Goal: Task Accomplishment & Management: Manage account settings

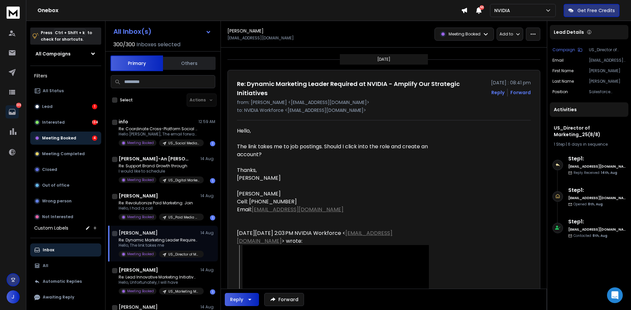
scroll to position [66, 0]
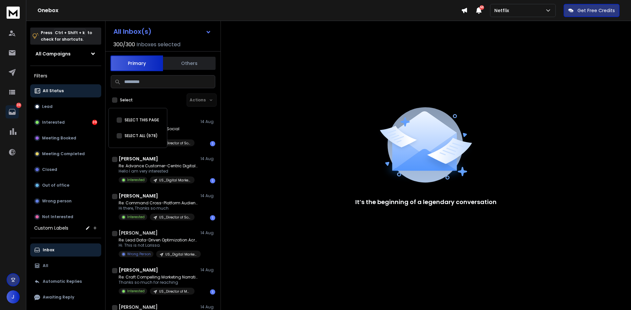
click at [168, 83] on input at bounding box center [163, 81] width 104 height 13
click at [533, 9] on div "Netflix" at bounding box center [522, 10] width 57 height 7
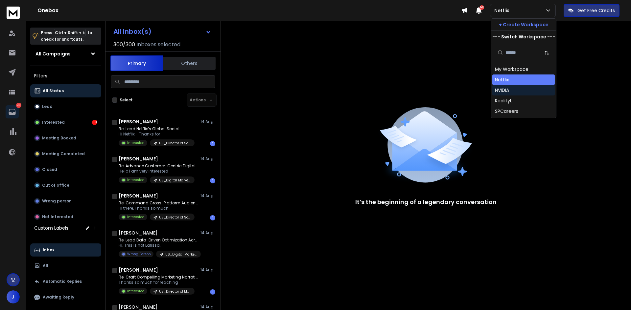
click at [507, 88] on div "NVIDIA" at bounding box center [502, 90] width 14 height 7
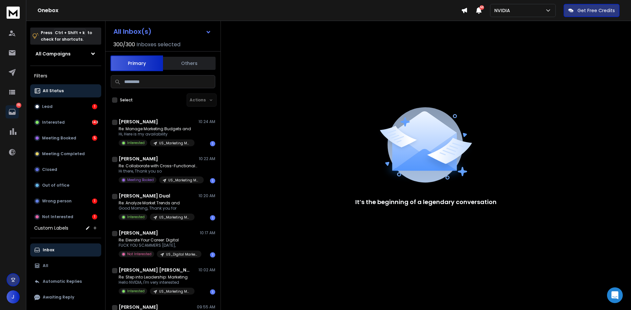
click at [155, 85] on input at bounding box center [163, 81] width 104 height 13
paste input "**********"
type input "**********"
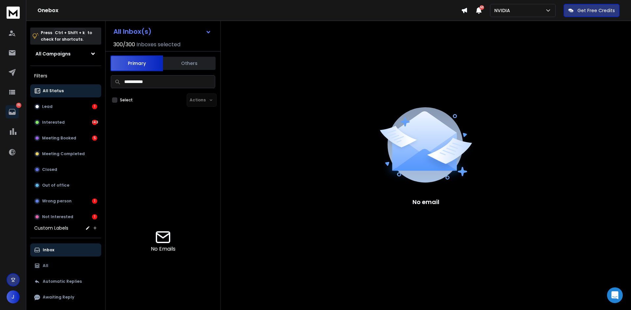
click at [145, 84] on input "**********" at bounding box center [163, 81] width 104 height 13
click at [147, 89] on div "Select Actions No Emails" at bounding box center [162, 208] width 115 height 270
click at [149, 83] on input at bounding box center [163, 81] width 104 height 13
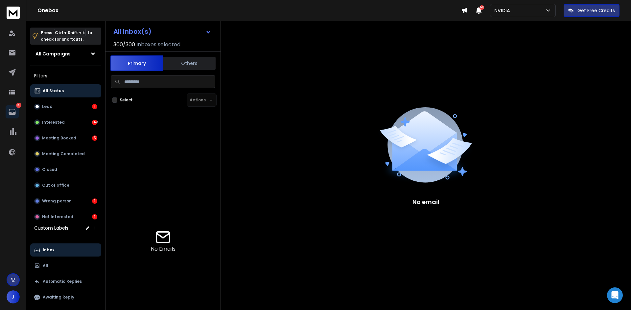
paste input "**********"
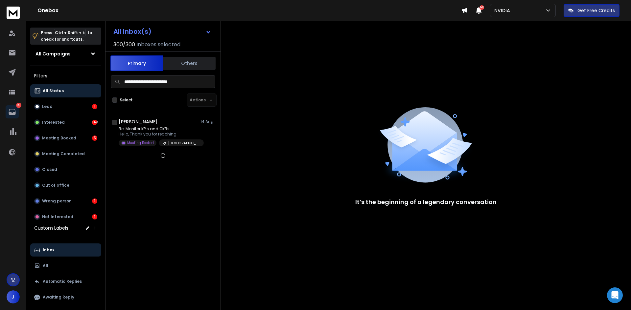
type input "**********"
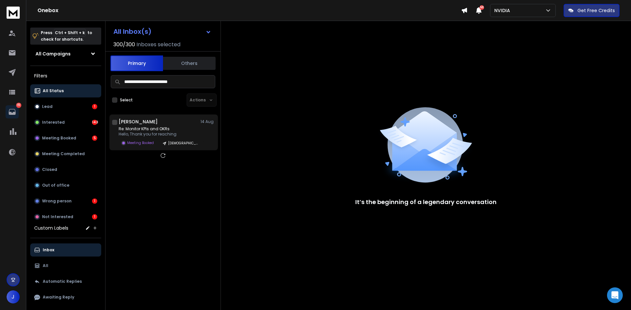
click at [174, 129] on p "Re: Monitor KPIs and OKRs" at bounding box center [158, 128] width 79 height 5
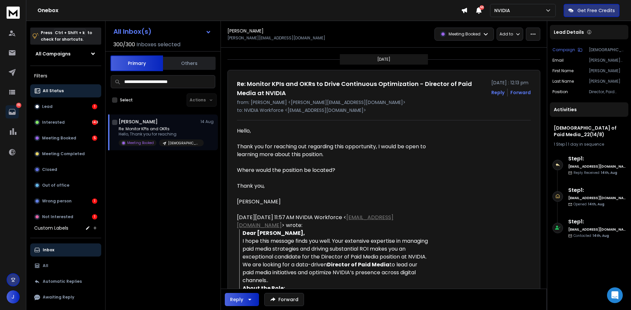
drag, startPoint x: 426, startPoint y: 110, endPoint x: 287, endPoint y: 112, distance: 138.7
click at [287, 112] on p "to: NVIDIA Workforce <buildourteam@nvidiapersonalizedcareeradvancement.com>" at bounding box center [384, 110] width 294 height 7
copy p "buildourteam@nvidiapersonalizedcareeradvancement.com"
click at [169, 196] on div "**********" at bounding box center [162, 176] width 115 height 310
click at [79, 137] on button "Meeting Booked 5" at bounding box center [65, 138] width 71 height 13
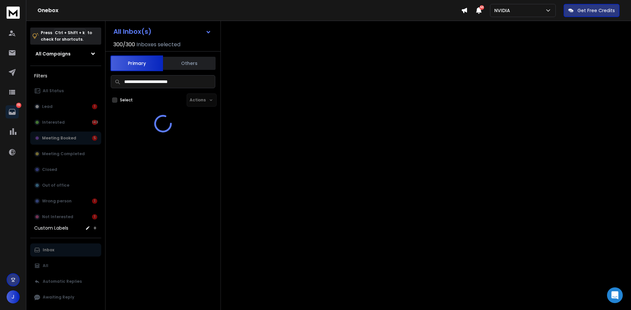
click at [162, 89] on div "**********" at bounding box center [162, 125] width 115 height 104
click at [162, 85] on input "**********" at bounding box center [163, 81] width 104 height 13
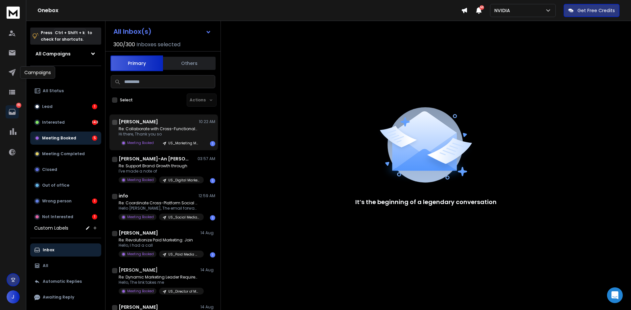
click at [172, 135] on p "Hi there, Thank you so" at bounding box center [158, 134] width 79 height 5
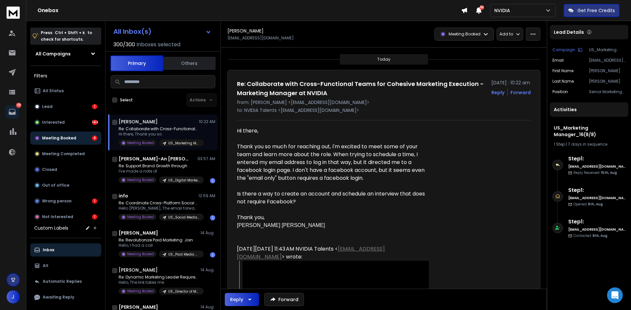
drag, startPoint x: 369, startPoint y: 111, endPoint x: 281, endPoint y: 111, distance: 88.1
click at [281, 111] on p "to: NVIDIA Talents <talents@futureleaderscloudnvidia.com>" at bounding box center [384, 110] width 294 height 7
copy p "[EMAIL_ADDRESS][DOMAIN_NAME]"
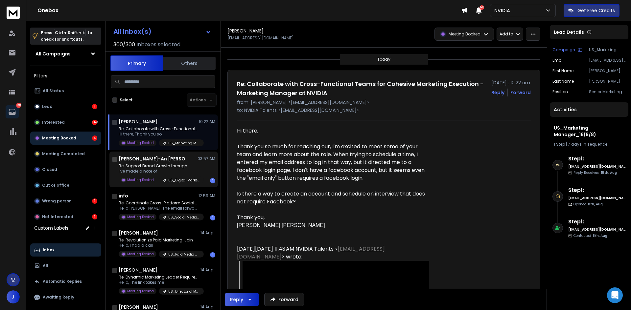
click at [182, 167] on p "Re: Support Brand Growth through" at bounding box center [158, 166] width 79 height 5
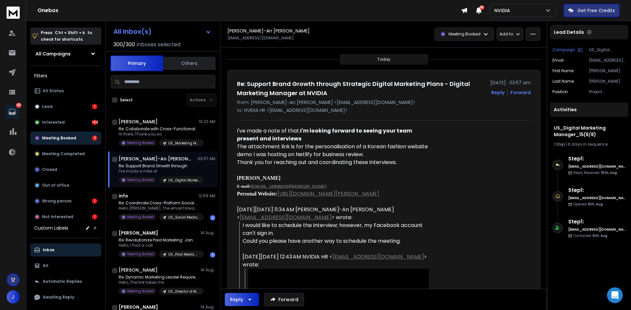
click at [321, 172] on div at bounding box center [333, 171] width 192 height 8
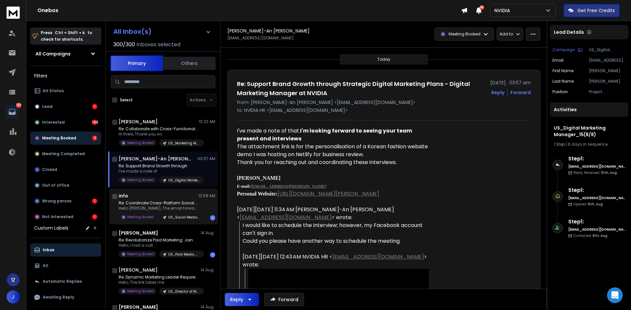
click at [171, 220] on div "Meeting Booked US_Social Media Manager_26(12/8)" at bounding box center [161, 217] width 85 height 7
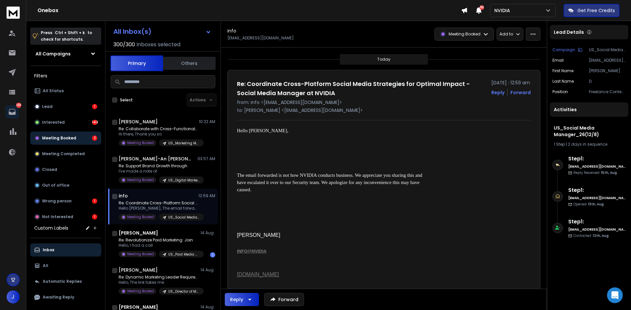
click at [374, 194] on div "The email forwarded is not how NVIDIA conducts business. We appreciate you shar…" at bounding box center [333, 183] width 192 height 22
drag, startPoint x: 253, startPoint y: 207, endPoint x: 235, endPoint y: 188, distance: 26.3
copy div "The email forwarded is not how NVIDIA conducts business. We appreciate you shar…"
click at [373, 164] on div at bounding box center [333, 153] width 192 height 22
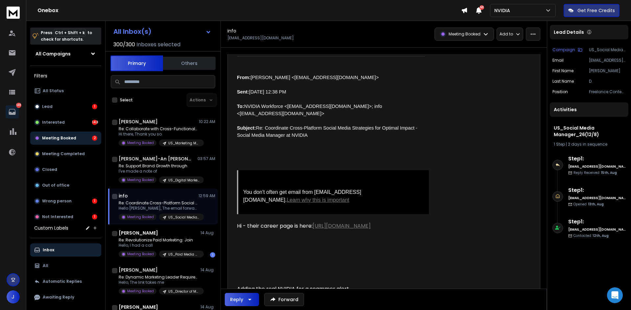
scroll to position [263, 0]
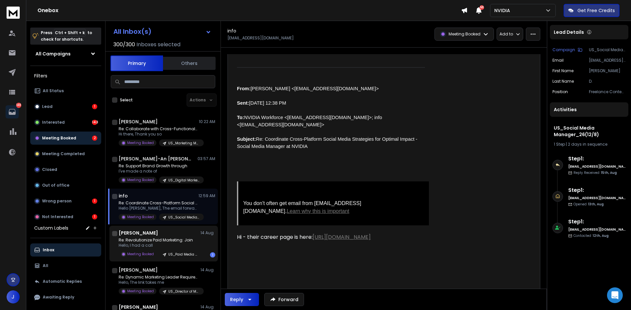
click at [173, 246] on p "Hello, I had a call" at bounding box center [158, 245] width 79 height 5
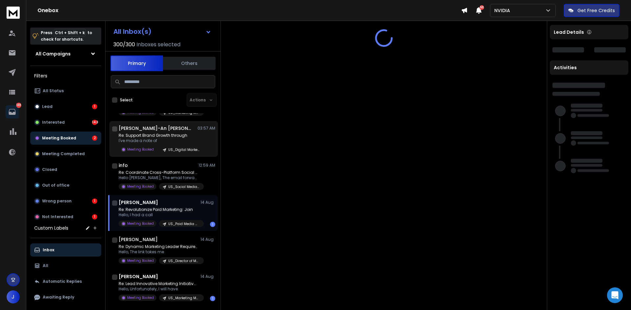
scroll to position [66, 0]
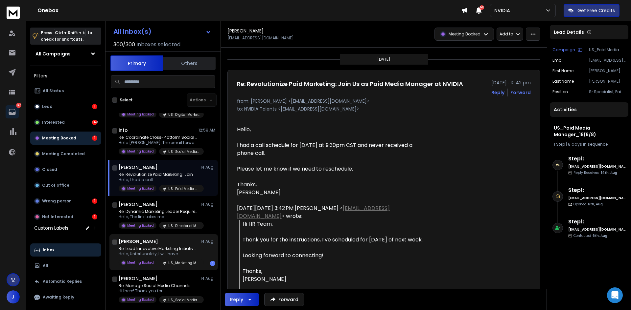
click at [175, 248] on p "Re: Lead Innovative Marketing Initiatives" at bounding box center [158, 248] width 79 height 5
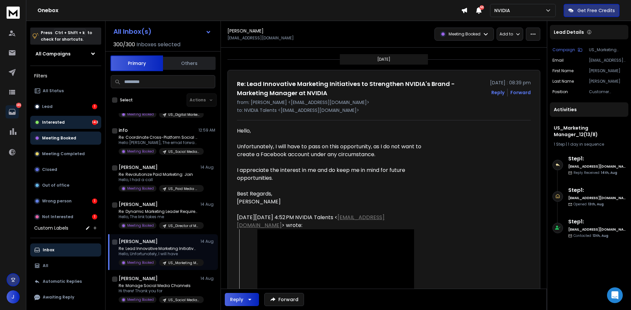
click at [74, 120] on button "Interested 143" at bounding box center [65, 122] width 71 height 13
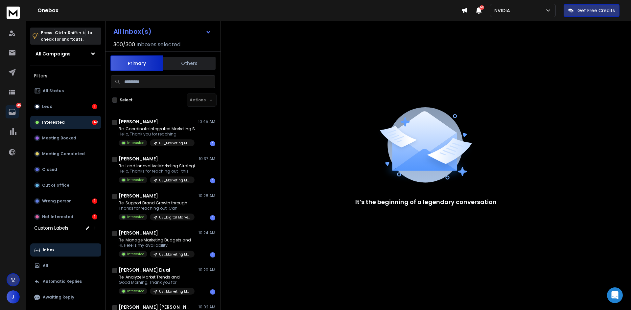
click at [149, 80] on input at bounding box center [163, 81] width 104 height 13
paste input "**********"
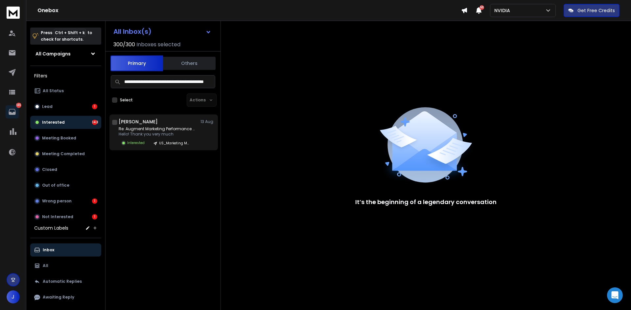
click at [183, 132] on p "Hello! Thank you very much" at bounding box center [158, 134] width 79 height 5
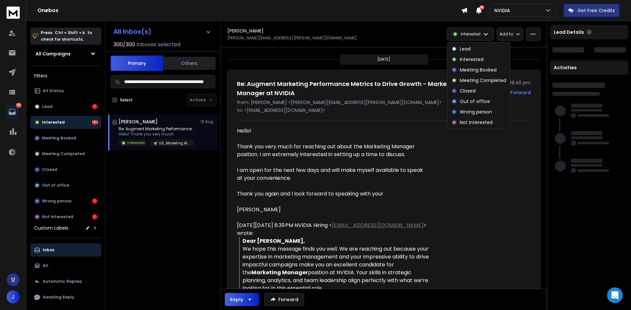
click at [491, 32] on div "Interested" at bounding box center [470, 34] width 47 height 12
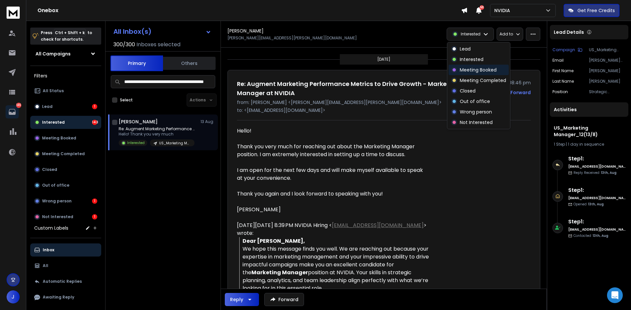
click at [472, 66] on div "Meeting Booked" at bounding box center [478, 70] width 60 height 11
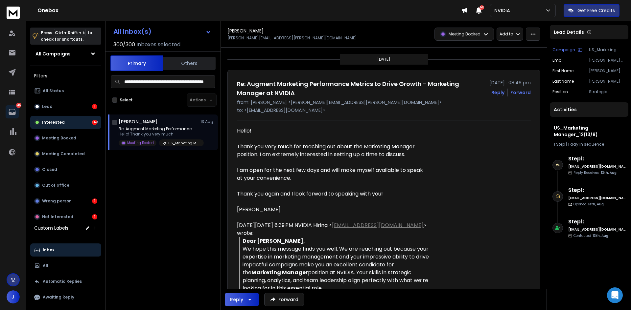
click at [173, 85] on input "**********" at bounding box center [163, 81] width 104 height 13
paste input
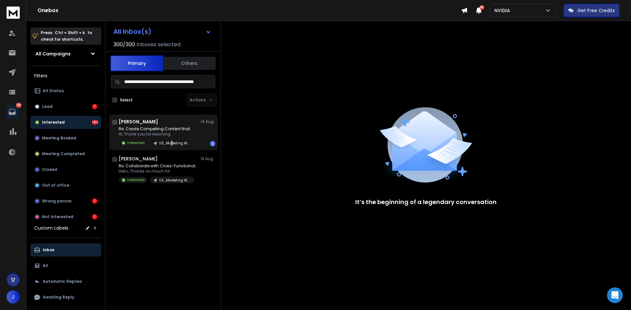
click at [170, 139] on div "Re: Create Compelling Content that Hi, Thank you for reaching Interested US_Mar…" at bounding box center [157, 136] width 76 height 20
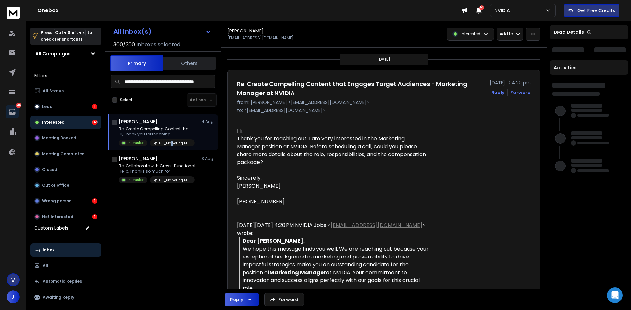
click at [475, 37] on div "Interested" at bounding box center [470, 34] width 47 height 12
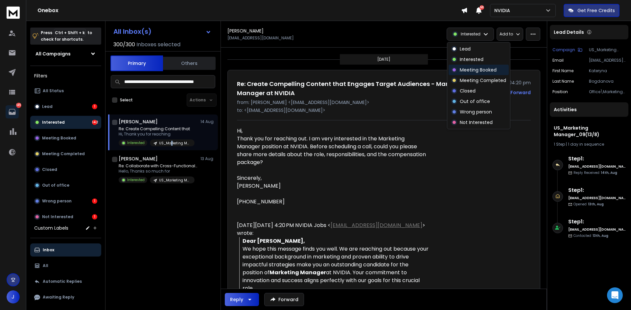
click at [479, 72] on p "Meeting Booked" at bounding box center [478, 70] width 37 height 7
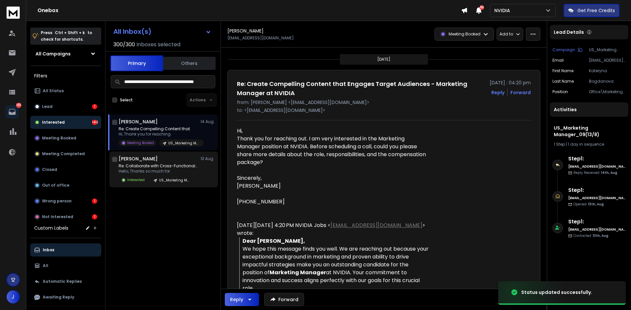
click at [201, 166] on div "Re: Collaborate with Cross-Functional Teams Hello, Thanks so much for Intereste…" at bounding box center [167, 174] width 97 height 20
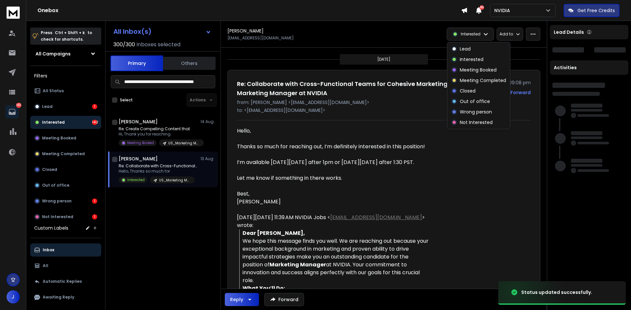
click at [470, 33] on p "Interested" at bounding box center [471, 34] width 20 height 5
click at [485, 70] on p "Meeting Booked" at bounding box center [478, 70] width 37 height 7
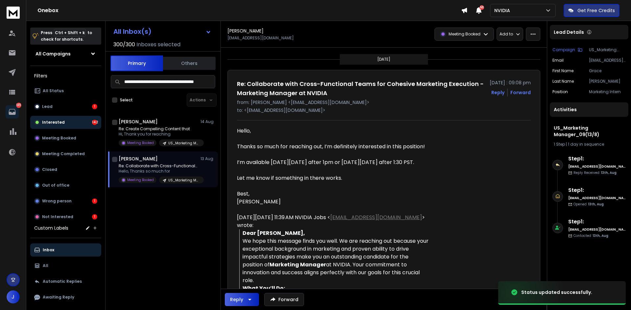
click at [160, 81] on input "**********" at bounding box center [163, 81] width 104 height 13
paste input
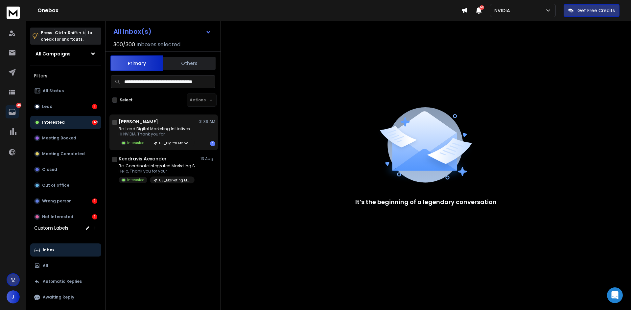
click at [169, 122] on div "Bryanna Mannis 01:39 AM" at bounding box center [167, 122] width 97 height 7
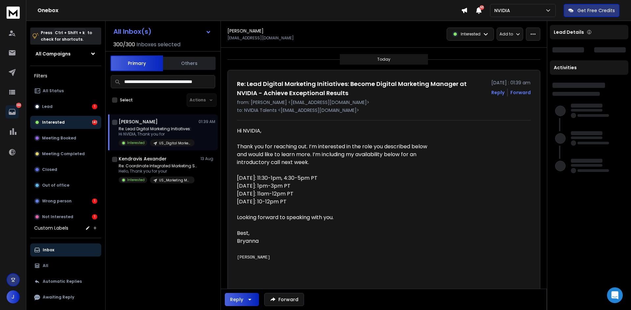
click at [459, 37] on div "Interested" at bounding box center [470, 34] width 47 height 12
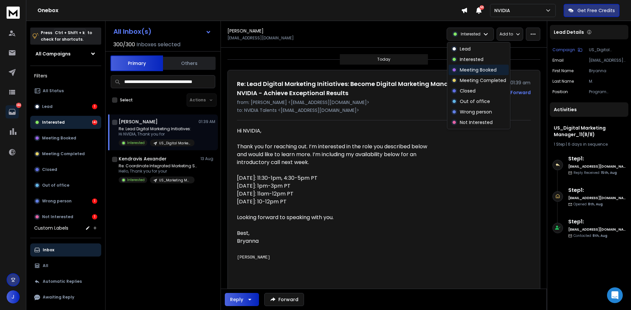
click at [479, 70] on p "Meeting Booked" at bounding box center [478, 70] width 37 height 7
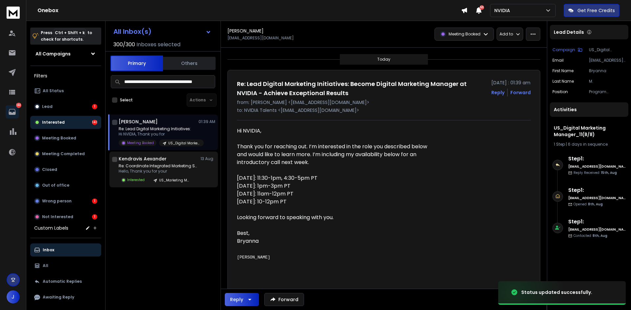
click at [180, 176] on div "Re: Coordinate Integrated Marketing Strategies Hello, Thank you for your Intere…" at bounding box center [158, 174] width 79 height 20
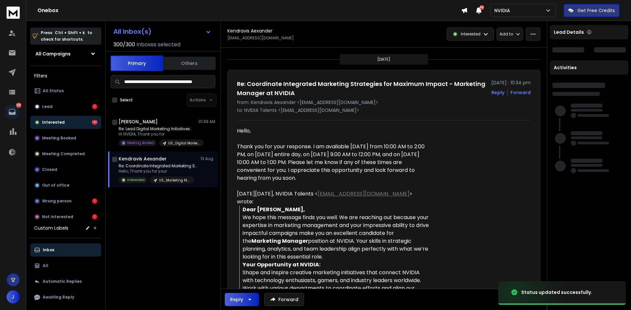
click at [470, 34] on p "Interested" at bounding box center [471, 34] width 20 height 5
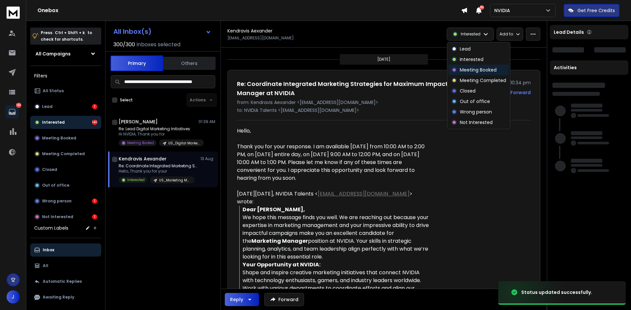
click at [480, 70] on p "Meeting Booked" at bounding box center [478, 70] width 37 height 7
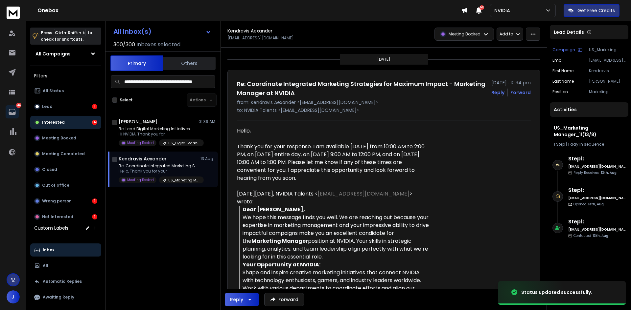
click at [157, 80] on input "**********" at bounding box center [163, 81] width 104 height 13
paste input "****"
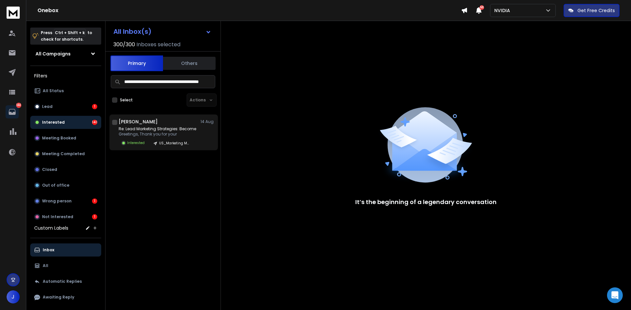
click at [160, 136] on p "Greetings, Thank you for your" at bounding box center [158, 134] width 78 height 5
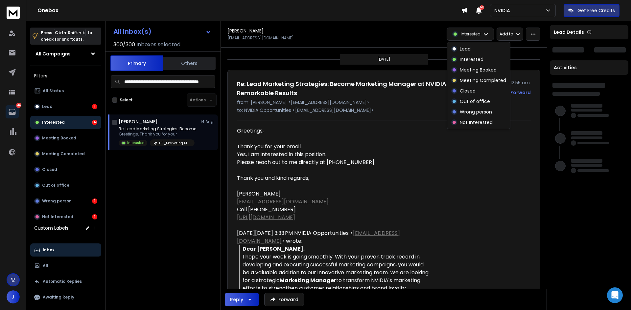
click at [488, 33] on icon at bounding box center [485, 34] width 5 height 5
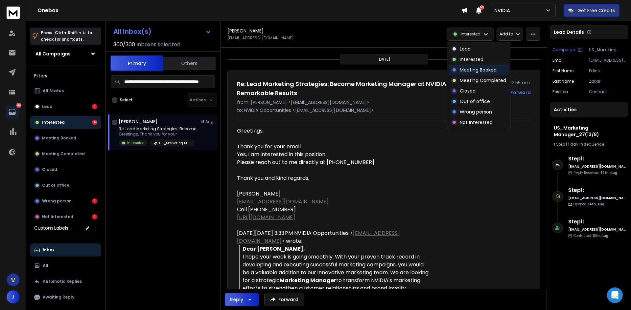
click at [482, 70] on p "Meeting Booked" at bounding box center [478, 70] width 37 height 7
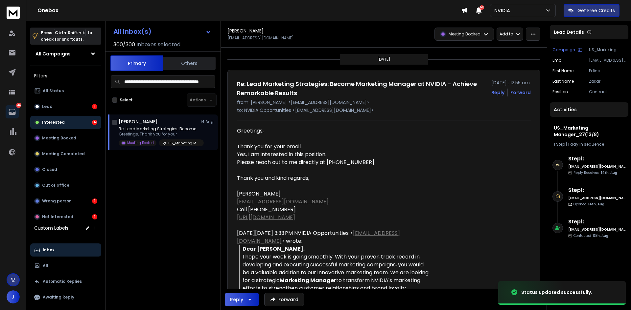
click at [160, 80] on input "**********" at bounding box center [163, 81] width 104 height 13
paste input
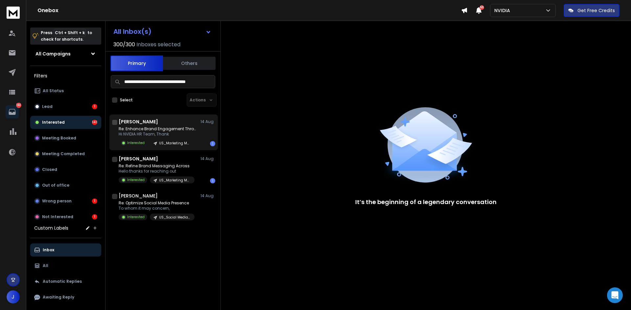
click at [177, 131] on p "Re: Enhance Brand Engagement Through" at bounding box center [158, 128] width 79 height 5
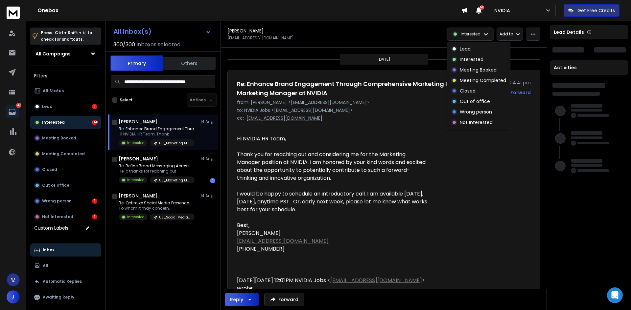
click at [479, 35] on p "Interested" at bounding box center [471, 34] width 20 height 5
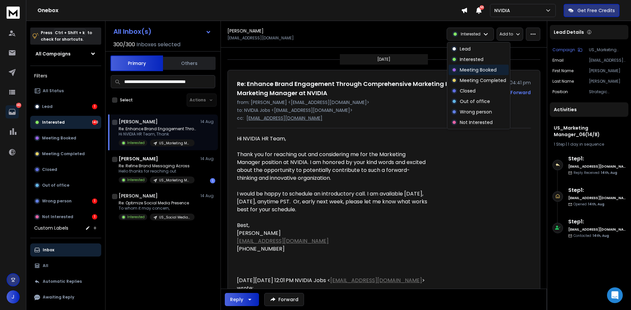
click at [477, 70] on p "Meeting Booked" at bounding box center [478, 70] width 37 height 7
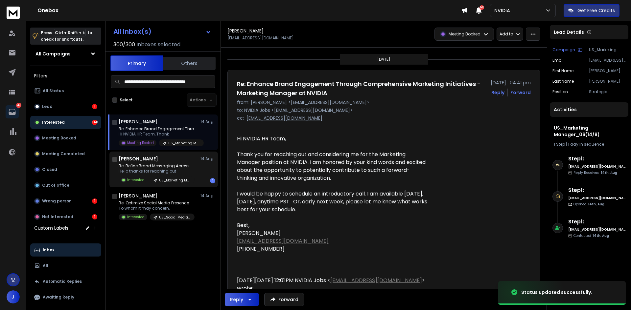
click at [197, 160] on div "Dyelon Wilson 14 Aug" at bounding box center [167, 159] width 97 height 7
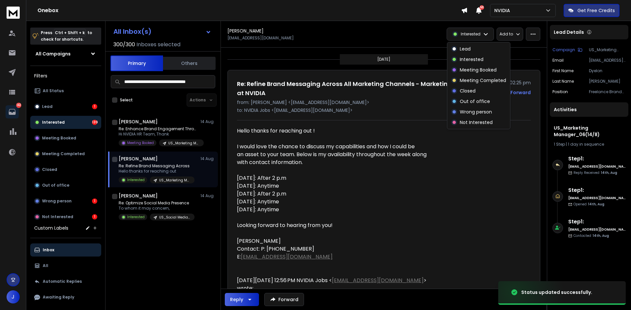
click at [463, 35] on p "Interested" at bounding box center [471, 34] width 20 height 5
click at [468, 70] on p "Meeting Booked" at bounding box center [478, 70] width 37 height 7
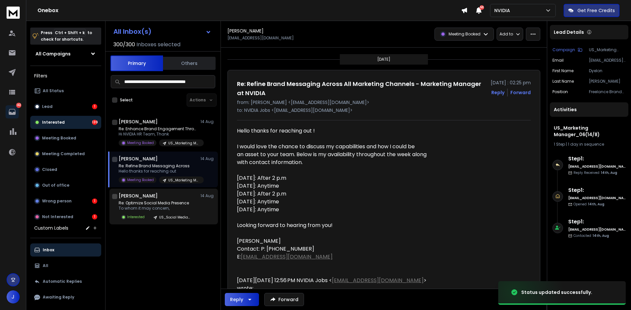
click at [165, 205] on p "Re: Optimize Social Media Presence" at bounding box center [157, 203] width 76 height 5
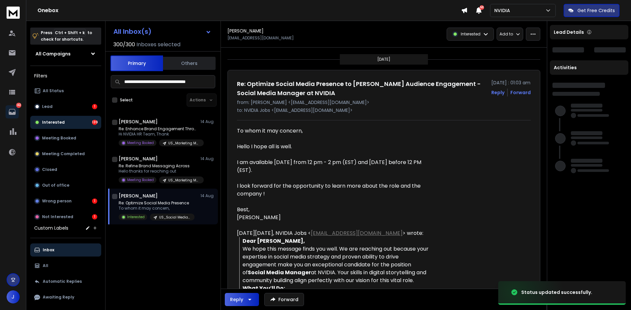
click at [466, 39] on div "Interested" at bounding box center [470, 34] width 47 height 12
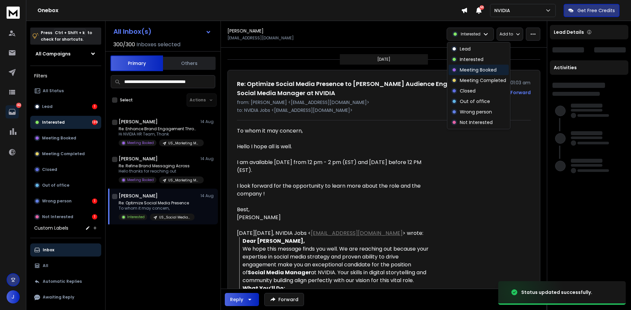
click at [471, 70] on p "Meeting Booked" at bounding box center [478, 70] width 37 height 7
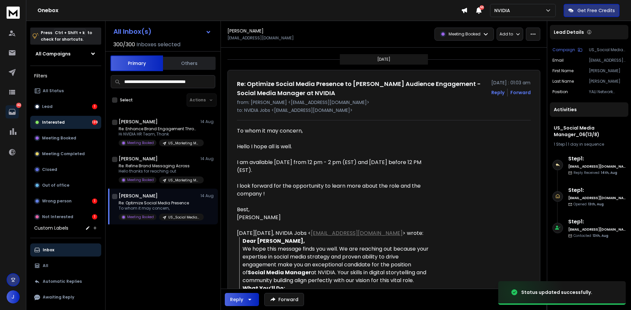
click at [150, 83] on input "**********" at bounding box center [163, 81] width 104 height 13
paste input
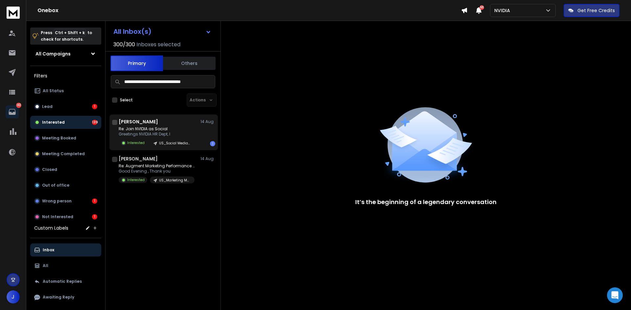
click at [196, 138] on div "Re: Join NVIDIA as Social Greetings NVIDIA HR Dept, I Interested US_Social Medi…" at bounding box center [167, 136] width 97 height 20
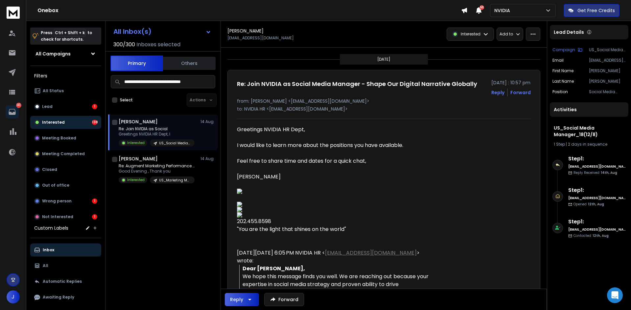
click at [471, 34] on p "Interested" at bounding box center [471, 34] width 20 height 5
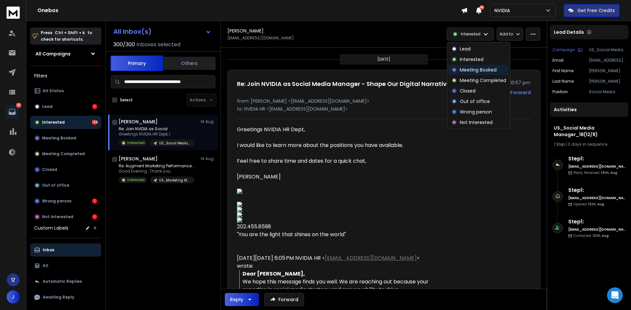
click at [472, 71] on p "Meeting Booked" at bounding box center [478, 70] width 37 height 7
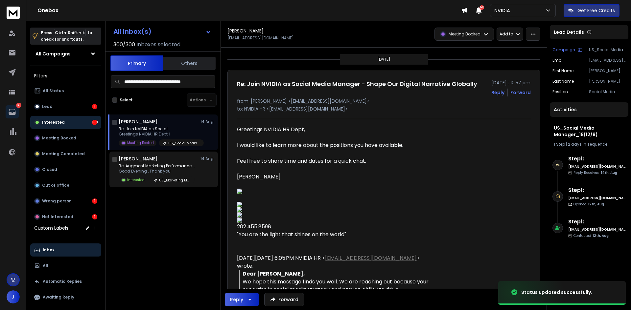
click at [190, 156] on div "Dani LaVs 14 Aug" at bounding box center [167, 159] width 97 height 7
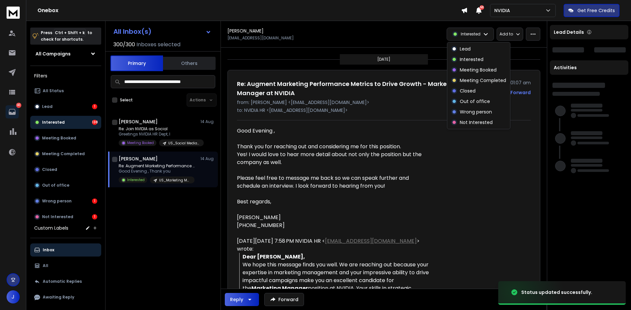
click at [465, 33] on p "Interested" at bounding box center [471, 34] width 20 height 5
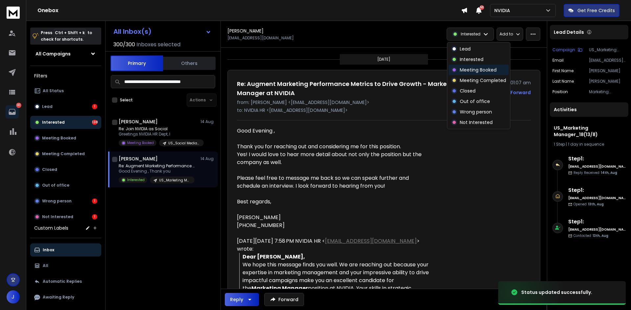
click at [474, 68] on p "Meeting Booked" at bounding box center [478, 70] width 37 height 7
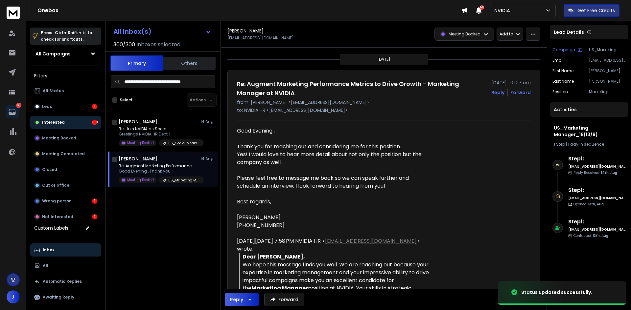
click at [170, 86] on input "**********" at bounding box center [163, 81] width 104 height 13
paste input "******"
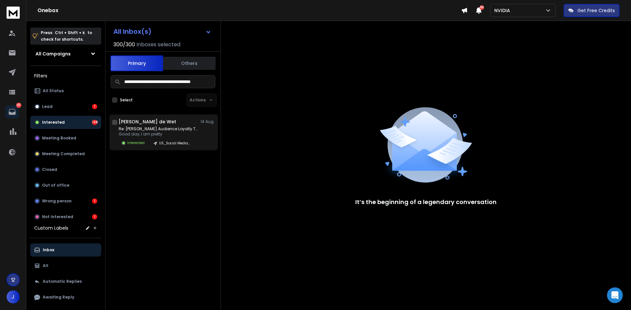
click at [188, 120] on div "Sandri de Wet 14 Aug" at bounding box center [167, 122] width 97 height 7
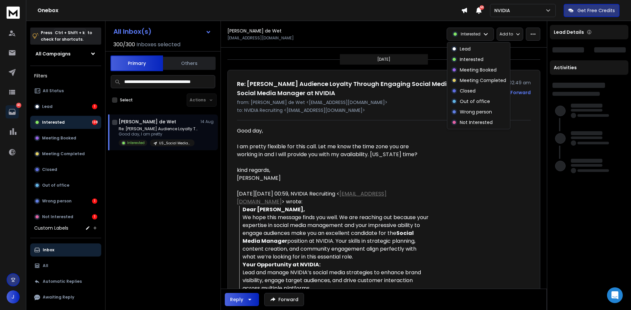
click at [483, 36] on div "Interested" at bounding box center [470, 34] width 47 height 12
click at [486, 71] on p "Meeting Booked" at bounding box center [478, 70] width 37 height 7
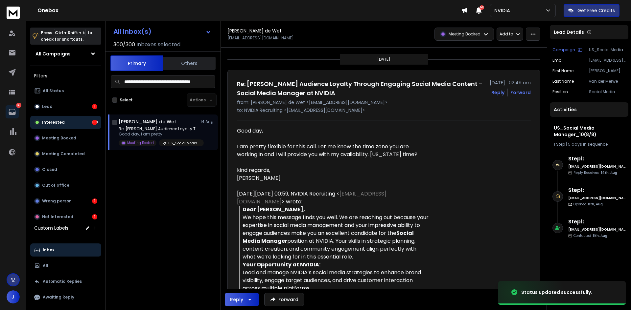
click at [155, 82] on input "**********" at bounding box center [163, 81] width 104 height 13
paste input "**********"
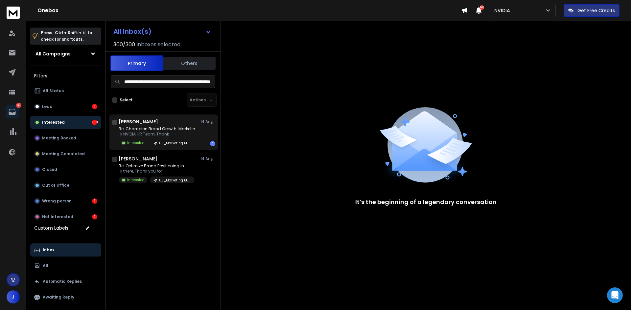
click at [165, 129] on p "Re: Champion Brand Growth: Marketing" at bounding box center [158, 128] width 79 height 5
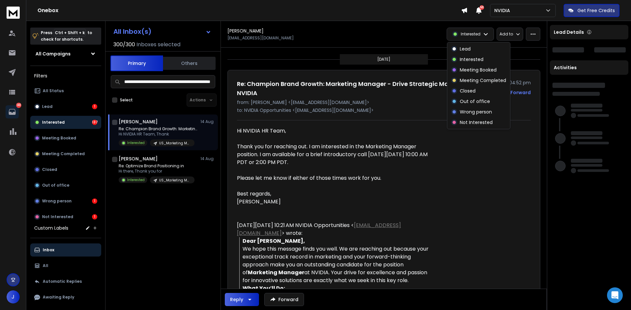
click at [462, 39] on div "Interested" at bounding box center [470, 34] width 47 height 12
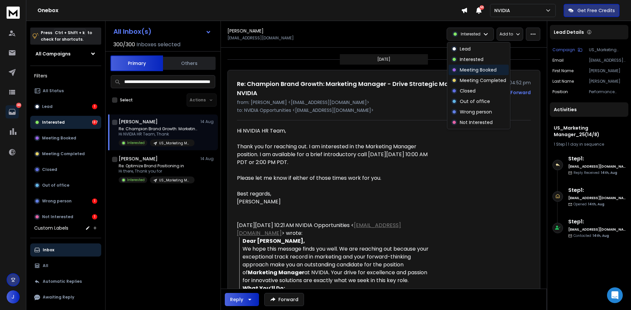
click at [474, 69] on p "Meeting Booked" at bounding box center [478, 70] width 37 height 7
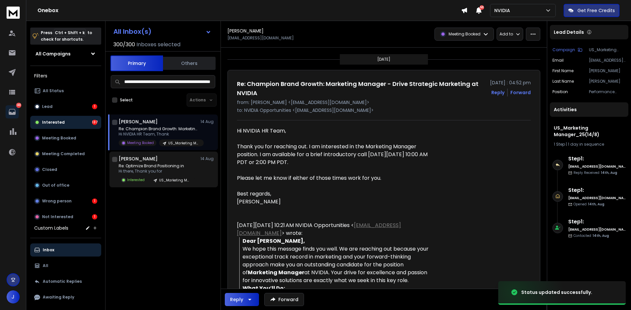
click at [147, 171] on p "Hi there, Thank you for" at bounding box center [157, 171] width 76 height 5
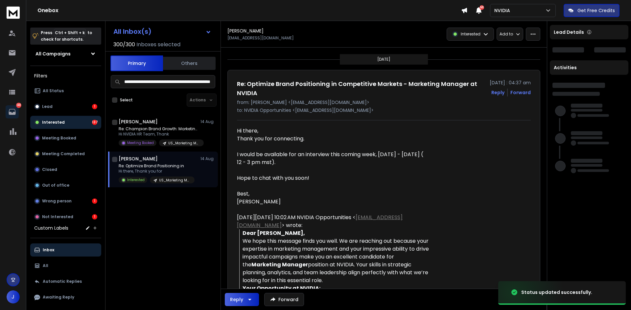
click at [474, 30] on div "Interested" at bounding box center [470, 34] width 47 height 12
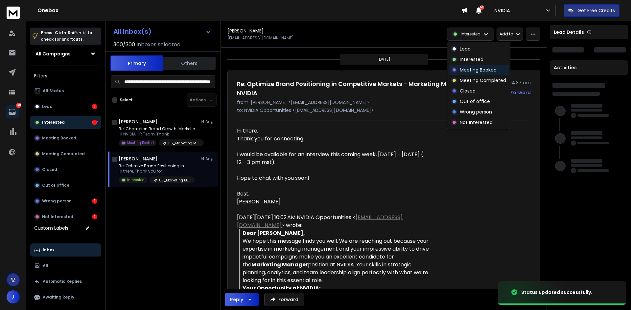
click at [477, 68] on p "Meeting Booked" at bounding box center [478, 70] width 37 height 7
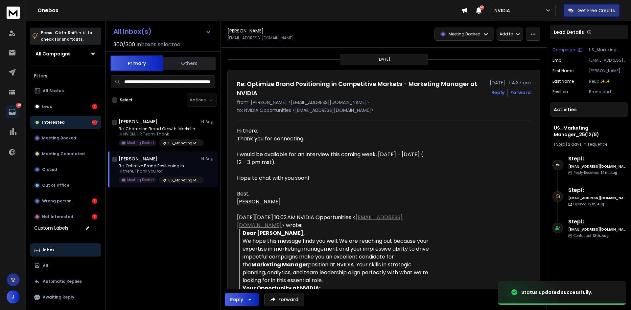
click at [143, 85] on input "**********" at bounding box center [163, 81] width 104 height 13
paste input
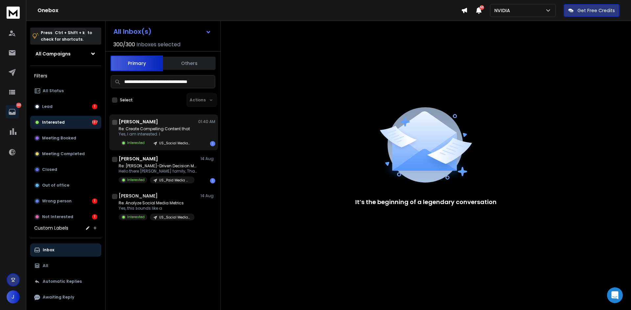
click at [122, 119] on h1 "Anuska Acharya" at bounding box center [138, 122] width 39 height 7
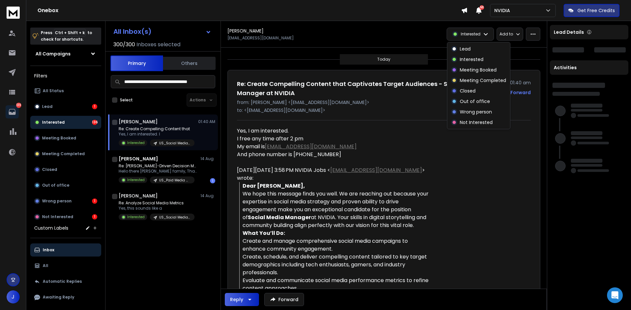
click at [485, 37] on div "Interested" at bounding box center [470, 34] width 47 height 12
click at [491, 69] on p "Meeting Booked" at bounding box center [478, 70] width 37 height 7
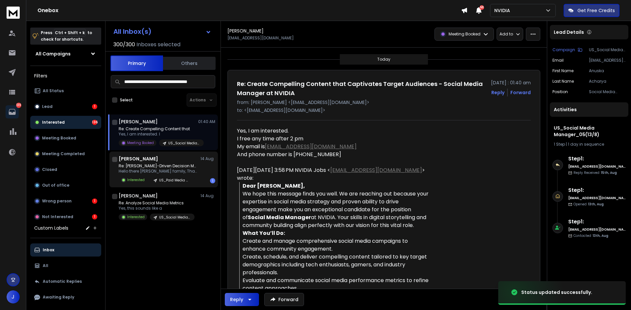
click at [204, 164] on div "Re: Champion Data-Driven Decision Making Hello there Nvidia family, Thank Inter…" at bounding box center [167, 174] width 97 height 20
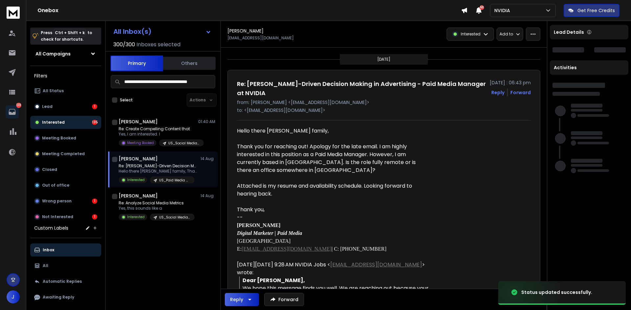
click at [445, 33] on div "Interested Add to" at bounding box center [463, 34] width 154 height 13
click at [462, 35] on p "Interested" at bounding box center [471, 34] width 20 height 5
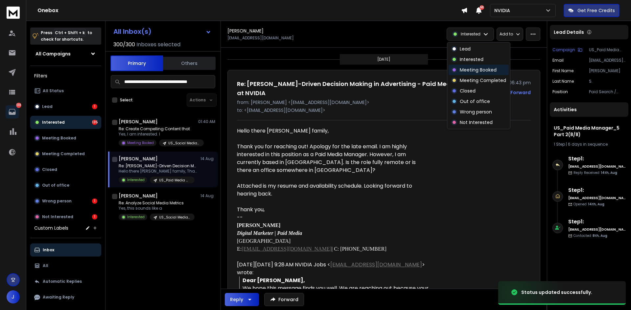
click at [471, 66] on div "Meeting Booked" at bounding box center [478, 70] width 60 height 11
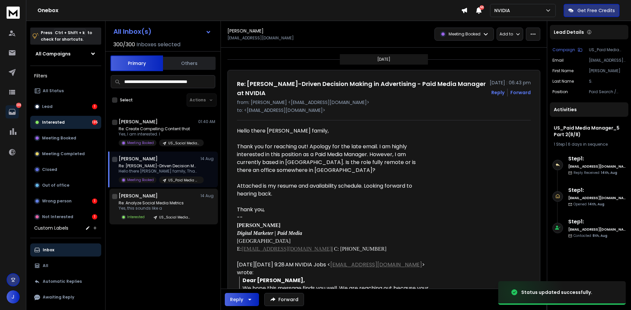
click at [174, 201] on p "Re: Analyze Social Media Metrics" at bounding box center [157, 203] width 76 height 5
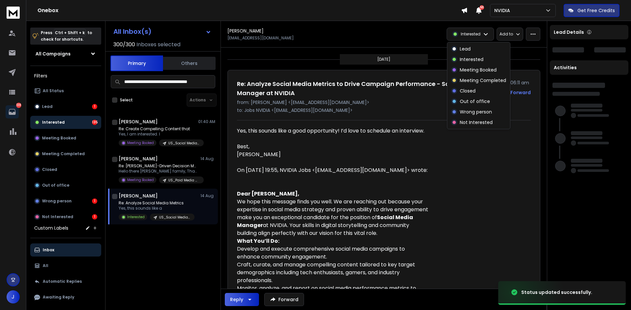
click at [467, 40] on div "Interested" at bounding box center [470, 34] width 47 height 12
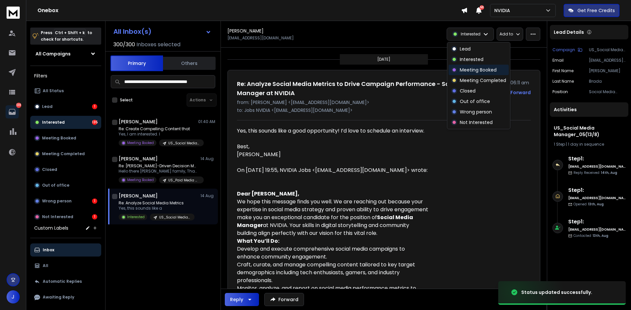
click at [476, 72] on p "Meeting Booked" at bounding box center [478, 70] width 37 height 7
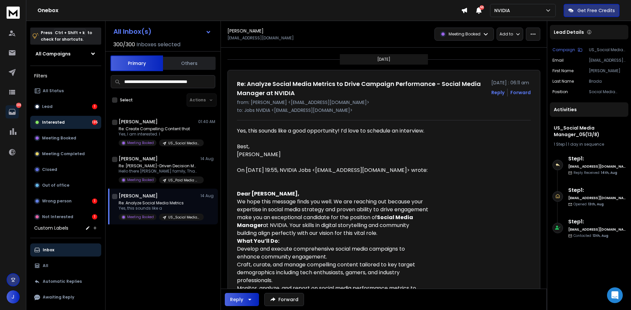
click at [160, 82] on input "**********" at bounding box center [163, 81] width 104 height 13
paste input "******"
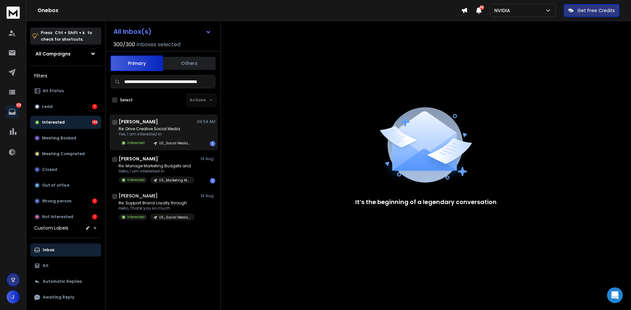
click at [176, 142] on p "US_Social Media Manager_01(13/8)" at bounding box center [175, 143] width 32 height 5
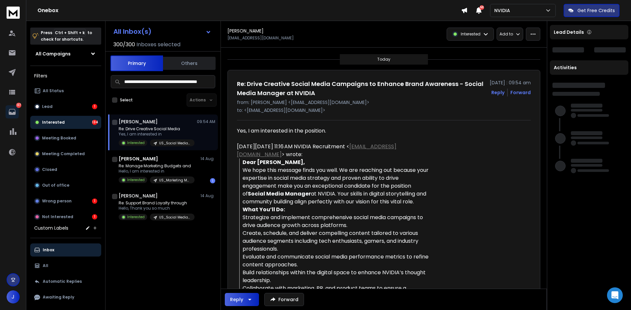
click at [478, 37] on div "Interested" at bounding box center [470, 34] width 47 height 12
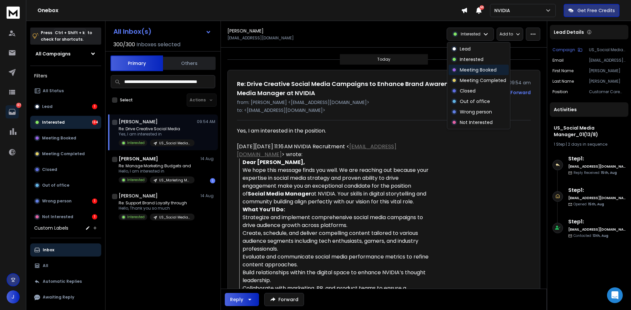
click at [480, 71] on p "Meeting Booked" at bounding box center [478, 70] width 37 height 7
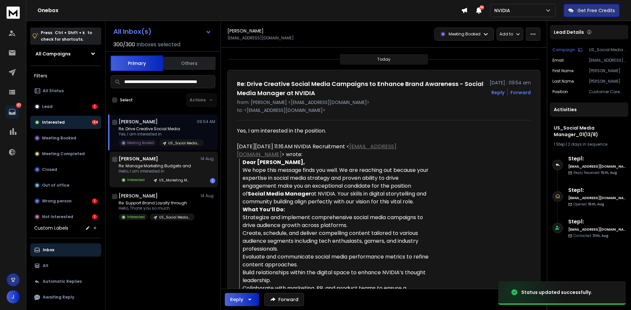
click at [191, 172] on p "Hello, I am interested in" at bounding box center [157, 171] width 76 height 5
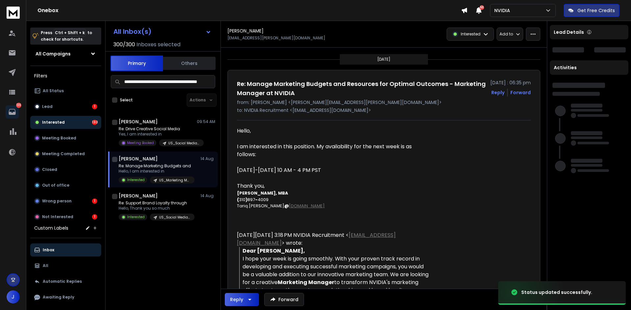
click at [461, 34] on p "Interested" at bounding box center [471, 34] width 20 height 5
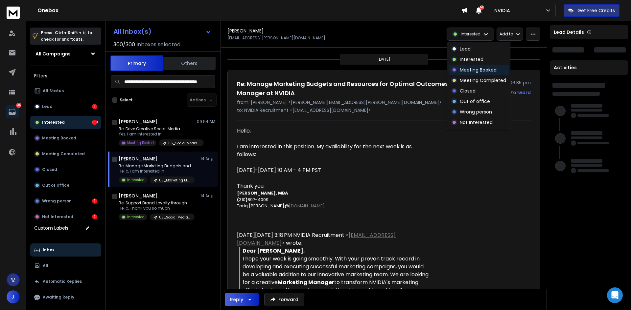
drag, startPoint x: 483, startPoint y: 68, endPoint x: 417, endPoint y: 84, distance: 68.0
click at [483, 69] on p "Meeting Booked" at bounding box center [478, 70] width 37 height 7
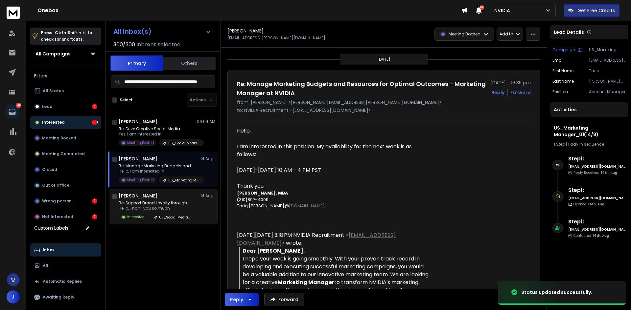
click at [182, 208] on p "Hello, Thank you so much" at bounding box center [157, 208] width 76 height 5
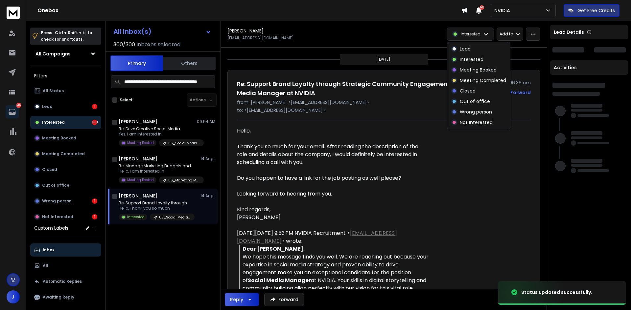
click at [476, 39] on div "Interested" at bounding box center [470, 34] width 47 height 12
drag, startPoint x: 479, startPoint y: 69, endPoint x: 439, endPoint y: 64, distance: 41.1
click at [479, 70] on p "Meeting Booked" at bounding box center [478, 70] width 37 height 7
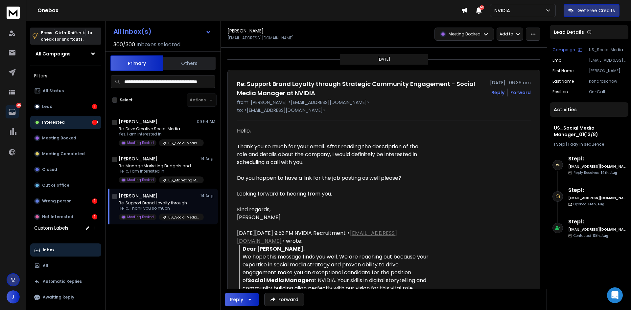
click at [158, 84] on input "**********" at bounding box center [163, 81] width 104 height 13
paste input "*"
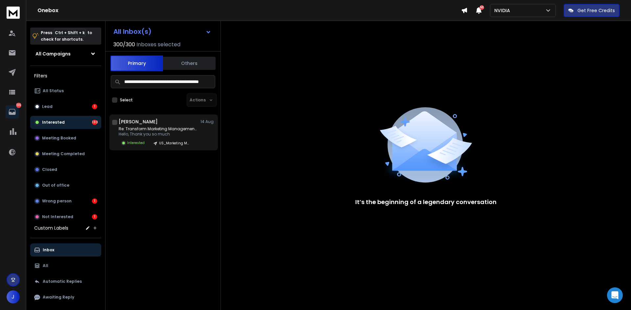
click at [188, 135] on p "Hello, Thank you so much" at bounding box center [158, 134] width 79 height 5
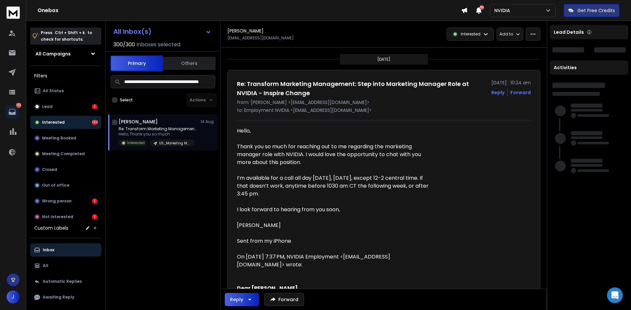
click at [471, 36] on p "Interested" at bounding box center [471, 34] width 20 height 5
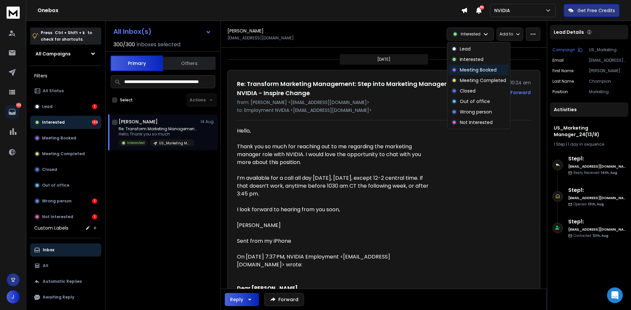
click at [477, 68] on p "Meeting Booked" at bounding box center [478, 70] width 37 height 7
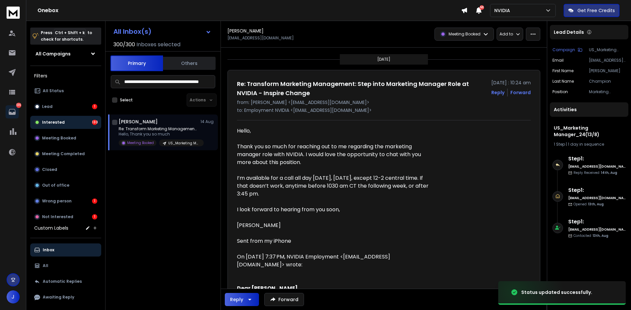
click at [150, 86] on input "**********" at bounding box center [163, 81] width 104 height 13
paste input
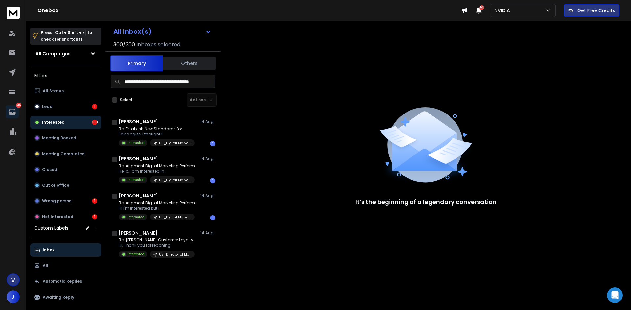
type input "**********"
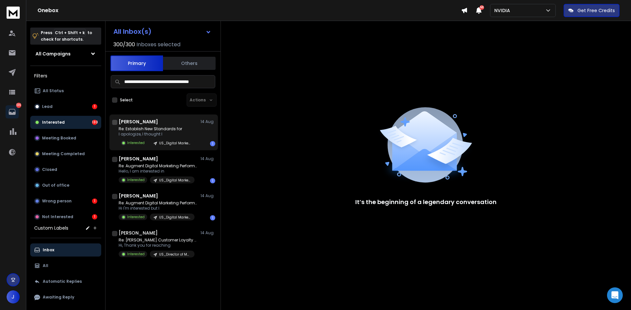
click at [163, 130] on p "Re: Establish New Standards for" at bounding box center [157, 128] width 76 height 5
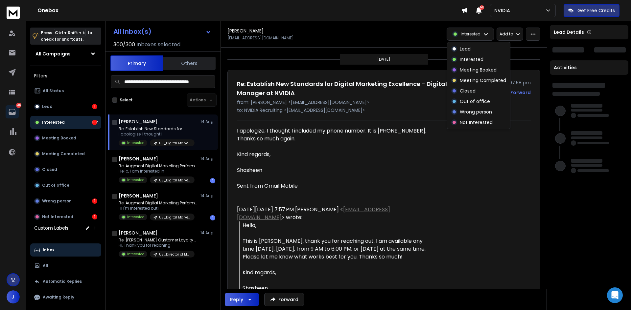
click at [467, 35] on p "Interested" at bounding box center [471, 34] width 20 height 5
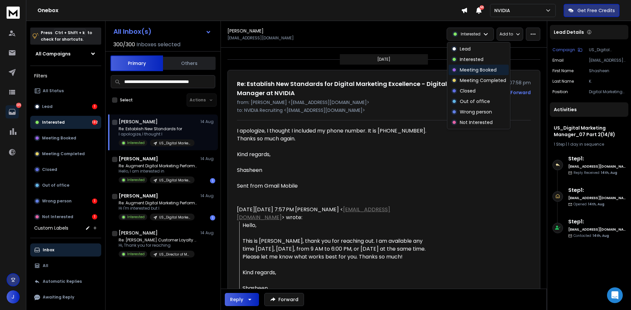
click at [481, 69] on p "Meeting Booked" at bounding box center [478, 70] width 37 height 7
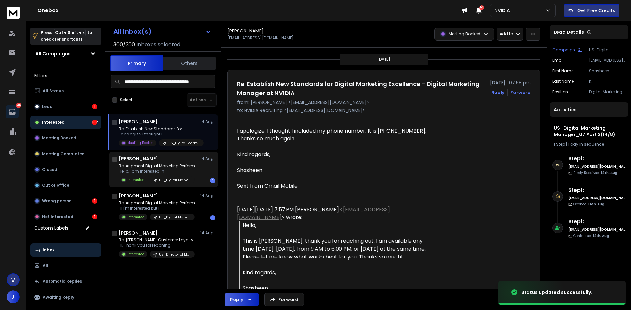
click at [171, 159] on div "boaz abel 14 Aug" at bounding box center [167, 159] width 97 height 7
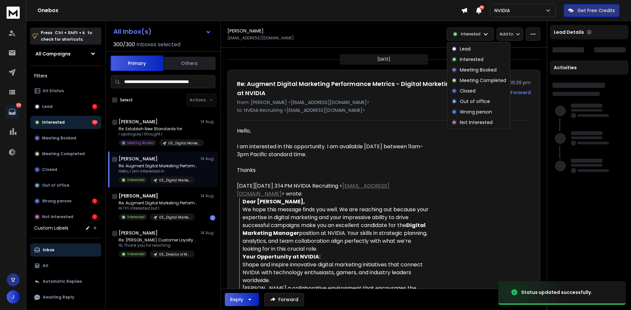
click at [466, 36] on p "Interested" at bounding box center [471, 34] width 20 height 5
click at [471, 69] on p "Meeting Booked" at bounding box center [478, 70] width 37 height 7
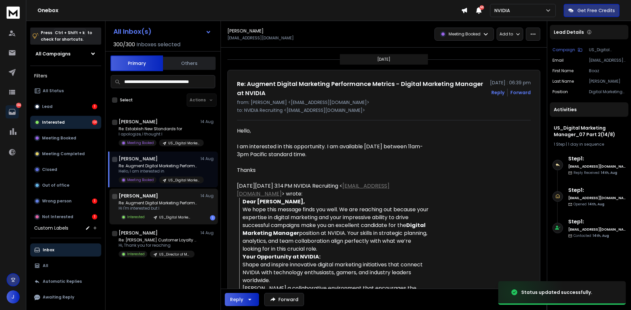
click at [185, 202] on p "Re: Augment Digital Marketing Performance" at bounding box center [158, 203] width 79 height 5
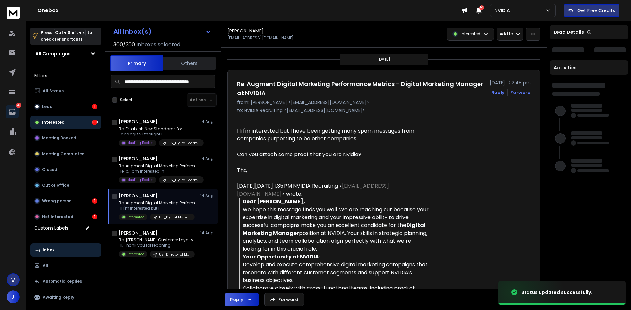
click at [480, 41] on div "Ian Mason Ian Mason ianbmason@gmail.com Interested Add to Interested Add to" at bounding box center [384, 34] width 326 height 27
click at [479, 35] on p "Interested" at bounding box center [471, 34] width 20 height 5
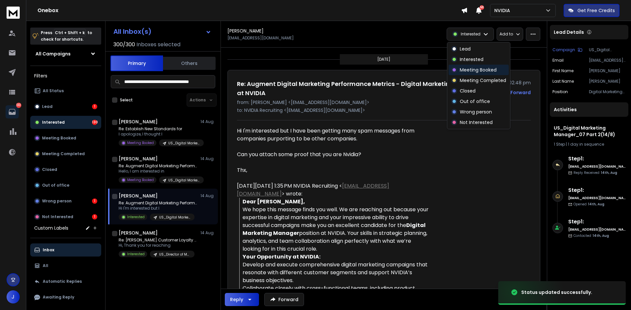
drag, startPoint x: 480, startPoint y: 76, endPoint x: 479, endPoint y: 70, distance: 6.3
click at [479, 70] on div "Lead Interested Meeting Booked Meeting Completed Closed Out of office Wrong per…" at bounding box center [478, 85] width 63 height 87
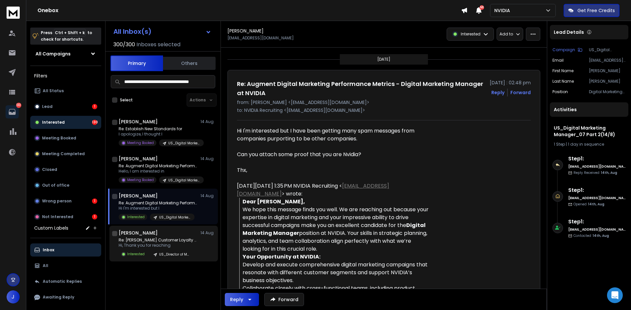
click at [182, 231] on div "Jessica Nolan 14 Aug" at bounding box center [167, 233] width 97 height 7
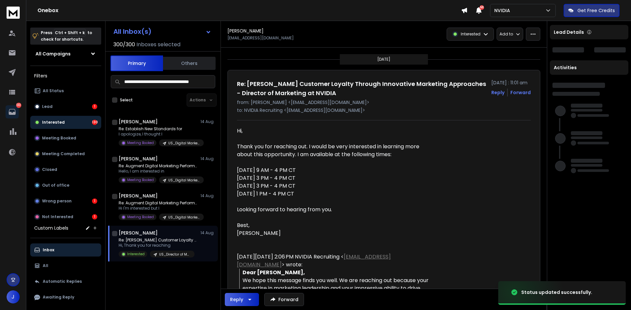
click at [477, 29] on div "Interested" at bounding box center [470, 34] width 47 height 13
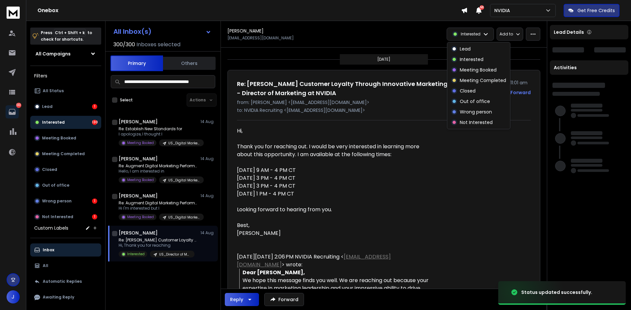
drag, startPoint x: 476, startPoint y: 32, endPoint x: 475, endPoint y: 46, distance: 13.8
click at [476, 33] on p "Interested" at bounding box center [471, 34] width 20 height 5
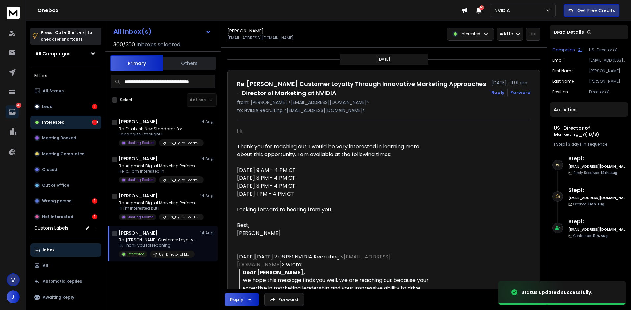
click at [472, 39] on div "Interested" at bounding box center [470, 34] width 47 height 12
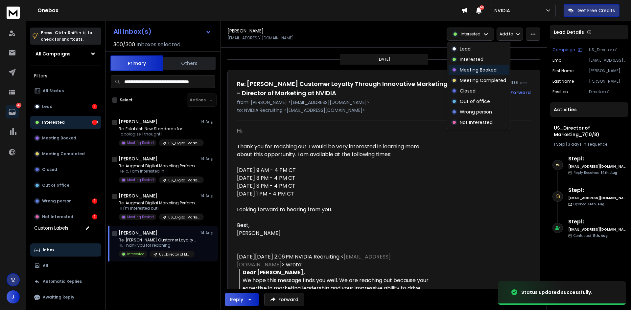
click at [484, 68] on p "Meeting Booked" at bounding box center [478, 70] width 37 height 7
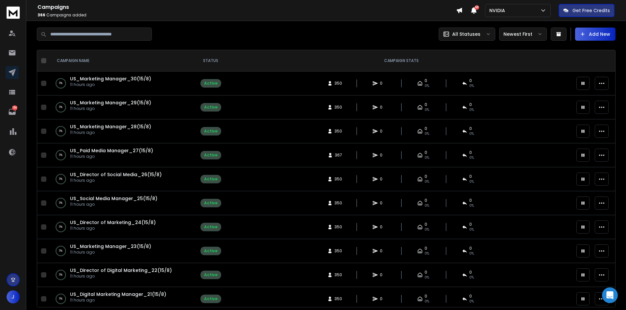
click at [274, 19] on div "Campaigns 366 Campaigns added 50 NVIDIA Get Free Credits" at bounding box center [313, 10] width 626 height 21
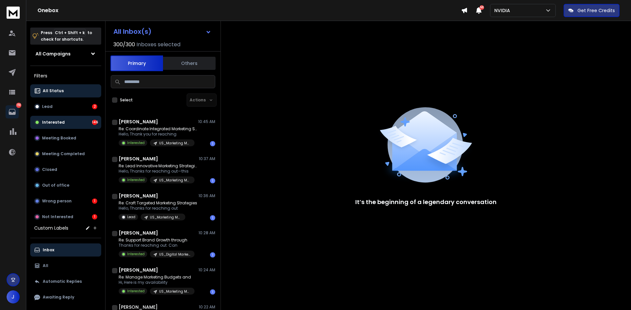
click at [71, 122] on button "Interested 146" at bounding box center [65, 122] width 71 height 13
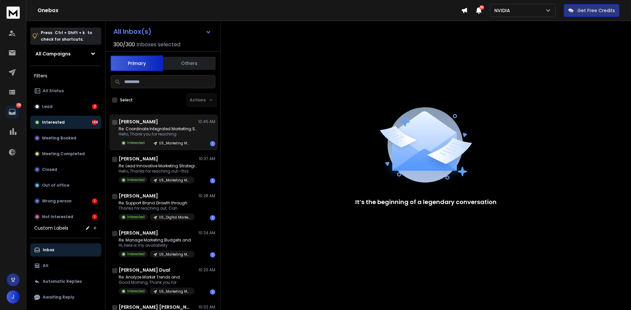
drag, startPoint x: 147, startPoint y: 145, endPoint x: 145, endPoint y: 151, distance: 6.1
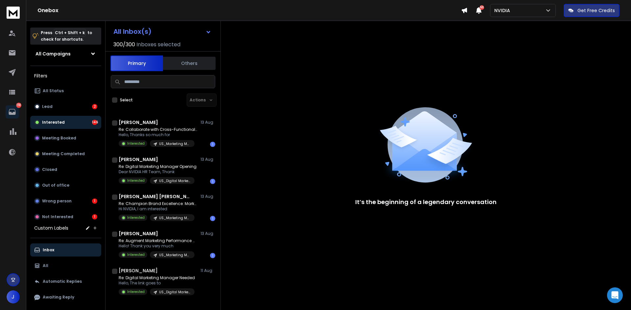
scroll to position [5346, 0]
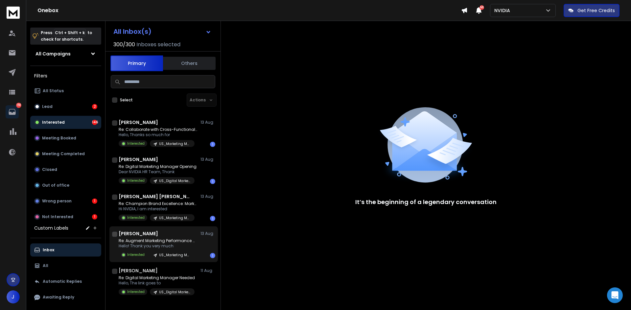
click at [163, 256] on p "US_Marketing Manager_12(13/8)" at bounding box center [175, 255] width 32 height 5
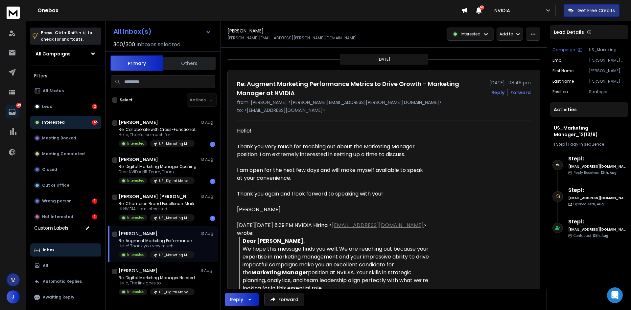
copy p "earehiring@strategictalentdevelopmentnvidia.com"
drag, startPoint x: 368, startPoint y: 111, endPoint x: 248, endPoint y: 110, distance: 120.3
click at [248, 110] on p "to: <wearehiring@strategictalentdevelopmentnvidia.com>" at bounding box center [384, 110] width 294 height 7
copy p "wearehiring@strategictalentdevelopmentnvidia.com"
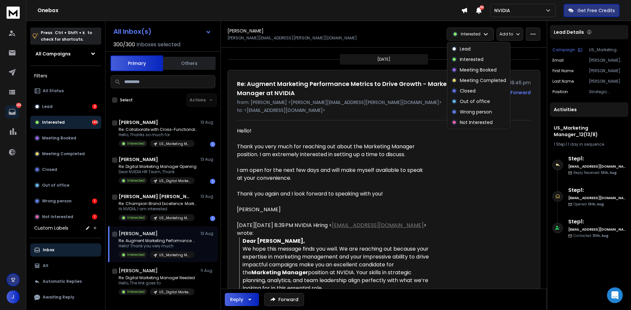
click at [485, 36] on icon at bounding box center [485, 34] width 5 height 5
click at [486, 72] on p "Meeting Booked" at bounding box center [478, 70] width 37 height 7
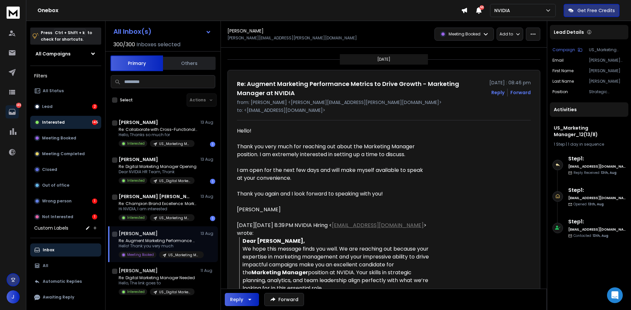
click at [405, 181] on div "I am open for the next few days and will make myself available to speak at your…" at bounding box center [333, 175] width 192 height 16
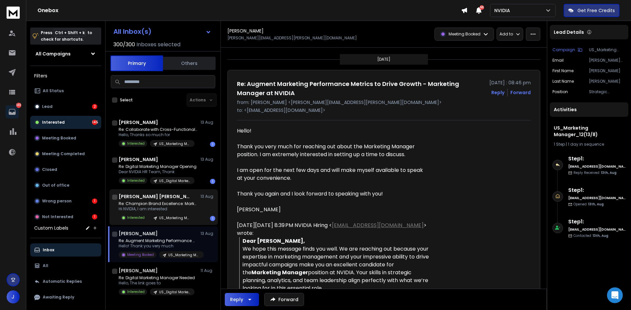
click at [181, 201] on div "McKenna Rawls 13 Aug Re: Champion Brand Excellence: Marketing Hi NVIDIA, I am i…" at bounding box center [167, 208] width 97 height 28
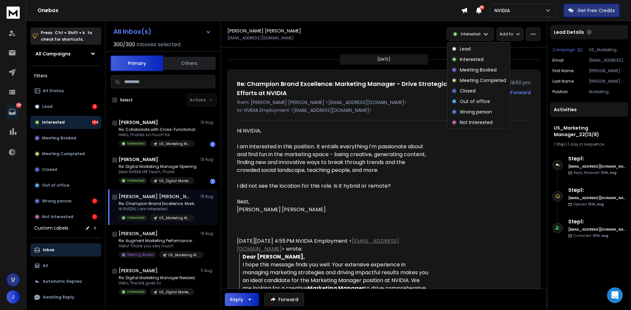
click at [463, 32] on div "Interested" at bounding box center [470, 34] width 47 height 12
click at [471, 72] on p "Meeting Booked" at bounding box center [478, 70] width 37 height 7
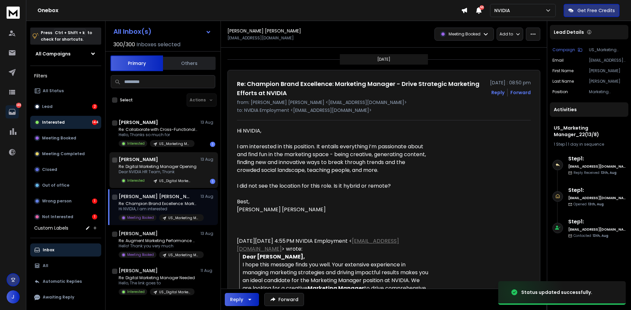
click at [172, 178] on div "US_Digital Marketing Manager_24(10/8)" at bounding box center [172, 180] width 45 height 7
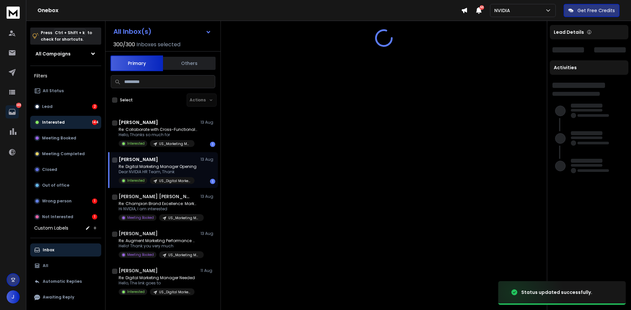
scroll to position [5280, 0]
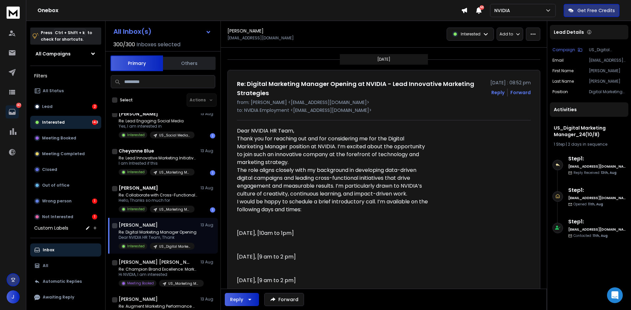
drag, startPoint x: 428, startPoint y: 109, endPoint x: 292, endPoint y: 112, distance: 136.7
click at [292, 112] on p "to: NVIDIA Employment <employmentsolutions@nvidiatalentacquisitionsystem.com>" at bounding box center [384, 110] width 294 height 7
copy p "employmentsolutions@nvidiatalentacquisitionsystem.com"
click at [474, 38] on div "Interested" at bounding box center [470, 34] width 47 height 12
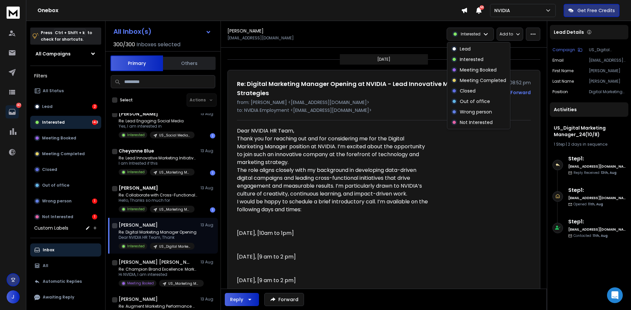
click at [484, 73] on p "Meeting Booked" at bounding box center [478, 70] width 37 height 7
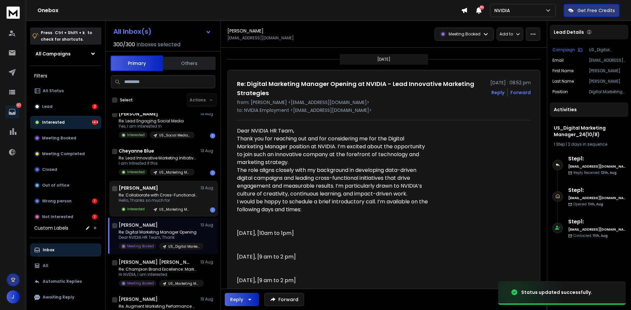
click at [166, 199] on p "Hello, Thanks so much for" at bounding box center [158, 200] width 79 height 5
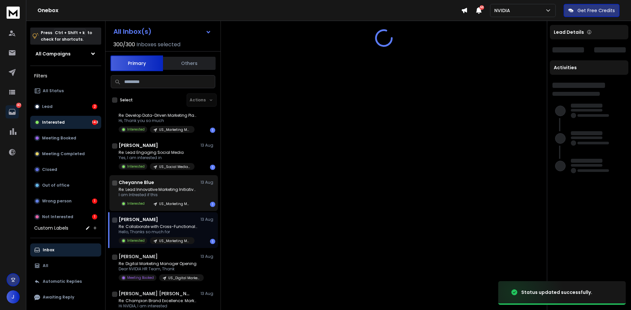
scroll to position [5214, 0]
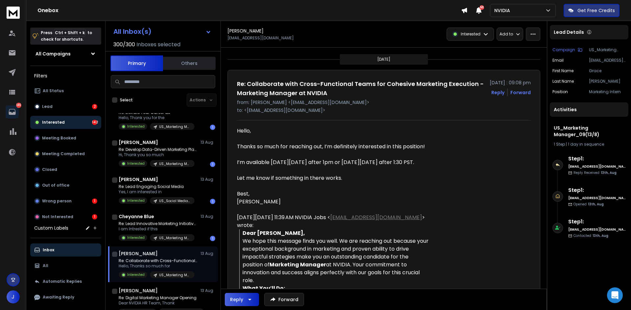
drag, startPoint x: 356, startPoint y: 110, endPoint x: 247, endPoint y: 111, distance: 108.4
click at [247, 111] on p "to: <applynow@recruitmentanalyticshubnvidia.com>" at bounding box center [384, 110] width 294 height 7
copy p "applynow@recruitmentanalyticshubnvidia.com"
click at [477, 37] on div "Interested" at bounding box center [470, 34] width 47 height 12
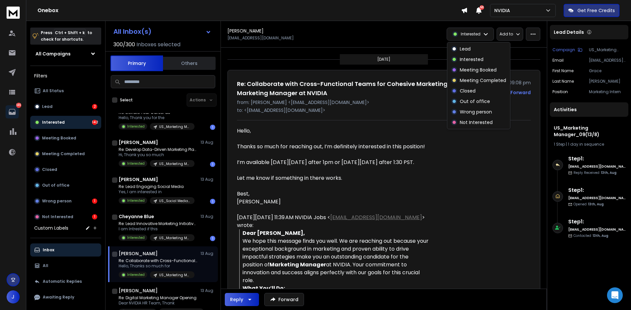
click at [481, 73] on p "Meeting Booked" at bounding box center [478, 70] width 37 height 7
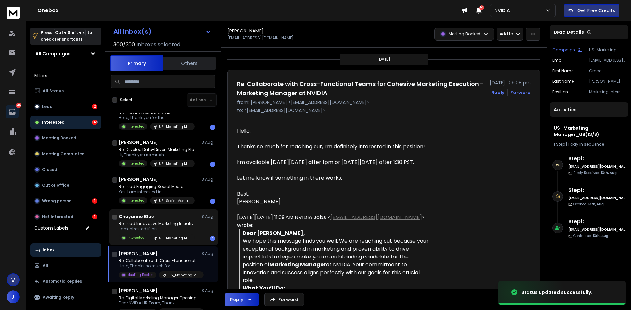
click at [182, 221] on div "Cheyanne Blue 13 Aug Re: Lead Innovative Marketing Initiatives I am Intrested i…" at bounding box center [167, 228] width 97 height 28
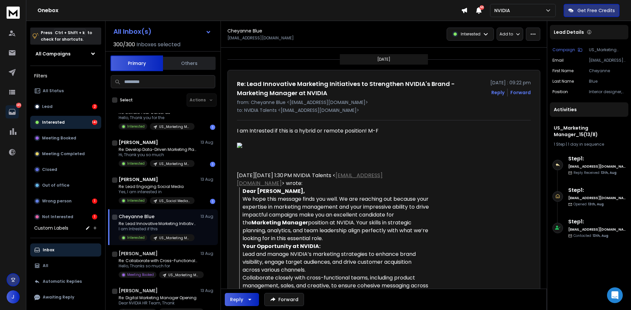
drag, startPoint x: 379, startPoint y: 110, endPoint x: 281, endPoint y: 111, distance: 98.6
click at [281, 111] on p "to: NVIDIA Talents <talents@nextgenjobopportunitynvidia.com>" at bounding box center [384, 110] width 294 height 7
copy p "talents@nextgenjobopportunitynvidia.com"
click at [464, 32] on p "Interested" at bounding box center [471, 34] width 20 height 5
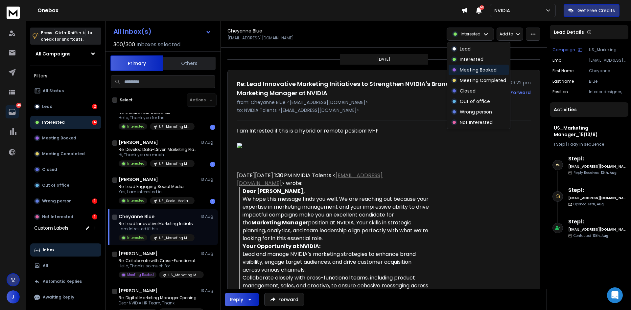
click at [478, 71] on p "Meeting Booked" at bounding box center [478, 70] width 37 height 7
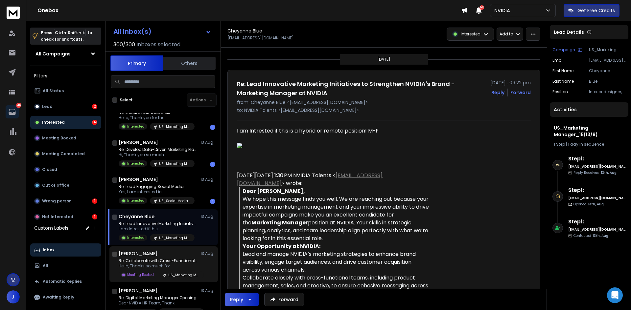
scroll to position [5149, 0]
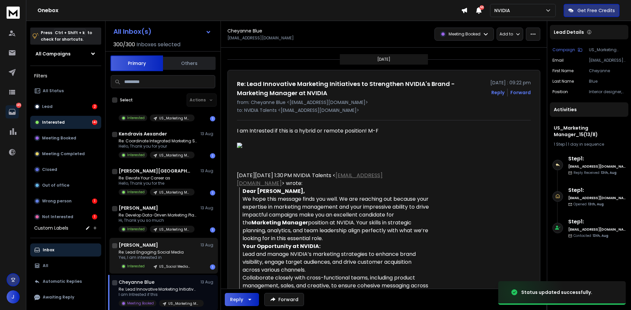
click at [194, 257] on div "Re: Lead Engaging Social Media Yes, I am interested in Interested US_Social Med…" at bounding box center [167, 260] width 97 height 20
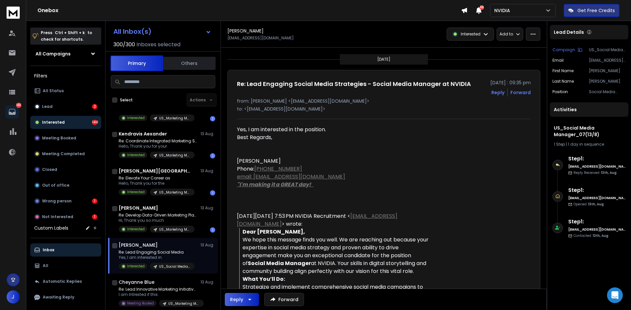
drag, startPoint x: 338, startPoint y: 111, endPoint x: 246, endPoint y: 108, distance: 92.0
click at [246, 108] on p "to: <recruitment@talentdiscoveryhubnvidia.com>" at bounding box center [384, 109] width 294 height 7
copy p "recruitment@talentdiscoveryhubnvidia.com"
click at [485, 27] on div "Gloria Gardner-Thompson Gloria Gardner-Thompson rentasec@gmail.com Interested A…" at bounding box center [384, 34] width 326 height 27
click at [483, 32] on icon at bounding box center [485, 34] width 5 height 5
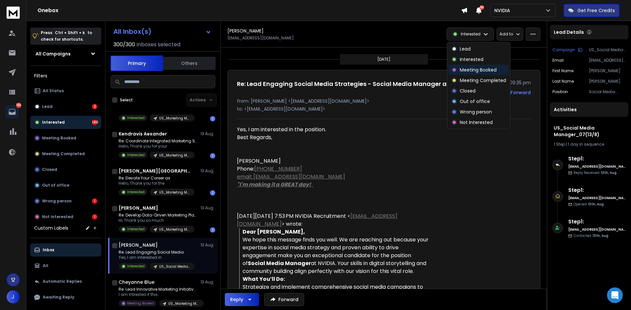
click at [480, 73] on div "Meeting Booked" at bounding box center [478, 70] width 60 height 11
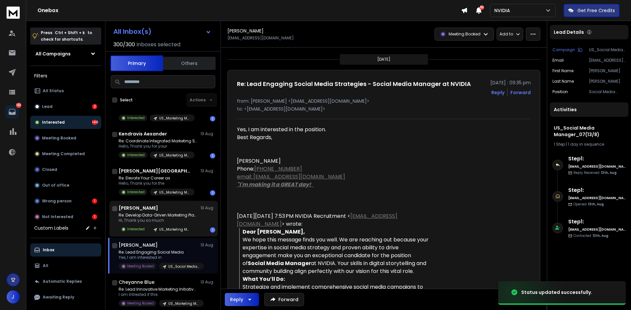
click at [149, 213] on p "Re: Develop Data-Driven Marketing Plans" at bounding box center [158, 215] width 79 height 5
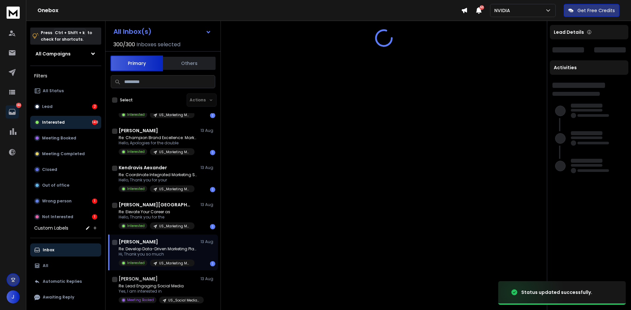
scroll to position [5083, 0]
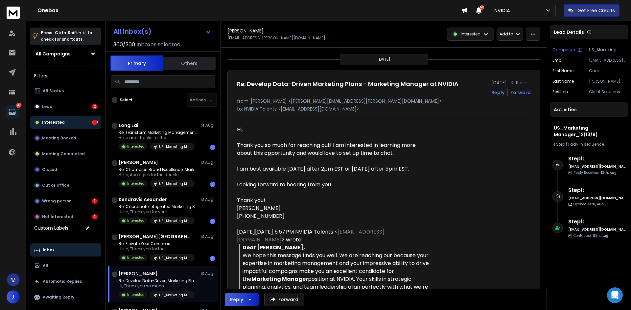
drag, startPoint x: 376, startPoint y: 110, endPoint x: 280, endPoint y: 108, distance: 96.6
click at [280, 108] on p "to: NVIDIA Talents <joinus@digitaltalentacquisitionnvidia.com>" at bounding box center [384, 109] width 294 height 7
copy p "joinus@digitaltalentacquisitionnvidia.com"
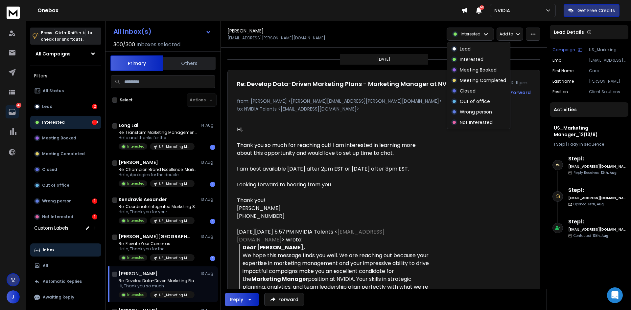
click at [470, 37] on div "Interested" at bounding box center [470, 34] width 47 height 12
click at [476, 73] on p "Meeting Booked" at bounding box center [478, 70] width 37 height 7
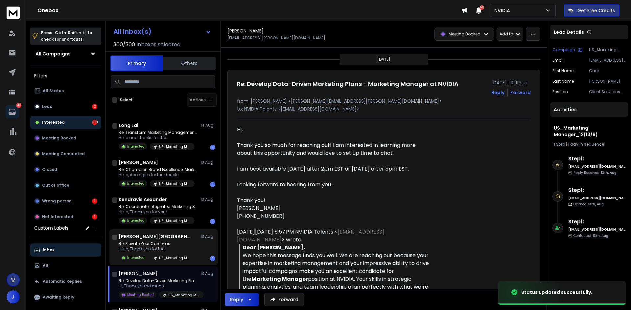
click at [194, 242] on div "Re: Elevate Your Career as Hello, Thank you for the Interested US_Marketing Man…" at bounding box center [167, 251] width 97 height 20
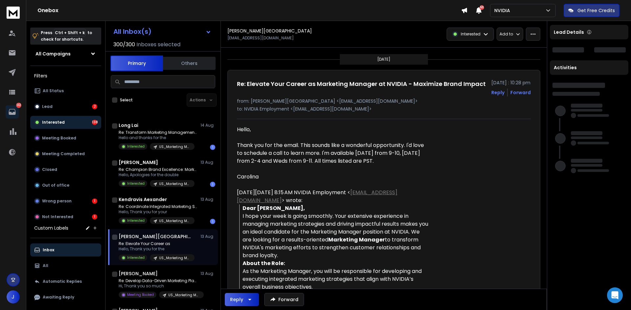
drag, startPoint x: 412, startPoint y: 110, endPoint x: 293, endPoint y: 111, distance: 118.3
click at [293, 111] on p "to: NVIDIA Employment <employmentdesk@nvidiafutureworkforcecloud.com>" at bounding box center [384, 109] width 294 height 7
copy p "employmentdesk@nvidiafutureworkforcecloud.com"
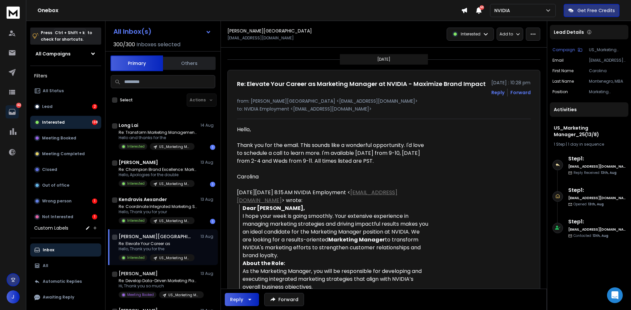
click at [468, 26] on div "Carolina Montenegro Carolina Montenegro cmontenegro3@gmail.com Interested Add t…" at bounding box center [384, 34] width 326 height 27
click at [469, 29] on div "Interested" at bounding box center [470, 34] width 47 height 12
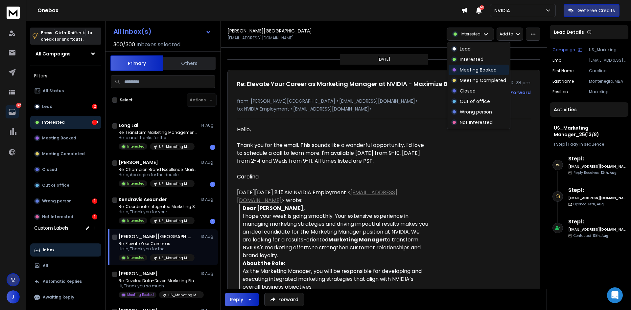
click at [482, 73] on p "Meeting Booked" at bounding box center [478, 70] width 37 height 7
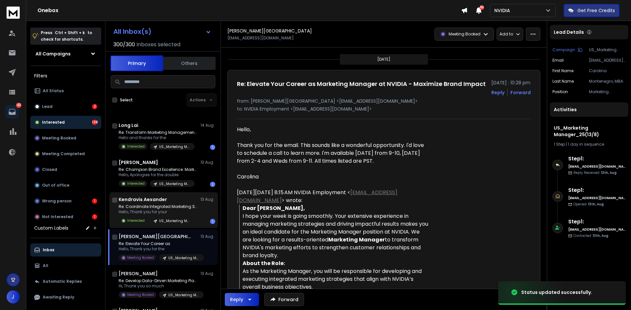
click at [188, 216] on div "Re: Coordinate Integrated Marketing Strategies Hello, Thank you for your Intere…" at bounding box center [158, 214] width 79 height 20
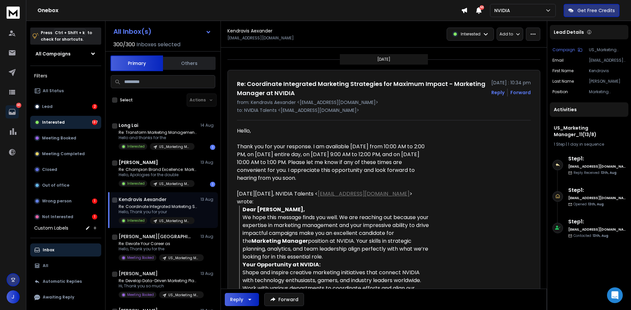
drag, startPoint x: 384, startPoint y: 111, endPoint x: 280, endPoint y: 109, distance: 104.2
click at [280, 109] on p "to: NVIDIA Talents <joinus@leadershipgrowthplatformnvidia.com>" at bounding box center [384, 110] width 294 height 7
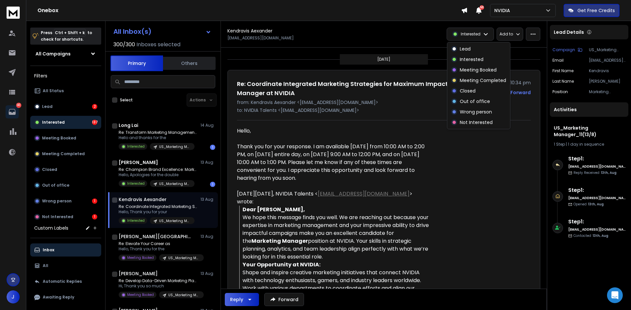
click at [466, 34] on p "Interested" at bounding box center [471, 34] width 20 height 5
click at [477, 69] on p "Meeting Booked" at bounding box center [478, 70] width 37 height 7
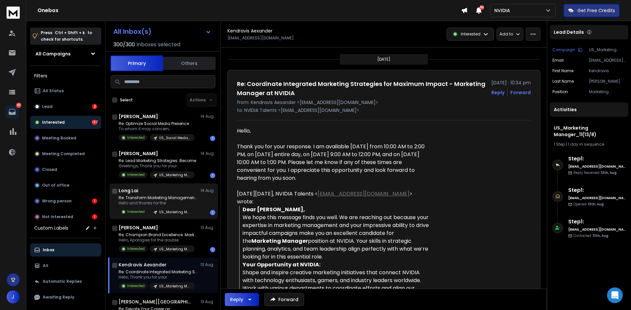
scroll to position [5017, 0]
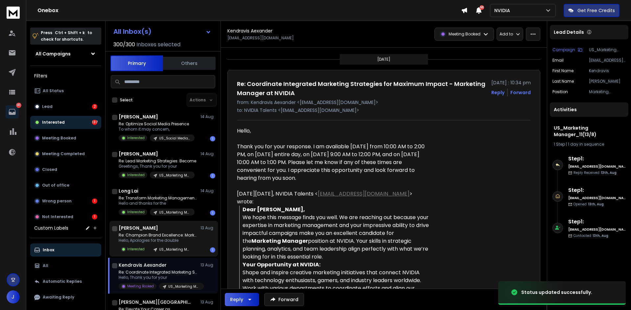
click at [177, 234] on p "Re: Champion Brand Excellence: Marketing" at bounding box center [158, 235] width 79 height 5
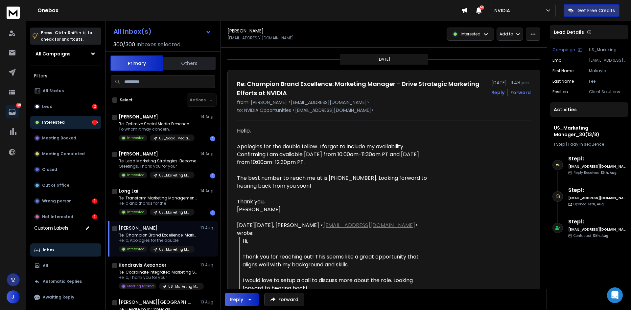
drag, startPoint x: 425, startPoint y: 108, endPoint x: 294, endPoint y: 107, distance: 131.4
click at [294, 107] on p "to: NVIDIA Opportunities <nextopportunity@advancedtalentassessmentnvidia.com>" at bounding box center [384, 110] width 294 height 7
click at [470, 36] on p "Interested" at bounding box center [471, 34] width 20 height 5
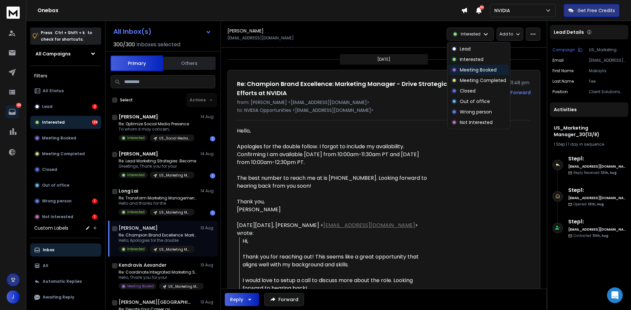
click at [467, 72] on p "Meeting Booked" at bounding box center [478, 70] width 37 height 7
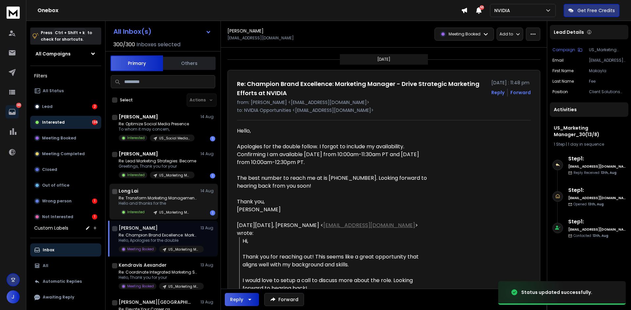
click at [184, 208] on div "Re: Transform Marketing Management: Step Hello and thanks for the Interested US…" at bounding box center [158, 206] width 79 height 20
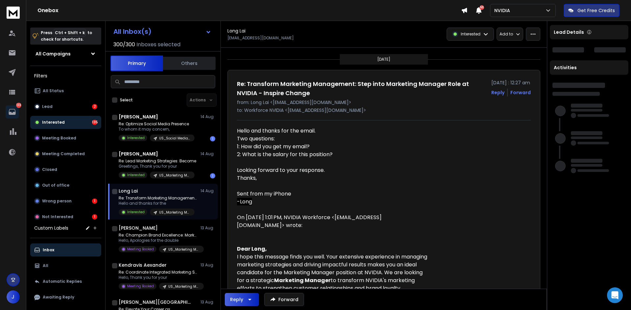
drag, startPoint x: 385, startPoint y: 111, endPoint x: 288, endPoint y: 111, distance: 96.6
click at [288, 111] on p "to: Workforce NVIDIA <workforce@nvidiacorporatetalenthub.com>" at bounding box center [384, 110] width 294 height 7
click at [472, 39] on div "Interested" at bounding box center [470, 34] width 47 height 12
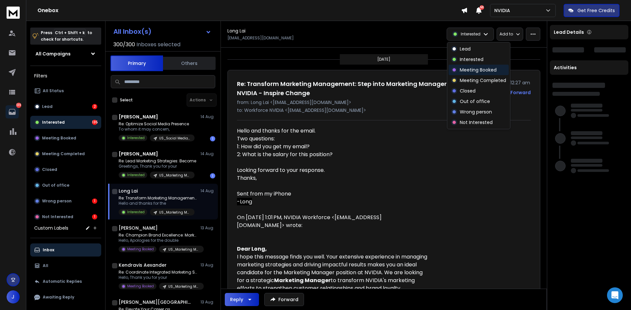
click at [484, 70] on p "Meeting Booked" at bounding box center [478, 70] width 37 height 7
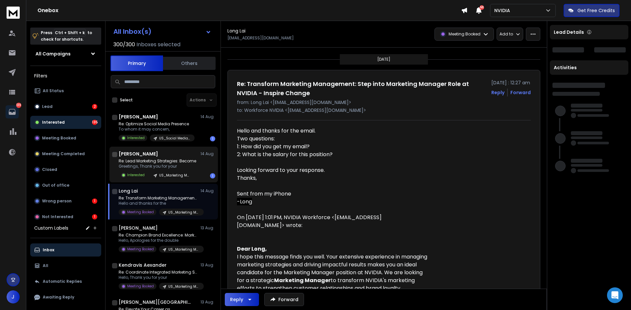
drag, startPoint x: 166, startPoint y: 167, endPoint x: 168, endPoint y: 163, distance: 4.0
click at [166, 167] on p "Greetings, Thank you for your" at bounding box center [158, 166] width 78 height 5
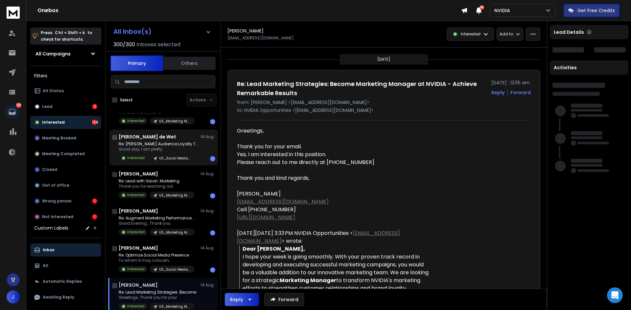
scroll to position [4952, 0]
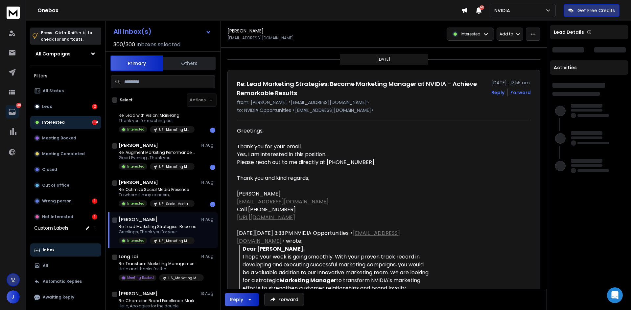
drag, startPoint x: 411, startPoint y: 110, endPoint x: 295, endPoint y: 112, distance: 116.3
click at [295, 112] on p "to: NVIDIA Opportunities <opportunities@careerassessmentcloudnvidia.com>" at bounding box center [384, 110] width 294 height 7
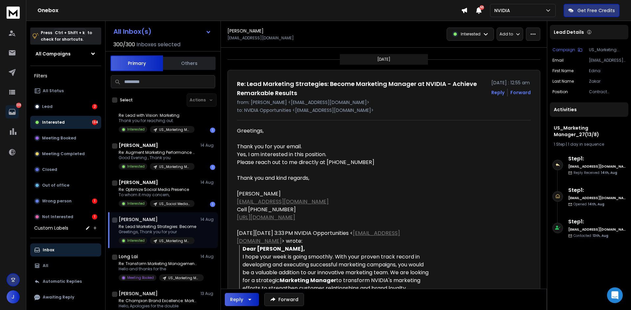
click at [467, 37] on div "Interested" at bounding box center [470, 34] width 47 height 12
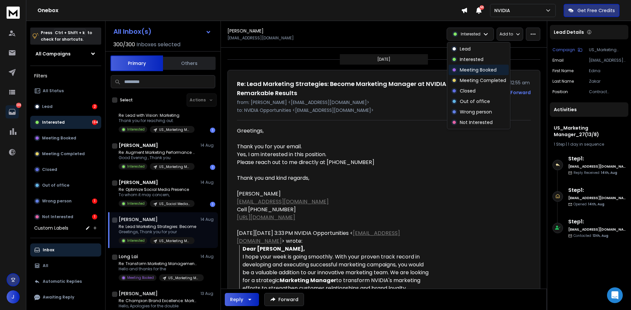
click at [471, 70] on p "Meeting Booked" at bounding box center [478, 70] width 37 height 7
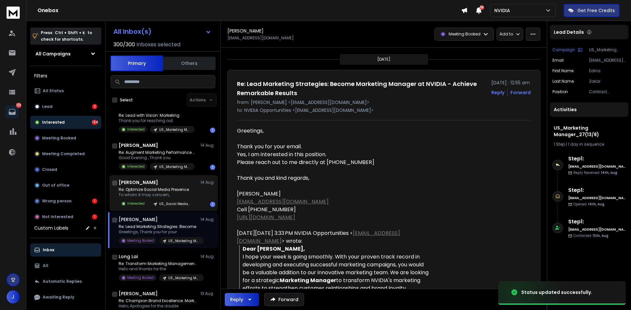
click at [167, 194] on p "To whom it may concern," at bounding box center [157, 195] width 76 height 5
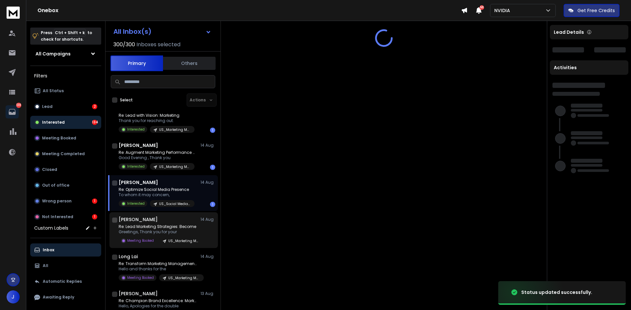
scroll to position [4886, 0]
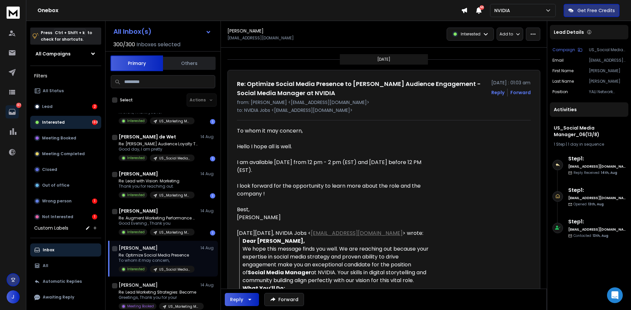
drag, startPoint x: 373, startPoint y: 110, endPoint x: 276, endPoint y: 113, distance: 97.6
click at [276, 113] on p "to: NVIDIA Jobs <applynow@leadershipcoachingnvidia.com>" at bounding box center [384, 110] width 294 height 7
click at [467, 29] on div "Interested" at bounding box center [470, 34] width 47 height 12
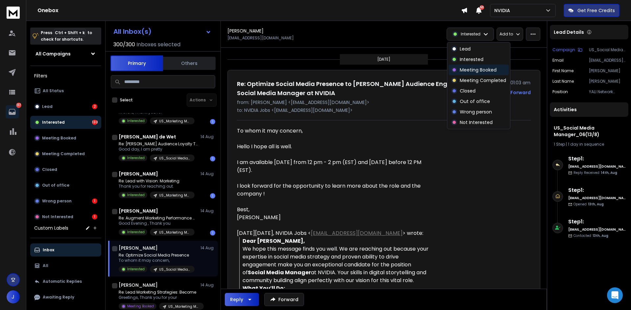
click at [475, 70] on p "Meeting Booked" at bounding box center [478, 70] width 37 height 7
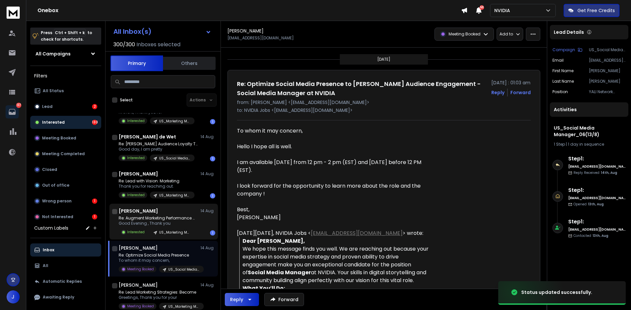
click at [190, 214] on div "Dani LaVs 14 Aug" at bounding box center [167, 211] width 97 height 7
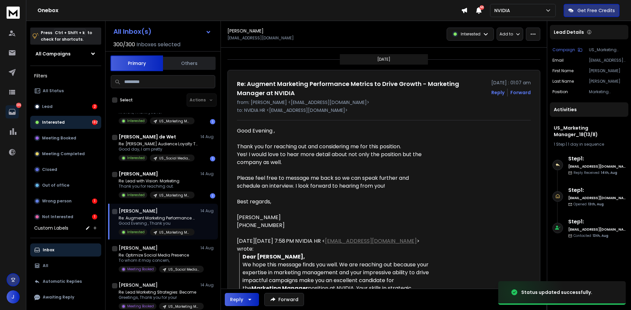
drag, startPoint x: 356, startPoint y: 112, endPoint x: 270, endPoint y: 113, distance: 86.4
click at [270, 113] on p "to: NVIDIA HR <askhr@talentdataplatformnvidia.com>" at bounding box center [384, 110] width 294 height 7
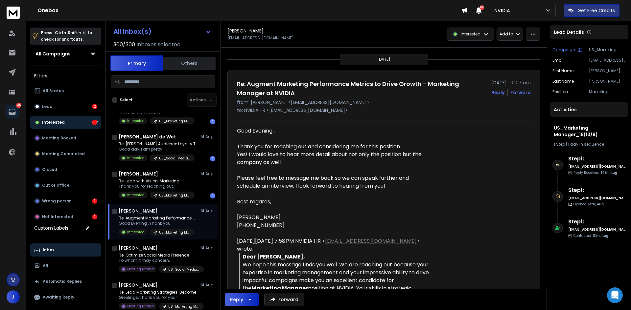
click at [467, 30] on div "Interested" at bounding box center [470, 34] width 47 height 12
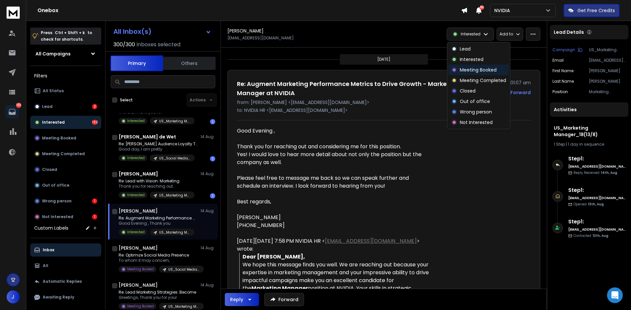
click at [475, 70] on p "Meeting Booked" at bounding box center [478, 70] width 37 height 7
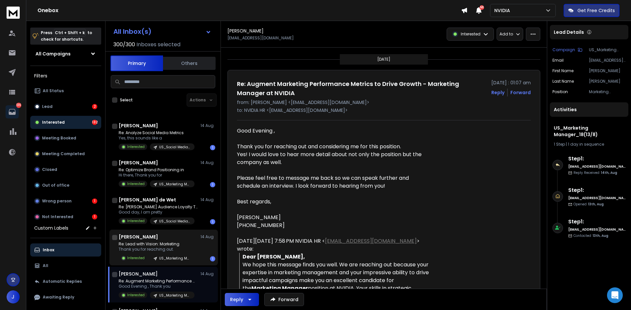
scroll to position [4820, 0]
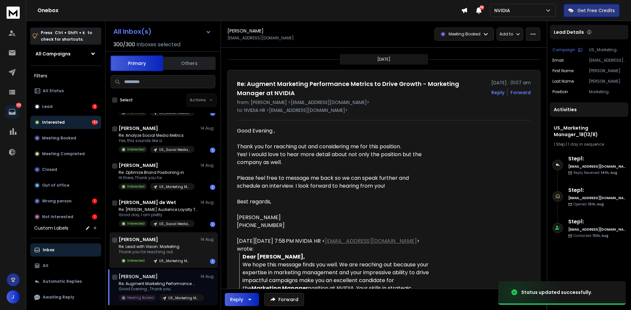
click at [175, 244] on div "Britney Bencomo 14 Aug Re: Lead with Vision: Marketing Thank you for reaching o…" at bounding box center [167, 251] width 97 height 28
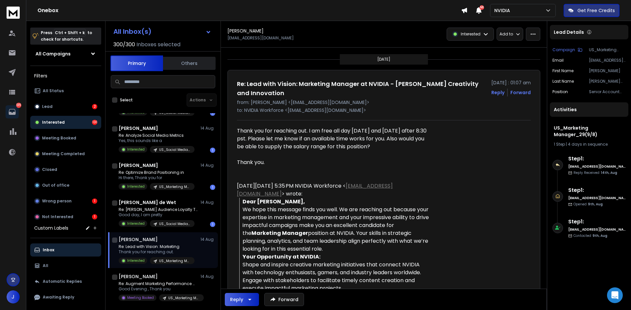
drag, startPoint x: 430, startPoint y: 112, endPoint x: 287, endPoint y: 109, distance: 143.3
click at [287, 109] on p "to: NVIDIA Workforce <workforcegrowth@nvidiaworkforceengagementsolutions.com>" at bounding box center [384, 110] width 294 height 7
click at [471, 34] on p "Interested" at bounding box center [471, 34] width 20 height 5
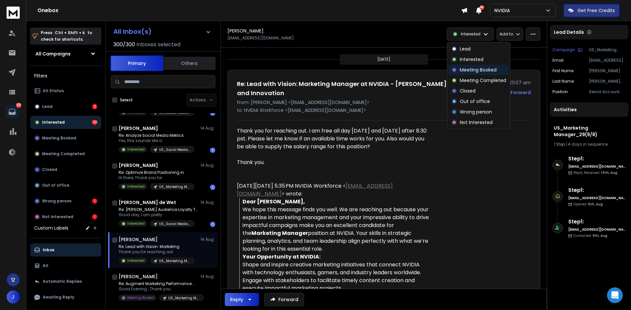
click at [480, 71] on p "Meeting Booked" at bounding box center [478, 70] width 37 height 7
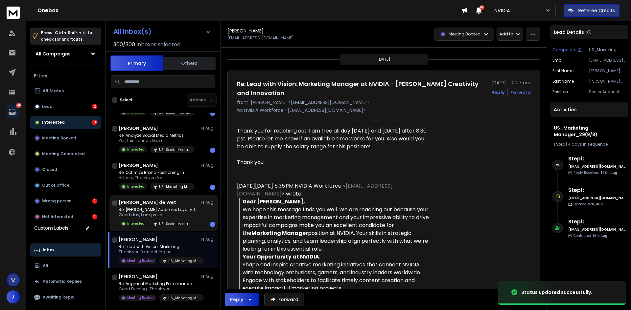
click at [191, 204] on div "Sandri de Wet 14 Aug" at bounding box center [167, 202] width 97 height 7
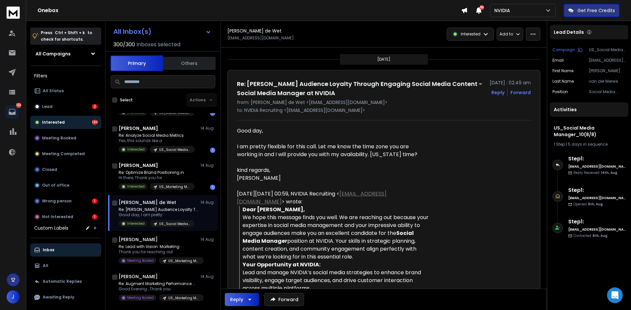
drag, startPoint x: 386, startPoint y: 107, endPoint x: 286, endPoint y: 107, distance: 99.9
click at [286, 107] on p "to: NVIDIA Recruiting <recruitteam@workforceanalyticsnvidia.com>" at bounding box center [384, 110] width 294 height 7
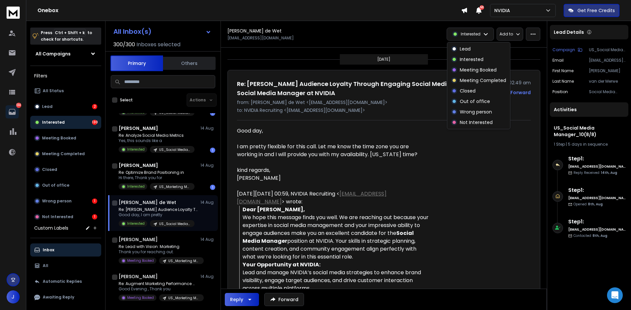
click at [475, 35] on p "Interested" at bounding box center [471, 34] width 20 height 5
click at [478, 74] on div "Meeting Booked" at bounding box center [478, 70] width 60 height 11
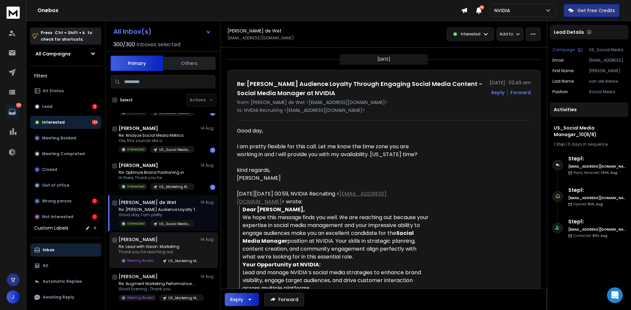
scroll to position [4754, 0]
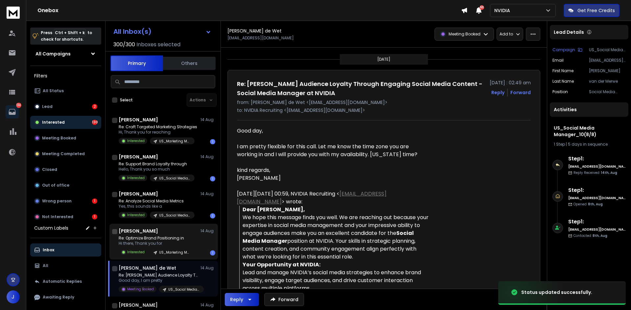
click at [162, 249] on div "US_Marketing Manager_25(12/8)" at bounding box center [172, 252] width 45 height 7
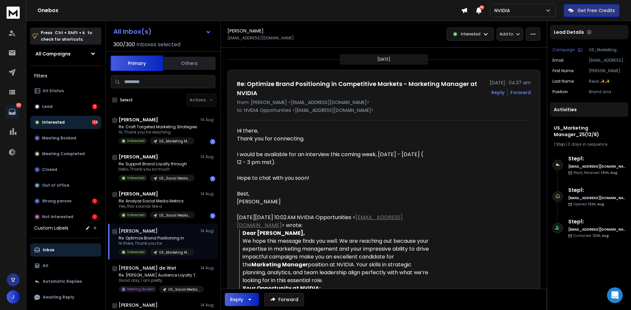
drag, startPoint x: 424, startPoint y: 109, endPoint x: 296, endPoint y: 109, distance: 127.8
click at [296, 109] on p "to: NVIDIA Opportunities <opportunities@recruitmentanalyticsplatformnvidia.com>" at bounding box center [384, 110] width 294 height 7
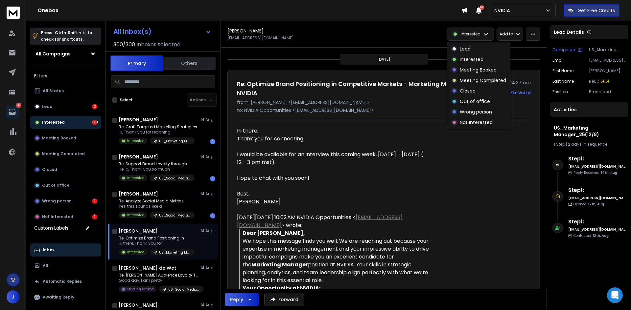
click at [478, 33] on p "Interested" at bounding box center [471, 34] width 20 height 5
click at [487, 70] on p "Meeting Booked" at bounding box center [478, 70] width 37 height 7
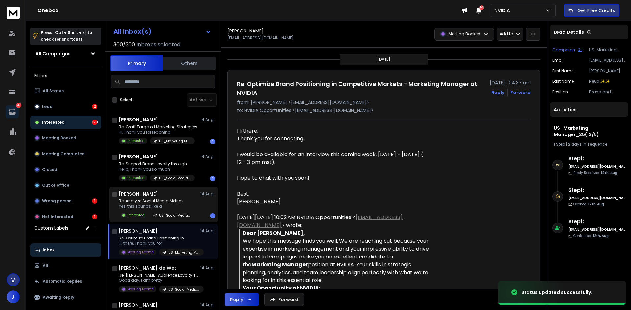
click at [180, 203] on p "Re: Analyze Social Media Metrics" at bounding box center [157, 201] width 76 height 5
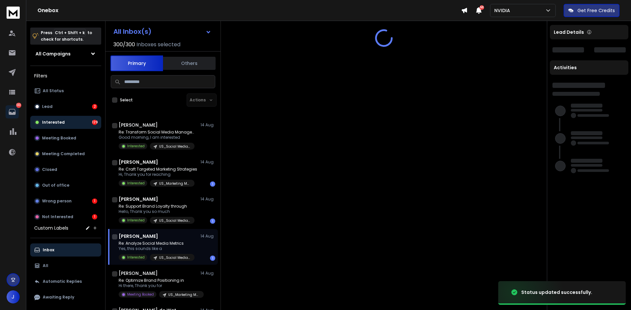
scroll to position [4689, 0]
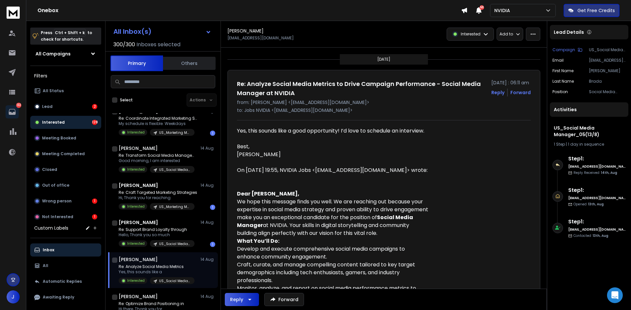
drag, startPoint x: 372, startPoint y: 112, endPoint x: 274, endPoint y: 111, distance: 97.6
click at [274, 111] on p "to: Jobs NVIDIA <jobopenings@workforcebuildernvidia.com>" at bounding box center [384, 110] width 294 height 7
click at [475, 32] on p "Interested" at bounding box center [471, 34] width 20 height 5
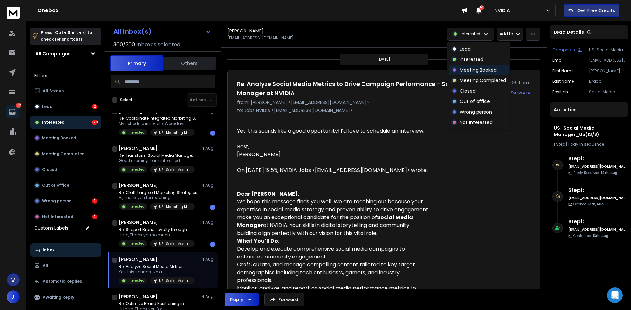
click at [482, 68] on p "Meeting Booked" at bounding box center [478, 70] width 37 height 7
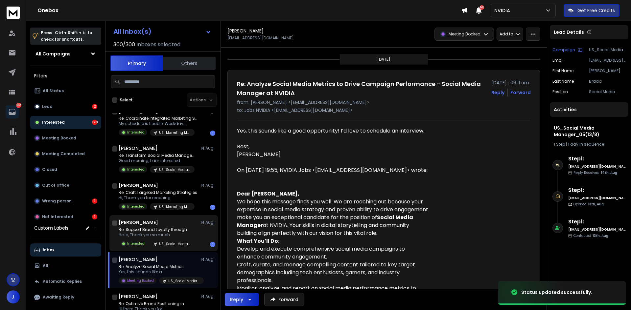
click at [144, 232] on p "Re: Support Brand Loyalty through" at bounding box center [157, 229] width 76 height 5
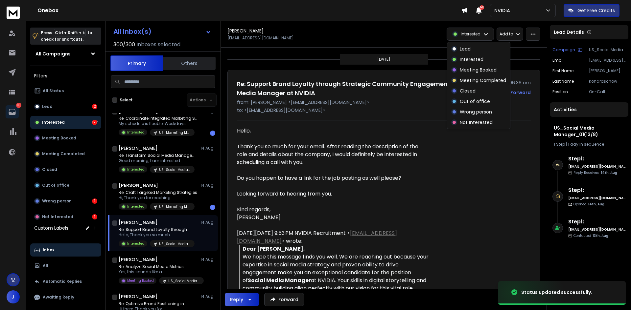
click at [486, 29] on div "Interested" at bounding box center [470, 34] width 47 height 12
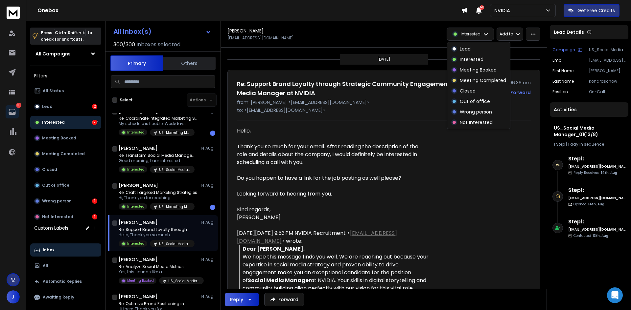
click at [356, 110] on p "to: <teamrecruitment@smarttalentnetworknvidia.com>" at bounding box center [384, 110] width 294 height 7
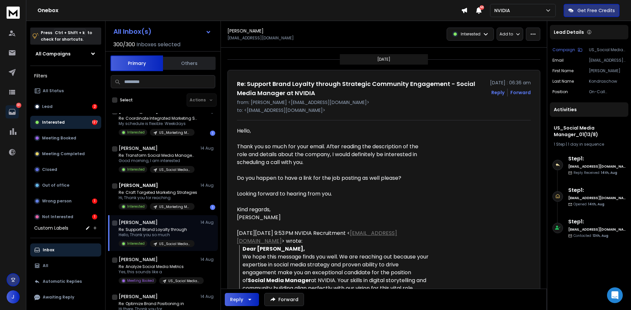
drag, startPoint x: 360, startPoint y: 111, endPoint x: 246, endPoint y: 110, distance: 113.4
click at [246, 110] on p "to: <teamrecruitment@smarttalentnetworknvidia.com>" at bounding box center [384, 110] width 294 height 7
click at [467, 32] on div "Interested" at bounding box center [470, 34] width 47 height 12
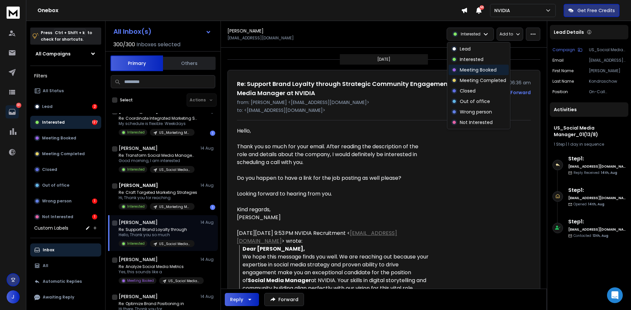
click at [486, 71] on p "Meeting Booked" at bounding box center [478, 70] width 37 height 7
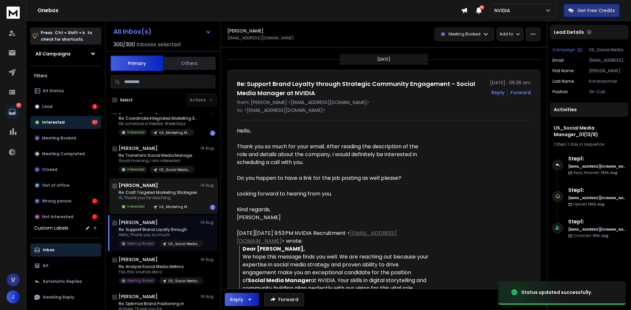
drag, startPoint x: 153, startPoint y: 189, endPoint x: 154, endPoint y: 185, distance: 4.5
click at [153, 189] on div "Julia Perfit-Hart 14 Aug Re: Craft Targeted Marketing Strategies Hi, Thank you …" at bounding box center [167, 196] width 97 height 28
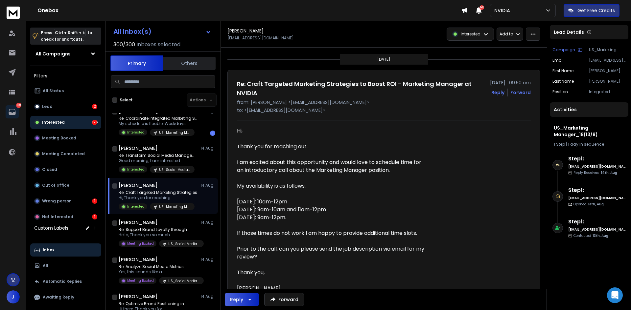
drag, startPoint x: 353, startPoint y: 110, endPoint x: 246, endPoint y: 110, distance: 106.8
click at [246, 110] on p "to: <hiringteam@hrapproachinnovationnvidia.com>" at bounding box center [384, 110] width 294 height 7
drag, startPoint x: 482, startPoint y: 22, endPoint x: 478, endPoint y: 39, distance: 17.4
click at [480, 29] on div "Julia Perfit-Hart Julia Perfit-Hart juliaperfithart@gmail.com Interested Add to…" at bounding box center [384, 34] width 326 height 27
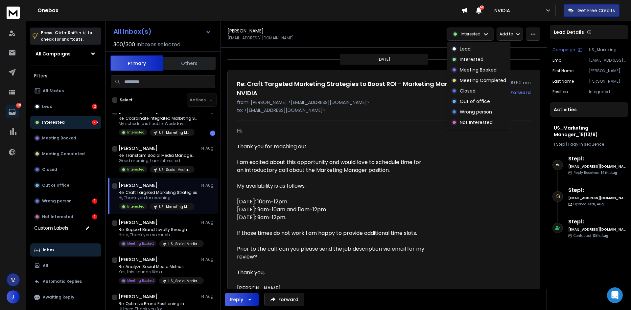
click at [478, 39] on div "Interested" at bounding box center [470, 34] width 47 height 12
click at [482, 74] on div "Meeting Booked" at bounding box center [478, 70] width 60 height 11
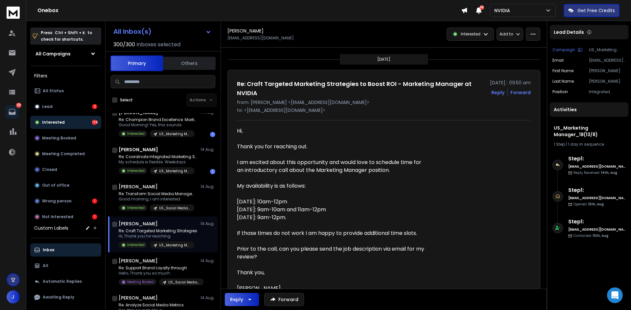
scroll to position [4623, 0]
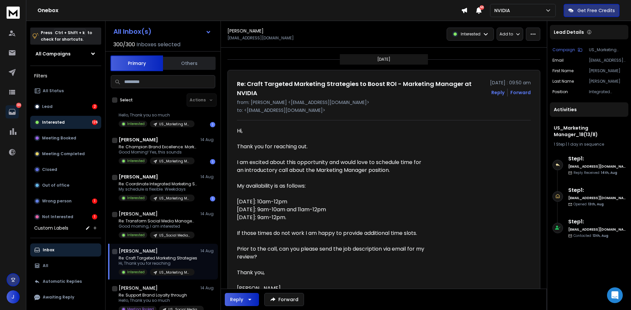
click at [470, 35] on p "Interested" at bounding box center [471, 34] width 20 height 5
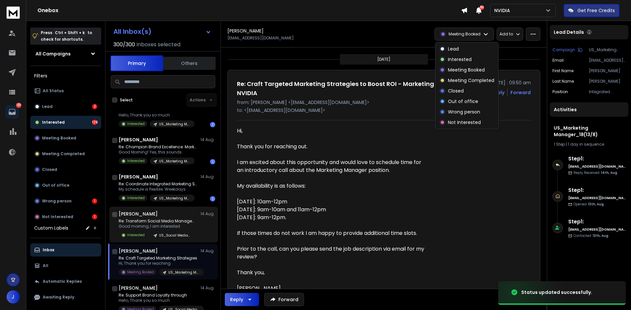
click at [157, 222] on p "Re: Transform Social Media Management:" at bounding box center [158, 221] width 79 height 5
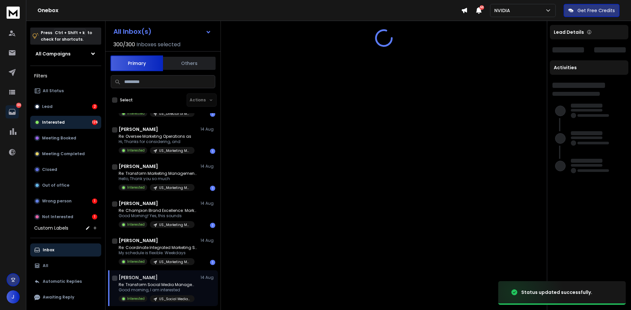
scroll to position [4557, 0]
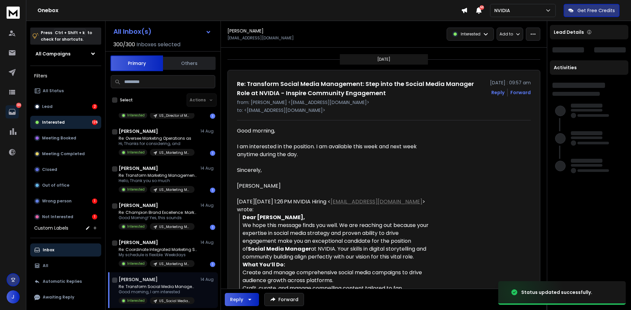
click at [462, 33] on p "Interested" at bounding box center [471, 34] width 20 height 5
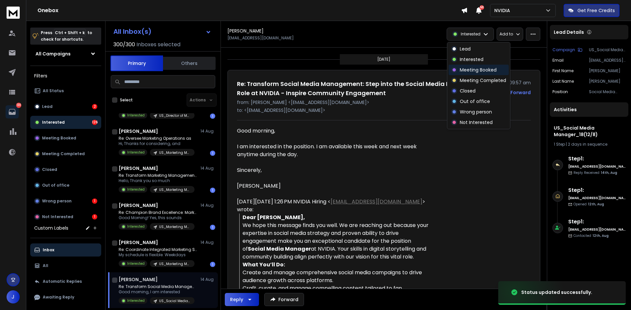
click at [476, 70] on p "Meeting Booked" at bounding box center [478, 70] width 37 height 7
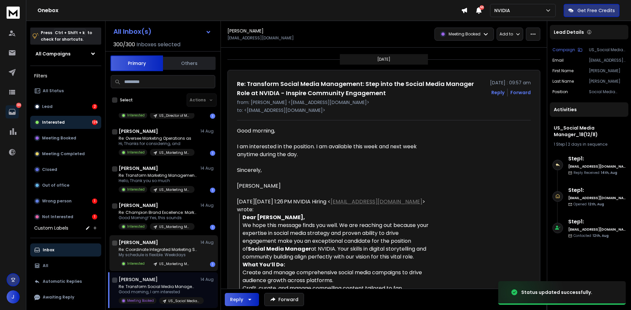
click at [182, 249] on p "Re: Coordinate Integrated Marketing Strategies" at bounding box center [158, 249] width 79 height 5
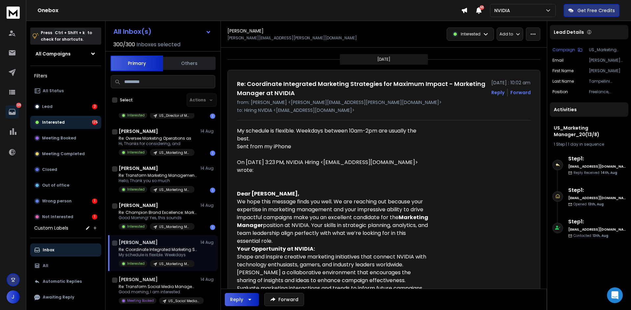
drag, startPoint x: 377, startPoint y: 112, endPoint x: 278, endPoint y: 112, distance: 98.2
click at [278, 112] on p "to: Hiring NVIDIA <hiring@virtualonboardingcenternvidia.com>" at bounding box center [384, 110] width 294 height 7
click at [477, 35] on p "Interested" at bounding box center [471, 34] width 20 height 5
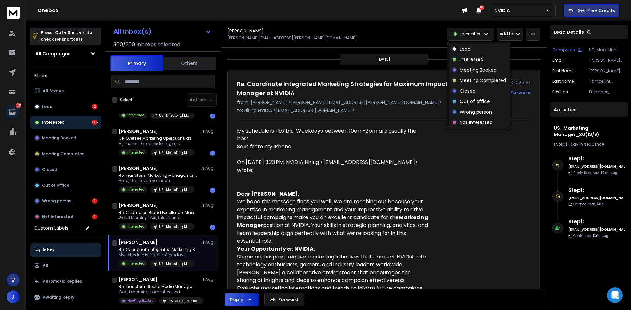
click at [318, 163] on blockquote "On Aug 13, 2025, at 3:23 PM, NVIDIA Hiring <hiring@virtualonboardingcenternvidi…" at bounding box center [333, 171] width 192 height 24
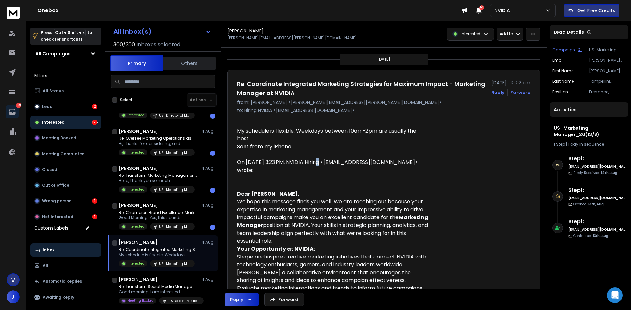
drag, startPoint x: 376, startPoint y: 110, endPoint x: 278, endPoint y: 110, distance: 98.6
click at [278, 110] on p "to: Hiring NVIDIA <hiring@virtualonboardingcenternvidia.com>" at bounding box center [384, 110] width 294 height 7
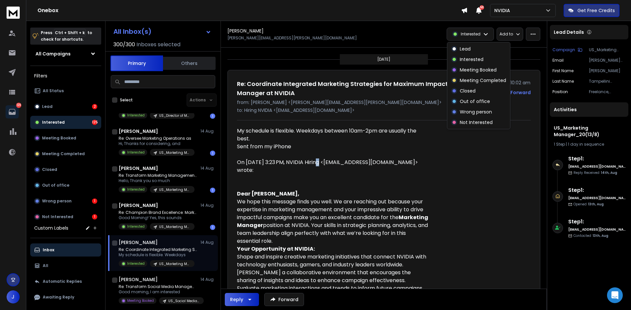
click at [462, 35] on p "Interested" at bounding box center [471, 34] width 20 height 5
click at [478, 69] on p "Meeting Booked" at bounding box center [478, 70] width 37 height 7
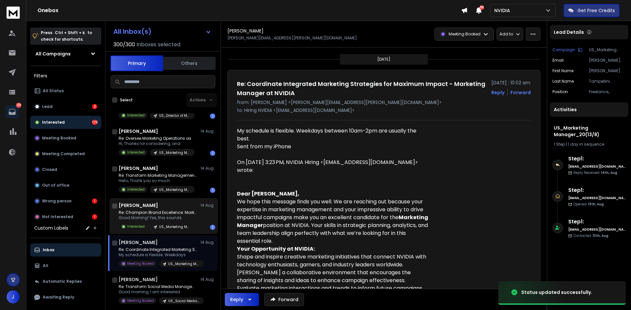
click at [202, 204] on p "14 Aug" at bounding box center [207, 205] width 15 height 5
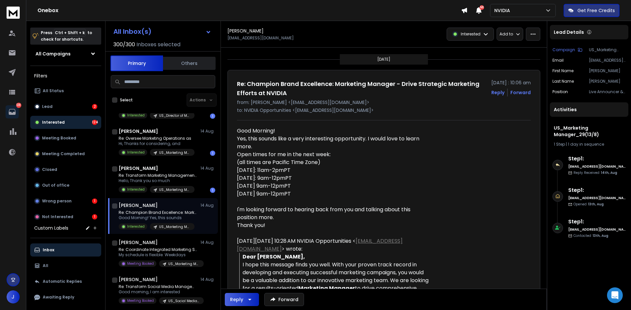
drag, startPoint x: 427, startPoint y: 112, endPoint x: 296, endPoint y: 109, distance: 131.1
click at [296, 109] on p "to: NVIDIA Opportunities <goldenopportunities@futureworkforceplanningnvidia.com>" at bounding box center [384, 110] width 294 height 7
click at [349, 135] on div "Yes, this sounds like a very interesting opportunity. I would love to learn mor…" at bounding box center [333, 143] width 192 height 16
drag, startPoint x: 429, startPoint y: 107, endPoint x: 295, endPoint y: 109, distance: 133.7
click at [295, 109] on div "Re: Champion Brand Excellence: Marketing Manager - Drive Strategic Marketing Ef…" at bounding box center [384, 97] width 294 height 34
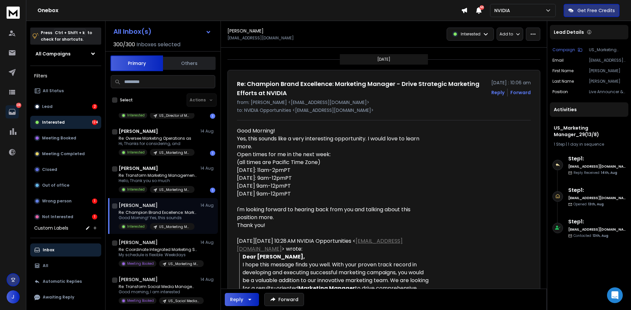
click at [471, 38] on div "Interested" at bounding box center [470, 34] width 47 height 12
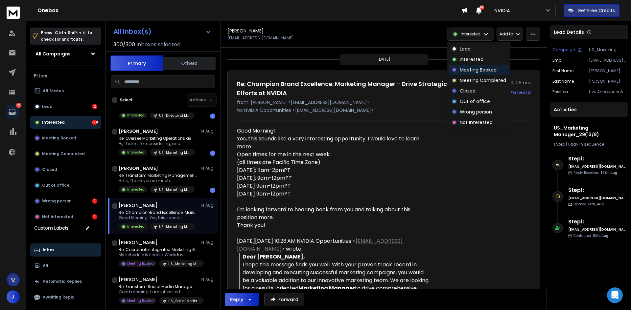
click at [473, 68] on p "Meeting Booked" at bounding box center [478, 70] width 37 height 7
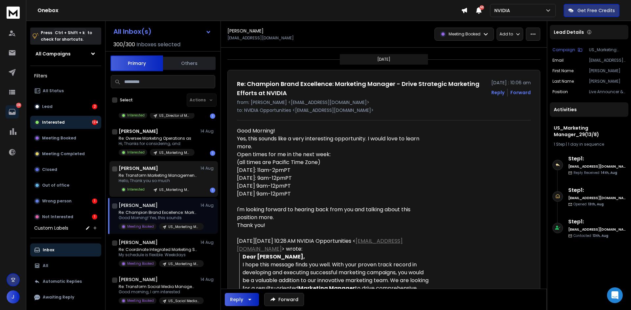
click at [174, 171] on div "Jade Champion 14 Aug" at bounding box center [167, 168] width 97 height 7
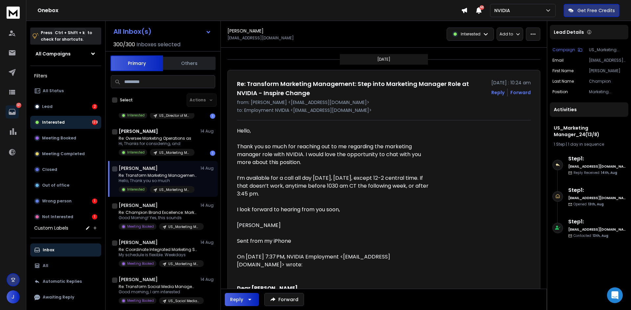
drag, startPoint x: 414, startPoint y: 109, endPoint x: 294, endPoint y: 113, distance: 120.6
click at [294, 113] on p "to: Employment NVIDIA <employmentdesk@nvidiaperformanceanalytics.com>" at bounding box center [384, 110] width 294 height 7
drag, startPoint x: 413, startPoint y: 111, endPoint x: 292, endPoint y: 113, distance: 120.9
click at [292, 113] on p "to: Employment NVIDIA <employmentdesk@nvidiaperformanceanalytics.com>" at bounding box center [384, 110] width 294 height 7
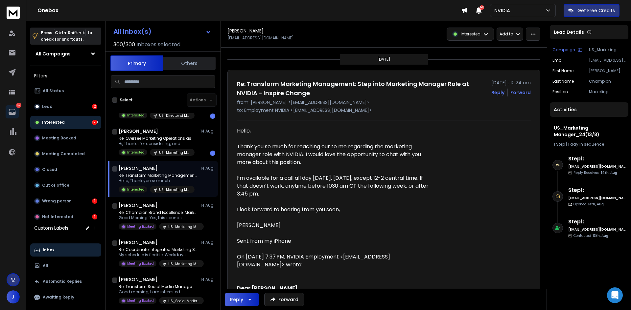
click at [473, 32] on p "Interested" at bounding box center [471, 34] width 20 height 5
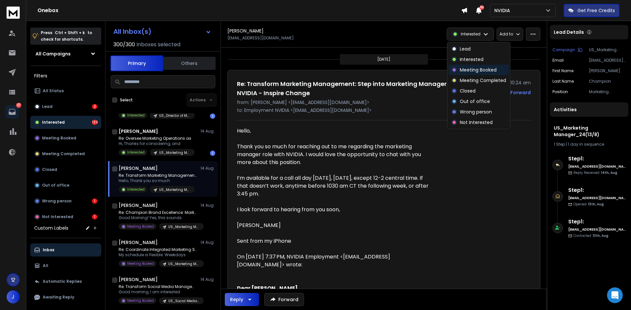
click at [477, 68] on p "Meeting Booked" at bounding box center [478, 70] width 37 height 7
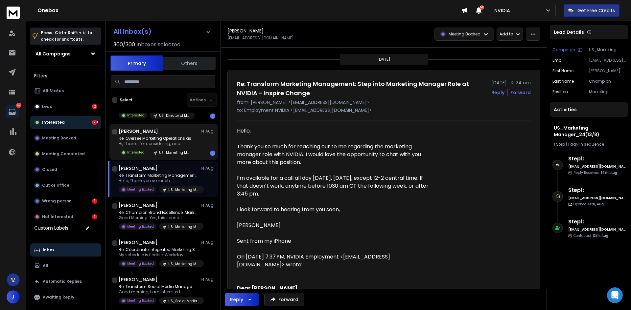
click at [191, 140] on p "Re: Oversee Marketing Operations as" at bounding box center [157, 138] width 76 height 5
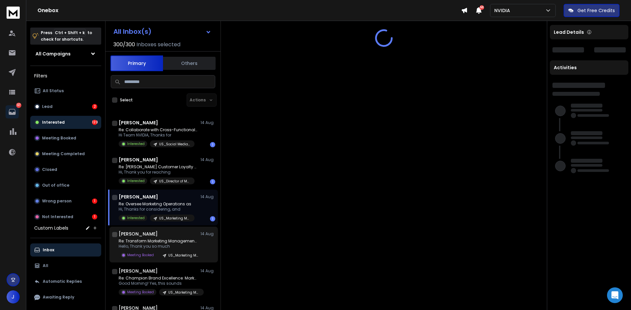
scroll to position [4426, 0]
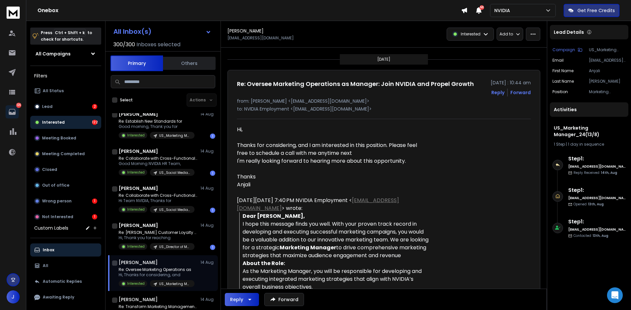
drag, startPoint x: 424, startPoint y: 110, endPoint x: 294, endPoint y: 110, distance: 129.8
click at [294, 110] on p "to: NVIDIA Employment <employmentsolutions@nvidiatalentassessmenthub.com>" at bounding box center [384, 109] width 294 height 7
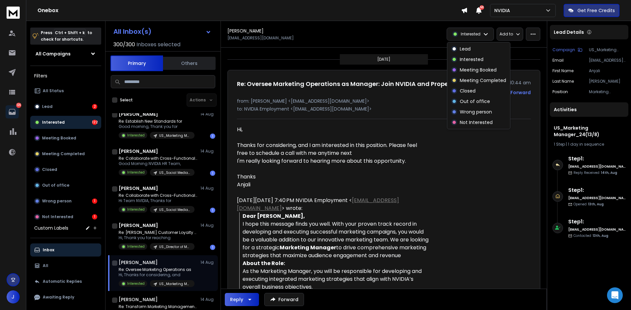
click at [473, 31] on div "Interested" at bounding box center [470, 34] width 47 height 12
click at [478, 65] on div "Meeting Booked" at bounding box center [478, 70] width 60 height 11
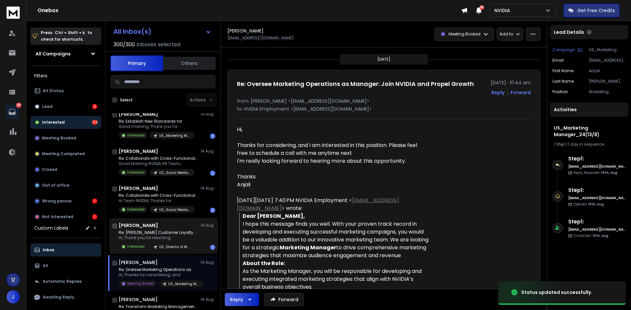
click at [170, 236] on p "Hi, Thank you for reaching" at bounding box center [158, 238] width 79 height 5
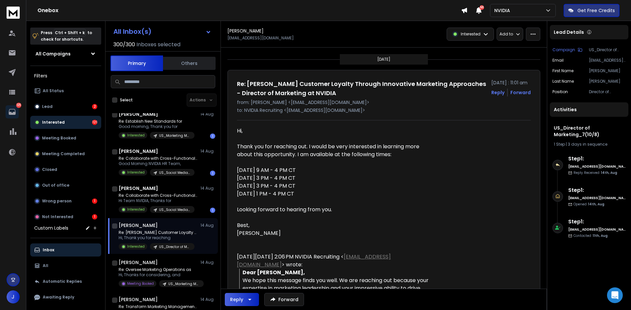
drag, startPoint x: 383, startPoint y: 111, endPoint x: 287, endPoint y: 110, distance: 96.0
click at [287, 110] on p "to: NVIDIA Recruiting <recruitteam@talentpipelineaindvidia.com>" at bounding box center [384, 110] width 294 height 7
click at [476, 33] on p "Interested" at bounding box center [471, 34] width 20 height 5
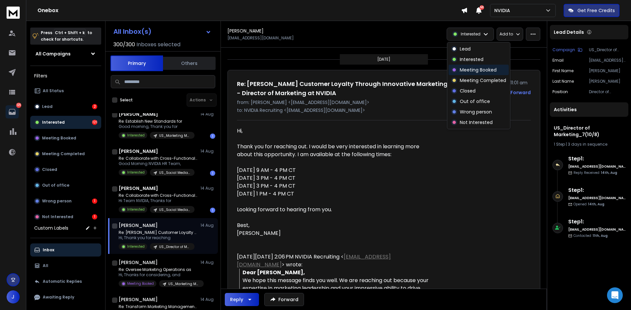
click at [471, 69] on p "Meeting Booked" at bounding box center [478, 70] width 37 height 7
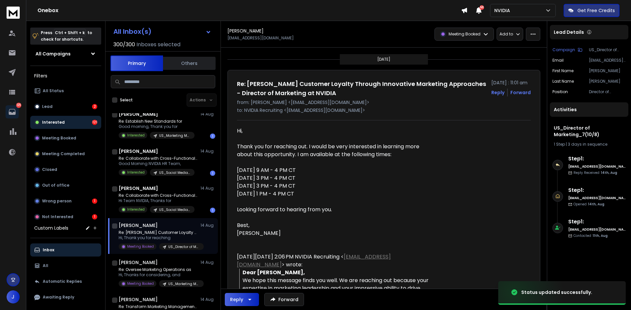
scroll to position [4360, 0]
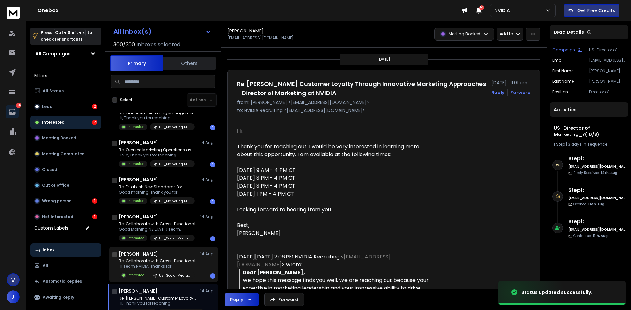
click at [168, 264] on p "Re: Collaborate with Cross-Functional Teams" at bounding box center [158, 261] width 79 height 5
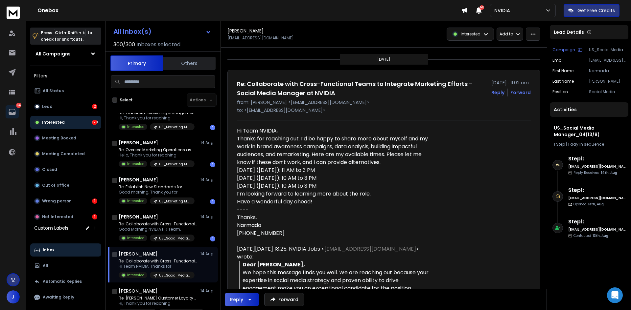
drag, startPoint x: 343, startPoint y: 111, endPoint x: 246, endPoint y: 113, distance: 97.6
click at [246, 113] on p "to: <jobs@professionaltalentsearchnvidia.com>" at bounding box center [384, 110] width 294 height 7
click at [469, 31] on div "Interested" at bounding box center [470, 34] width 47 height 12
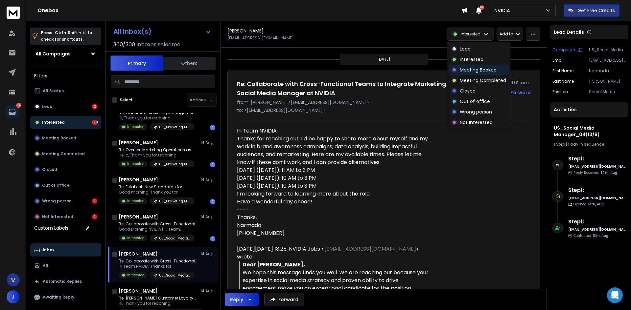
click at [487, 68] on p "Meeting Booked" at bounding box center [478, 70] width 37 height 7
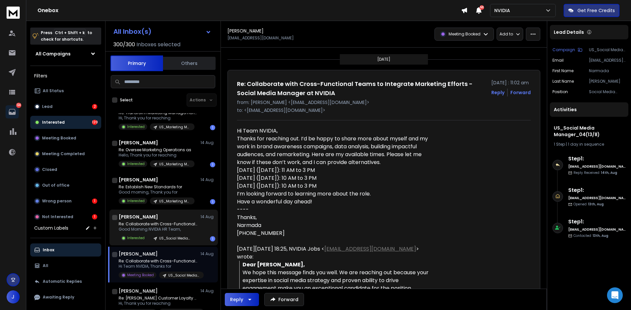
click at [179, 220] on div "Nicole Edzenga 14 Aug" at bounding box center [167, 217] width 97 height 7
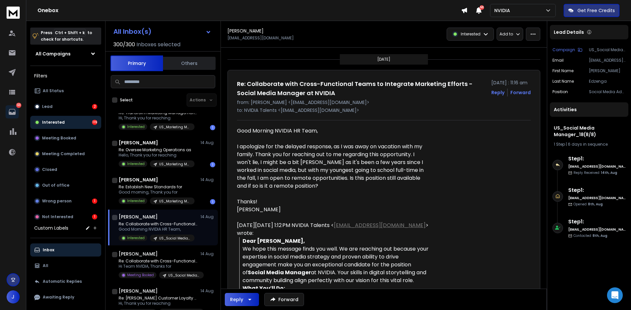
drag, startPoint x: 381, startPoint y: 110, endPoint x: 280, endPoint y: 112, distance: 100.9
click at [280, 112] on p "to: NVIDIA Talents <joinus@workforceempowermentnvidia.com>" at bounding box center [384, 110] width 294 height 7
click at [465, 36] on p "Interested" at bounding box center [471, 34] width 20 height 5
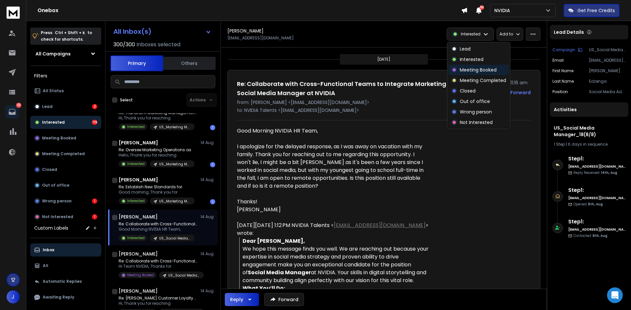
click at [475, 67] on p "Meeting Booked" at bounding box center [478, 70] width 37 height 7
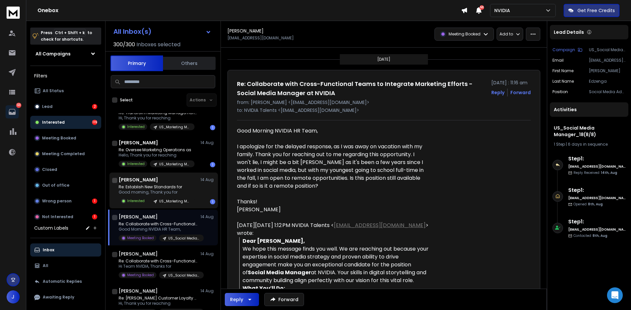
click at [172, 184] on div "Meron Achahmanew 14 Aug Re: Establish New Standards for Good morning, Thank you…" at bounding box center [167, 191] width 97 height 28
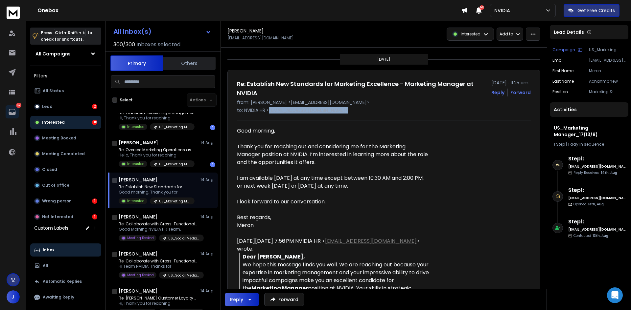
drag, startPoint x: 343, startPoint y: 110, endPoint x: 269, endPoint y: 109, distance: 73.9
click at [269, 109] on p "to: NVIDIA HR <hr@careerpathfindernvidia.com>" at bounding box center [384, 110] width 294 height 7
click at [479, 38] on div "Interested" at bounding box center [470, 34] width 47 height 12
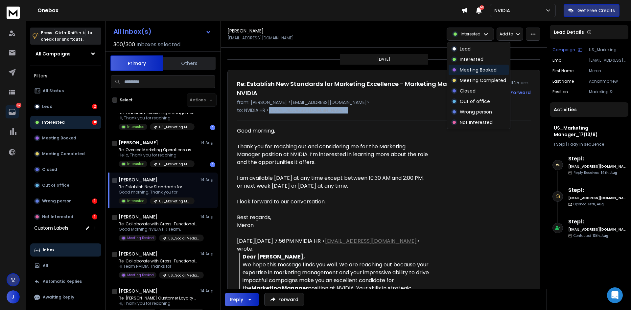
click at [479, 69] on p "Meeting Booked" at bounding box center [478, 70] width 37 height 7
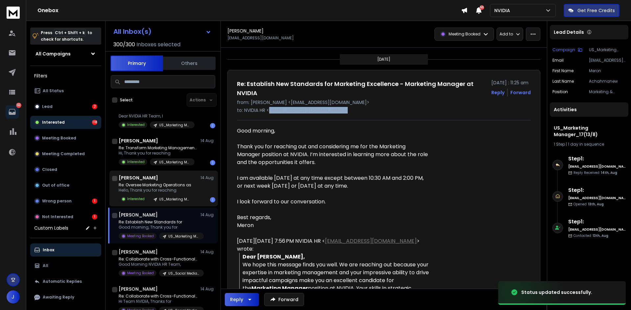
scroll to position [4294, 0]
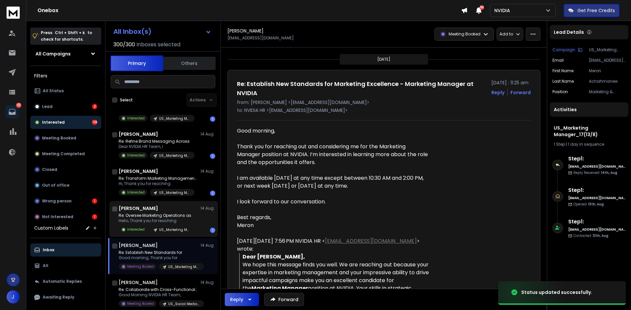
click at [168, 225] on div "Re: Oversee Marketing Operations as Hello, Thank you for reaching Interested US…" at bounding box center [157, 223] width 76 height 20
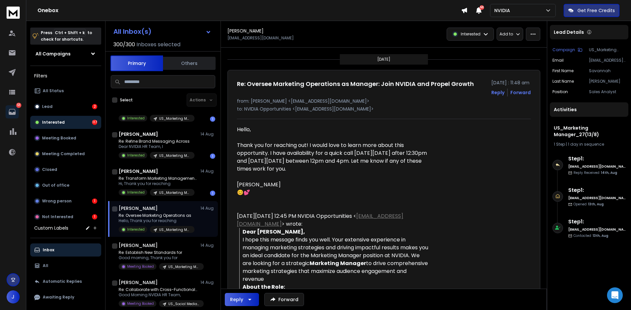
drag, startPoint x: 415, startPoint y: 111, endPoint x: 296, endPoint y: 111, distance: 119.6
click at [296, 111] on p "to: NVIDIA Opportunities <opportunities@organizationaltalentcloudnvidia.com>" at bounding box center [384, 109] width 294 height 7
click at [467, 41] on div "Savannah Bowman Savannah Bowman bowmansavannah@gmail.com Interested Add to Inte…" at bounding box center [384, 34] width 326 height 27
click at [472, 36] on p "Interested" at bounding box center [471, 34] width 20 height 5
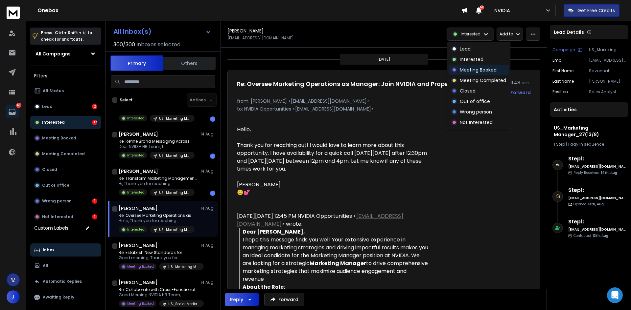
click at [472, 69] on p "Meeting Booked" at bounding box center [478, 70] width 37 height 7
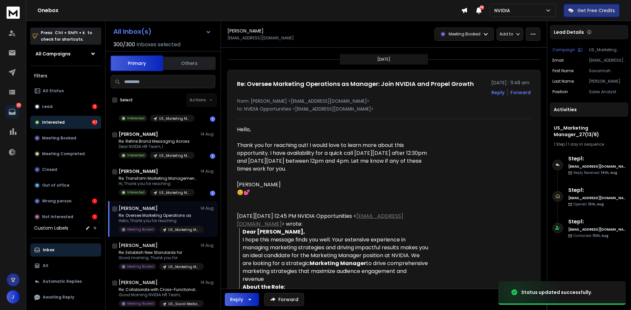
scroll to position [4229, 0]
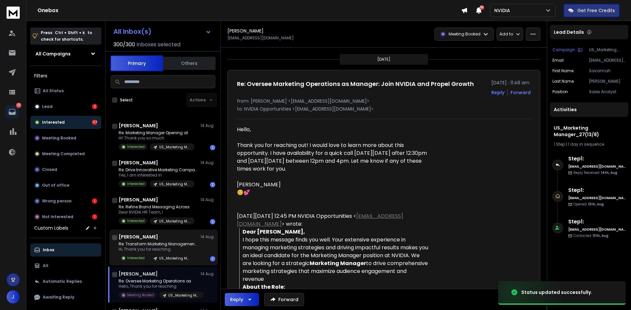
click at [173, 244] on p "Re: Transform Marketing Management: Step" at bounding box center [158, 244] width 79 height 5
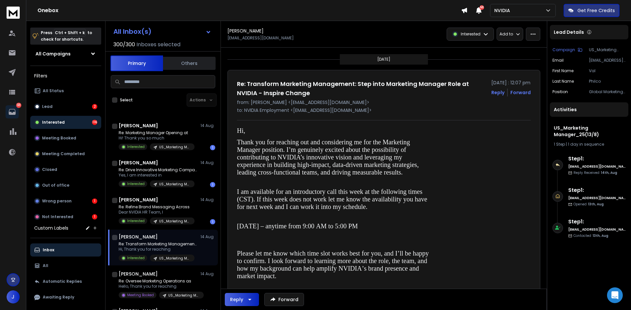
drag, startPoint x: 408, startPoint y: 110, endPoint x: 293, endPoint y: 112, distance: 115.4
click at [293, 112] on p "to: NVIDIA Employment <employmentdesk@nvidiahranalyticsplatform.com>" at bounding box center [384, 110] width 294 height 7
click at [472, 34] on p "Interested" at bounding box center [471, 34] width 20 height 5
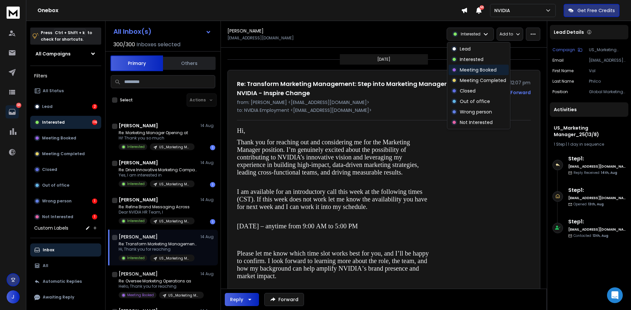
drag, startPoint x: 478, startPoint y: 72, endPoint x: 309, endPoint y: 157, distance: 189.4
click at [478, 72] on p "Meeting Booked" at bounding box center [478, 70] width 37 height 7
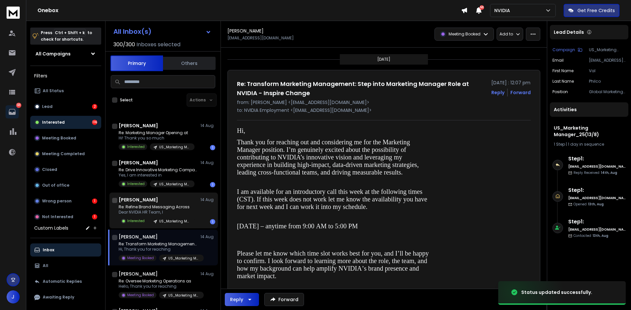
click at [183, 211] on p "Dear NVIDIA HR Team, I" at bounding box center [157, 212] width 76 height 5
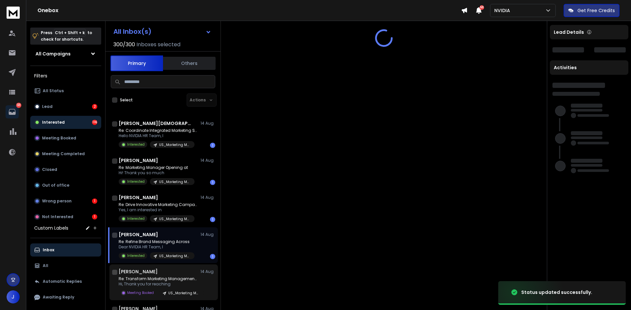
scroll to position [4163, 0]
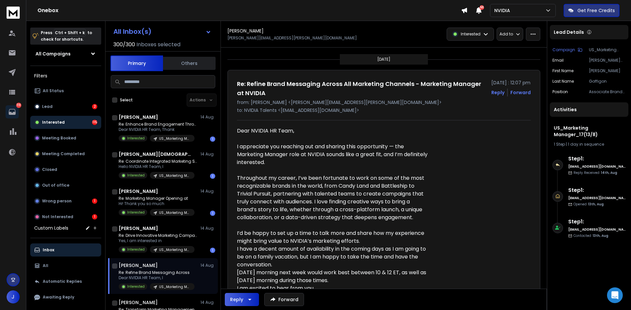
drag, startPoint x: 397, startPoint y: 109, endPoint x: 280, endPoint y: 109, distance: 116.6
click at [280, 109] on p "to: NVIDIA Talents <joinus@recruitmentprocessautomationnvidia.com>" at bounding box center [384, 110] width 294 height 7
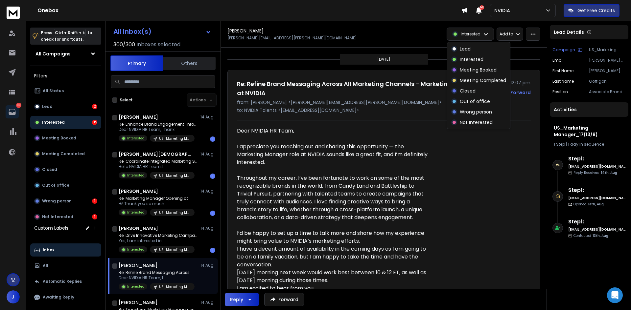
click at [468, 36] on p "Interested" at bounding box center [471, 34] width 20 height 5
click at [473, 70] on p "Meeting Booked" at bounding box center [478, 70] width 37 height 7
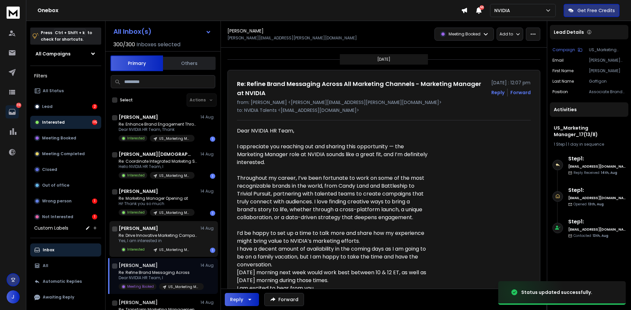
click at [183, 238] on p "Re: Drive Innovative Marketing Campaigns" at bounding box center [158, 235] width 79 height 5
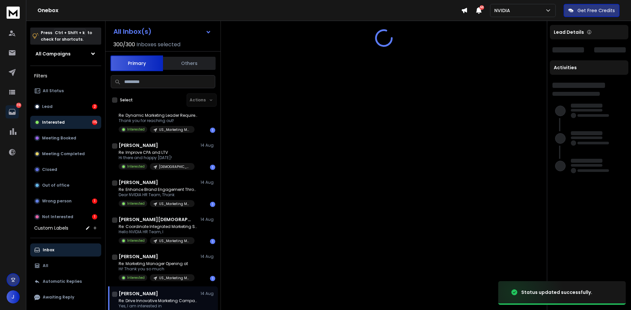
scroll to position [4097, 0]
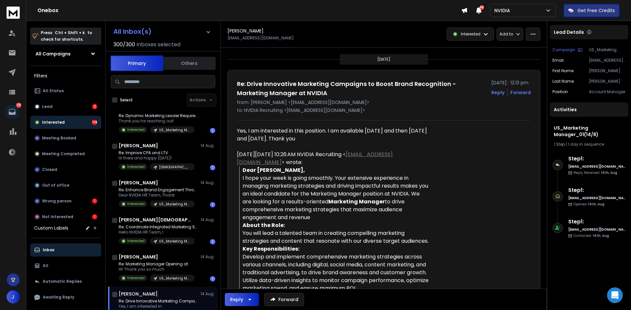
drag, startPoint x: 379, startPoint y: 111, endPoint x: 287, endPoint y: 111, distance: 93.0
click at [287, 111] on p "to: NVIDIA Recruiting <recruiting@professionaltalentsnvdia.com>" at bounding box center [384, 110] width 294 height 7
click at [470, 33] on p "Interested" at bounding box center [471, 34] width 20 height 5
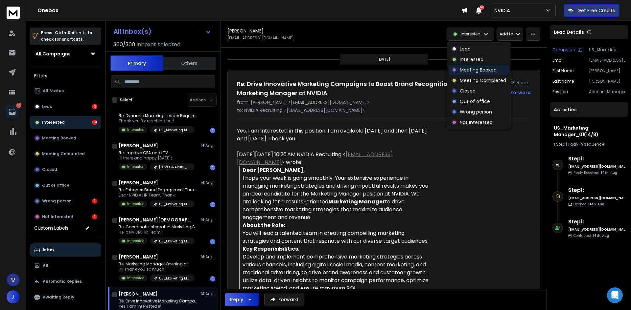
click at [475, 71] on p "Meeting Booked" at bounding box center [478, 70] width 37 height 7
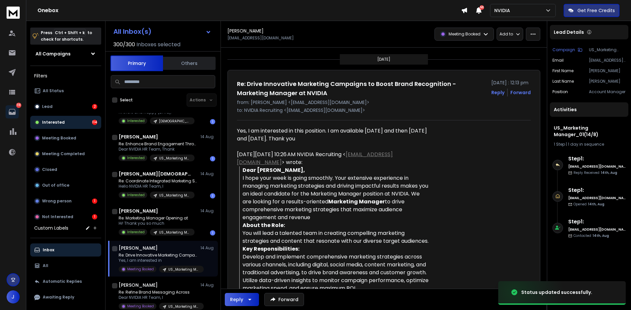
scroll to position [4163, 0]
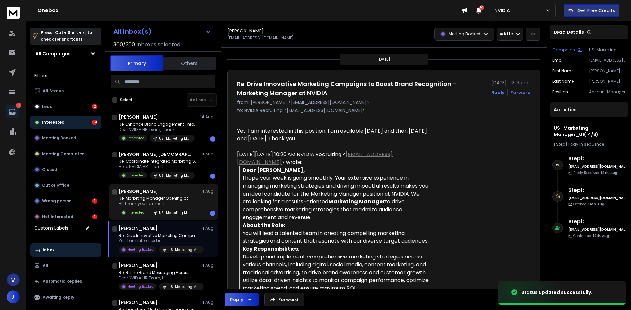
click at [171, 200] on p "Re: Marketing Manager Opening at" at bounding box center [157, 198] width 76 height 5
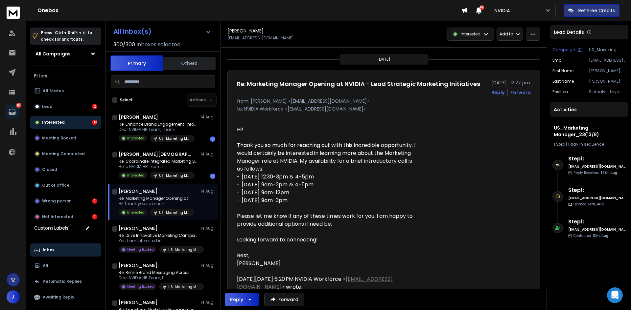
drag, startPoint x: 420, startPoint y: 111, endPoint x: 286, endPoint y: 112, distance: 133.7
click at [286, 112] on p "to: NVIDIA Workforce <buildourteam@nvidiaworkforceoptimizationplatform.com>" at bounding box center [384, 109] width 294 height 7
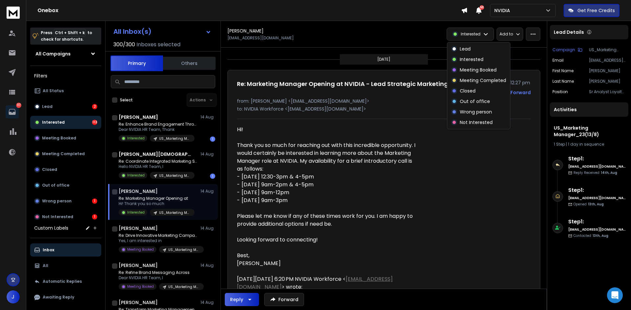
click at [472, 36] on p "Interested" at bounding box center [471, 34] width 20 height 5
click at [482, 72] on p "Meeting Booked" at bounding box center [478, 70] width 37 height 7
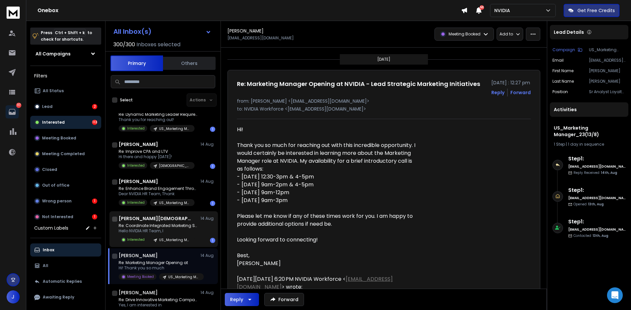
scroll to position [4097, 0]
click at [170, 227] on p "Re: Coordinate Integrated Marketing Strategies" at bounding box center [158, 227] width 79 height 5
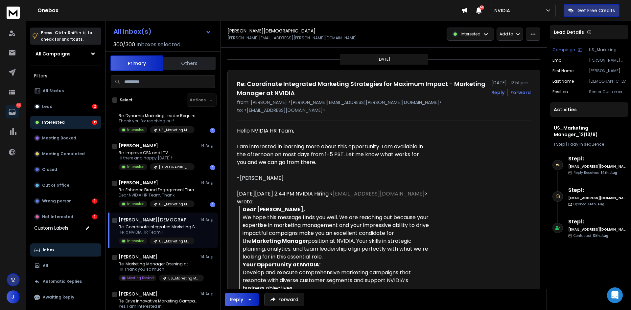
drag, startPoint x: 356, startPoint y: 111, endPoint x: 246, endPoint y: 112, distance: 110.1
click at [247, 112] on p "to: <hiringteam@executivetalentplatformnvidia.com>" at bounding box center [384, 110] width 294 height 7
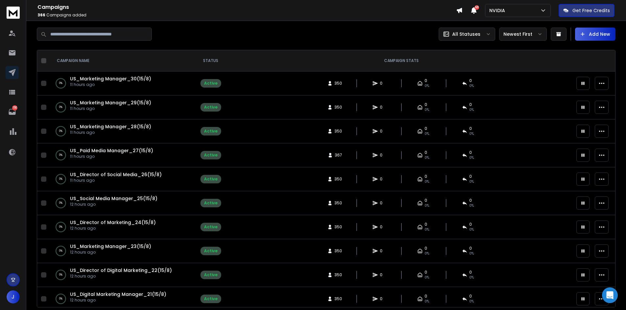
click at [313, 46] on div "Campaigns 366 Campaigns Added All Statuses Newest First Add New CAMPAIGN NAME S…" at bounding box center [326, 168] width 579 height 280
click at [451, 43] on div "Campaigns 366 Campaigns Added All Statuses Newest First Add New CAMPAIGN NAME S…" at bounding box center [326, 168] width 579 height 280
click at [343, 32] on div "Campaigns 366 Campaigns Added All Statuses Newest First Add New" at bounding box center [470, 34] width 289 height 13
click at [343, 33] on div "Campaigns 366 Campaigns Added All Statuses Newest First Add New" at bounding box center [470, 34] width 289 height 13
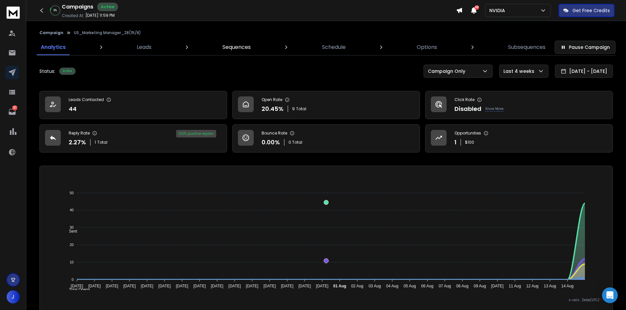
click at [236, 52] on link "Sequences" at bounding box center [236, 47] width 36 height 16
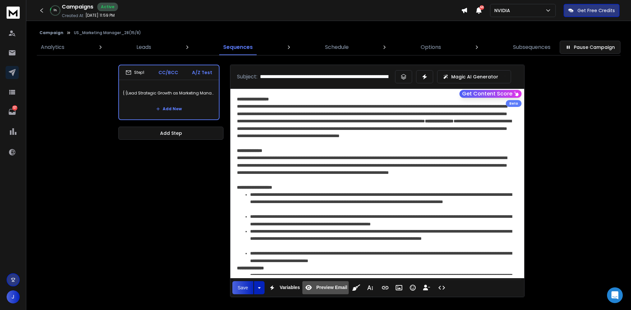
click at [318, 288] on span "Preview Email" at bounding box center [332, 288] width 34 height 6
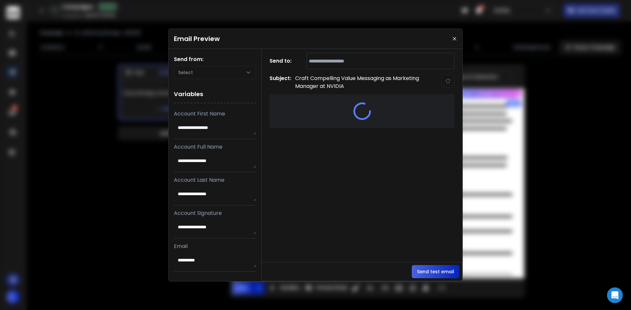
type textarea "**********"
type textarea "****"
type textarea "**********"
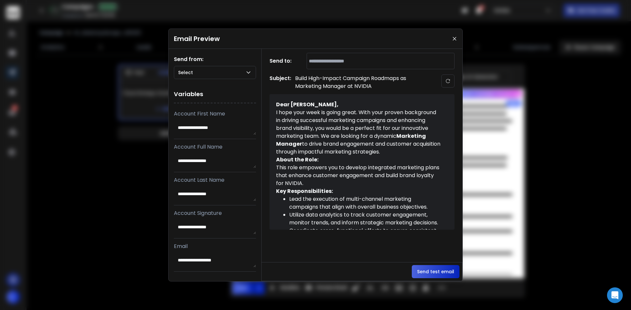
type textarea "******"
type textarea "**********"
type textarea "*******"
type textarea "******"
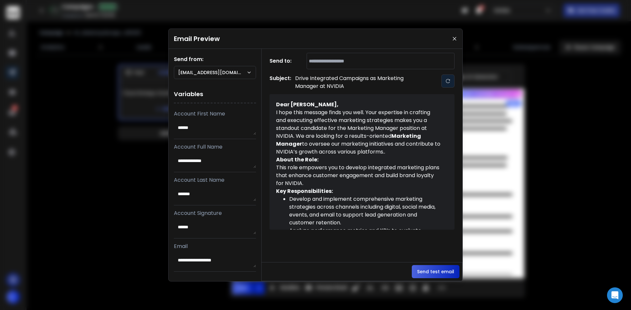
click at [447, 77] on button at bounding box center [447, 81] width 13 height 13
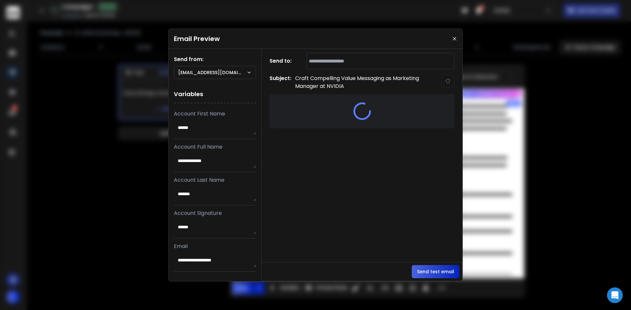
type textarea "**********"
type textarea "*****"
type textarea "*********"
type textarea "**********"
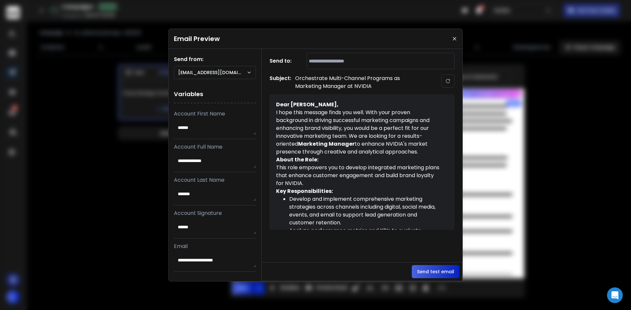
click at [453, 38] on icon at bounding box center [454, 38] width 5 height 5
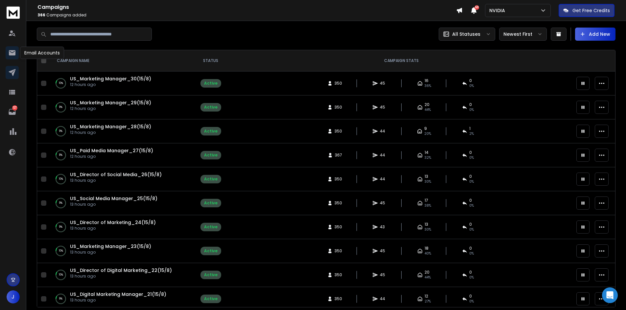
click at [13, 51] on icon at bounding box center [12, 52] width 7 height 5
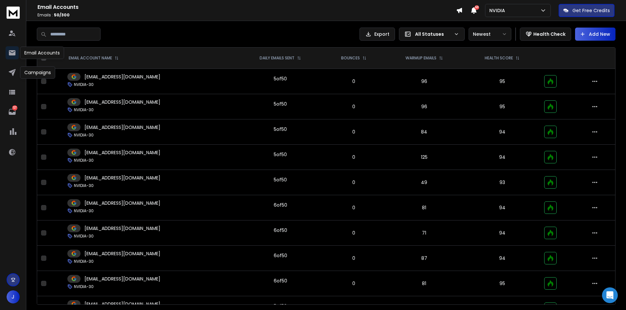
drag, startPoint x: 14, startPoint y: 67, endPoint x: 22, endPoint y: 59, distance: 11.9
click at [14, 67] on link at bounding box center [12, 72] width 13 height 13
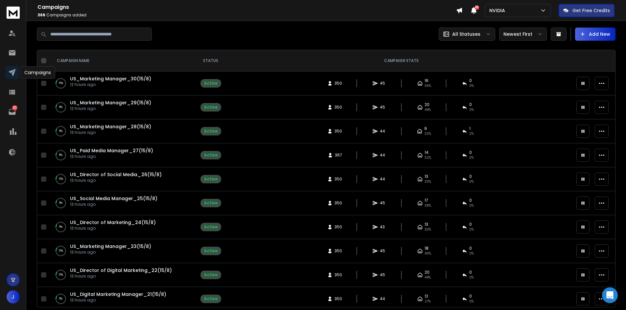
click at [306, 32] on div at bounding box center [181, 34] width 289 height 13
click at [376, 31] on div "Campaigns 366 Campaigns Added All Statuses Newest First Add New" at bounding box center [470, 34] width 289 height 13
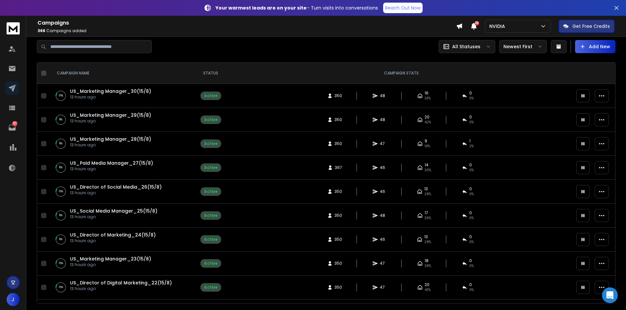
click at [364, 42] on div "Campaigns 366 Campaigns Added All Statuses Newest First Add New" at bounding box center [470, 46] width 289 height 13
click at [276, 49] on div at bounding box center [181, 46] width 289 height 13
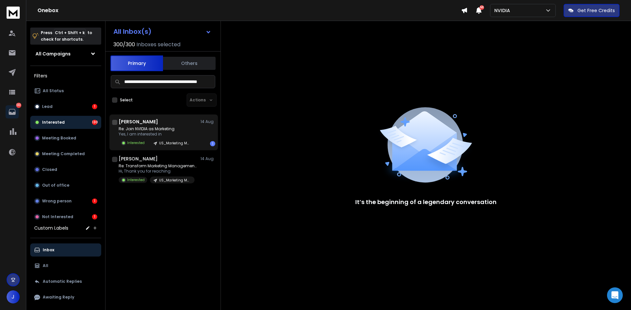
click at [188, 124] on div "Dóra Gyulai 14 Aug" at bounding box center [167, 122] width 97 height 7
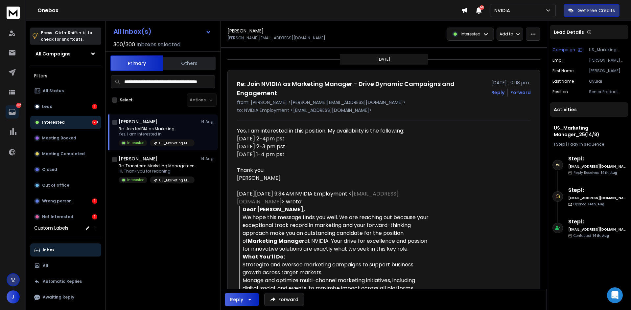
click at [474, 29] on div "Interested" at bounding box center [470, 34] width 47 height 12
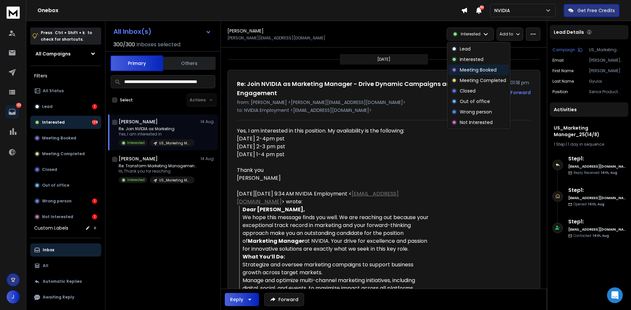
click at [471, 69] on p "Meeting Booked" at bounding box center [478, 70] width 37 height 7
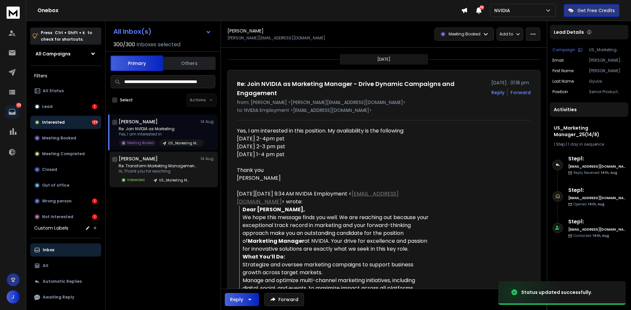
click at [171, 170] on p "Hi, Thank you for reaching" at bounding box center [158, 171] width 79 height 5
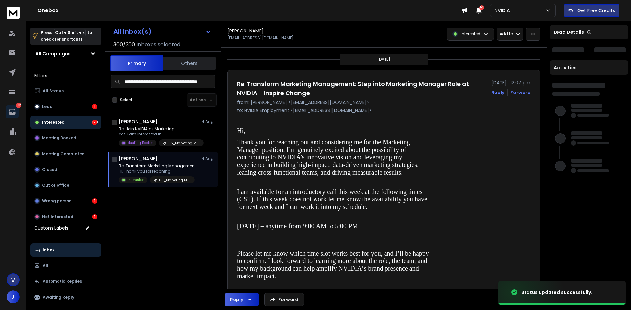
click at [472, 31] on div "Interested" at bounding box center [470, 34] width 47 height 12
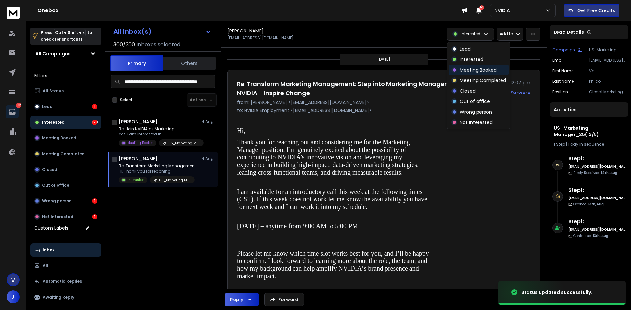
click at [473, 67] on p "Meeting Booked" at bounding box center [478, 70] width 37 height 7
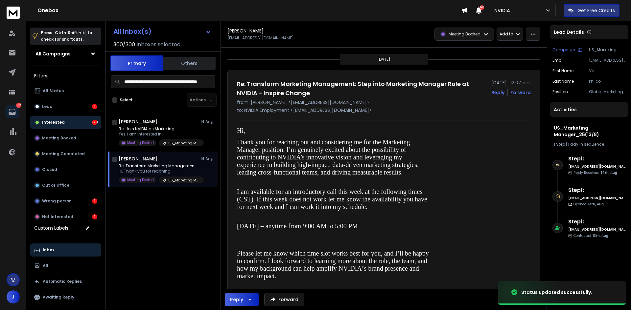
click at [177, 80] on input "**********" at bounding box center [163, 81] width 104 height 13
paste input "*"
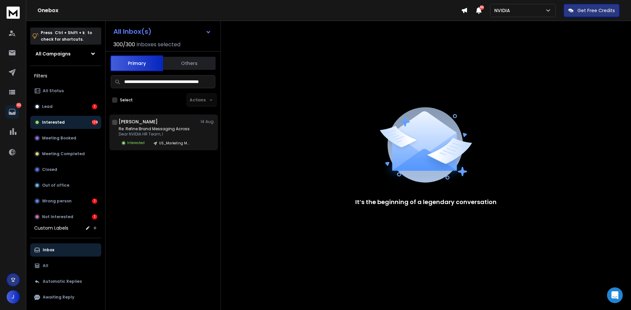
click at [150, 128] on p "Re: Refine Brand Messaging Across" at bounding box center [157, 128] width 76 height 5
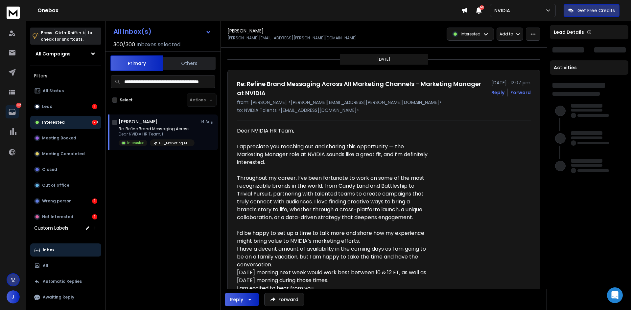
drag, startPoint x: 496, startPoint y: 34, endPoint x: 487, endPoint y: 34, distance: 9.2
click at [495, 34] on div "Interested Add to" at bounding box center [463, 34] width 154 height 13
click at [485, 34] on icon at bounding box center [486, 34] width 4 height 2
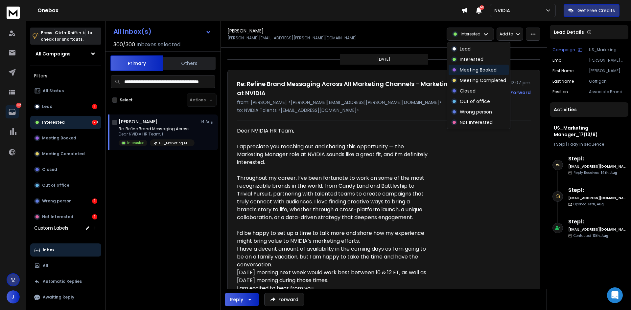
click at [483, 68] on p "Meeting Booked" at bounding box center [478, 70] width 37 height 7
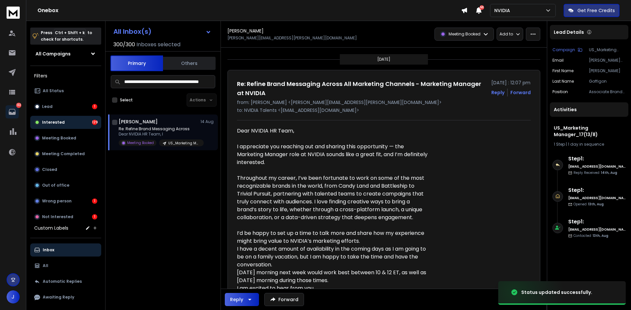
click at [156, 78] on input "**********" at bounding box center [163, 81] width 104 height 13
paste input
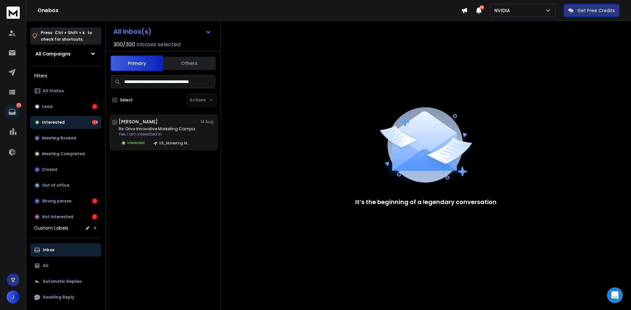
click at [153, 135] on p "Yes, I am interested in" at bounding box center [158, 134] width 79 height 5
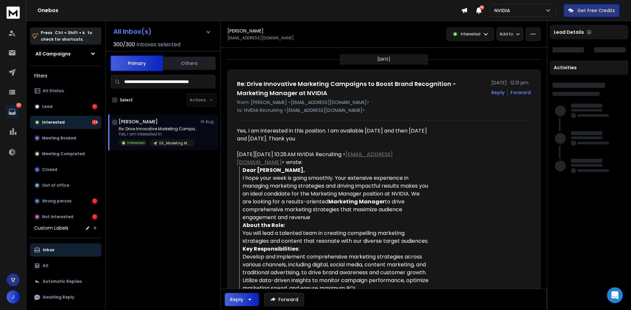
click at [474, 34] on p "Interested" at bounding box center [471, 34] width 20 height 5
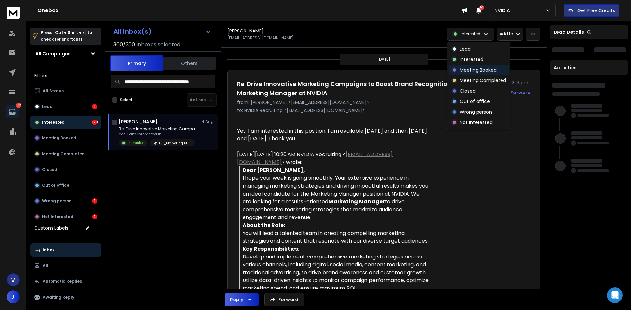
click at [481, 68] on p "Meeting Booked" at bounding box center [478, 70] width 37 height 7
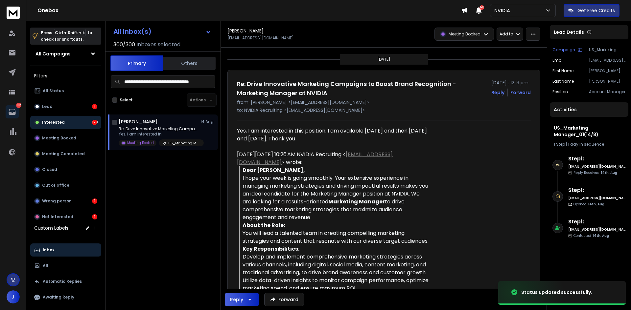
click at [174, 83] on input "**********" at bounding box center [163, 81] width 104 height 13
paste input "**********"
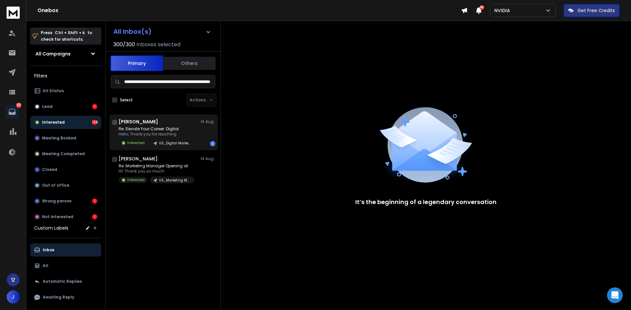
click at [169, 134] on p "Hello, Thank you for reaching" at bounding box center [157, 134] width 76 height 5
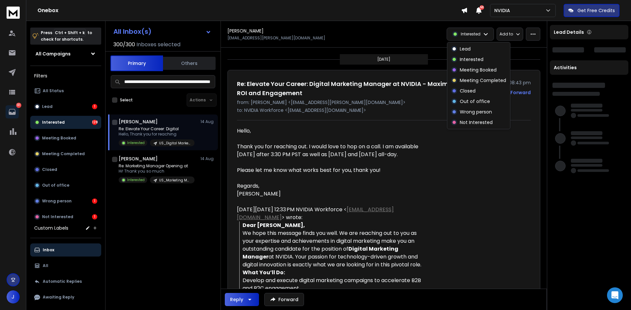
click at [490, 36] on div "Interested" at bounding box center [470, 34] width 47 height 12
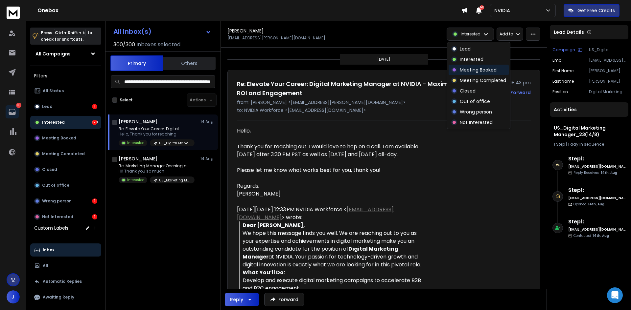
click at [485, 65] on div "Meeting Booked" at bounding box center [478, 70] width 60 height 11
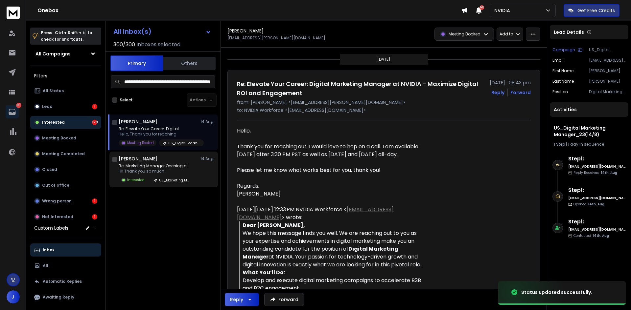
click at [177, 163] on div "hannah manders 14 Aug Re: Marketing Manager Opening at Hi! Thank you so much In…" at bounding box center [167, 170] width 97 height 28
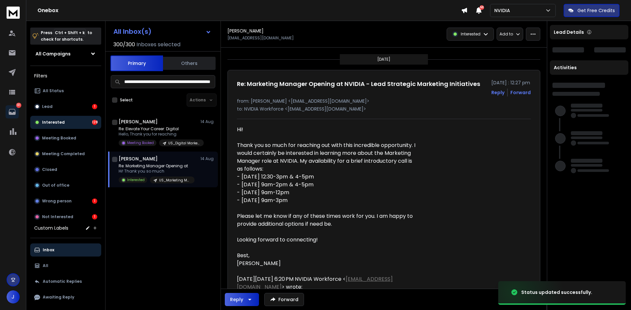
click at [461, 38] on div "Interested" at bounding box center [470, 34] width 47 height 12
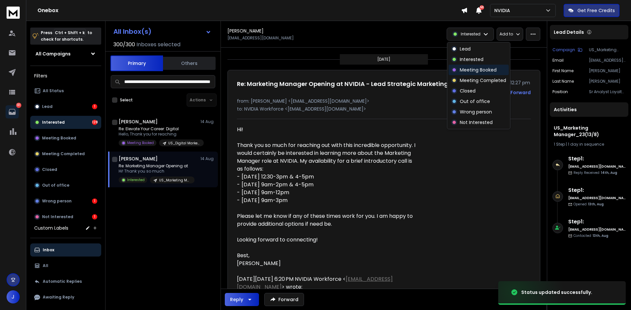
click at [471, 69] on p "Meeting Booked" at bounding box center [478, 70] width 37 height 7
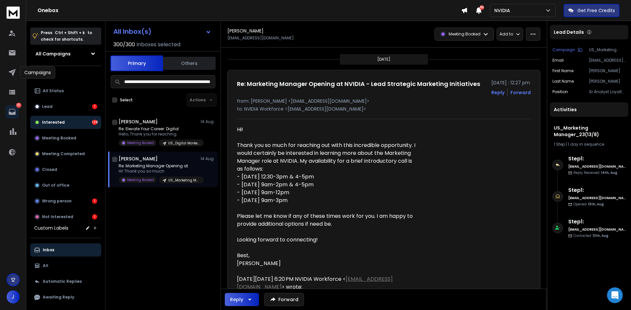
click at [169, 84] on input "**********" at bounding box center [163, 81] width 104 height 13
paste input
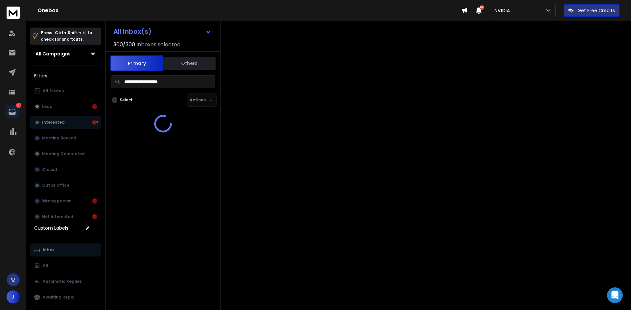
type input "**********"
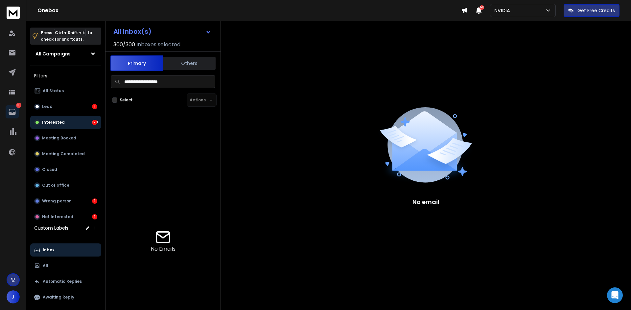
click at [308, 101] on div "No email" at bounding box center [426, 153] width 410 height 264
click at [146, 80] on input "**********" at bounding box center [163, 81] width 104 height 13
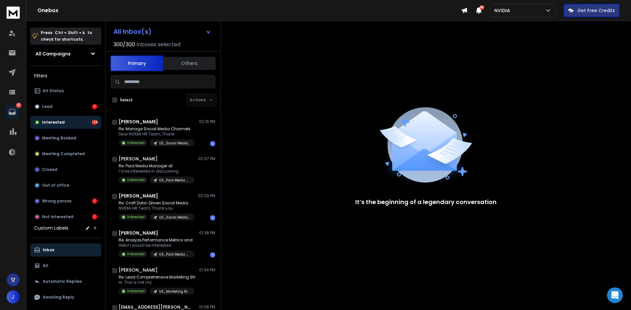
click at [282, 109] on div "It’s the beginning of a legendary conversation" at bounding box center [426, 153] width 410 height 264
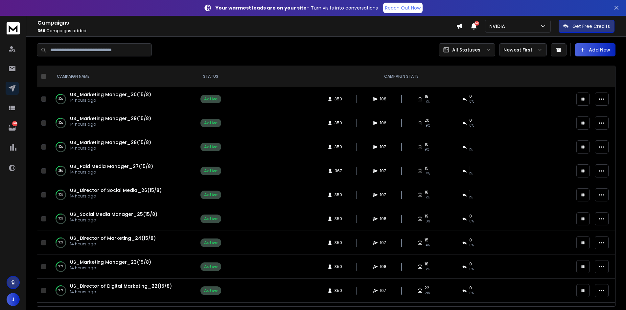
click at [114, 118] on span "US_Marketing Manager_29(15/8)" at bounding box center [110, 118] width 81 height 7
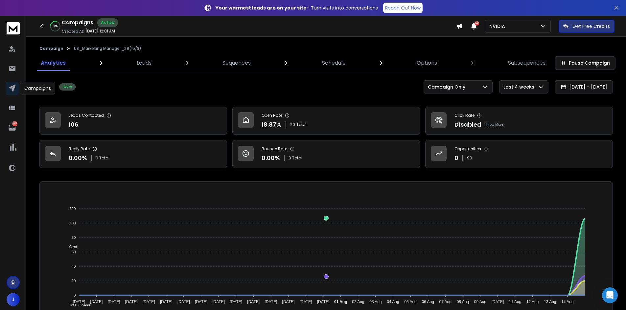
click at [13, 88] on icon at bounding box center [12, 88] width 7 height 7
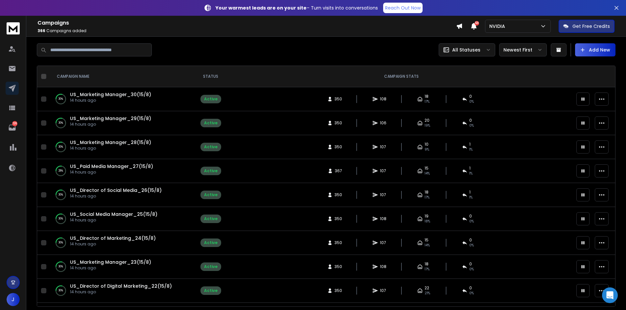
click at [127, 93] on span "US_Marketing Manager_30(15/8)" at bounding box center [110, 94] width 81 height 7
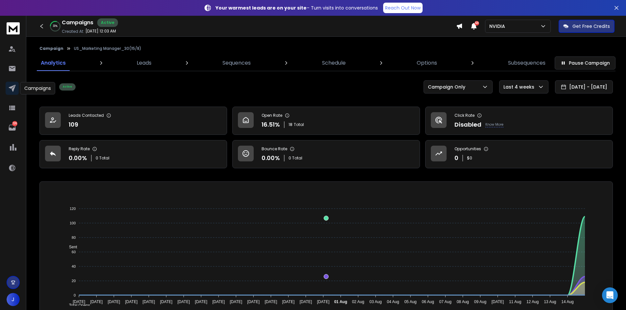
click at [13, 85] on icon at bounding box center [12, 88] width 8 height 8
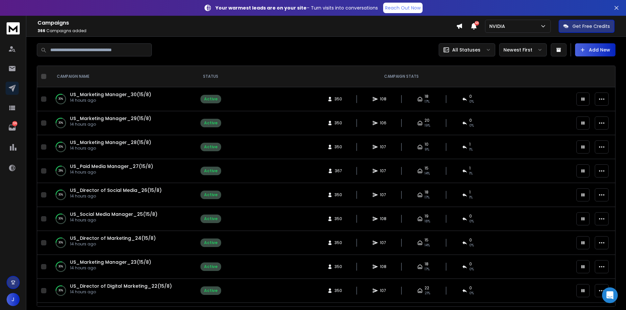
click at [260, 37] on div "Campaigns 366 Campaigns Added All Statuses Newest First Add New CAMPAIGN NAME S…" at bounding box center [326, 175] width 600 height 277
click at [317, 61] on div "Campaigns 366 Campaigns Added All Statuses Newest First Add New CAMPAIGN NAME S…" at bounding box center [326, 175] width 579 height 264
click at [201, 37] on div "Campaigns 366 Campaigns Added All Statuses Newest First Add New CAMPAIGN NAME S…" at bounding box center [326, 175] width 600 height 277
click at [9, 124] on icon at bounding box center [12, 128] width 8 height 8
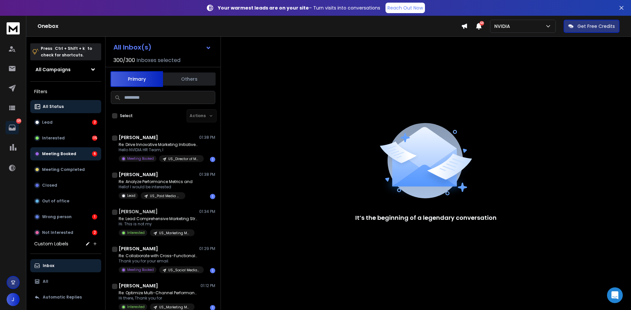
click at [79, 154] on button "Meeting Booked 6" at bounding box center [65, 154] width 71 height 13
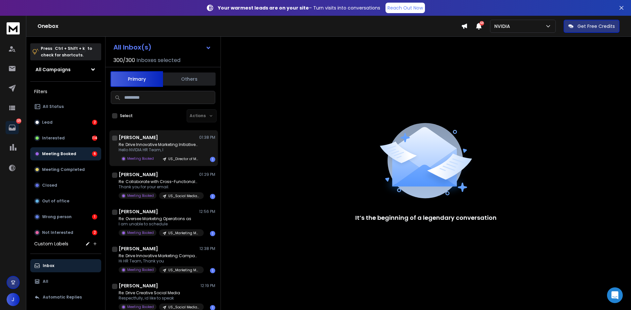
click at [174, 145] on p "Re: Drive Innovative Marketing Initiatives" at bounding box center [158, 144] width 79 height 5
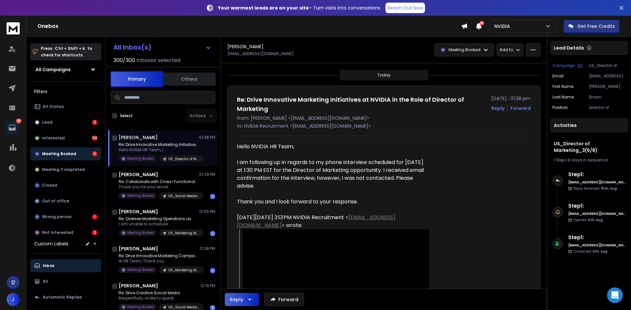
drag, startPoint x: 397, startPoint y: 126, endPoint x: 292, endPoint y: 124, distance: 104.2
click at [292, 124] on p "to: NVIDIA Recruitment <[EMAIL_ADDRESS][DOMAIN_NAME]>" at bounding box center [384, 126] width 294 height 7
copy p "[EMAIL_ADDRESS][DOMAIN_NAME]"
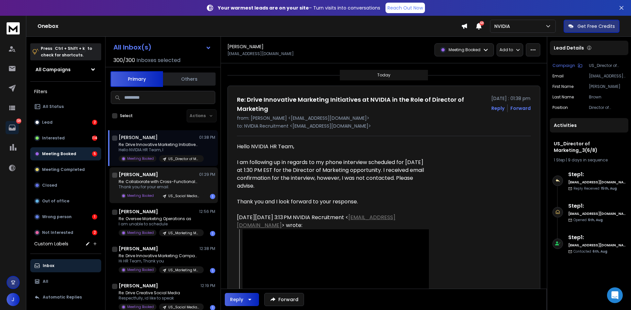
click at [182, 179] on p "Re: Collaborate with Cross-Functional Teams" at bounding box center [158, 181] width 79 height 5
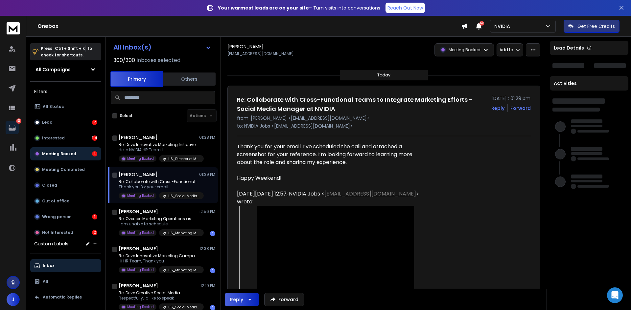
click at [352, 174] on div "Thank you for your email. I’ve scheduled the call and attached a screenshot for…" at bounding box center [333, 159] width 192 height 32
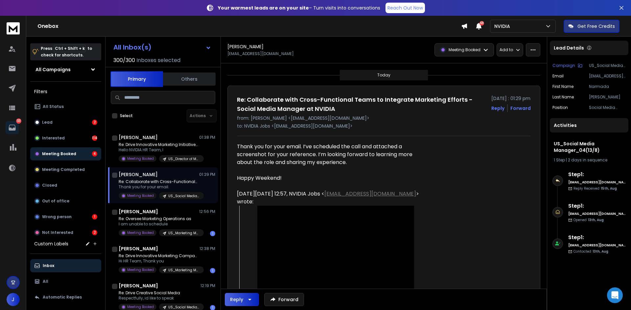
drag, startPoint x: 295, startPoint y: 185, endPoint x: 235, endPoint y: 146, distance: 71.6
copy div
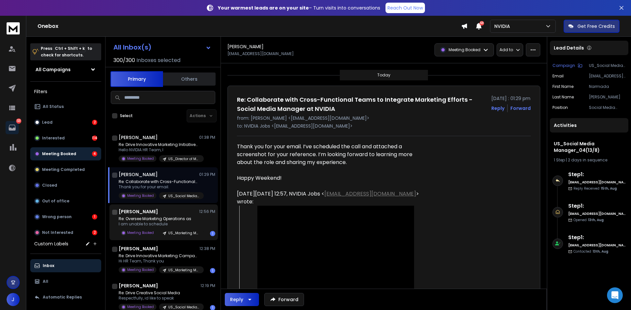
click at [145, 217] on p "Re: Oversee Marketing Operations as" at bounding box center [158, 219] width 79 height 5
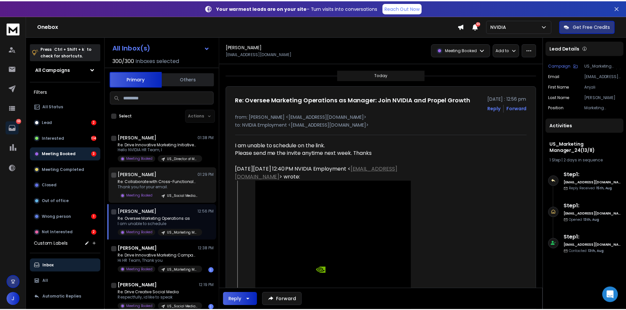
scroll to position [66, 0]
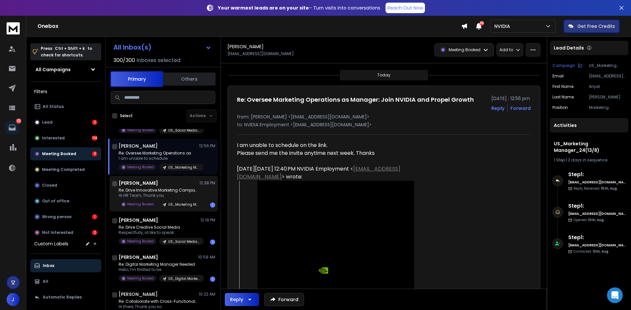
click at [174, 198] on div "Re: Drive Innovative Marketing Campaigns Hi HR Team, Thank you Meeting Booked U…" at bounding box center [161, 198] width 85 height 20
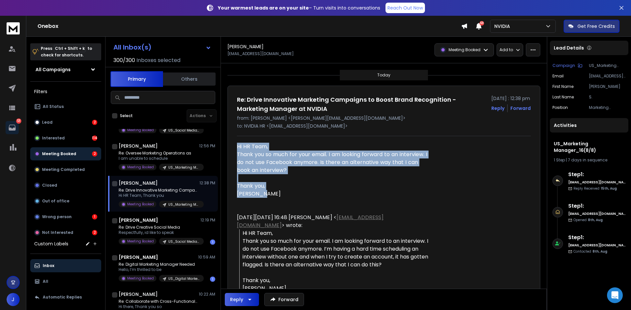
drag, startPoint x: 264, startPoint y: 196, endPoint x: 237, endPoint y: 146, distance: 57.3
copy div "Hi HR Team, Thank you so much for your email. I am looking forward to an interv…"
click at [412, 161] on div "Thank you so much for your email. I am looking forward to an interview. I do no…" at bounding box center [333, 163] width 192 height 24
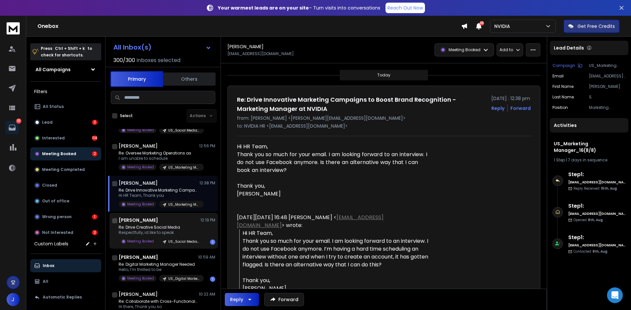
click at [156, 228] on p "Re: Drive Creative Social Media" at bounding box center [158, 227] width 79 height 5
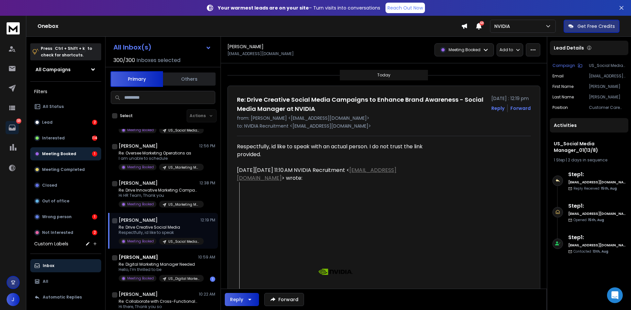
copy div "Respectfully, id like to speak with an actual person. I do not trust the link p…"
drag, startPoint x: 262, startPoint y: 158, endPoint x: 237, endPoint y: 147, distance: 27.4
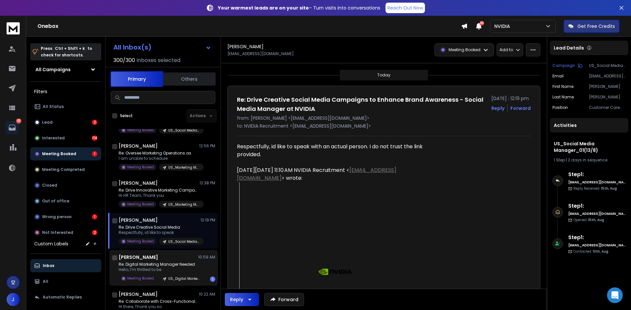
click at [178, 273] on div "Re: Digital Marketing Manager Needed Hello, I’m thrilled to be Meeting Booked U…" at bounding box center [161, 272] width 85 height 20
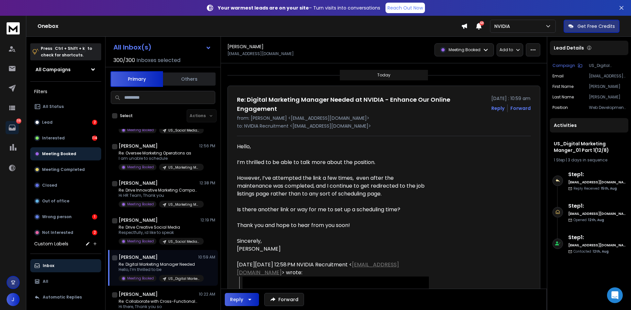
click at [326, 149] on div "Hello," at bounding box center [333, 147] width 192 height 8
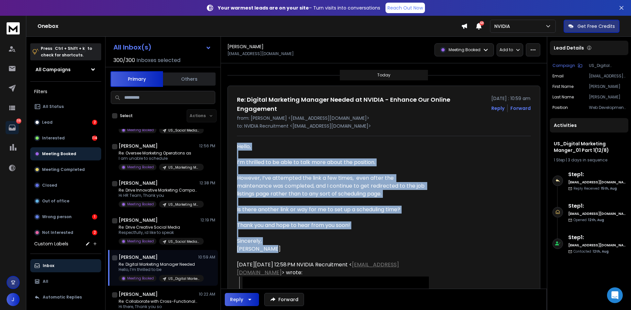
copy div "Hello, I’m thrilled to be able to talk more about the position. However, I’ve a…"
drag, startPoint x: 237, startPoint y: 145, endPoint x: 296, endPoint y: 251, distance: 121.5
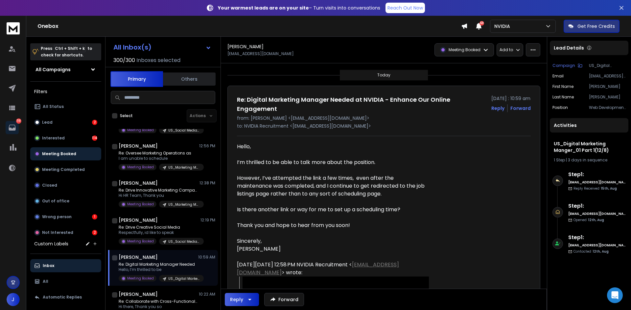
click at [377, 115] on div "Re: Digital Marketing Manager Needed at NVIDIA - Enhance Our Online Engagement …" at bounding box center [384, 112] width 294 height 34
drag, startPoint x: 404, startPoint y: 126, endPoint x: 292, endPoint y: 129, distance: 112.4
click at [292, 129] on p "to: NVIDIA Recruitment <teamrecruitment@aicandidatematchnvidia.com>" at bounding box center [384, 126] width 294 height 7
copy p "teamrecruitment@aicandidatematchnvidia.com"
click at [8, 84] on icon at bounding box center [12, 88] width 8 height 8
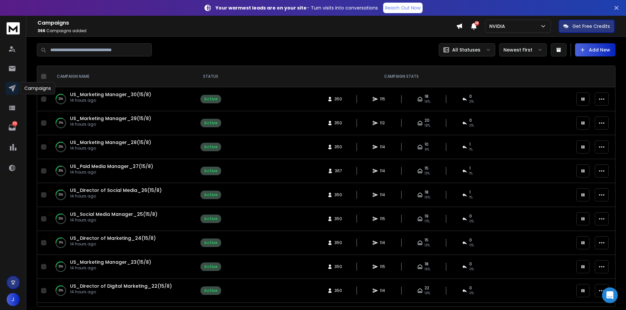
click at [298, 53] on div at bounding box center [181, 49] width 289 height 13
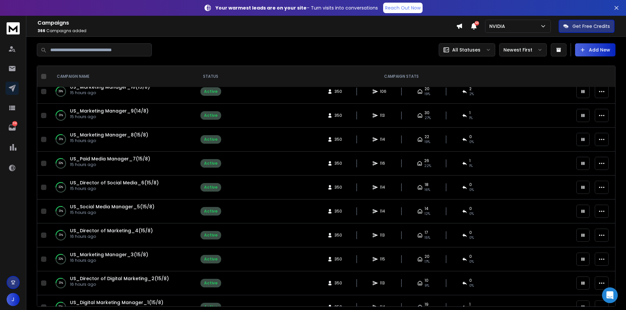
scroll to position [526, 0]
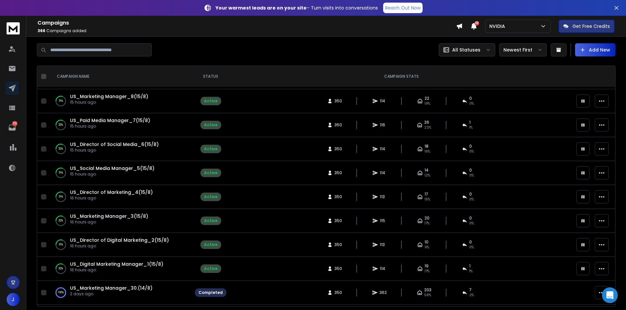
click at [132, 239] on span "US_Director of Digital Marketing_2(15/8)" at bounding box center [119, 240] width 99 height 7
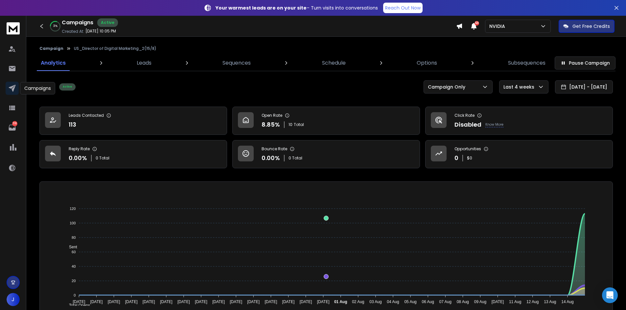
click at [11, 86] on icon at bounding box center [12, 88] width 8 height 8
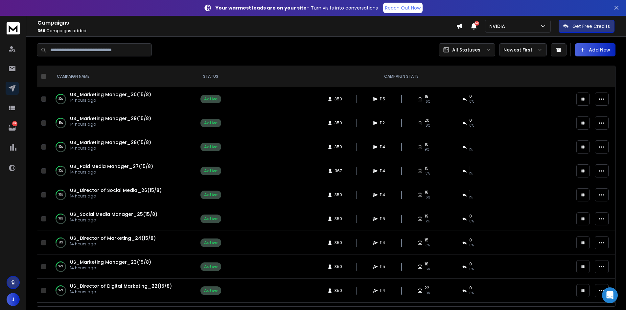
click at [124, 142] on span "US_Marketing Manager_28(15/8)" at bounding box center [110, 142] width 81 height 7
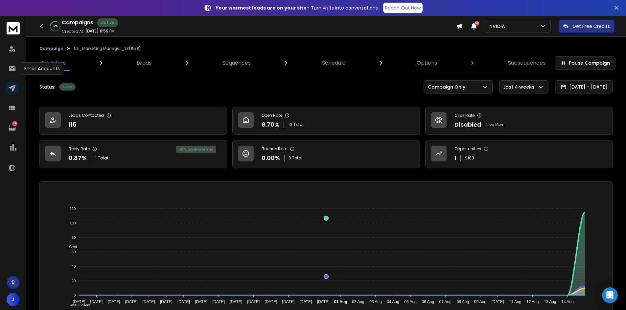
click at [12, 81] on div "119" at bounding box center [13, 109] width 15 height 135
click at [14, 83] on link at bounding box center [12, 88] width 13 height 13
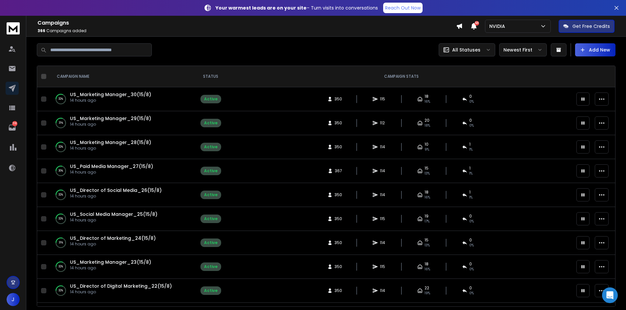
click at [117, 144] on span "US_Marketing Manager_28(15/8)" at bounding box center [110, 142] width 81 height 7
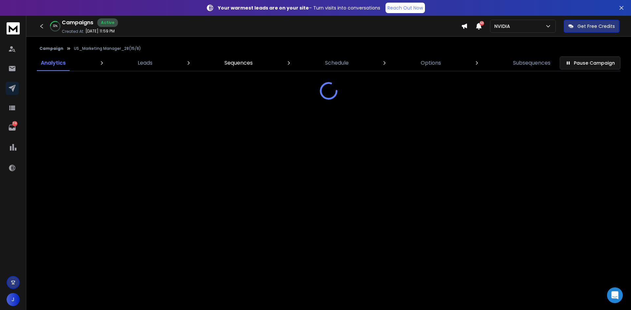
click at [233, 64] on p "Sequences" at bounding box center [238, 63] width 28 height 8
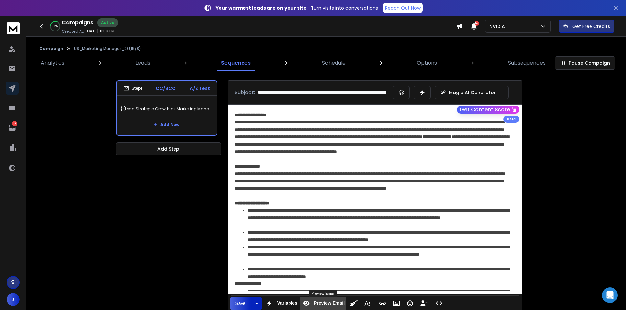
click at [330, 304] on span "Preview Email" at bounding box center [329, 304] width 34 height 6
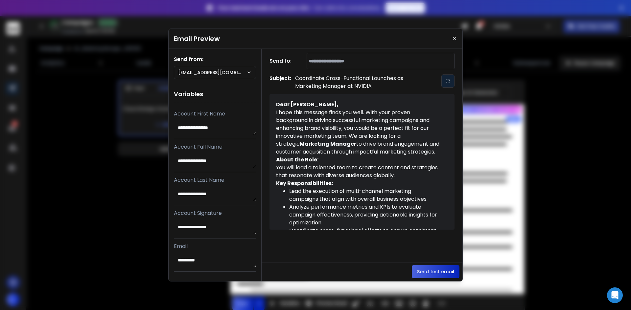
click at [443, 81] on button at bounding box center [447, 81] width 13 height 13
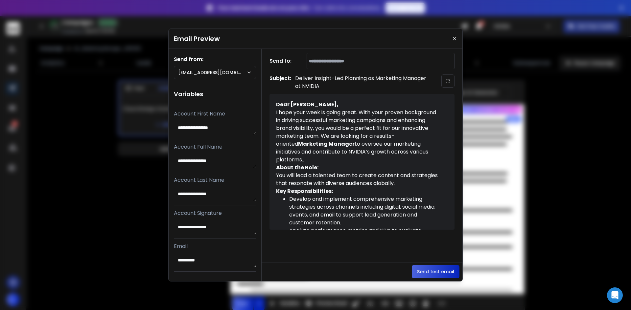
drag, startPoint x: 352, startPoint y: 87, endPoint x: 298, endPoint y: 76, distance: 54.8
click at [298, 76] on p "Deliver Insight-Led Planning as Marketing Manager at NVIDIA" at bounding box center [360, 83] width 131 height 16
copy p "Deliver Insight-Led Planning as Marketing Manager at NVIDIA"
click at [438, 81] on div "Subject: Deliver Insight-Led Planning as Marketing Manager at NVIDIA" at bounding box center [361, 83] width 185 height 16
click at [443, 81] on button at bounding box center [447, 81] width 13 height 13
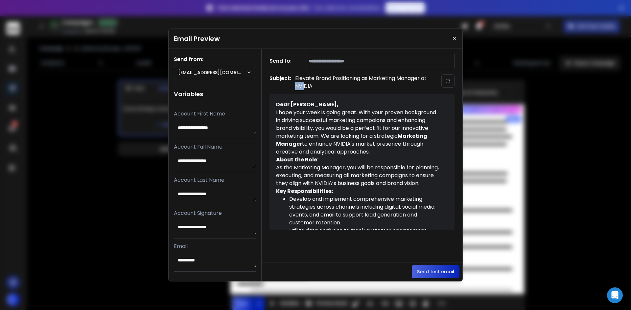
click at [302, 87] on p "Elevate Brand Positioning as Marketing Manager at NVIDIA" at bounding box center [360, 83] width 131 height 16
click at [317, 86] on p "Elevate Brand Positioning as Marketing Manager at NVIDIA" at bounding box center [360, 83] width 131 height 16
drag, startPoint x: 323, startPoint y: 89, endPoint x: 297, endPoint y: 76, distance: 29.7
click at [297, 76] on p "Elevate Brand Positioning as Marketing Manager at NVIDIA" at bounding box center [360, 83] width 131 height 16
copy p "Elevate Brand Positioning as Marketing Manager at NVIDIA"
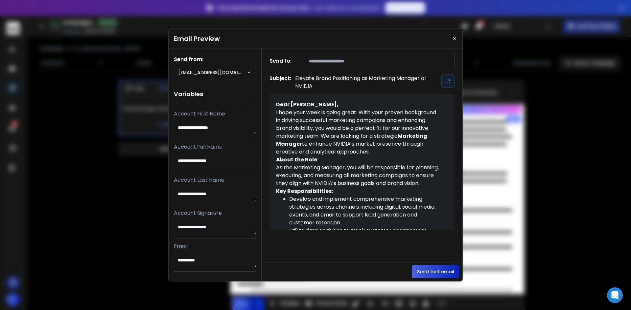
click at [442, 80] on button at bounding box center [447, 81] width 13 height 13
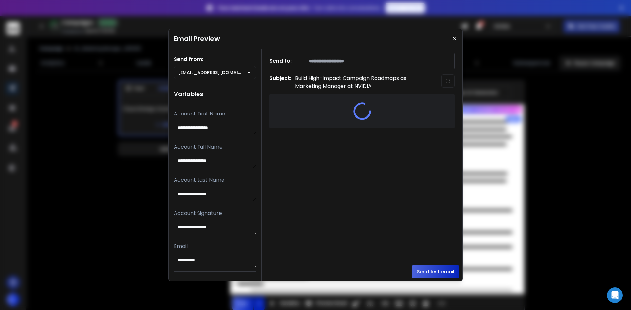
click at [397, 85] on p "Build High-Impact Campaign Roadmaps as Marketing Manager at NVIDIA" at bounding box center [360, 83] width 131 height 16
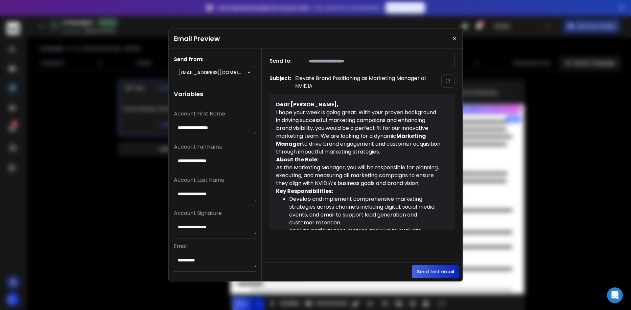
click at [345, 90] on p "Elevate Brand Positioning as Marketing Manager at NVIDIA" at bounding box center [360, 83] width 131 height 16
click at [456, 84] on div "Send to: Subject: Elevate Brand Positioning as Marketing Manager at NVIDIA Dear…" at bounding box center [362, 139] width 201 height 181
click at [450, 84] on button at bounding box center [447, 81] width 13 height 13
copy div ": Orchestrate Multi-Channel Programs as Marketing Manager at NVIDIA"
drag, startPoint x: 383, startPoint y: 88, endPoint x: 292, endPoint y: 76, distance: 91.8
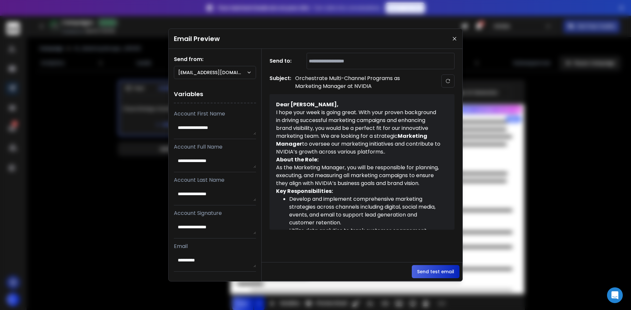
click at [292, 76] on div "Subject: Orchestrate Multi-Channel Programs as Marketing Manager at NVIDIA" at bounding box center [353, 83] width 168 height 16
click at [315, 80] on p "Orchestrate Multi-Channel Programs as Marketing Manager at NVIDIA" at bounding box center [360, 83] width 131 height 16
drag, startPoint x: 382, startPoint y: 91, endPoint x: 300, endPoint y: 76, distance: 83.3
click at [300, 76] on div "Send to: Subject: Orchestrate Multi-Channel Programs as Marketing Manager at NV…" at bounding box center [362, 139] width 201 height 181
copy p "Orchestrate Multi-Channel Programs as Marketing Manager at NVIDIA"
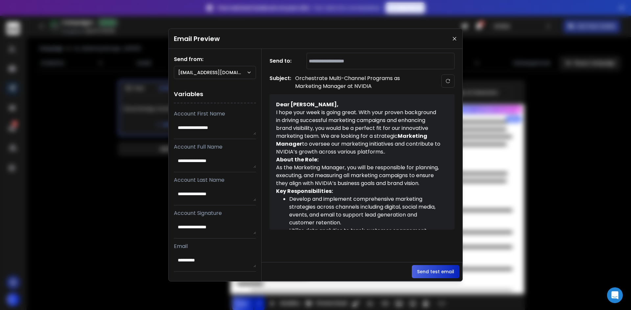
click at [455, 37] on icon at bounding box center [454, 38] width 5 height 5
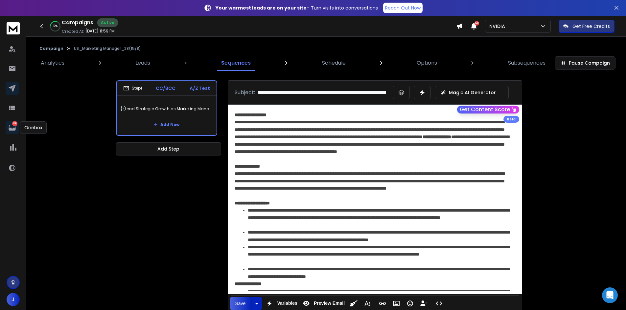
click at [10, 132] on link "119" at bounding box center [12, 127] width 13 height 13
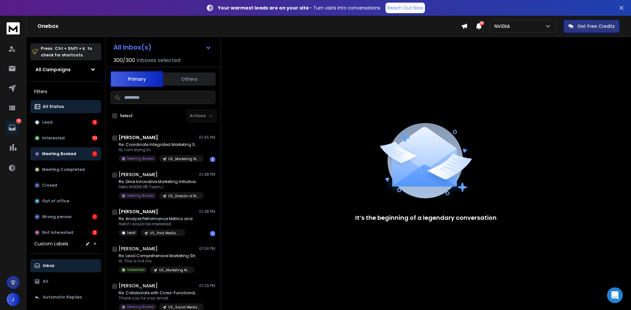
click at [79, 153] on button "Meeting Booked 1" at bounding box center [65, 154] width 71 height 13
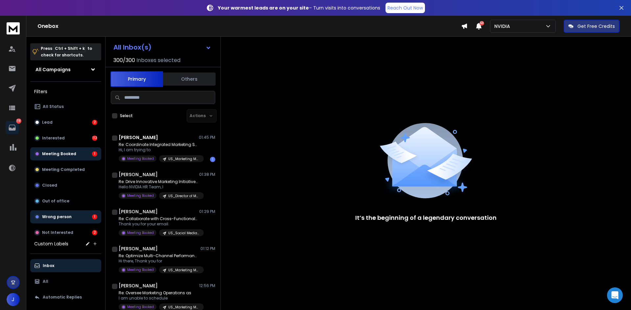
click at [69, 218] on p "Wrong person" at bounding box center [57, 217] width 30 height 5
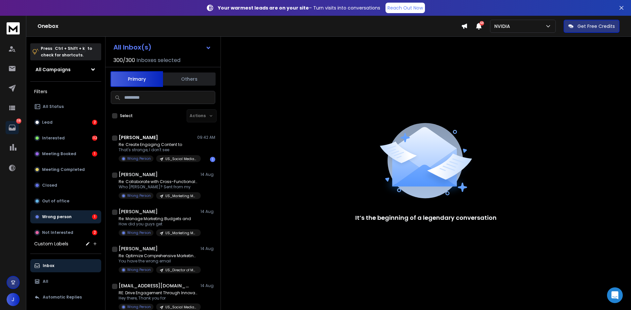
click at [185, 146] on p "Re: Create Engaging Content to" at bounding box center [158, 144] width 79 height 5
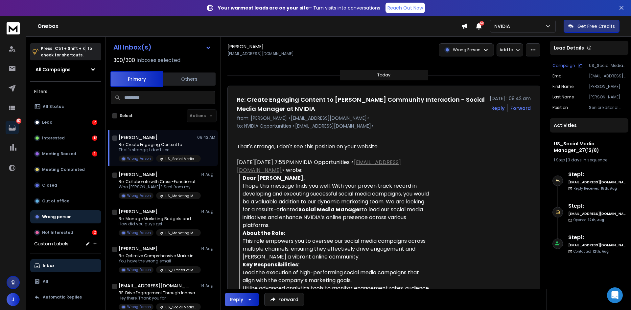
click at [348, 146] on div "That's strange, I don't see this position on your website." at bounding box center [333, 147] width 192 height 8
click at [83, 229] on button "Not Interested 2" at bounding box center [65, 232] width 71 height 13
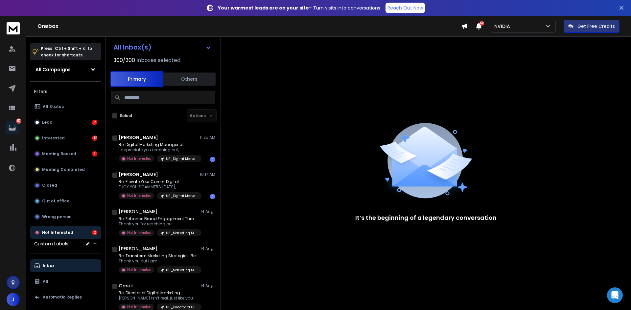
click at [190, 150] on p "I appreciate you reaching out," at bounding box center [158, 150] width 79 height 5
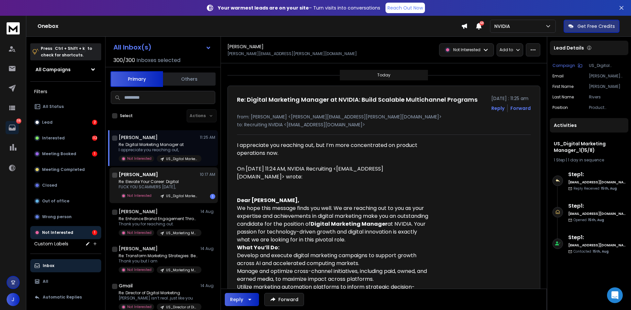
click at [183, 179] on div "Andrew Heer 10:17 AM Re: Elevate Your Career: Digital FUCK YOU SCAMMERS On Thu,…" at bounding box center [167, 186] width 97 height 28
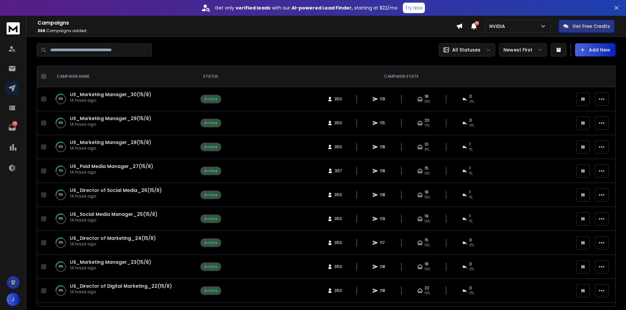
click at [358, 41] on div "Campaigns 366 Campaigns Added All Statuses Newest First Add New CAMPAIGN NAME S…" at bounding box center [326, 175] width 600 height 277
click at [312, 56] on div at bounding box center [181, 49] width 289 height 13
click at [16, 67] on link at bounding box center [12, 68] width 13 height 13
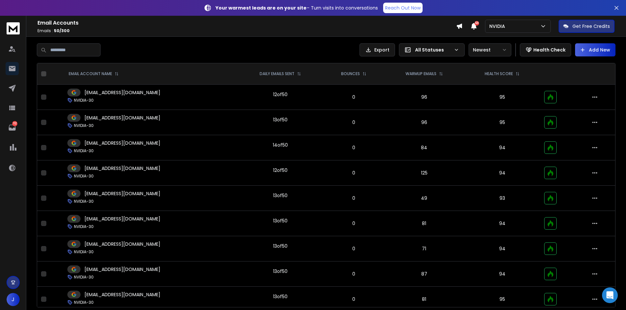
click at [157, 91] on p "[EMAIL_ADDRESS][DOMAIN_NAME]" at bounding box center [122, 92] width 76 height 7
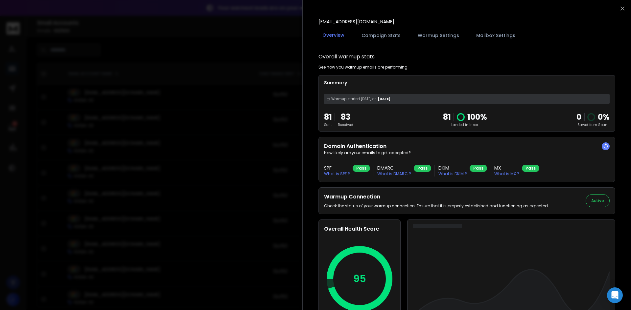
click at [200, 127] on div at bounding box center [315, 155] width 631 height 310
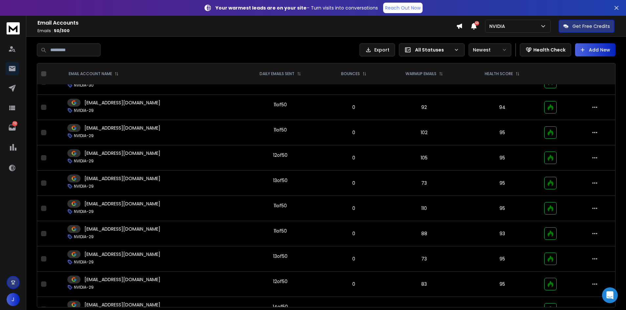
scroll to position [263, 0]
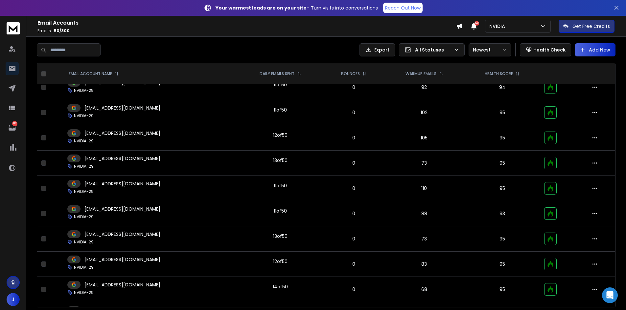
click at [195, 159] on div "[EMAIL_ADDRESS][DOMAIN_NAME]" at bounding box center [150, 159] width 166 height 8
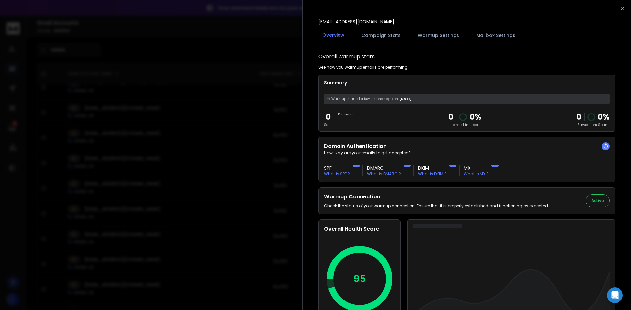
click at [195, 158] on div at bounding box center [315, 155] width 631 height 310
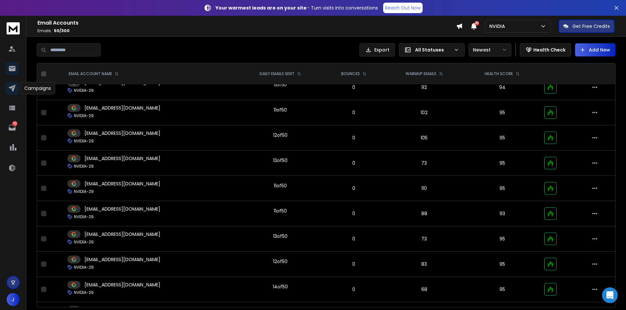
click at [12, 91] on icon at bounding box center [12, 88] width 7 height 7
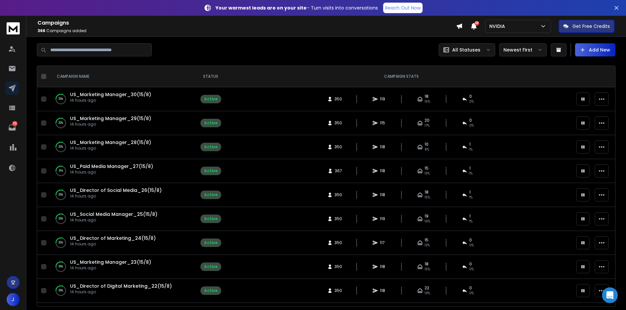
click at [241, 53] on div at bounding box center [181, 49] width 289 height 13
click at [110, 119] on span "US_Marketing Manager_29(15/8)" at bounding box center [110, 118] width 81 height 7
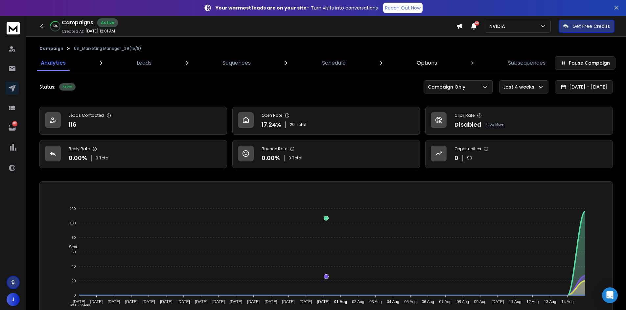
click at [430, 59] on p "Options" at bounding box center [427, 63] width 20 height 8
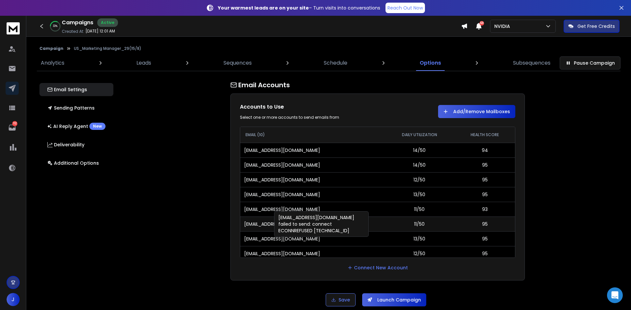
click at [329, 224] on icon at bounding box center [326, 224] width 5 height 5
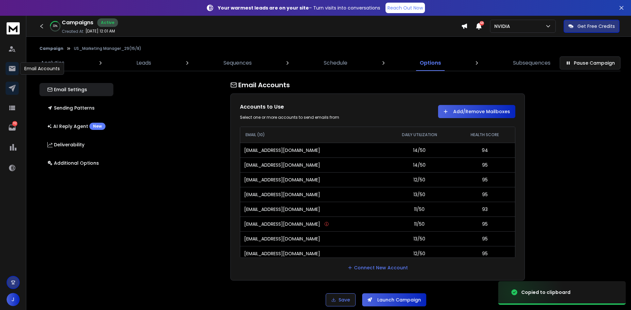
click at [10, 71] on icon at bounding box center [12, 69] width 8 height 8
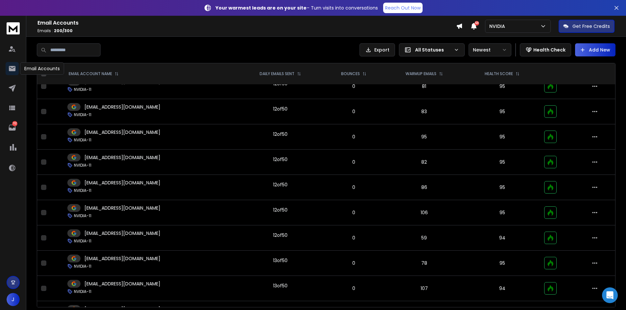
scroll to position [4853, 0]
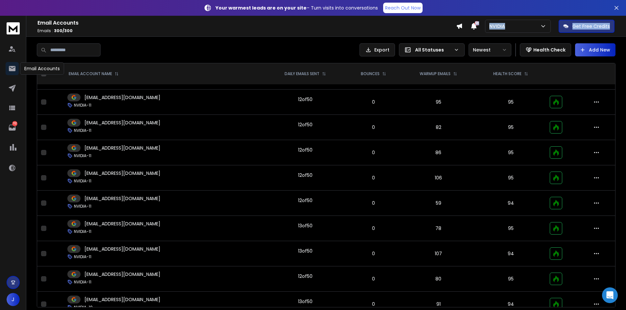
click at [242, 37] on div "Email Accounts Emails : 300 / 300 50 NVIDIA Get Free Credits Export All Statuse…" at bounding box center [313, 165] width 626 height 299
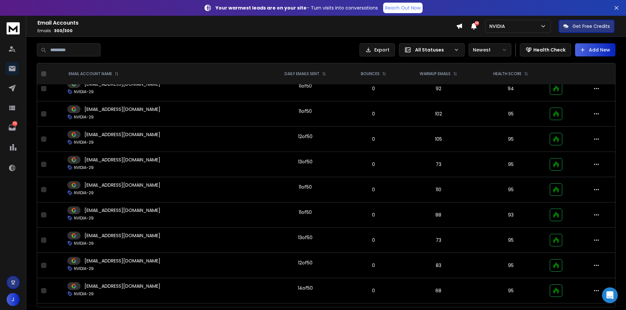
click at [222, 186] on div "[EMAIL_ADDRESS][DOMAIN_NAME]" at bounding box center [164, 185] width 194 height 8
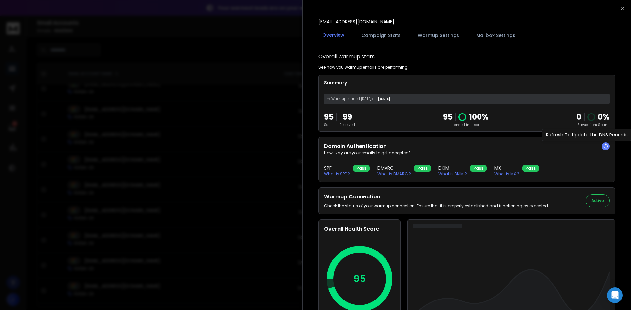
click at [606, 147] on icon at bounding box center [605, 146] width 7 height 7
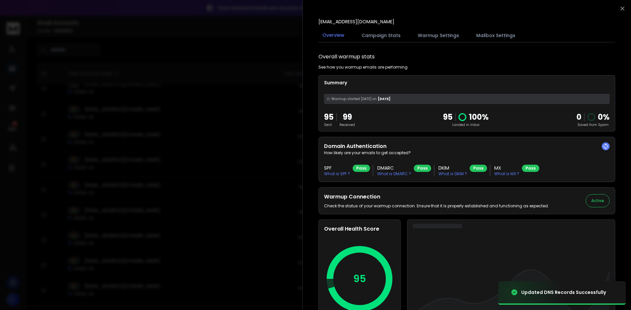
click at [231, 117] on div at bounding box center [315, 155] width 631 height 310
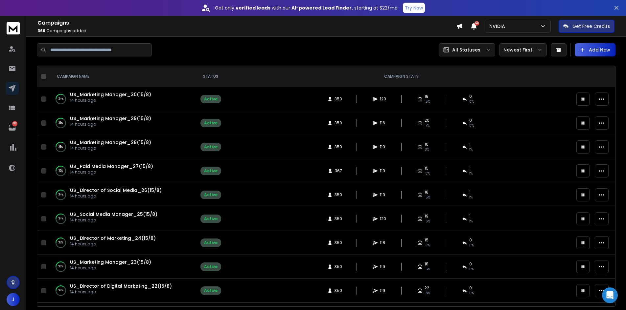
click at [134, 120] on span "US_Marketing Manager_29(15/8)" at bounding box center [110, 118] width 81 height 7
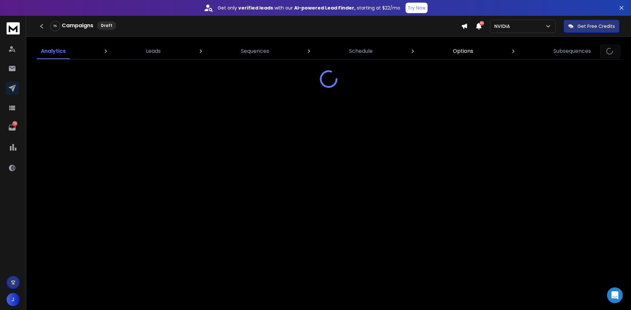
click at [461, 51] on div "Analytics Leads Sequences Schedule Options Subsequences" at bounding box center [329, 51] width 584 height 16
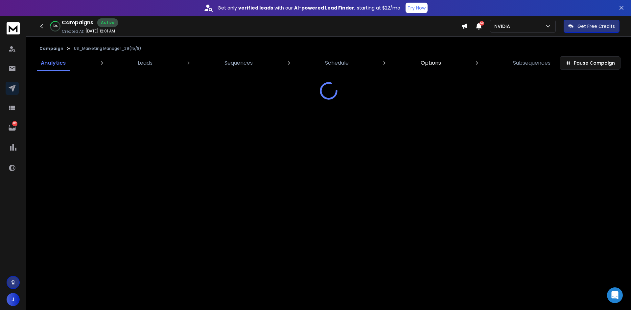
click at [421, 67] on link "Options" at bounding box center [431, 63] width 28 height 16
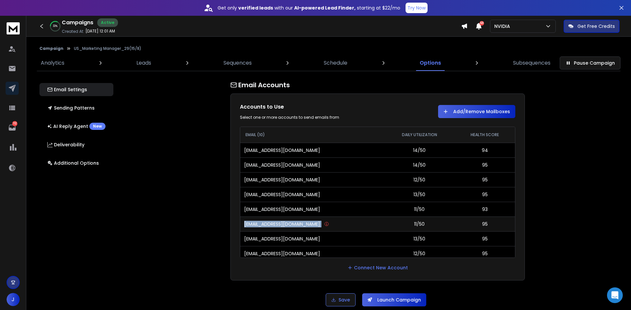
drag, startPoint x: 368, startPoint y: 224, endPoint x: 240, endPoint y: 224, distance: 128.1
click at [240, 224] on td "[EMAIL_ADDRESS][DOMAIN_NAME]" at bounding box center [312, 224] width 144 height 15
copy div "[EMAIL_ADDRESS][DOMAIN_NAME]"
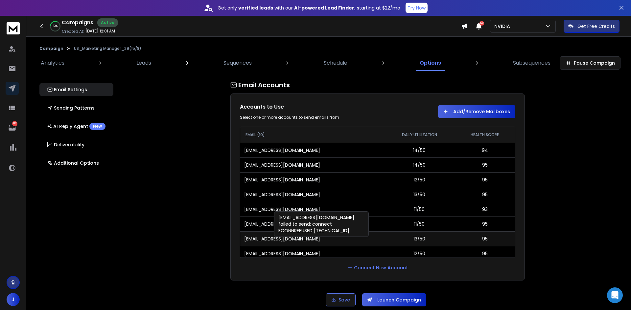
click at [380, 241] on div "[EMAIL_ADDRESS][DOMAIN_NAME]" at bounding box center [312, 239] width 136 height 7
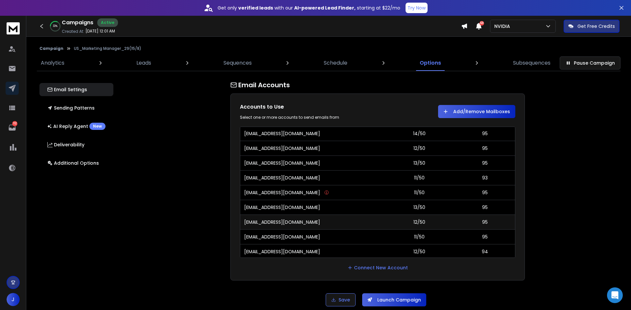
scroll to position [33, 0]
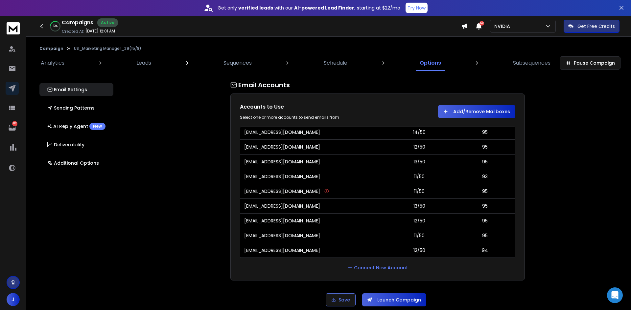
click at [215, 157] on div "Email Accounts Accounts to Use Select one or more accounts to send emails from …" at bounding box center [381, 185] width 515 height 211
click at [207, 153] on div "Email Accounts Accounts to Use Select one or more accounts to send emails from …" at bounding box center [381, 185] width 515 height 211
click at [235, 63] on p "Sequences" at bounding box center [237, 63] width 28 height 8
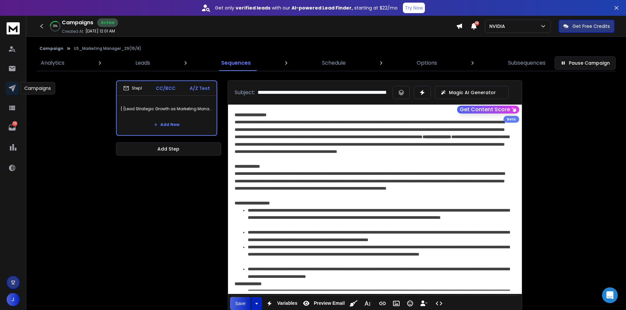
click at [16, 89] on link at bounding box center [12, 88] width 13 height 13
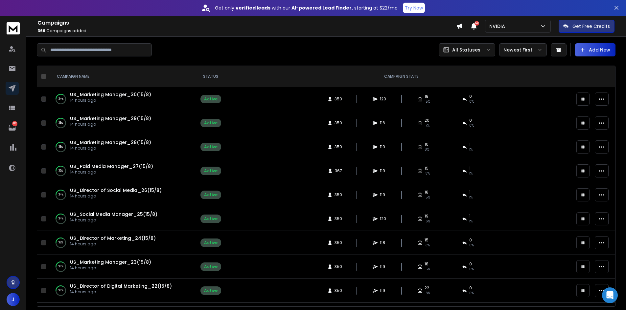
click at [290, 61] on div "Campaigns 366 Campaigns Added All Statuses Newest First Add New CAMPAIGN NAME S…" at bounding box center [326, 175] width 579 height 264
click at [140, 145] on span "US_Marketing Manager_28(15/8)" at bounding box center [110, 142] width 81 height 7
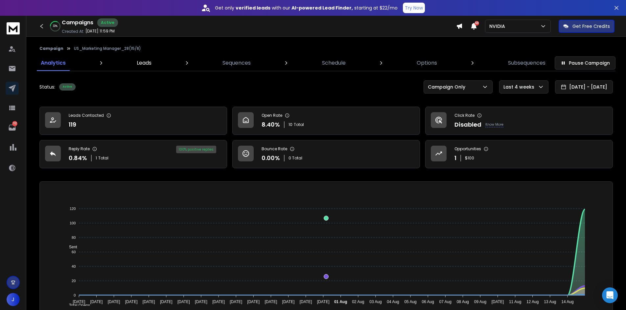
click at [153, 66] on link "Leads" at bounding box center [144, 63] width 23 height 16
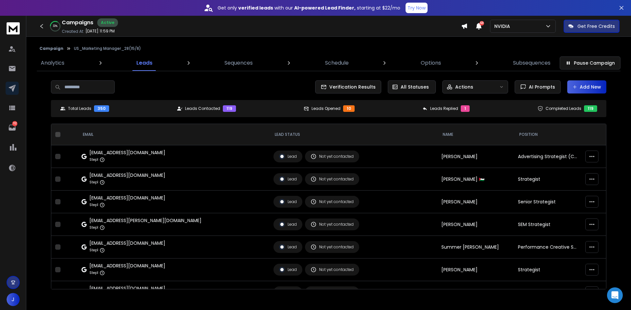
click at [152, 79] on div "Verification Results All Statuses Actions AI Prompts Add New Total Leads 350 Le…" at bounding box center [329, 182] width 584 height 208
click at [8, 80] on div "111" at bounding box center [13, 109] width 15 height 135
click at [10, 83] on link at bounding box center [12, 88] width 13 height 13
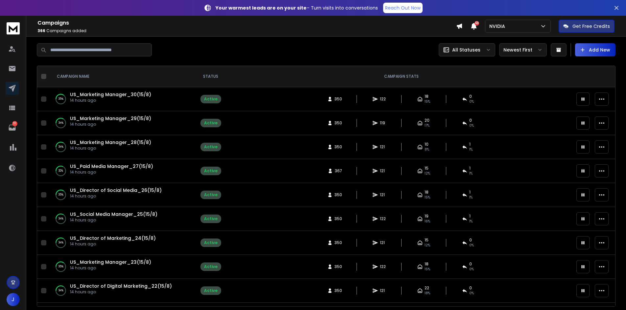
click at [320, 47] on div at bounding box center [181, 49] width 289 height 13
click at [257, 41] on div "Campaigns 366 Campaigns Added All Statuses Newest First Add New CAMPAIGN NAME S…" at bounding box center [326, 175] width 600 height 277
click at [171, 45] on div at bounding box center [181, 49] width 289 height 13
click at [331, 31] on p "366 Campaigns added" at bounding box center [246, 30] width 419 height 5
click at [238, 35] on div "Campaigns 366 Campaigns added 50 NVIDIA Get Free Credits" at bounding box center [313, 26] width 626 height 21
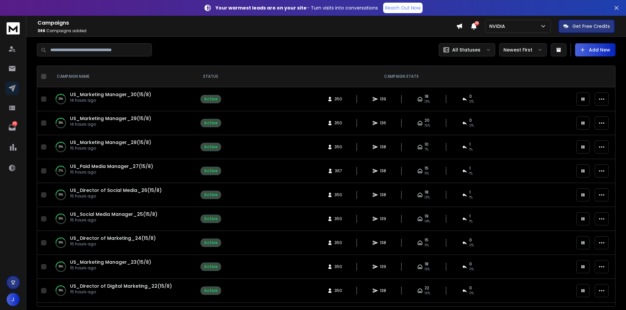
click at [396, 48] on div "Campaigns 366 Campaigns Added All Statuses Newest First Add New" at bounding box center [470, 49] width 289 height 13
click at [343, 51] on div "Campaigns 366 Campaigns Added All Statuses Newest First Add New" at bounding box center [470, 49] width 289 height 13
click at [378, 51] on div "Campaigns 366 Campaigns Added All Statuses Newest First Add New" at bounding box center [470, 49] width 289 height 13
click at [393, 38] on div "Campaigns 366 Campaigns Added All Statuses Newest First Add New CAMPAIGN NAME S…" at bounding box center [326, 175] width 600 height 277
click at [369, 32] on p "366 Campaigns added" at bounding box center [246, 30] width 419 height 5
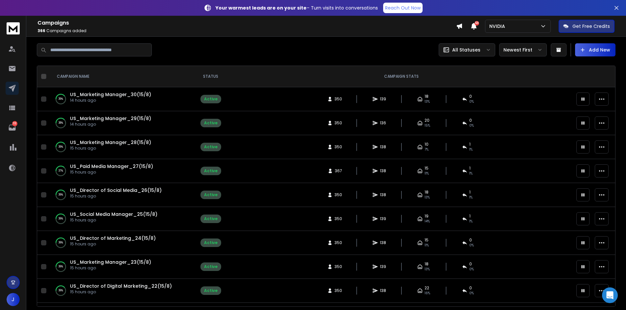
click at [310, 52] on div at bounding box center [181, 49] width 289 height 13
click at [356, 52] on div "Campaigns 366 Campaigns Added All Statuses Newest First Add New" at bounding box center [470, 49] width 289 height 13
click at [327, 46] on div "Campaigns 366 Campaigns Added All Statuses Newest First Add New" at bounding box center [470, 49] width 289 height 13
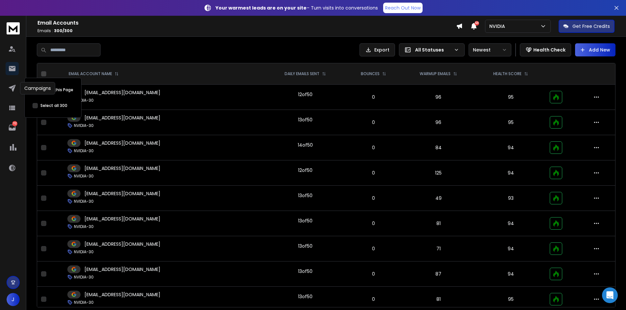
scroll to position [262, 0]
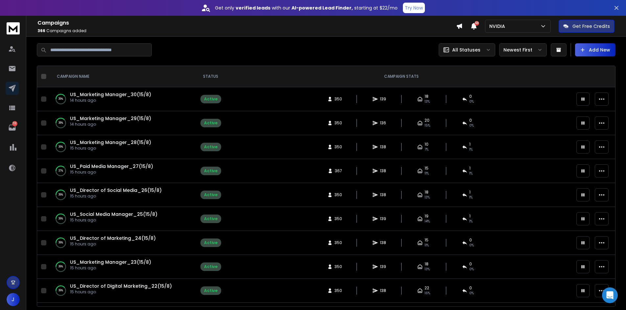
click at [286, 65] on div "Campaigns 366 Campaigns Added All Statuses Newest First Add New CAMPAIGN NAME S…" at bounding box center [326, 175] width 579 height 264
click at [386, 56] on div "Campaigns 366 Campaigns Added All Statuses Newest First Add New" at bounding box center [470, 49] width 289 height 13
click at [229, 32] on p "366 Campaigns added" at bounding box center [246, 30] width 419 height 5
click at [11, 127] on icon at bounding box center [12, 128] width 8 height 8
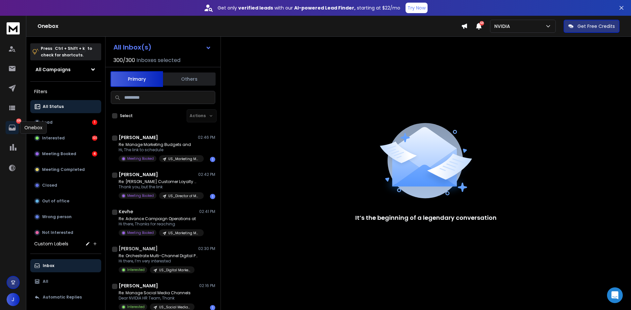
click at [314, 96] on div "It’s the beginning of a legendary conversation" at bounding box center [426, 169] width 410 height 264
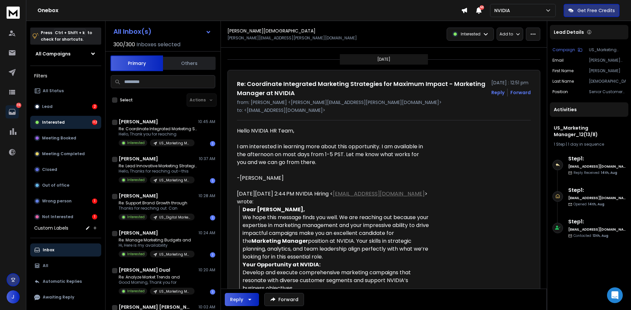
scroll to position [4097, 0]
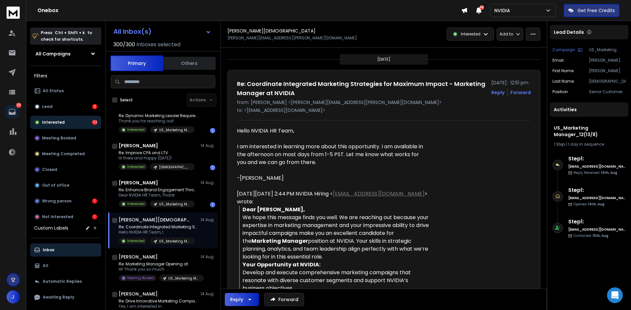
click at [371, 142] on div at bounding box center [333, 139] width 192 height 8
drag, startPoint x: 357, startPoint y: 110, endPoint x: 247, endPoint y: 109, distance: 109.7
click at [247, 109] on p "to: <[EMAIL_ADDRESS][DOMAIN_NAME]>" at bounding box center [384, 110] width 294 height 7
copy p "[EMAIL_ADDRESS][DOMAIN_NAME]"
click at [345, 218] on div "We hope this message finds you well. We are reaching out because your expertise…" at bounding box center [335, 237] width 186 height 47
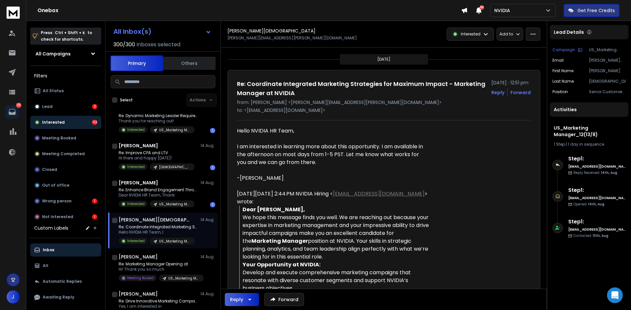
click at [475, 36] on p "Interested" at bounding box center [471, 34] width 20 height 5
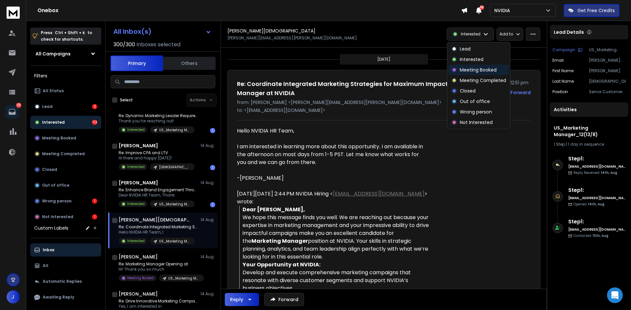
click at [479, 70] on p "Meeting Booked" at bounding box center [478, 70] width 37 height 7
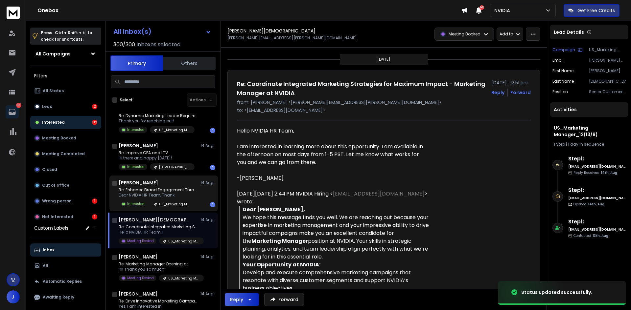
click at [151, 195] on p "Dear NVIDIA HR Team, Thank" at bounding box center [158, 195] width 79 height 5
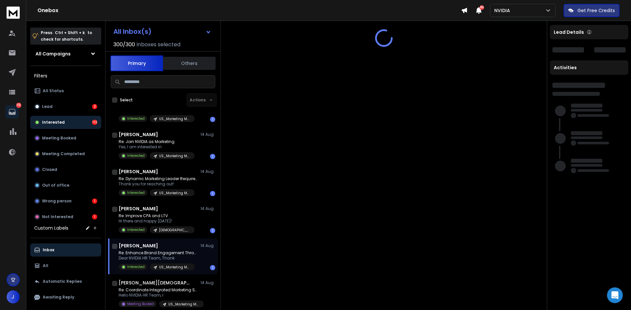
scroll to position [4032, 0]
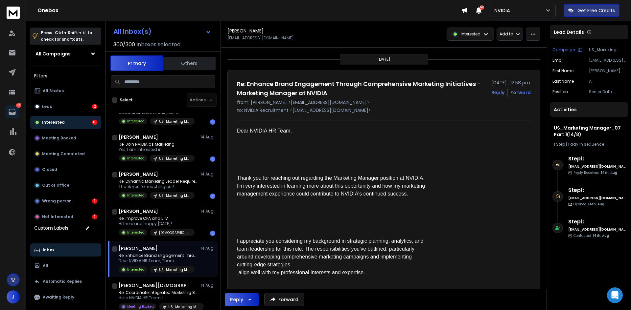
drag, startPoint x: 393, startPoint y: 109, endPoint x: 291, endPoint y: 113, distance: 101.6
click at [291, 113] on p "to: NVIDIA Recruitment <teamrecruitment@globalhrsolutionsnvidia.com>" at bounding box center [384, 110] width 294 height 7
copy p "teamrecruitment@globalhrsolutionsnvidia.com"
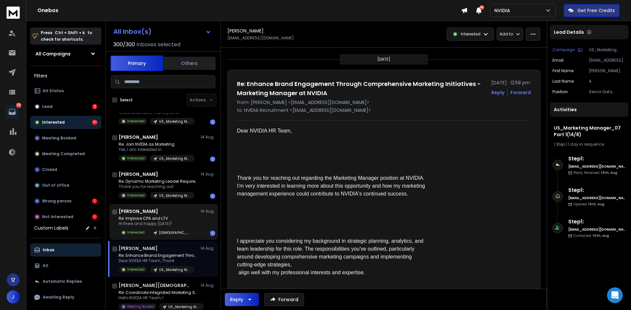
click at [169, 217] on p "Re: Improve CPA and LTV" at bounding box center [157, 218] width 76 height 5
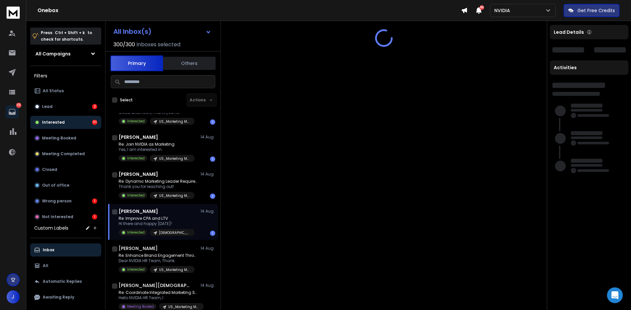
scroll to position [3966, 0]
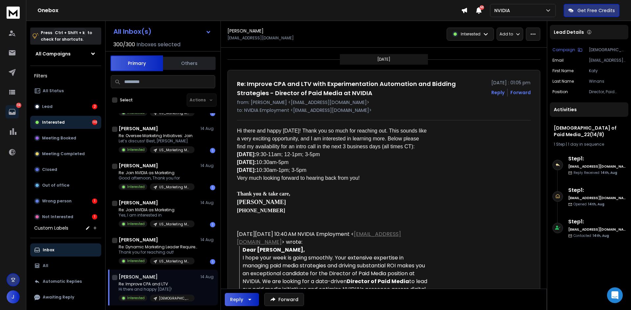
copy p "employment@nvidianextgentalentanalytics.com"
drag, startPoint x: 405, startPoint y: 111, endPoint x: 292, endPoint y: 112, distance: 113.0
click at [292, 112] on p "to: NVIDIA Employment <employment@nvidianextgentalentanalytics.com>" at bounding box center [384, 110] width 294 height 7
copy p "employment@nvidianextgentalentanalytics.com"
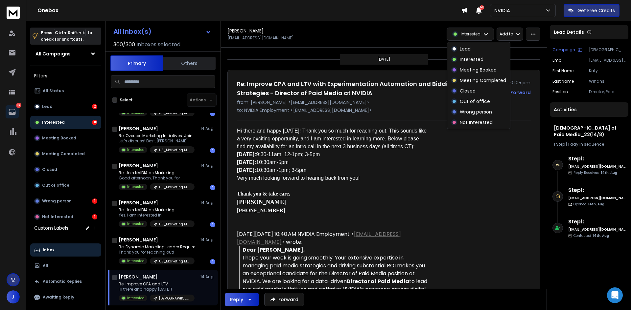
click at [484, 30] on div "Interested" at bounding box center [470, 34] width 47 height 12
click at [483, 68] on p "Meeting Booked" at bounding box center [478, 70] width 37 height 7
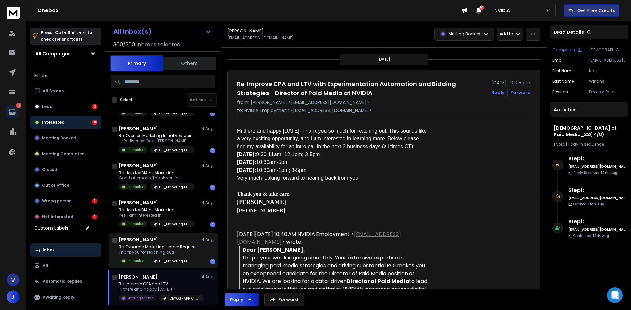
click at [163, 243] on div "Andrea Simonton 14 Aug" at bounding box center [167, 240] width 97 height 7
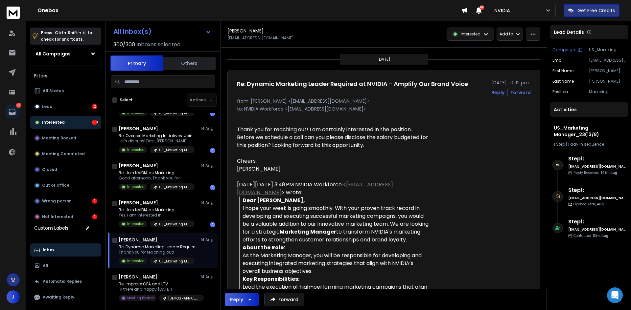
drag, startPoint x: 394, startPoint y: 109, endPoint x: 288, endPoint y: 110, distance: 105.8
click at [288, 110] on p "to: NVIDIA Workforce <workforce@nvidiaworkforcedataanalytics.com>" at bounding box center [384, 109] width 294 height 7
copy p "workforce@nvidiaworkforcedataanalytics.com"
click at [255, 145] on div "Thank you for reaching out! I am certainly interested in the position. Before w…" at bounding box center [333, 149] width 192 height 47
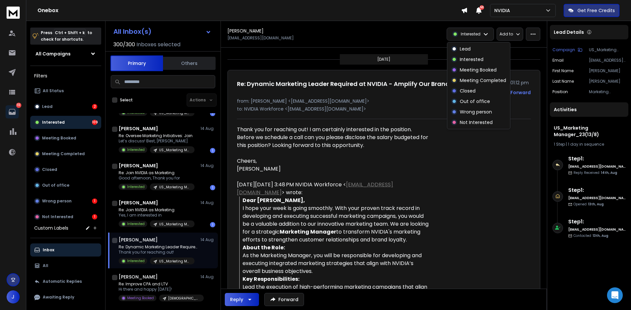
click at [472, 31] on div "Interested" at bounding box center [470, 34] width 47 height 12
click at [489, 66] on div "Meeting Booked" at bounding box center [478, 70] width 60 height 11
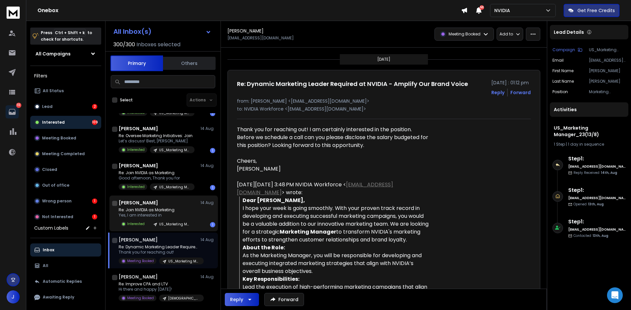
click at [192, 210] on p "Re: Join NVIDIA as Marketing" at bounding box center [157, 210] width 76 height 5
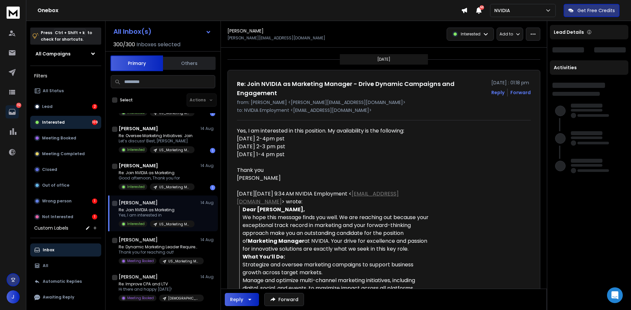
click at [470, 37] on div "Interested" at bounding box center [470, 34] width 47 height 12
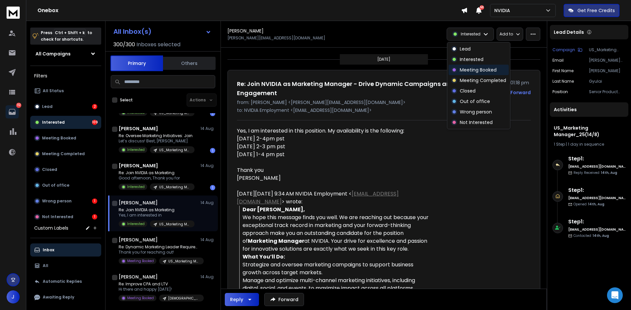
click at [471, 69] on p "Meeting Booked" at bounding box center [478, 70] width 37 height 7
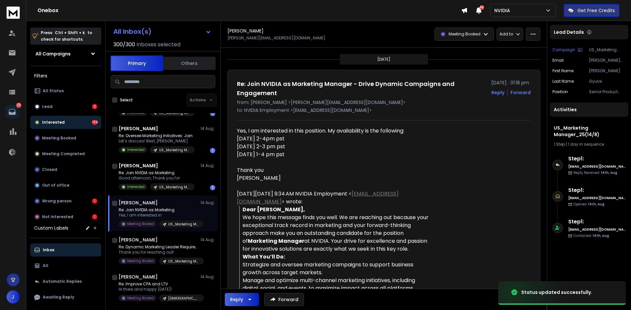
click at [284, 144] on div "Tuesday 2-3 pm pst" at bounding box center [333, 147] width 192 height 8
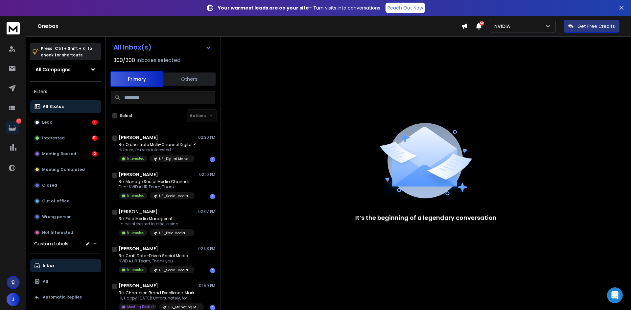
click at [156, 100] on input at bounding box center [163, 97] width 104 height 13
paste input "**********"
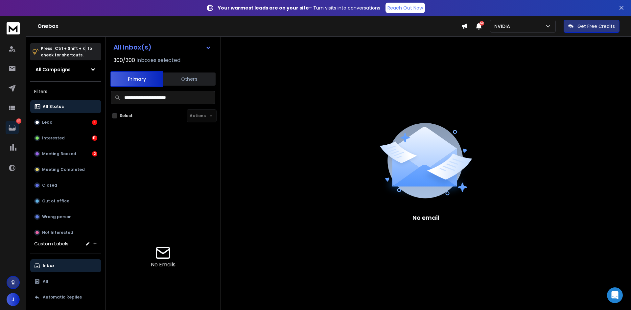
click at [147, 100] on input "**********" at bounding box center [163, 97] width 104 height 13
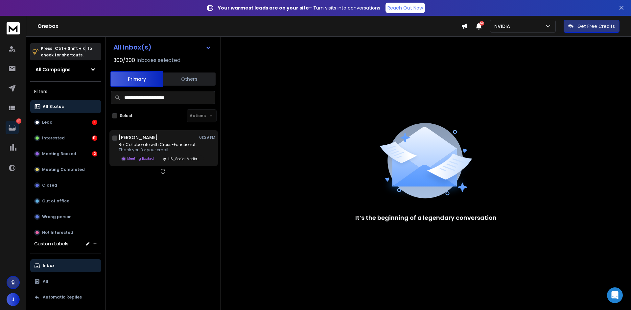
click at [153, 143] on p "Re: Collaborate with Cross-Functional Teams" at bounding box center [158, 144] width 79 height 5
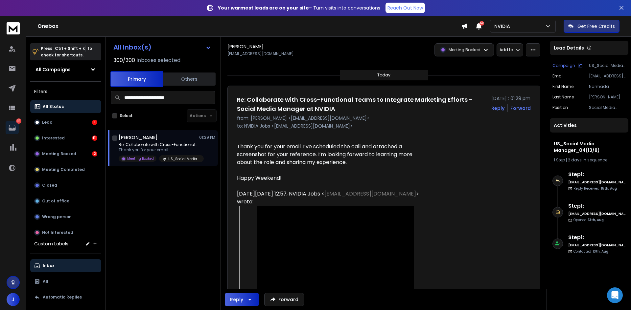
drag, startPoint x: 371, startPoint y: 125, endPoint x: 275, endPoint y: 126, distance: 96.3
click at [275, 126] on p "to: NVIDIA Jobs <[EMAIL_ADDRESS][DOMAIN_NAME]>" at bounding box center [384, 126] width 294 height 7
copy p "[EMAIL_ADDRESS][DOMAIN_NAME]"
click at [149, 102] on input "**********" at bounding box center [163, 97] width 104 height 13
paste input "**********"
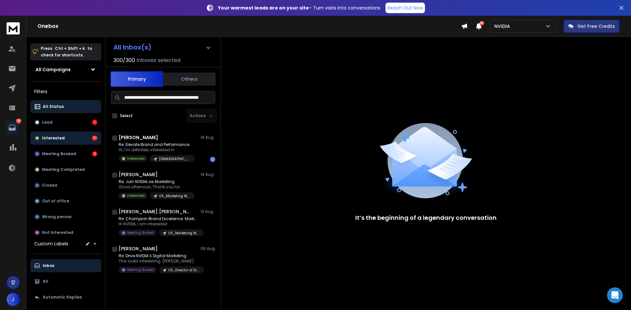
click at [63, 136] on button "Interested 111" at bounding box center [65, 138] width 71 height 13
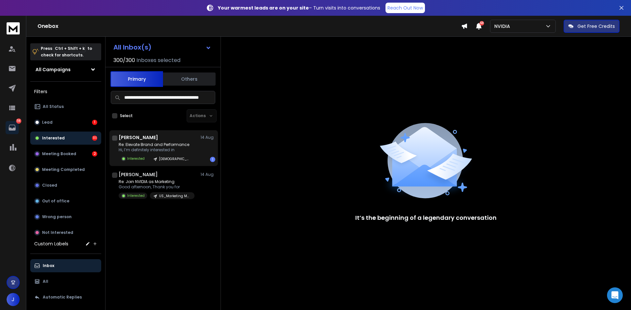
click at [164, 146] on p "Re: Elevate Brand and Performance" at bounding box center [157, 144] width 76 height 5
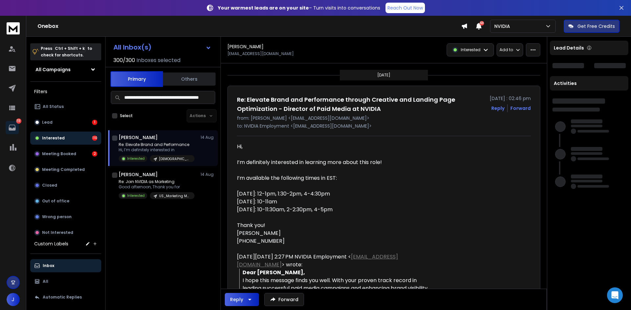
click at [470, 47] on p "Interested" at bounding box center [471, 49] width 20 height 5
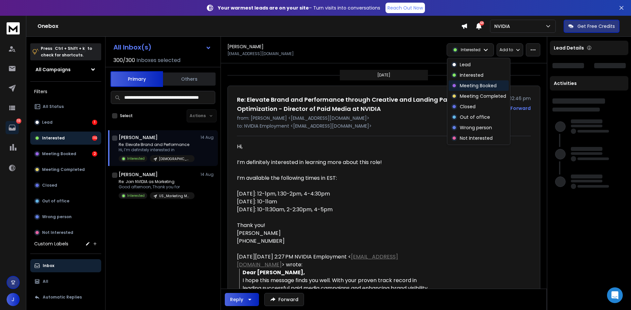
click at [476, 83] on p "Meeting Booked" at bounding box center [478, 85] width 37 height 7
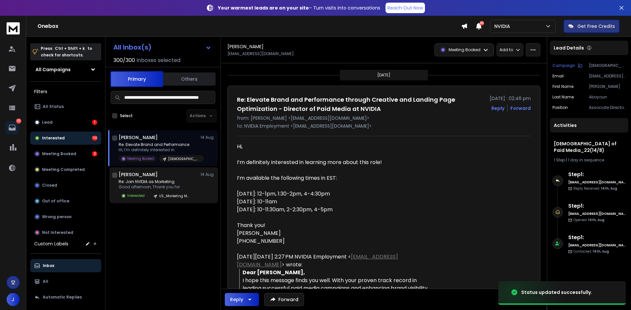
click at [163, 193] on div "US_Marketing Manager_22(13/8)" at bounding box center [172, 196] width 45 height 7
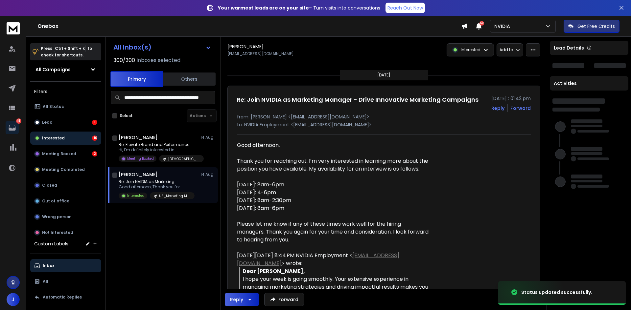
click at [451, 53] on div "Interested" at bounding box center [470, 50] width 47 height 12
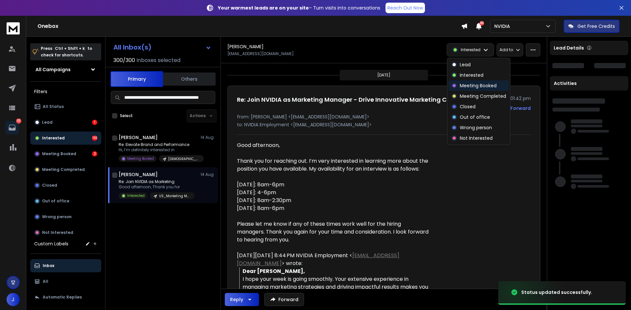
click at [472, 84] on p "Meeting Booked" at bounding box center [478, 85] width 37 height 7
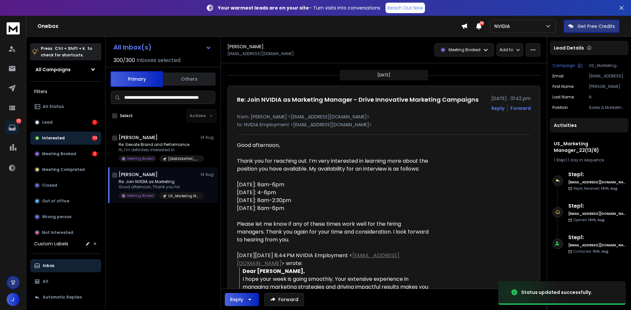
click at [170, 96] on input "**********" at bounding box center [163, 97] width 104 height 13
paste input
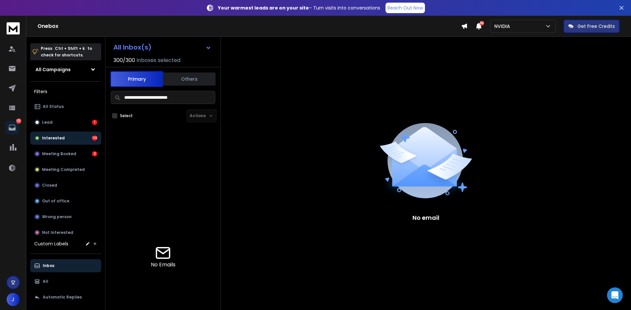
click at [166, 103] on input "**********" at bounding box center [163, 97] width 104 height 13
paste input "**********"
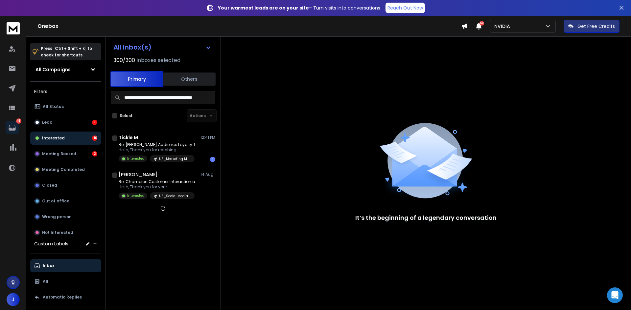
type input "**********"
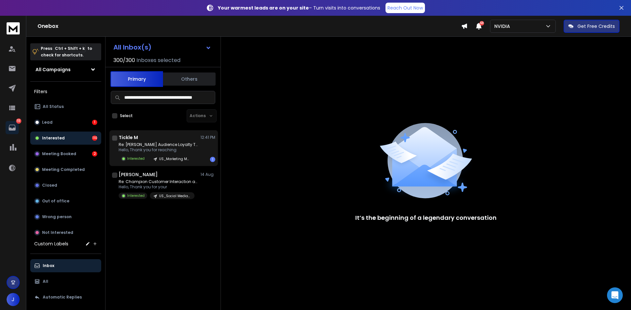
click at [170, 146] on p "Re: [PERSON_NAME] Audience Loyalty Through" at bounding box center [158, 144] width 79 height 5
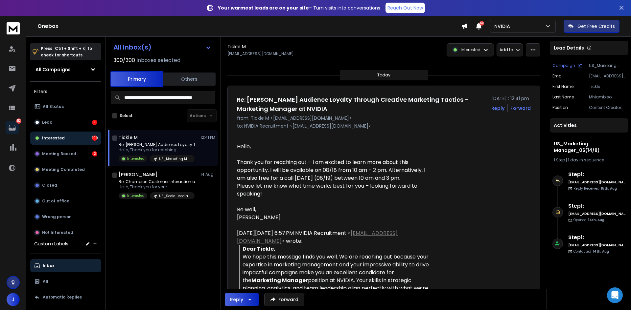
drag, startPoint x: 394, startPoint y: 127, endPoint x: 292, endPoint y: 127, distance: 101.9
click at [292, 127] on p "to: NVIDIA Recruitment <[EMAIL_ADDRESS][DOMAIN_NAME]>" at bounding box center [384, 126] width 294 height 7
copy p "[EMAIL_ADDRESS][DOMAIN_NAME]"
click at [478, 55] on div "Interested" at bounding box center [470, 50] width 47 height 12
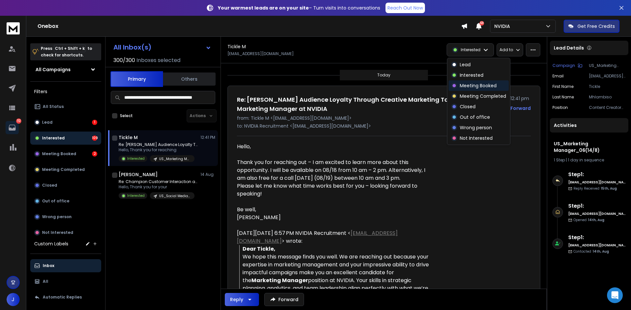
click at [472, 84] on p "Meeting Booked" at bounding box center [478, 85] width 37 height 7
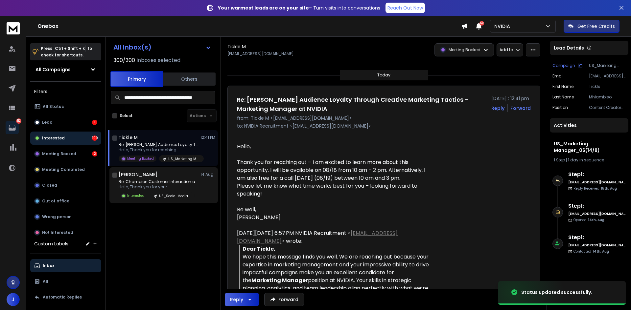
click at [170, 187] on p "Hello, Thank you for your" at bounding box center [158, 187] width 79 height 5
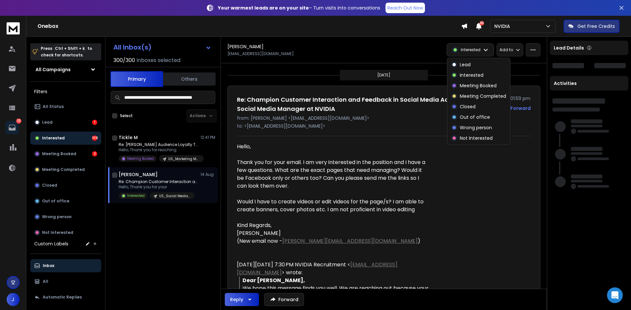
click at [483, 52] on div "Interested" at bounding box center [470, 50] width 47 height 12
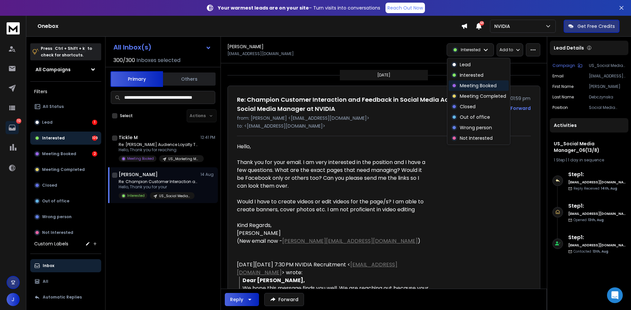
click at [483, 84] on p "Meeting Booked" at bounding box center [478, 85] width 37 height 7
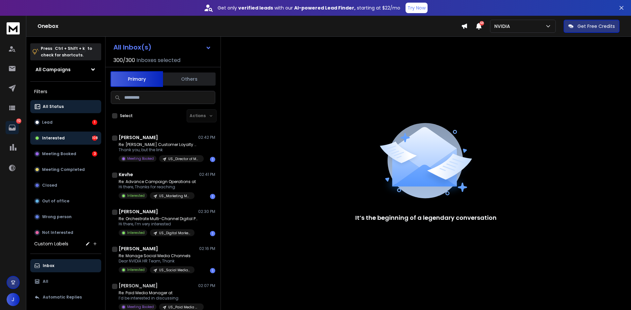
click at [69, 141] on button "Interested 108" at bounding box center [65, 138] width 71 height 13
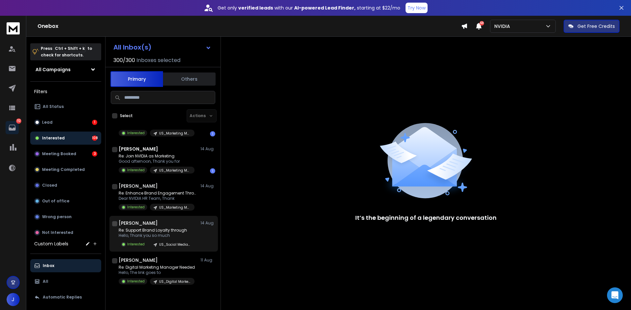
scroll to position [4184, 0]
click at [190, 223] on div "[PERSON_NAME] [DATE]" at bounding box center [167, 223] width 97 height 7
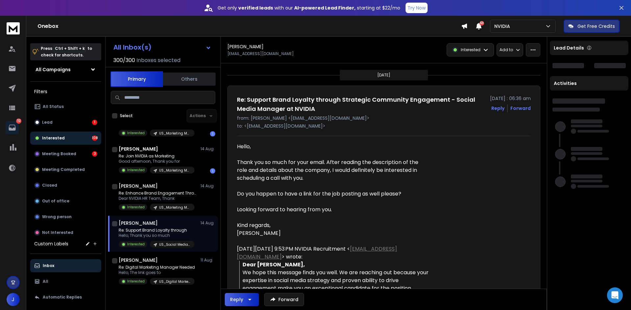
click at [462, 49] on p "Interested" at bounding box center [471, 49] width 20 height 5
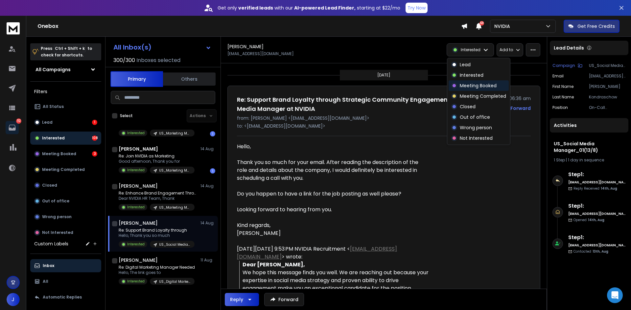
click at [474, 86] on p "Meeting Booked" at bounding box center [478, 85] width 37 height 7
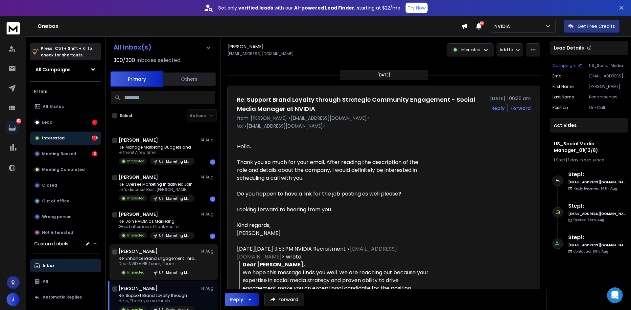
scroll to position [4118, 0]
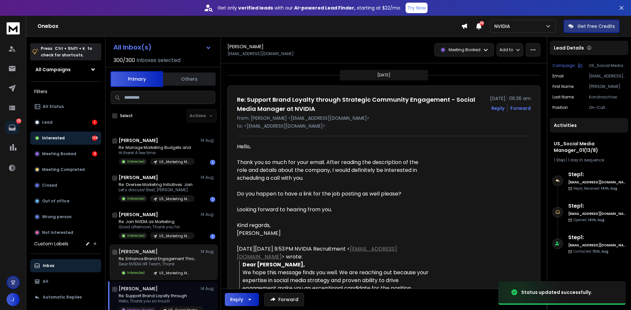
click at [178, 257] on p "Re: Enhance Brand Engagement Through" at bounding box center [158, 259] width 79 height 5
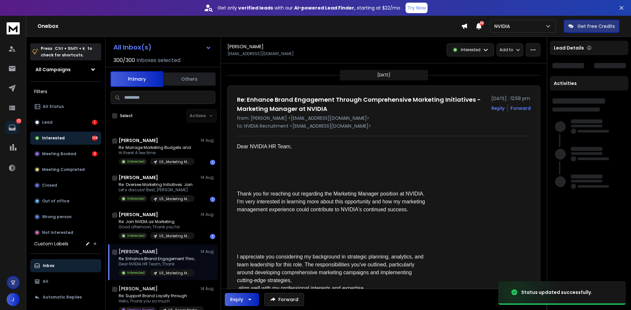
click at [473, 49] on p "Interested" at bounding box center [471, 49] width 20 height 5
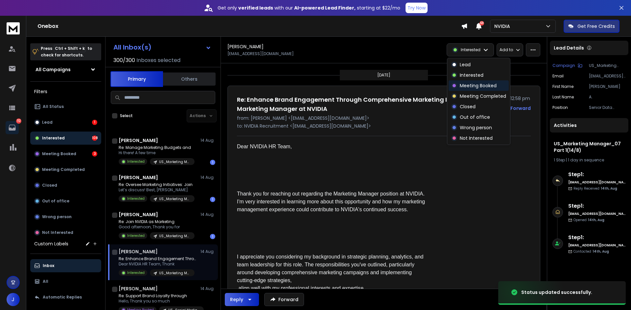
click at [481, 85] on p "Meeting Booked" at bounding box center [478, 85] width 37 height 7
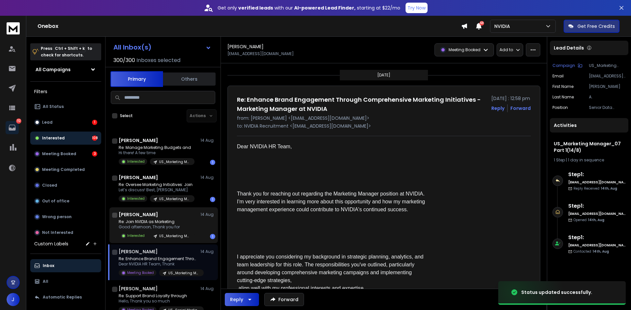
click at [177, 227] on p "Good afternoon, Thank you for" at bounding box center [157, 227] width 76 height 5
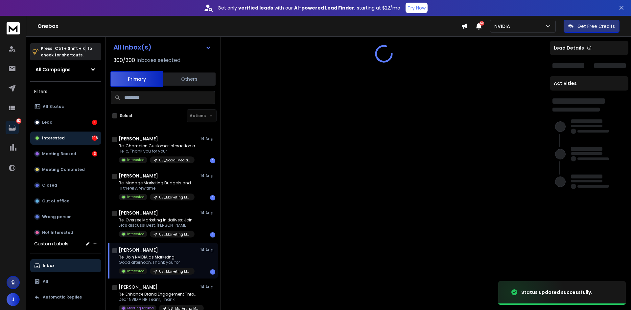
scroll to position [4053, 0]
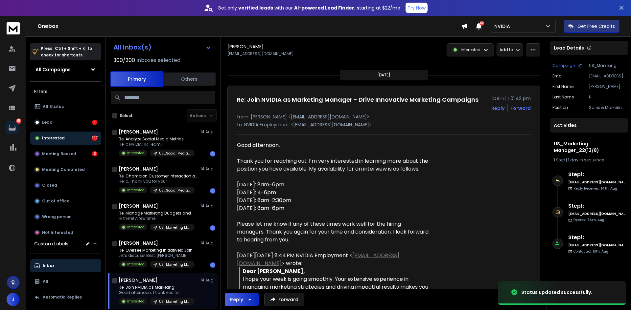
drag, startPoint x: 399, startPoint y: 127, endPoint x: 293, endPoint y: 128, distance: 105.8
click at [293, 128] on p "to: NVIDIA Employment <[EMAIL_ADDRESS][DOMAIN_NAME]>" at bounding box center [384, 125] width 294 height 7
copy p "[EMAIL_ADDRESS][DOMAIN_NAME]"
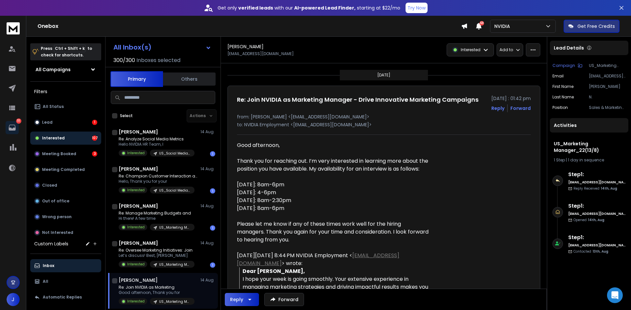
copy p "[EMAIL_ADDRESS][DOMAIN_NAME]"
click at [482, 45] on div "Interested" at bounding box center [470, 50] width 47 height 12
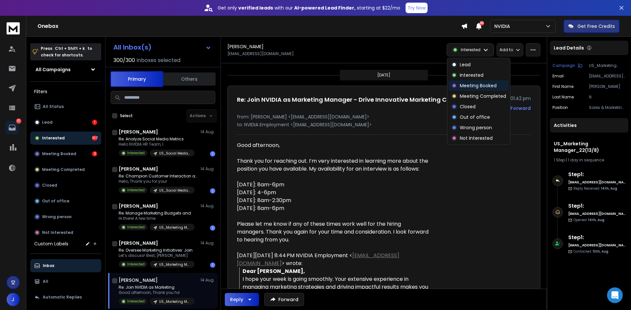
click at [482, 85] on p "Meeting Booked" at bounding box center [478, 85] width 37 height 7
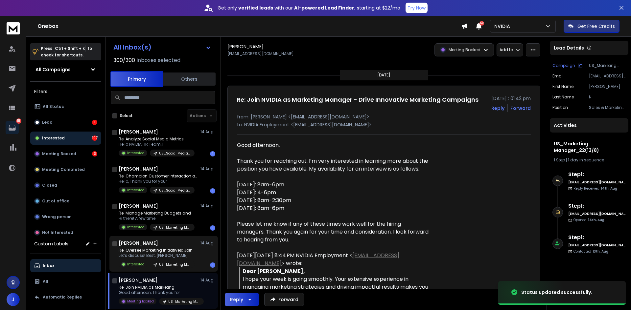
click at [163, 257] on p "Let’s discuss! Best, [PERSON_NAME]" at bounding box center [157, 255] width 76 height 5
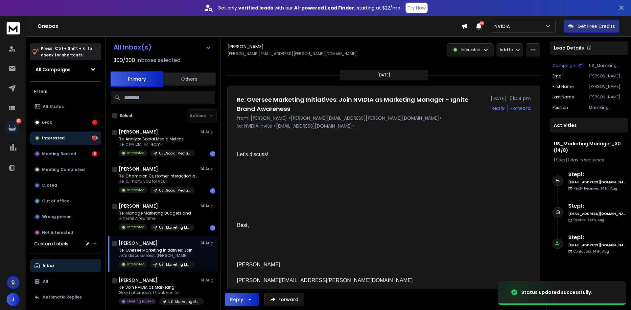
drag, startPoint x: 380, startPoint y: 126, endPoint x: 275, endPoint y: 127, distance: 104.8
click at [275, 127] on p "to: NVIDIA Invite <[EMAIL_ADDRESS][DOMAIN_NAME]>" at bounding box center [384, 126] width 294 height 7
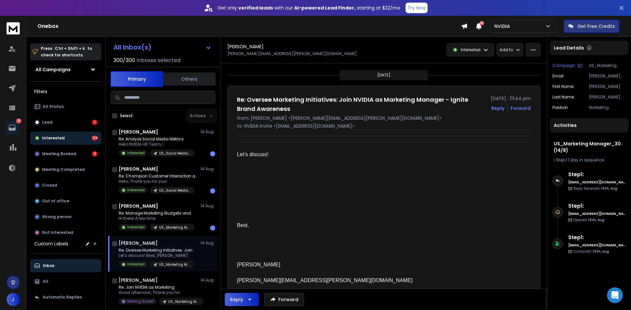
copy p "[EMAIL_ADDRESS][DOMAIN_NAME]"
click at [489, 38] on div "[PERSON_NAME] [PERSON_NAME] [PERSON_NAME][EMAIL_ADDRESS][PERSON_NAME][DOMAIN_NA…" at bounding box center [384, 50] width 326 height 27
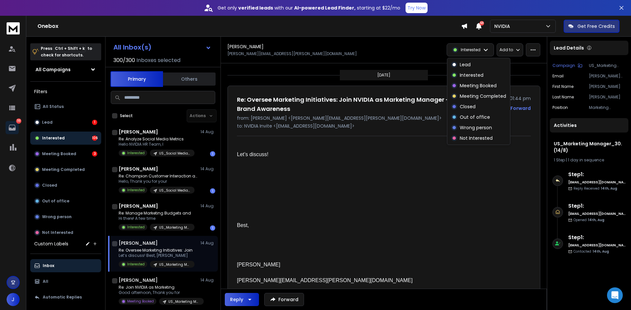
click at [486, 47] on div "Interested" at bounding box center [470, 50] width 47 height 12
click at [476, 86] on p "Meeting Booked" at bounding box center [478, 85] width 37 height 7
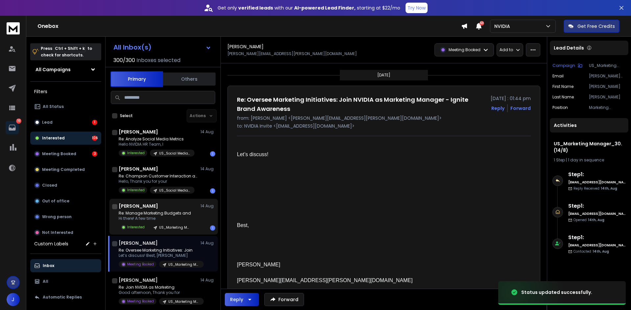
click at [197, 220] on div "Re: Manage Marketing Budgets and Hi there! A few time Interested US_Marketing M…" at bounding box center [167, 221] width 97 height 20
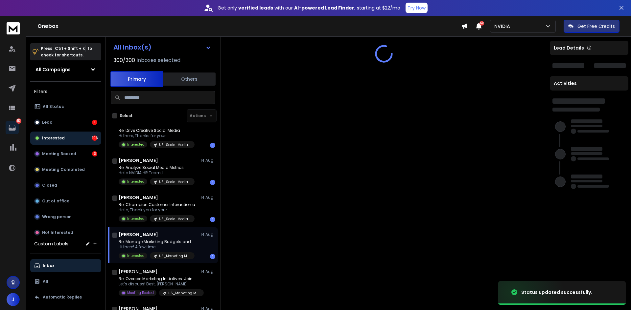
scroll to position [3987, 0]
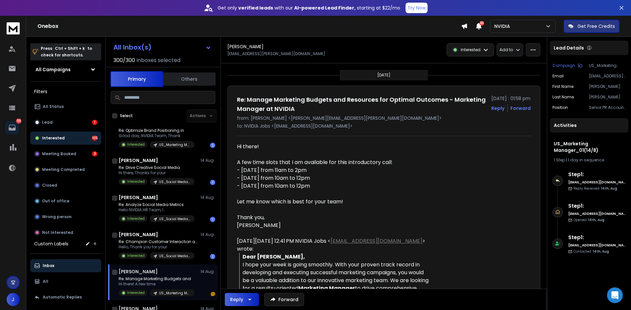
drag, startPoint x: 359, startPoint y: 127, endPoint x: 273, endPoint y: 126, distance: 86.1
click at [273, 126] on p "to: NVIDIA Jobs <[EMAIL_ADDRESS][DOMAIN_NAME]>" at bounding box center [384, 126] width 294 height 7
copy p "[EMAIL_ADDRESS][DOMAIN_NAME]"
click at [476, 49] on p "Interested" at bounding box center [471, 49] width 20 height 5
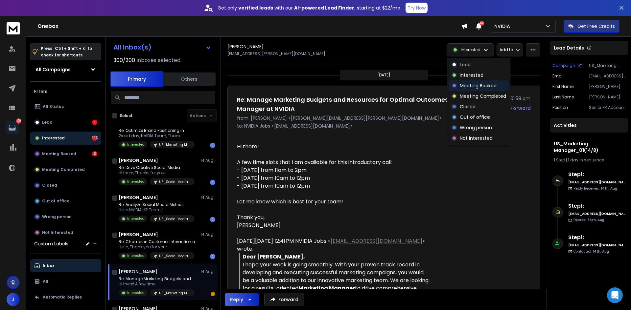
click at [478, 83] on p "Meeting Booked" at bounding box center [478, 85] width 37 height 7
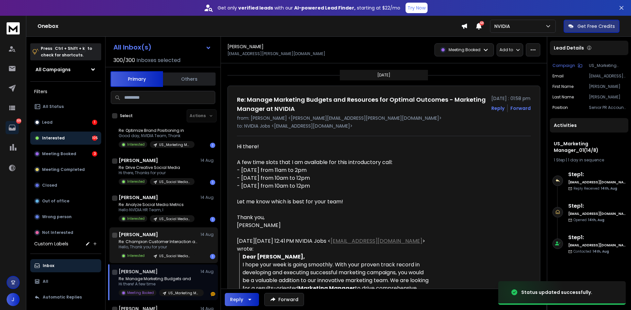
click at [169, 244] on p "Re: Champion Customer Interaction and" at bounding box center [158, 242] width 79 height 5
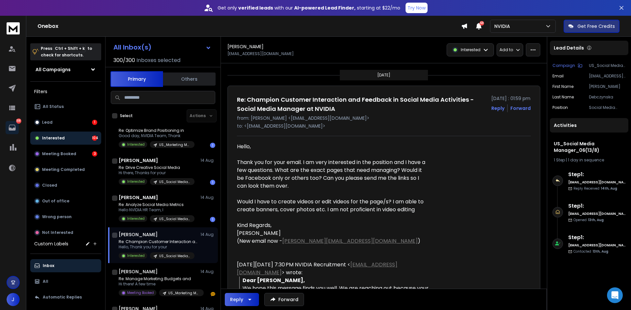
drag, startPoint x: 342, startPoint y: 127, endPoint x: 247, endPoint y: 127, distance: 95.0
click at [247, 127] on p "to: <[EMAIL_ADDRESS][DOMAIN_NAME]>" at bounding box center [384, 126] width 294 height 7
copy p "[EMAIL_ADDRESS][DOMAIN_NAME]"
click at [319, 114] on div "Re: Champion Customer Interaction and Feedback in Social Media Activities - Soc…" at bounding box center [384, 112] width 294 height 34
drag, startPoint x: 348, startPoint y: 127, endPoint x: 247, endPoint y: 127, distance: 100.9
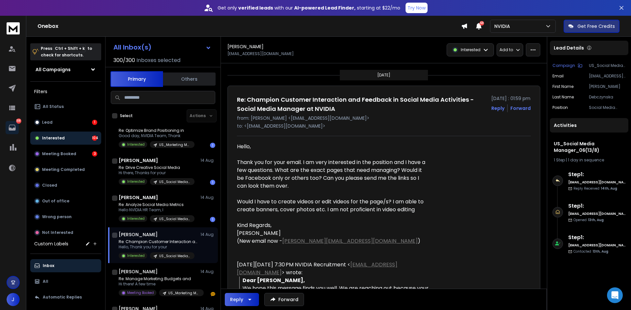
click at [247, 127] on p "to: <[EMAIL_ADDRESS][DOMAIN_NAME]>" at bounding box center [384, 126] width 294 height 7
copy p "[EMAIL_ADDRESS][DOMAIN_NAME]"
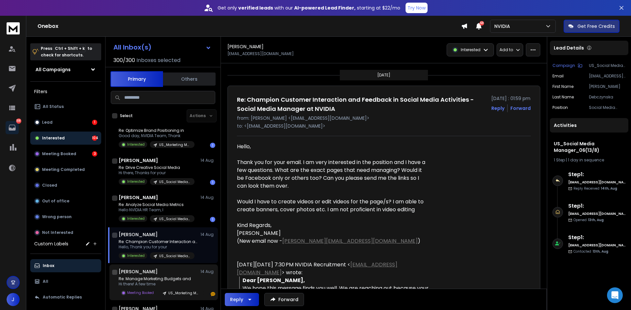
copy p "[EMAIL_ADDRESS][DOMAIN_NAME]"
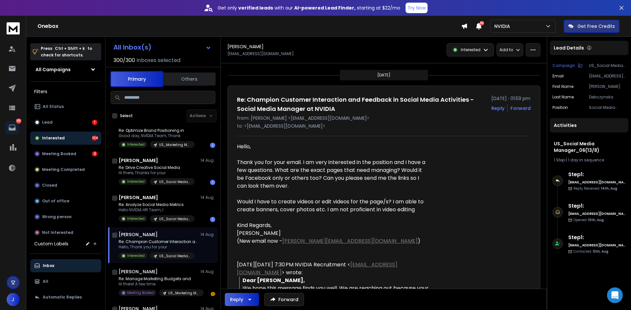
click at [472, 46] on div "Interested" at bounding box center [470, 50] width 47 height 12
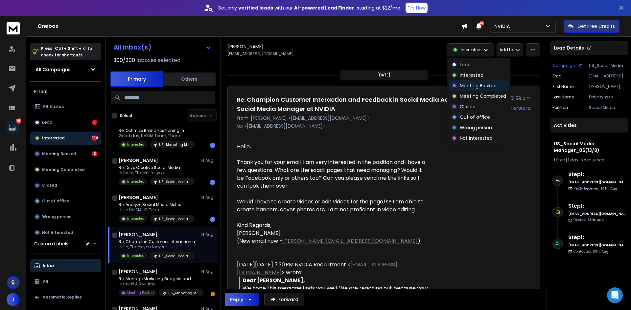
click at [480, 86] on p "Meeting Booked" at bounding box center [478, 85] width 37 height 7
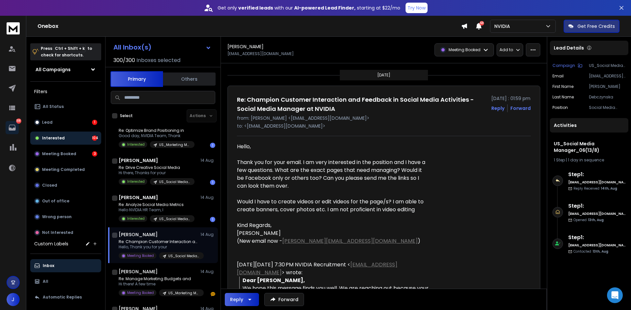
click at [335, 172] on div "Thank you for your email. I am very interested in the position and I have a few…" at bounding box center [333, 186] width 192 height 55
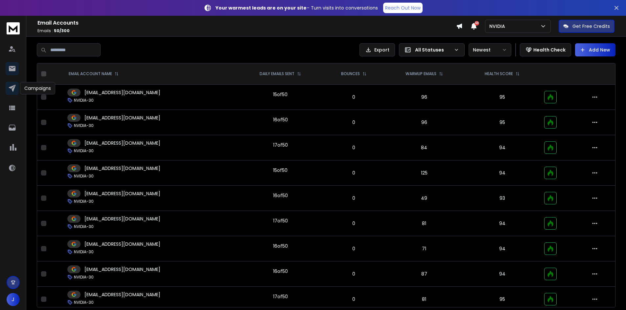
click at [10, 88] on icon at bounding box center [12, 88] width 8 height 8
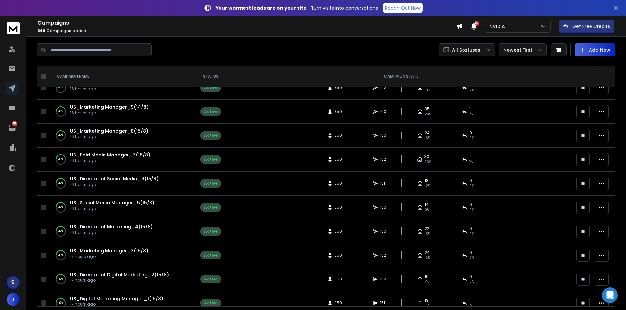
scroll to position [526, 0]
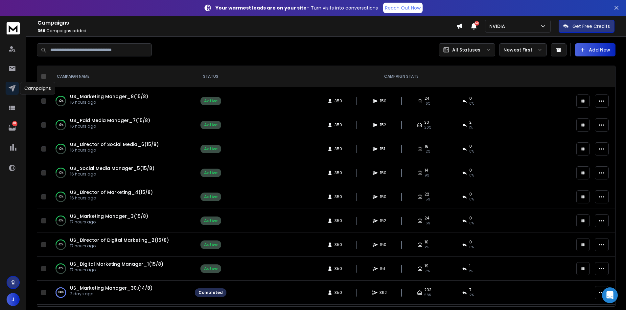
click at [302, 65] on div "Campaigns 366 Campaigns Added All Statuses Newest First Add New CAMPAIGN NAME S…" at bounding box center [326, 175] width 579 height 264
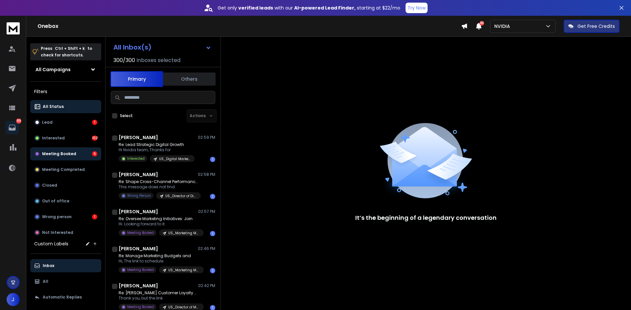
click at [60, 150] on button "Meeting Booked 5" at bounding box center [65, 154] width 71 height 13
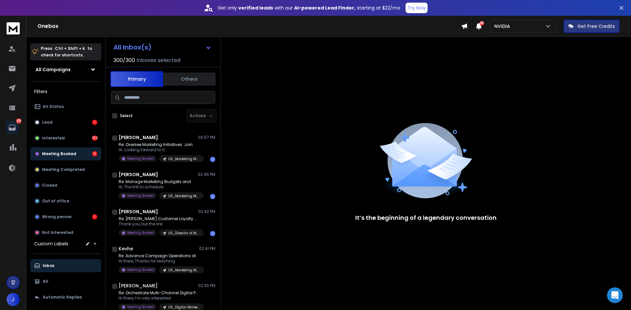
click at [149, 101] on input at bounding box center [163, 97] width 104 height 13
paste input "**********"
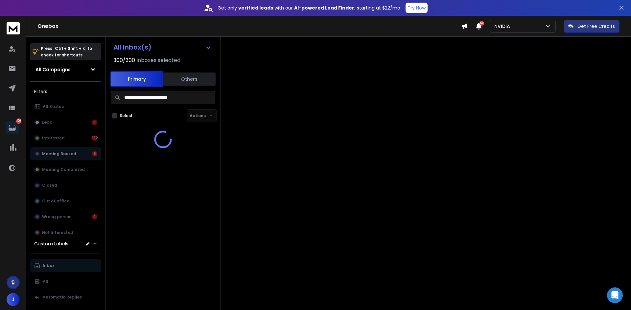
type input "**********"
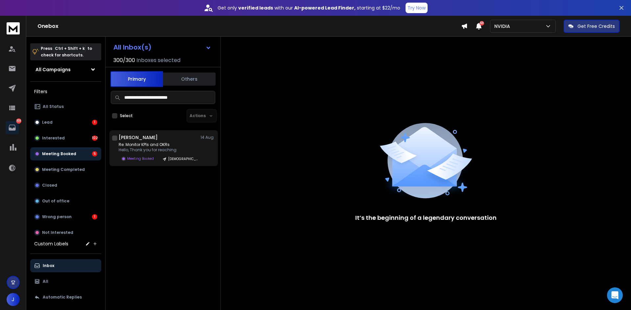
click at [159, 148] on p "Hello, Thank you for reaching" at bounding box center [158, 150] width 79 height 5
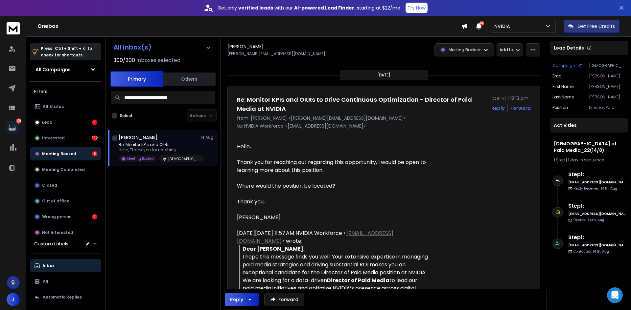
drag, startPoint x: 425, startPoint y: 127, endPoint x: 285, endPoint y: 130, distance: 140.3
copy p "buildourteam@nvidiapersonalizedcareeradvancement.com"
click at [308, 184] on div "Where would the position be located?" at bounding box center [333, 186] width 192 height 8
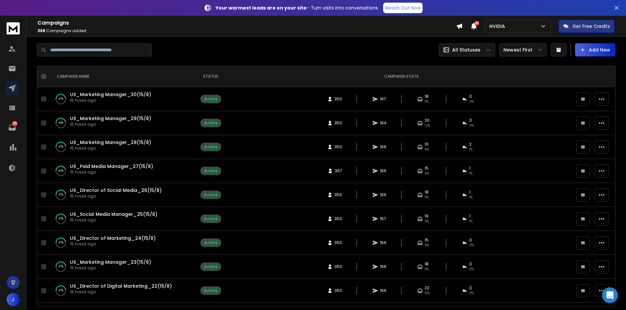
click at [285, 54] on div at bounding box center [181, 49] width 289 height 13
click at [282, 52] on div at bounding box center [181, 49] width 289 height 13
click at [270, 55] on div at bounding box center [181, 49] width 289 height 13
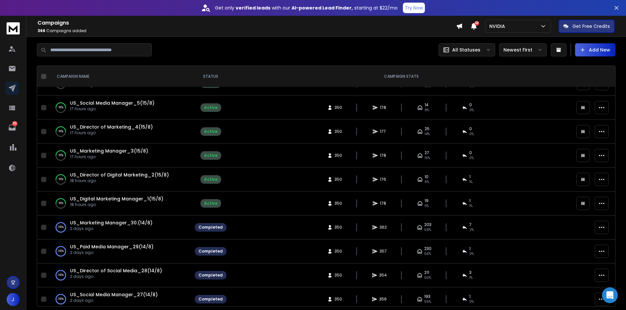
scroll to position [591, 0]
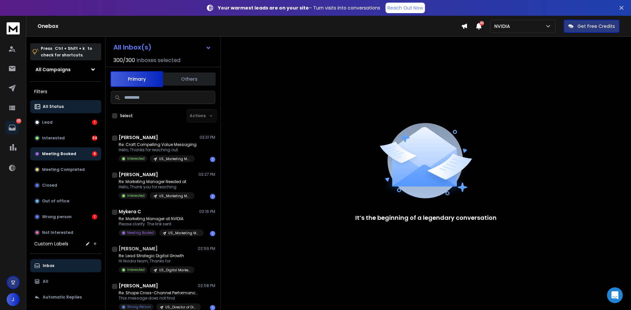
click at [77, 153] on button "Meeting Booked 6" at bounding box center [65, 154] width 71 height 13
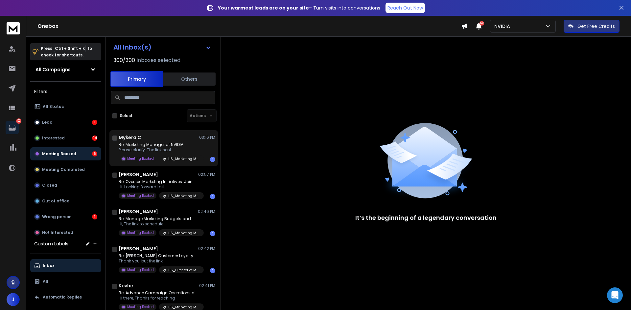
click at [179, 147] on p "Re: Marketing Manager at NVIDIA:" at bounding box center [158, 144] width 79 height 5
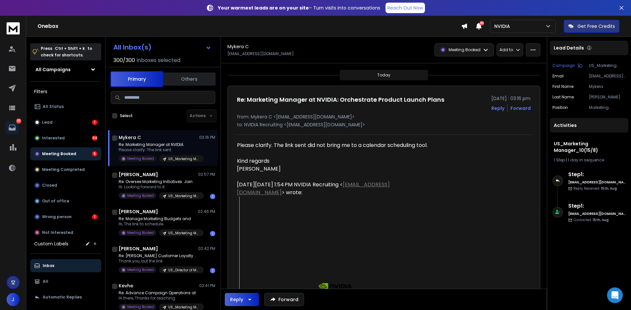
drag, startPoint x: 388, startPoint y: 127, endPoint x: 286, endPoint y: 128, distance: 102.5
copy p "recruitteam@virtualheadhuntingnvidia.com"
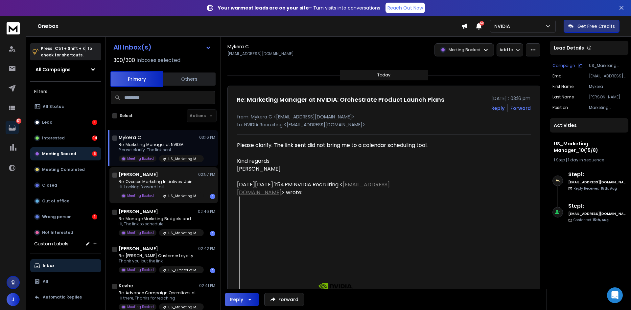
click at [182, 198] on div "Meeting Booked US_Marketing Manager_30.(14/8)" at bounding box center [161, 196] width 85 height 7
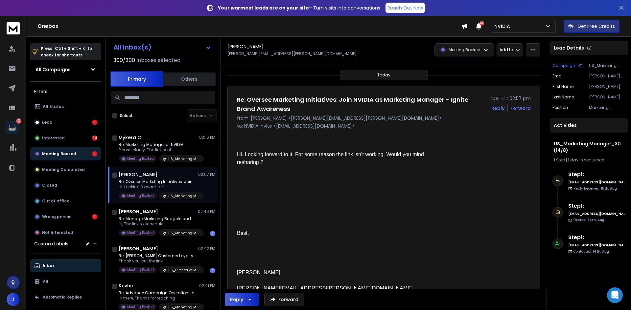
drag, startPoint x: 381, startPoint y: 127, endPoint x: 277, endPoint y: 127, distance: 104.2
click at [277, 127] on p "to: NVIDIA Invite <invite@nvidiaenterprisehrtransformation.com>" at bounding box center [384, 126] width 294 height 7
copy p "nvite@nvidiaenterprisehrtransformation.com"
click at [371, 129] on p "to: NVIDIA Invite <invite@nvidiaenterprisehrtransformation.com>" at bounding box center [384, 126] width 294 height 7
drag, startPoint x: 381, startPoint y: 126, endPoint x: 276, endPoint y: 129, distance: 105.2
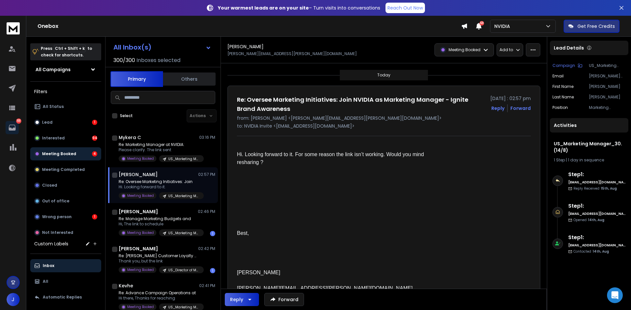
click at [276, 129] on p "to: NVIDIA Invite <invite@nvidiaenterprisehrtransformation.com>" at bounding box center [384, 126] width 294 height 7
copy p "invite@nvidiaenterprisehrtransformation.com"
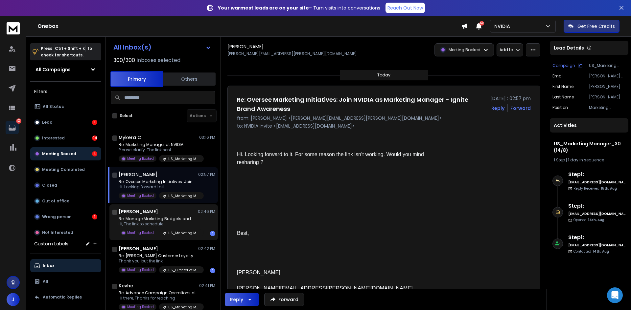
click at [183, 211] on div "Tariq Mclean 02:46 PM" at bounding box center [167, 212] width 97 height 7
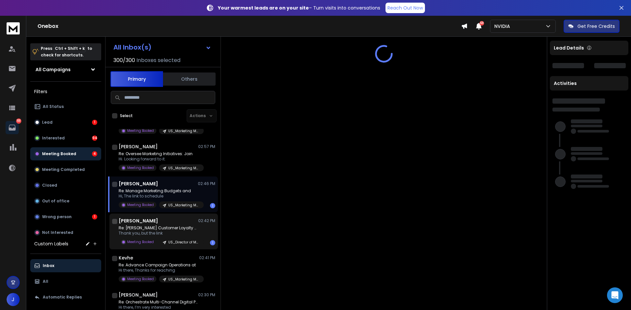
scroll to position [66, 0]
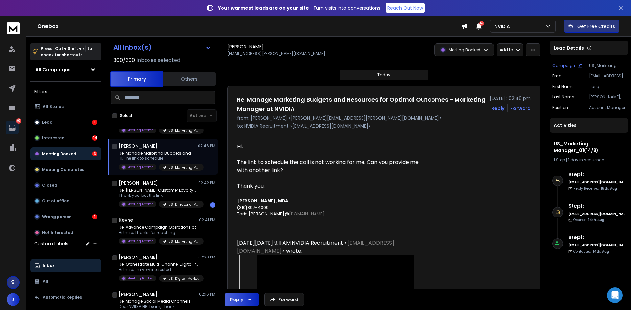
drag, startPoint x: 406, startPoint y: 127, endPoint x: 292, endPoint y: 128, distance: 113.7
click at [292, 128] on p "to: NVIDIA Recruitment <teamrecruitment@smarttalentnetworknvidia.com>" at bounding box center [384, 126] width 294 height 7
copy p "teamrecruitment@smarttalentnetworknvidia.com"
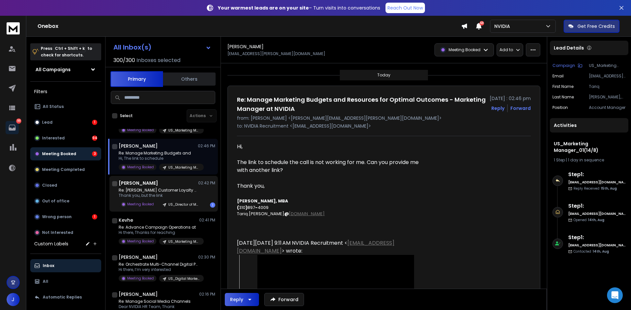
click at [192, 188] on p "Re: Foster Customer Loyalty Through" at bounding box center [158, 190] width 79 height 5
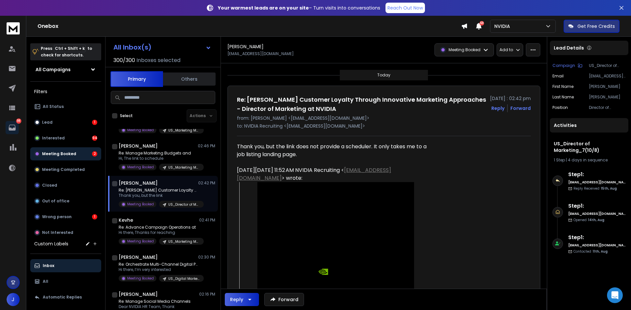
copy div "Thank you, but the link does not provide a scheduler. It only takes me to a job…"
drag, startPoint x: 312, startPoint y: 157, endPoint x: 237, endPoint y: 142, distance: 77.1
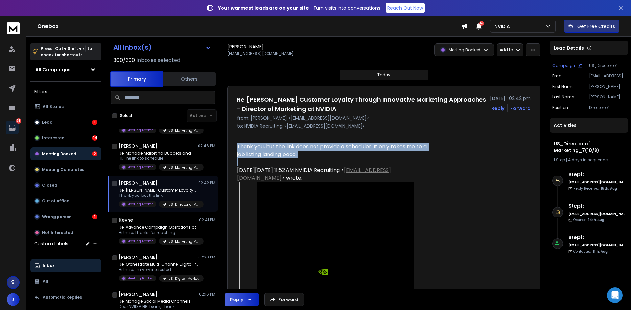
copy div "Thank you, but the link does not provide a scheduler. It only takes me to a job…"
drag, startPoint x: 309, startPoint y: 161, endPoint x: 238, endPoint y: 148, distance: 72.2
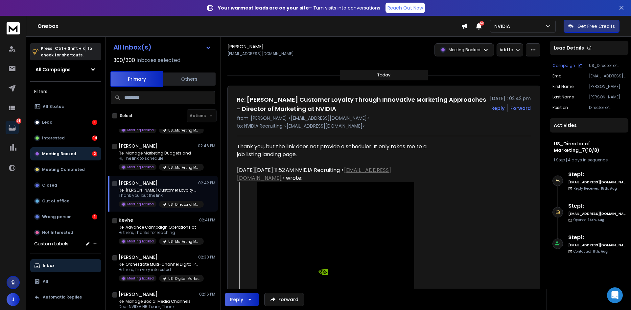
click at [427, 169] on div "On Fri, Aug 15, 2025 at 11:52 AM NVIDIA Recruiting < recruitteam@talentpipeline…" at bounding box center [333, 175] width 192 height 16
drag, startPoint x: 383, startPoint y: 127, endPoint x: 287, endPoint y: 126, distance: 96.6
click at [287, 126] on p "to: NVIDIA Recruiting <recruitteam@talentpipelineaindvidia.com>" at bounding box center [384, 126] width 294 height 7
copy p "recruitteam@talentpipelineaindvidia.com"
click at [304, 116] on p "from: Jessica Nolan <jesappen@gmail.com>" at bounding box center [384, 118] width 294 height 7
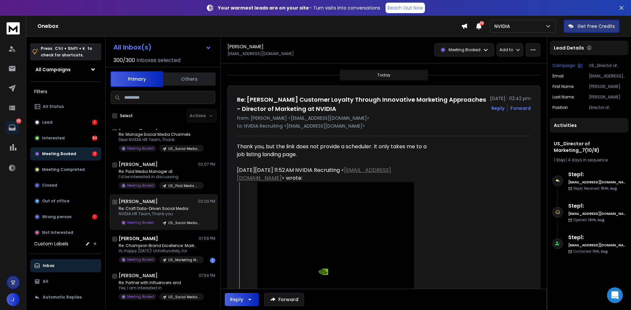
scroll to position [329, 0]
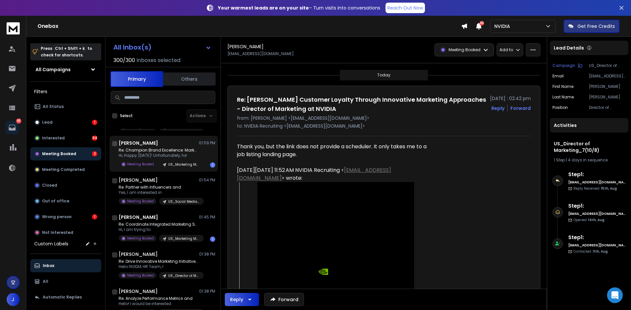
click at [184, 159] on div "Re: Champion Brand Excellence: Marketing Hi, Happy Friday! Unfortunately, for M…" at bounding box center [161, 158] width 85 height 20
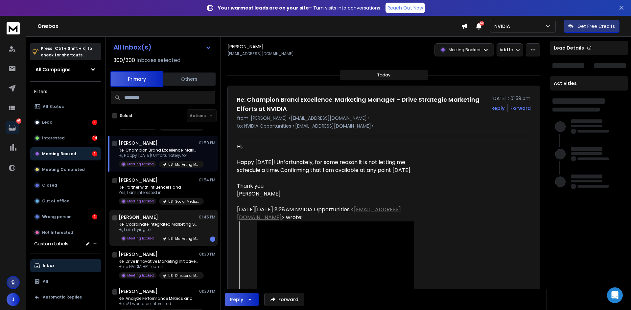
click at [181, 241] on div "Meeting Booked US_Marketing Manager_20(13/8)" at bounding box center [161, 238] width 85 height 7
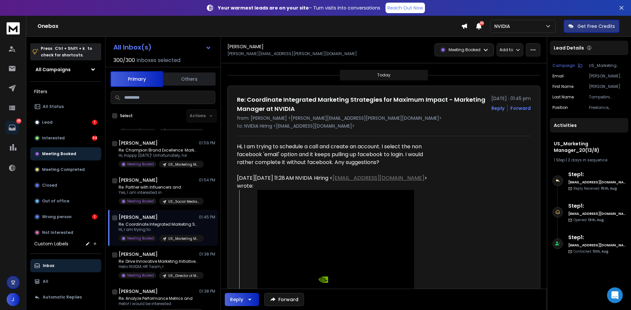
click at [279, 154] on div "Hi, I am trying to schedule a call and create an account. I select the non face…" at bounding box center [333, 155] width 192 height 24
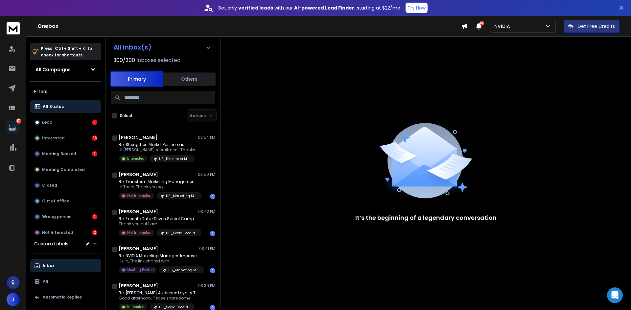
click at [268, 147] on div "It’s the beginning of a legendary conversation" at bounding box center [426, 169] width 410 height 264
click at [76, 139] on button "Interested 96" at bounding box center [65, 138] width 71 height 13
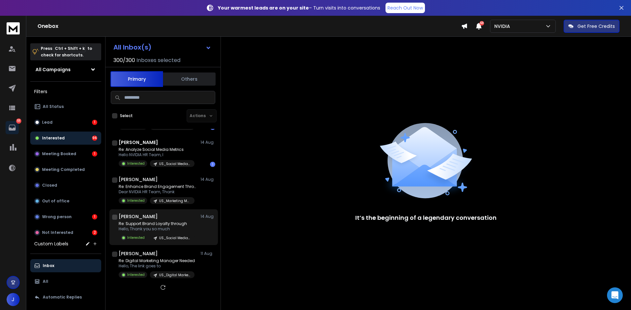
scroll to position [3850, 0]
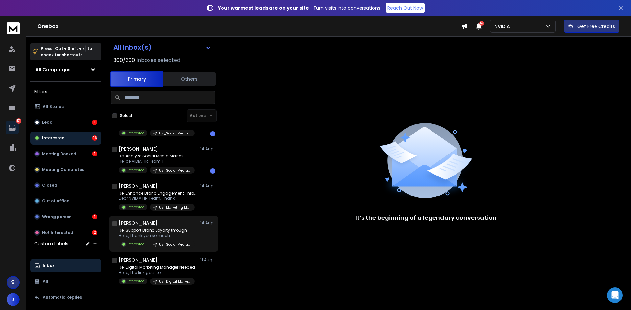
click at [161, 237] on p "Hello, Thank you so much" at bounding box center [157, 235] width 76 height 5
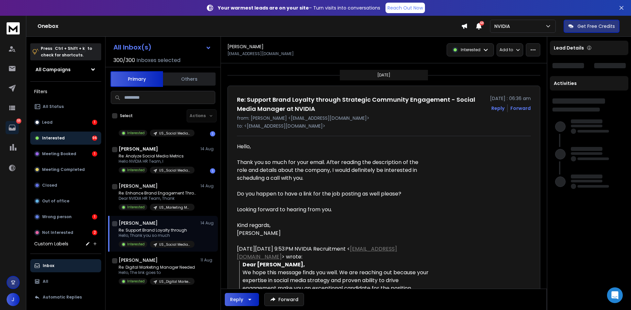
click at [468, 43] on div "Interested" at bounding box center [470, 49] width 47 height 13
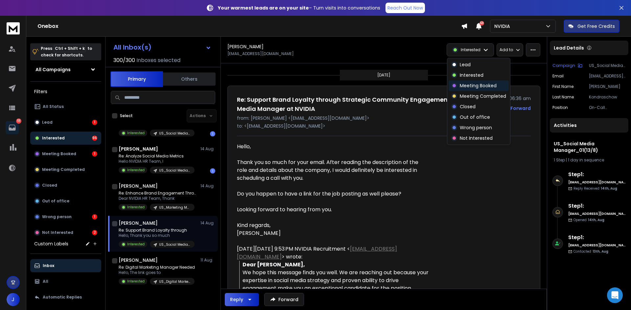
click at [468, 86] on p "Meeting Booked" at bounding box center [478, 85] width 37 height 7
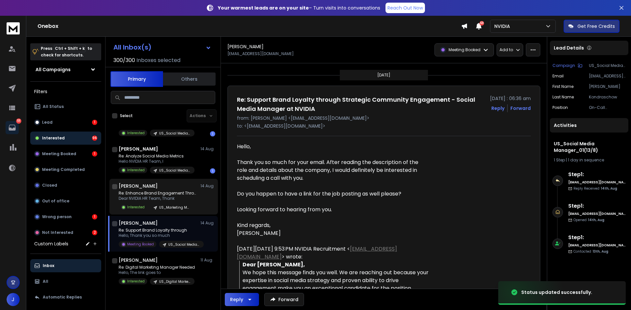
click at [181, 186] on div "[PERSON_NAME] [DATE]" at bounding box center [167, 186] width 97 height 7
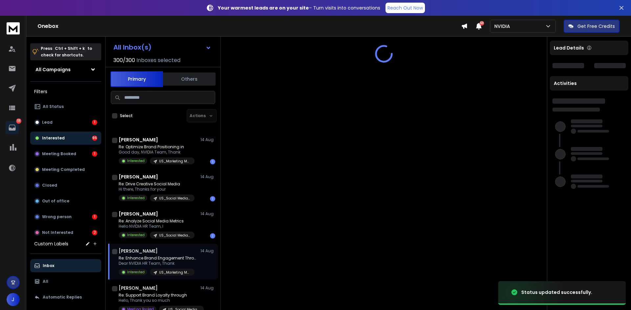
scroll to position [3784, 0]
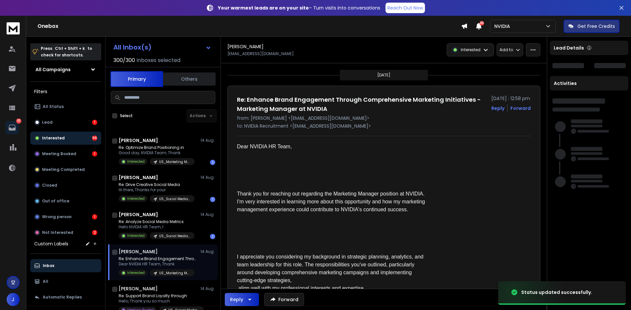
click at [458, 46] on div "Interested" at bounding box center [470, 50] width 47 height 12
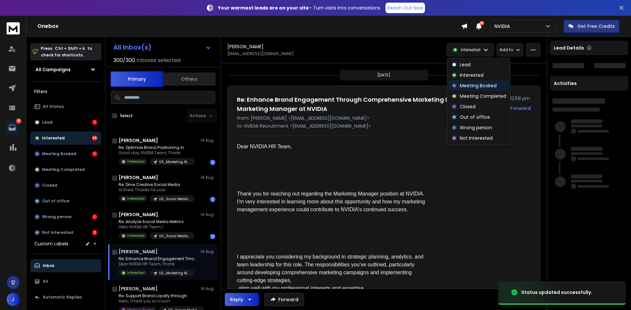
click at [480, 87] on p "Meeting Booked" at bounding box center [478, 85] width 37 height 7
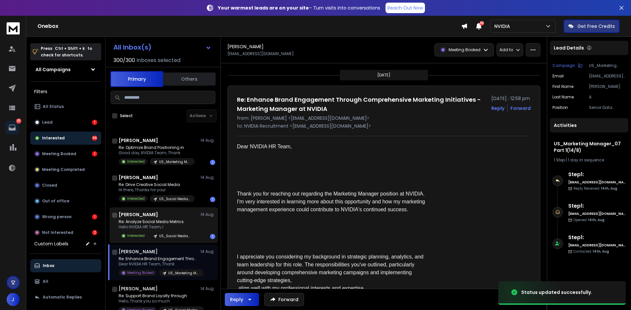
click at [180, 231] on div "Re: Analyze Social Media Metrics Hello NVIDIA HR Team, I Interested US_Social M…" at bounding box center [157, 229] width 76 height 20
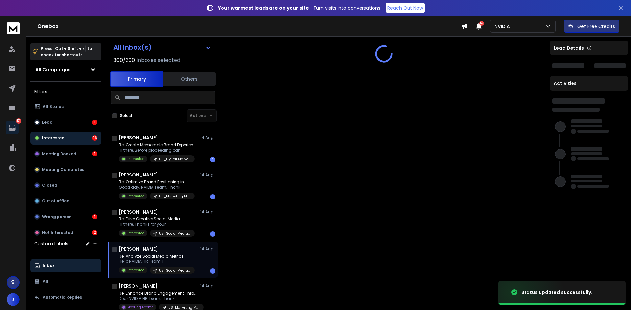
scroll to position [3718, 0]
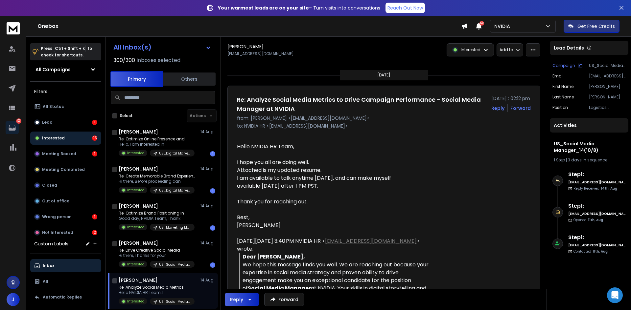
copy p "[EMAIL_ADDRESS][DOMAIN_NAME]"
drag, startPoint x: 357, startPoint y: 126, endPoint x: 270, endPoint y: 129, distance: 86.8
copy p "[EMAIL_ADDRESS][DOMAIN_NAME]"
click at [463, 55] on div "Interested" at bounding box center [470, 50] width 47 height 12
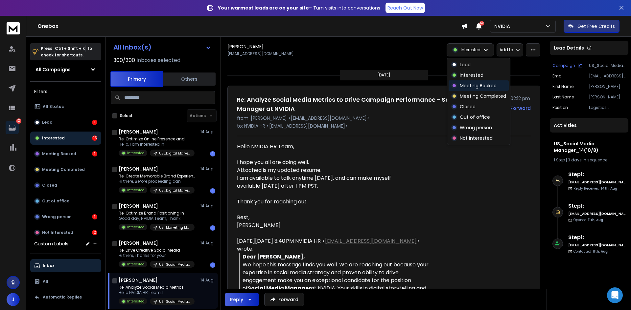
click at [481, 85] on p "Meeting Booked" at bounding box center [478, 85] width 37 height 7
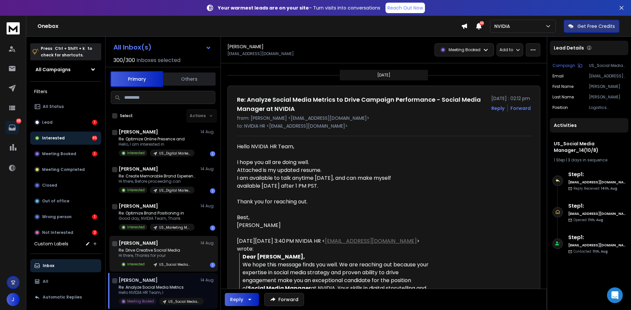
click at [186, 248] on p "Re: Drive Creative Social Media" at bounding box center [157, 250] width 76 height 5
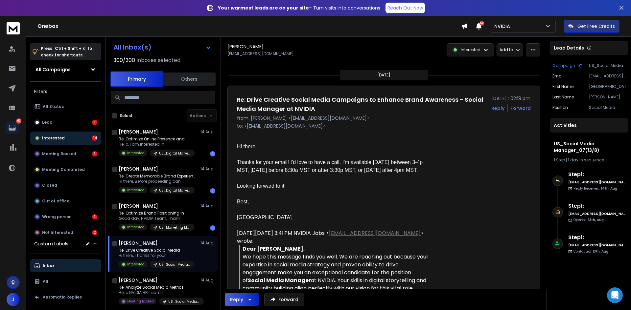
drag, startPoint x: 354, startPoint y: 126, endPoint x: 247, endPoint y: 126, distance: 107.4
click at [247, 126] on p "to: <applynow@talentaccesstechnologynvidia.com>" at bounding box center [384, 126] width 294 height 7
copy p "applynow@talentaccesstechnologynvidia.com"
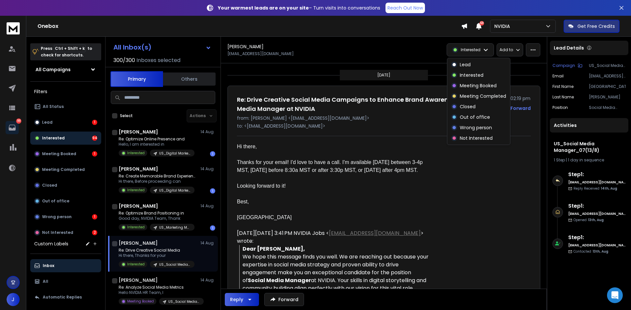
click at [460, 53] on div "Interested" at bounding box center [470, 50] width 47 height 12
click at [479, 87] on p "Meeting Booked" at bounding box center [478, 85] width 37 height 7
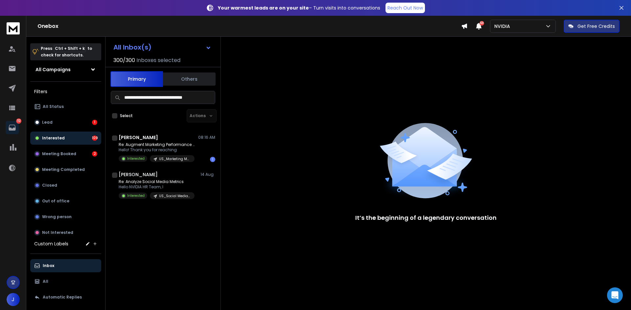
click at [218, 147] on div "[PERSON_NAME] 08:16 AM Re: Augment Marketing Performance Metrics Hello! Thank y…" at bounding box center [162, 201] width 115 height 144
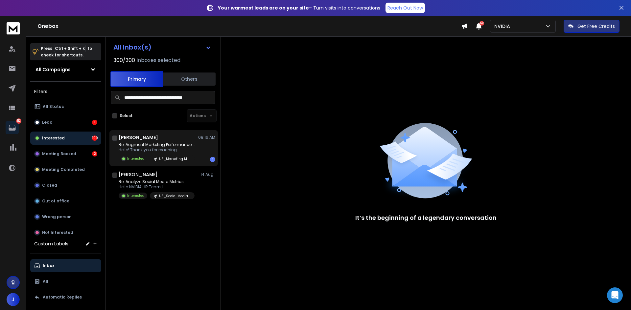
click at [209, 145] on div "Re: Augment Marketing Performance Metrics Hello! Thank you for reaching Interes…" at bounding box center [167, 152] width 97 height 20
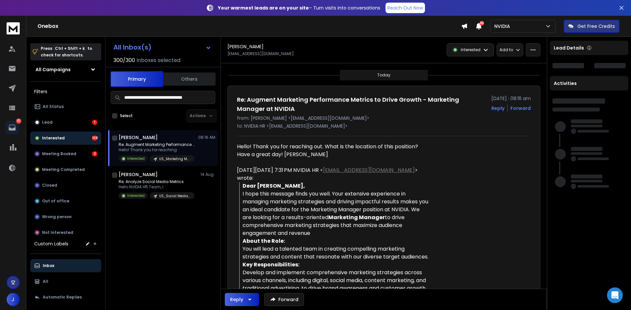
click at [478, 49] on p "Interested" at bounding box center [471, 49] width 20 height 5
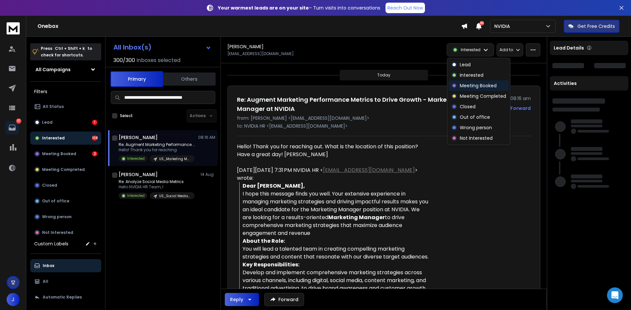
click at [484, 84] on p "Meeting Booked" at bounding box center [478, 85] width 37 height 7
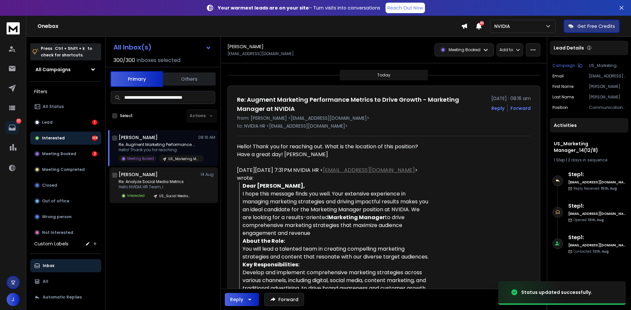
click at [185, 177] on div "Amanda Elysse Pena 14 Aug" at bounding box center [167, 175] width 97 height 7
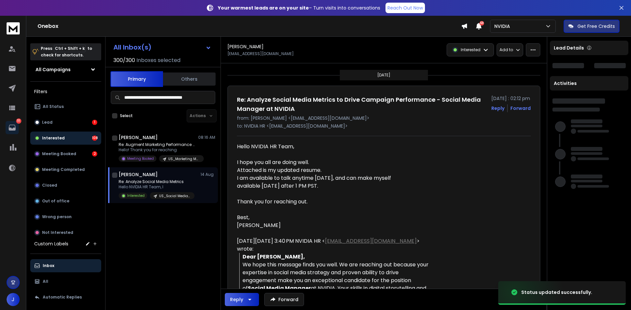
click at [462, 48] on div "Interested" at bounding box center [470, 50] width 47 height 12
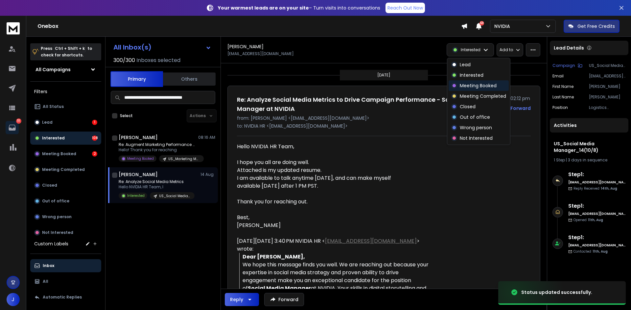
click at [477, 84] on p "Meeting Booked" at bounding box center [478, 85] width 37 height 7
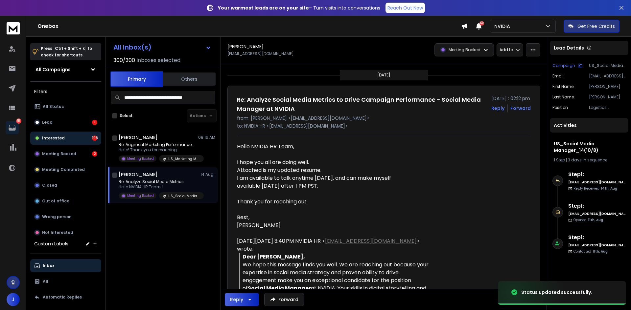
click at [160, 99] on input "**********" at bounding box center [163, 97] width 104 height 13
paste input "**********"
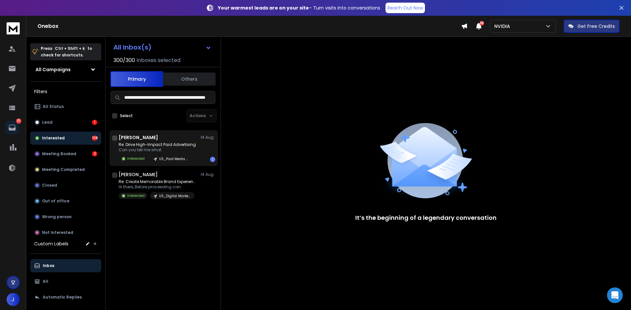
click at [150, 135] on h1 "[PERSON_NAME]" at bounding box center [138, 137] width 39 height 7
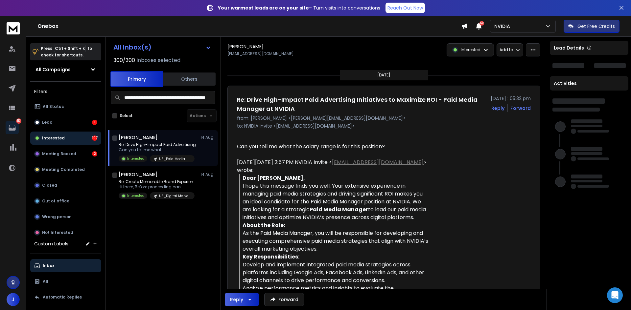
click at [489, 49] on div "Interested" at bounding box center [470, 50] width 47 height 12
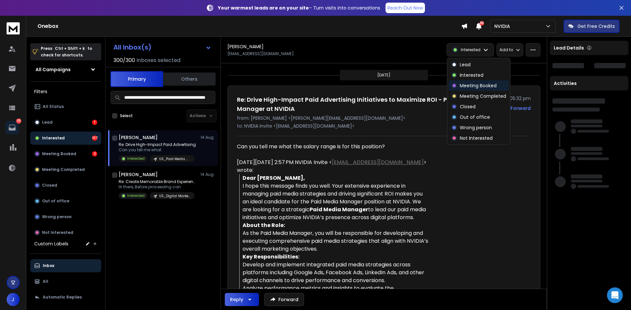
click at [485, 89] on div "Meeting Booked" at bounding box center [478, 85] width 60 height 11
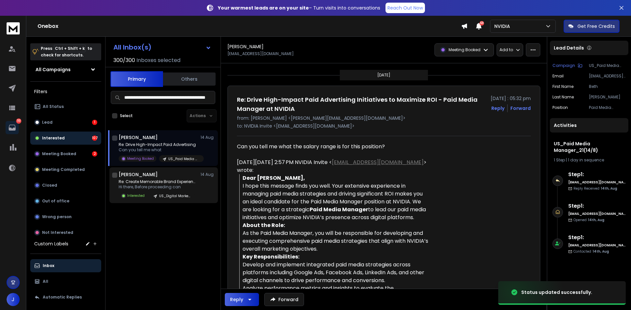
click at [182, 193] on div "US_Digital Marketing Manager_21(10/9)" at bounding box center [172, 196] width 45 height 7
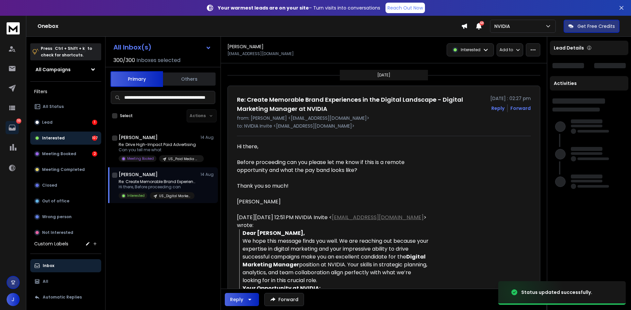
click at [466, 54] on div "Interested" at bounding box center [470, 50] width 47 height 12
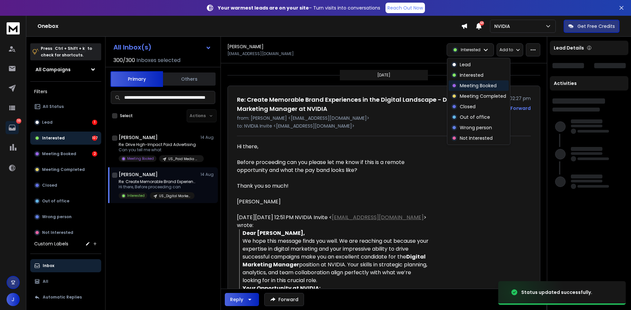
click at [478, 85] on p "Meeting Booked" at bounding box center [478, 85] width 37 height 7
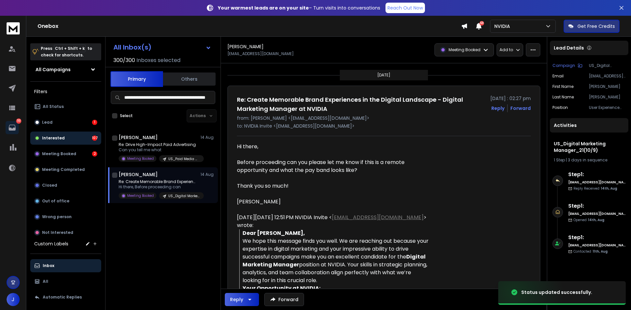
click at [136, 102] on input "**********" at bounding box center [163, 97] width 104 height 13
paste input
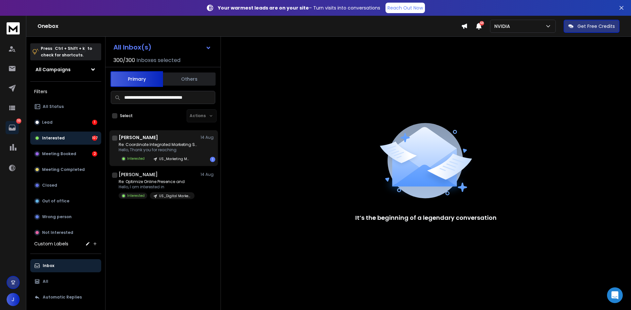
click at [160, 157] on p "US_Marketing Manager_15(13/8)" at bounding box center [175, 159] width 32 height 5
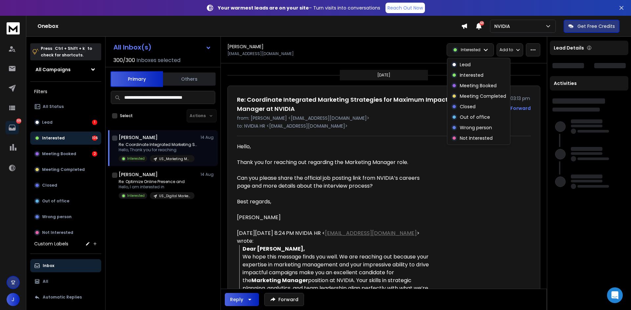
click at [467, 51] on p "Interested" at bounding box center [471, 49] width 20 height 5
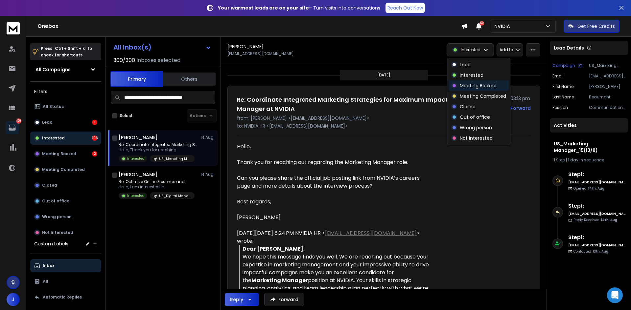
click at [474, 90] on div "Meeting Booked" at bounding box center [478, 85] width 60 height 11
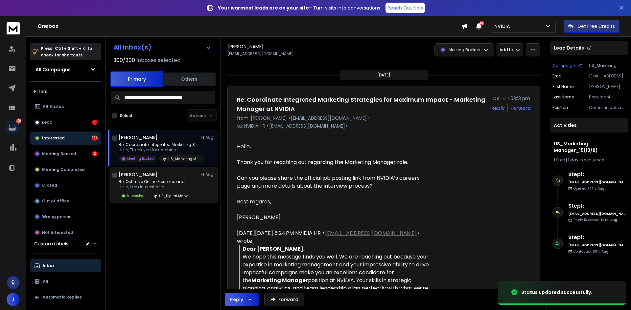
click at [141, 179] on p "Re: Optimize Online Presence and" at bounding box center [157, 181] width 76 height 5
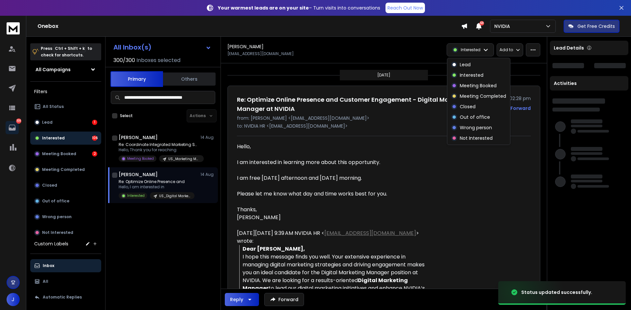
click at [467, 53] on div "Interested" at bounding box center [470, 50] width 47 height 12
click at [473, 85] on p "Meeting Booked" at bounding box center [478, 85] width 37 height 7
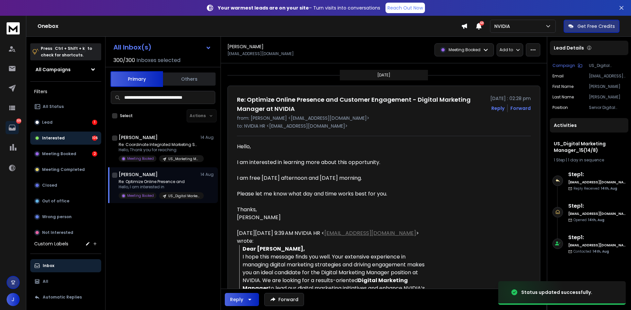
click at [159, 99] on input "**********" at bounding box center [163, 97] width 104 height 13
paste input "**********"
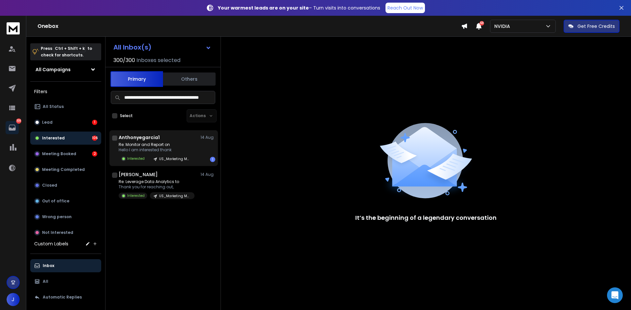
click at [158, 147] on p "Re: Monitor and Report on" at bounding box center [157, 144] width 76 height 5
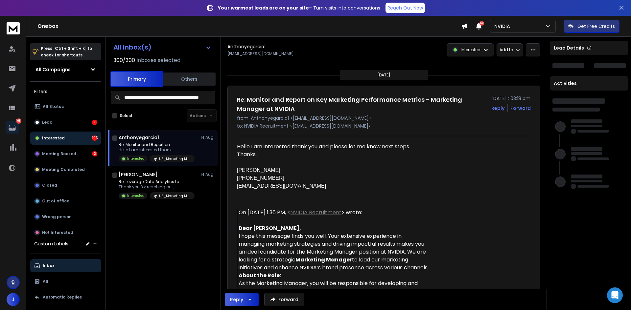
click at [457, 49] on div at bounding box center [455, 50] width 6 height 6
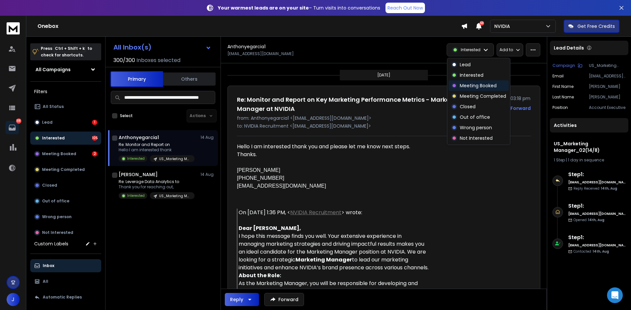
click at [477, 85] on p "Meeting Booked" at bounding box center [478, 85] width 37 height 7
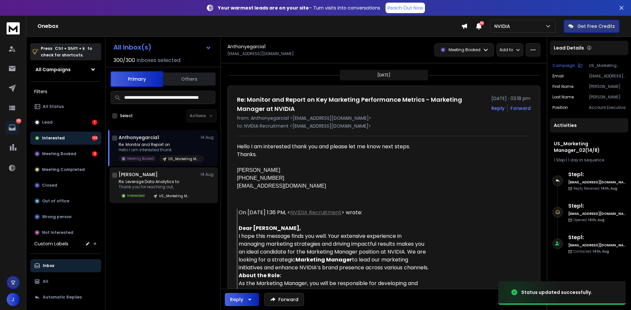
click at [153, 177] on div "Kelsey Kertson 14 Aug" at bounding box center [167, 175] width 97 height 7
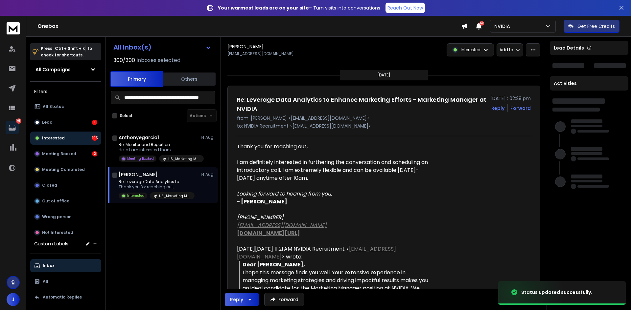
click at [469, 48] on p "Interested" at bounding box center [471, 49] width 20 height 5
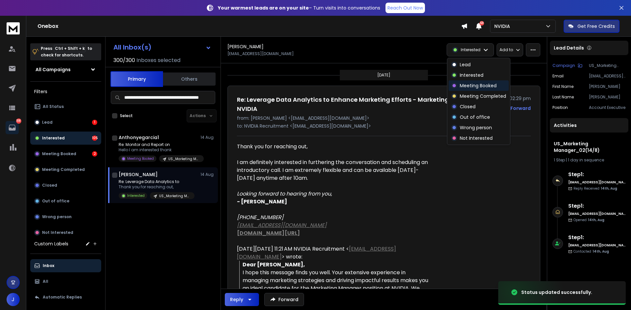
click at [471, 85] on p "Meeting Booked" at bounding box center [478, 85] width 37 height 7
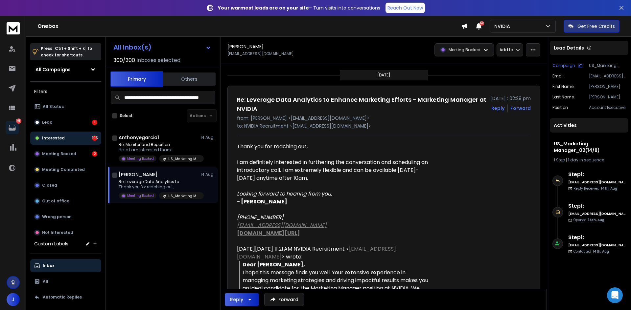
click at [157, 92] on input "**********" at bounding box center [163, 97] width 104 height 13
paste input
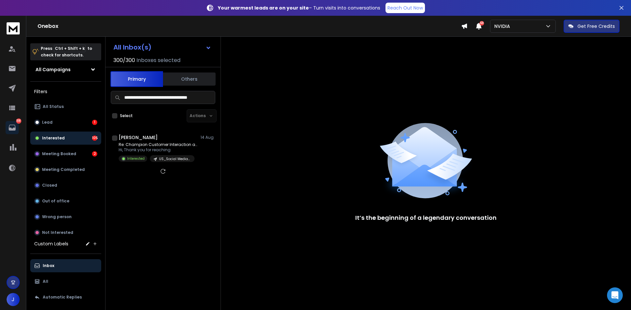
type input "**********"
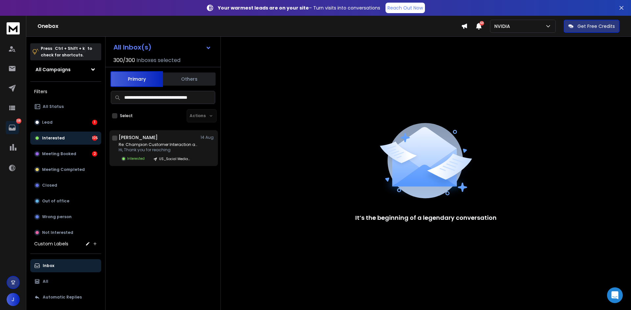
click at [182, 145] on p "Re: Champion Customer Interaction and" at bounding box center [158, 144] width 79 height 5
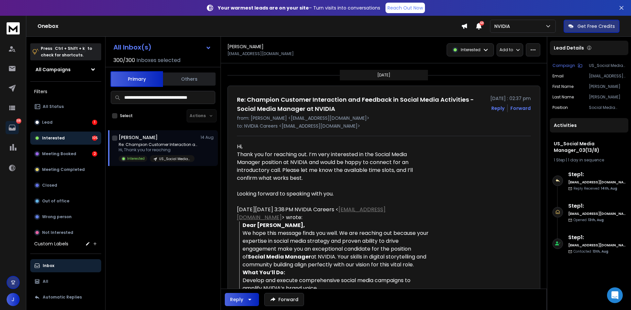
click at [473, 46] on div "Interested" at bounding box center [470, 50] width 47 height 12
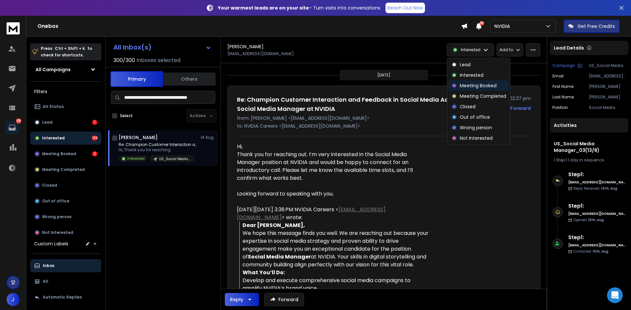
click at [471, 82] on p "Meeting Booked" at bounding box center [478, 85] width 37 height 7
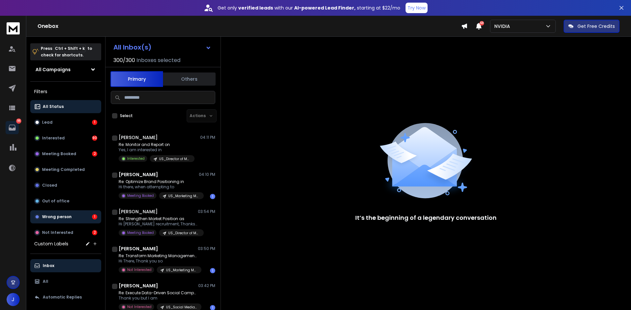
click at [80, 215] on button "Wrong person 1" at bounding box center [65, 217] width 71 height 13
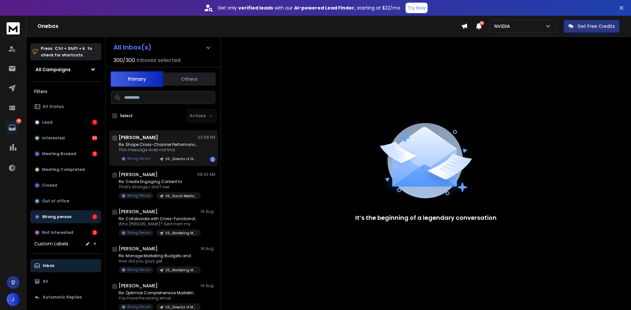
click at [201, 149] on div "Re: Shape Cross-Channel Performance as This message does not find Wrong Person …" at bounding box center [167, 152] width 97 height 20
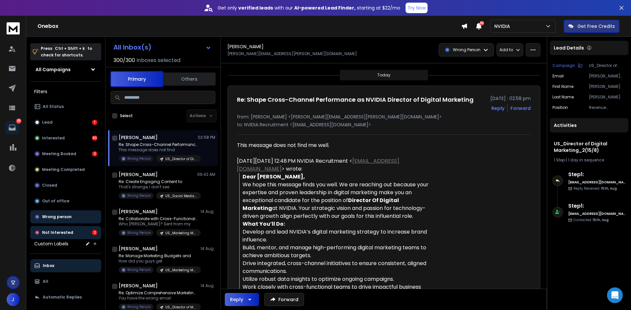
click at [81, 231] on button "Not Interested 2" at bounding box center [65, 232] width 71 height 13
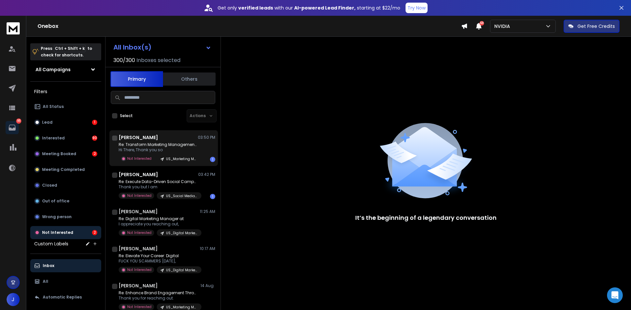
click at [166, 150] on p "Hi There, Thank you so" at bounding box center [158, 150] width 79 height 5
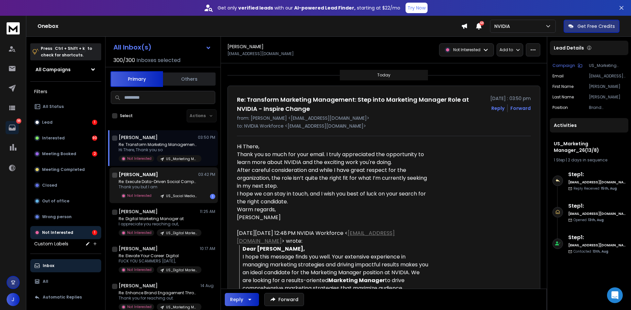
click at [186, 178] on div "[PERSON_NAME] 03:42 PM" at bounding box center [167, 175] width 97 height 7
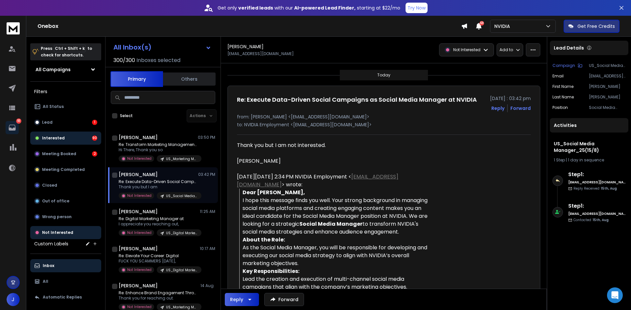
click at [74, 139] on button "Interested 90" at bounding box center [65, 138] width 71 height 13
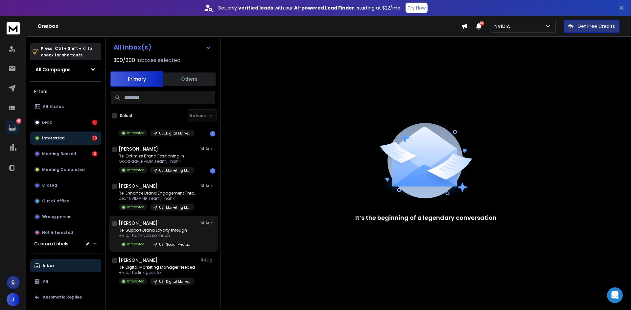
scroll to position [3627, 0]
click at [175, 228] on div "[PERSON_NAME] [DATE] Re: Support Brand Loyalty through Hello, Thank you so much…" at bounding box center [167, 234] width 97 height 28
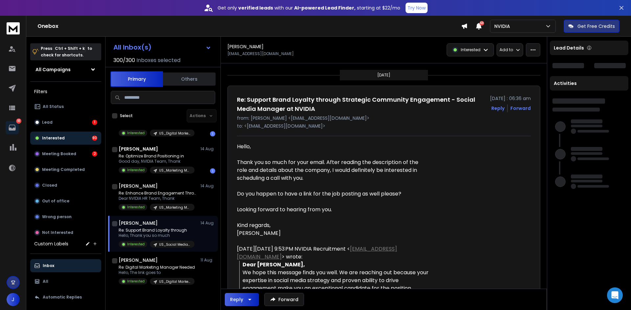
click at [480, 49] on p "Interested" at bounding box center [471, 49] width 20 height 5
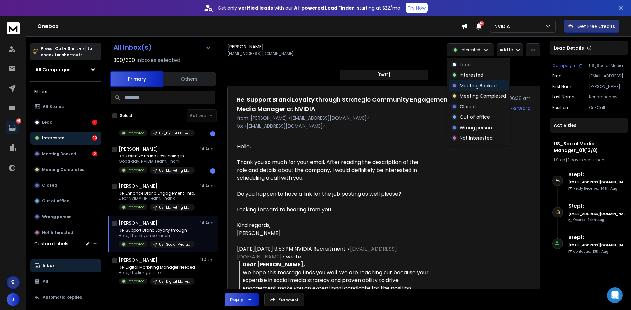
click at [485, 86] on p "Meeting Booked" at bounding box center [478, 85] width 37 height 7
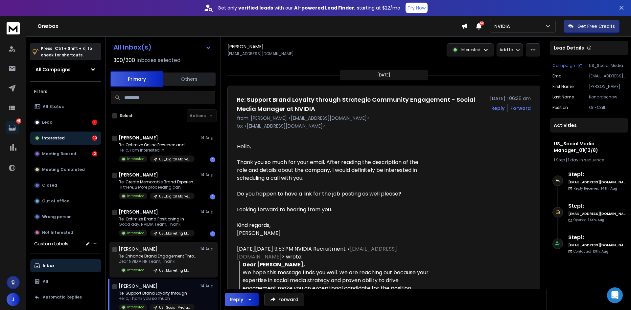
scroll to position [3561, 0]
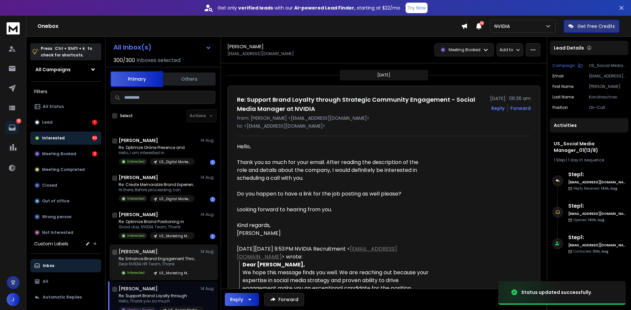
click at [167, 262] on p "Re: Enhance Brand Engagement Through" at bounding box center [158, 259] width 79 height 5
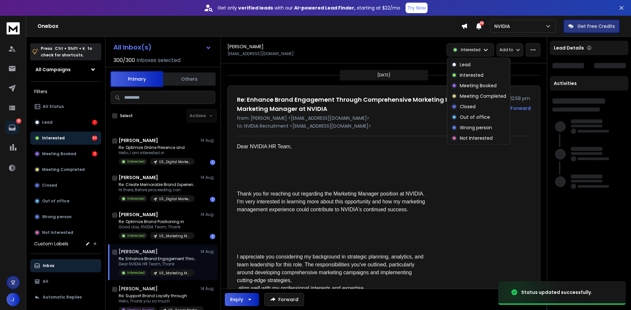
click at [484, 47] on div "Interested" at bounding box center [470, 50] width 47 height 12
click at [478, 88] on p "Meeting Booked" at bounding box center [478, 85] width 37 height 7
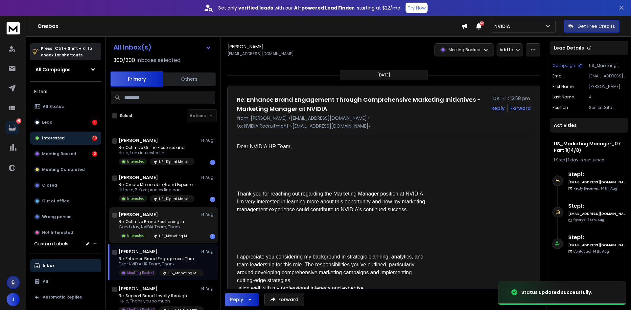
click at [177, 220] on p "Re: Optimize Brand Positioning in" at bounding box center [157, 221] width 76 height 5
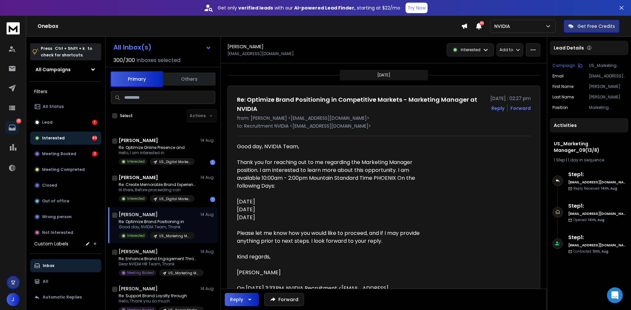
drag, startPoint x: 381, startPoint y: 125, endPoint x: 292, endPoint y: 127, distance: 89.4
click at [292, 127] on p "to: Recruitment NVIDIA <[EMAIL_ADDRESS][DOMAIN_NAME]>" at bounding box center [384, 126] width 294 height 7
copy p "[EMAIL_ADDRESS][DOMAIN_NAME]"
click at [467, 48] on p "Interested" at bounding box center [471, 49] width 20 height 5
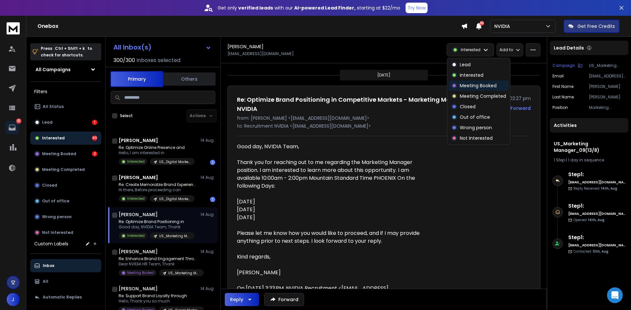
click at [479, 84] on p "Meeting Booked" at bounding box center [478, 85] width 37 height 7
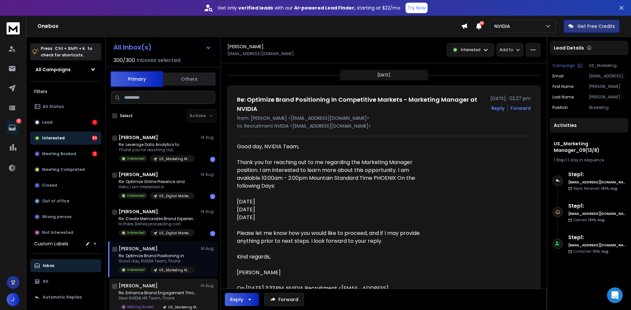
scroll to position [3496, 0]
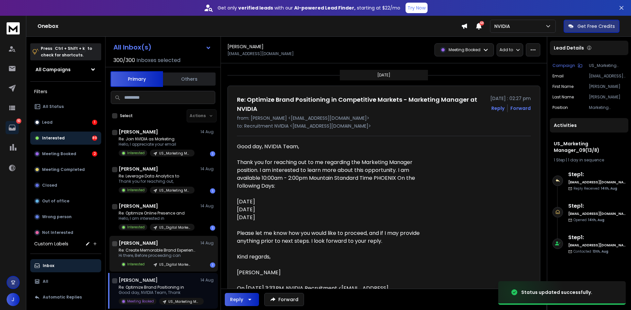
click at [187, 261] on div "Re: Create Memorable Brand Experiences Hi there, Before proceeding can Interest…" at bounding box center [158, 258] width 79 height 20
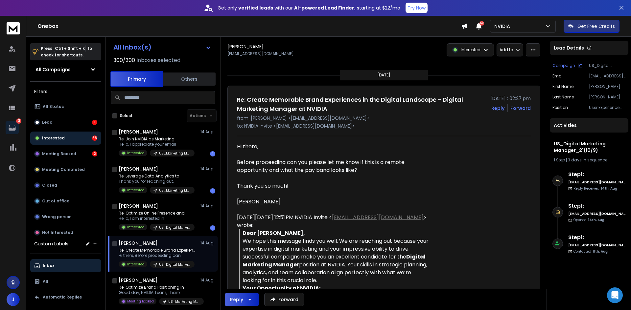
drag, startPoint x: 399, startPoint y: 126, endPoint x: 276, endPoint y: 126, distance: 122.9
click at [276, 126] on p "to: NVIDIA Invite <[EMAIL_ADDRESS][DOMAIN_NAME]>" at bounding box center [384, 126] width 294 height 7
copy p "[EMAIL_ADDRESS][DOMAIN_NAME]"
click at [468, 47] on p "Interested" at bounding box center [471, 49] width 20 height 5
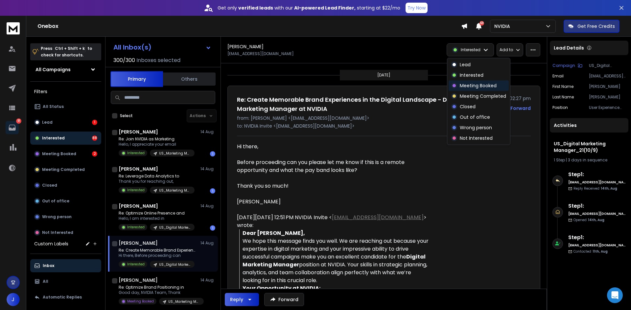
click at [477, 82] on div "Meeting Booked" at bounding box center [478, 85] width 60 height 11
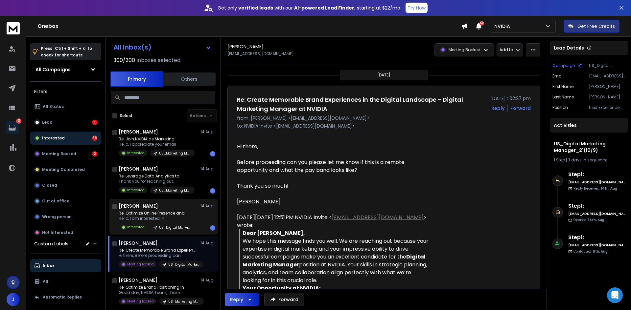
click at [161, 214] on p "Re: Optimize Online Presence and" at bounding box center [157, 213] width 76 height 5
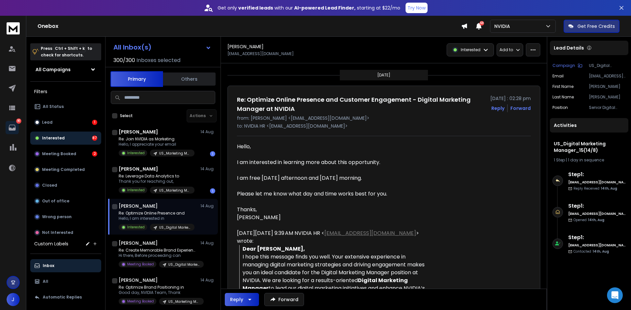
drag, startPoint x: 360, startPoint y: 125, endPoint x: 270, endPoint y: 129, distance: 89.8
click at [270, 129] on p "to: NVIDIA HR <hr@opportunitycreationhubnvidia.com>" at bounding box center [384, 126] width 294 height 7
copy p "hr@opportunitycreationhubnvidia.com"
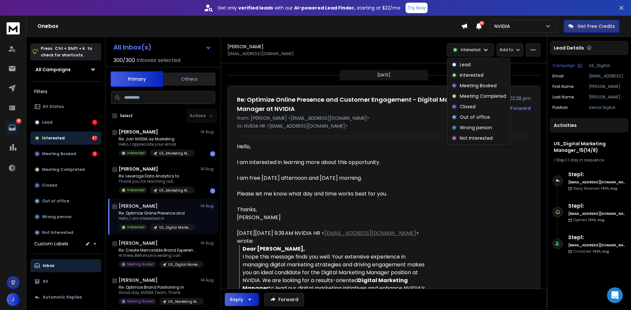
click at [483, 48] on div "Interested" at bounding box center [470, 50] width 47 height 12
click at [478, 84] on p "Meeting Booked" at bounding box center [478, 85] width 37 height 7
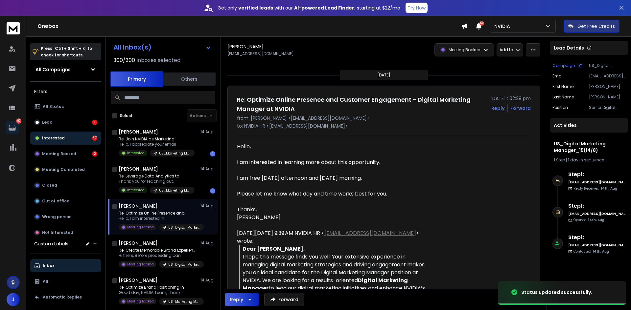
click at [288, 180] on div "I am free Monday afternoon and Tuesday morning." at bounding box center [333, 178] width 192 height 8
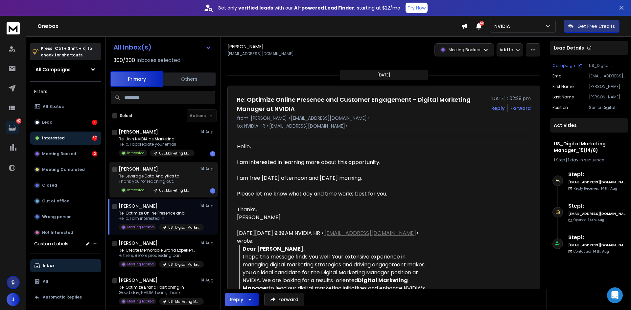
click at [177, 179] on p "Re: Leverage Data Analytics to" at bounding box center [157, 176] width 76 height 5
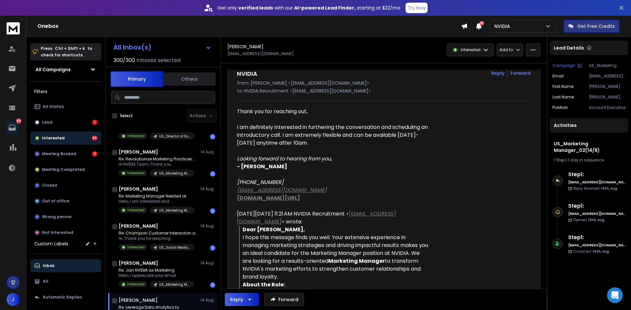
scroll to position [0, 0]
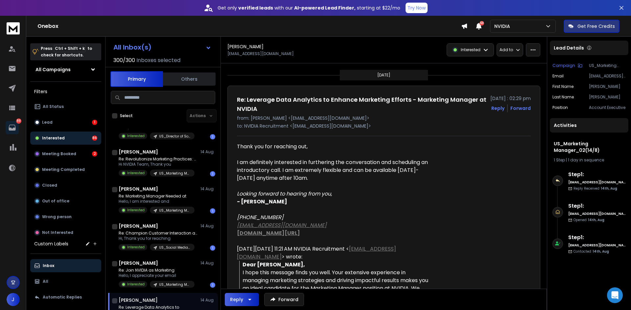
drag, startPoint x: 403, startPoint y: 127, endPoint x: 291, endPoint y: 130, distance: 112.1
copy p "teamrecruitment@digitaltalentsourcenvidia.com"
click at [472, 50] on p "Interested" at bounding box center [471, 49] width 20 height 5
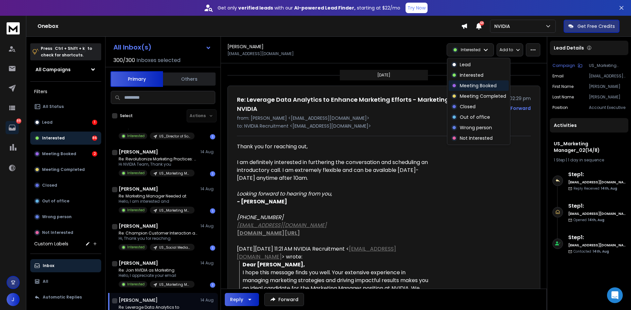
click at [470, 86] on p "Meeting Booked" at bounding box center [478, 85] width 37 height 7
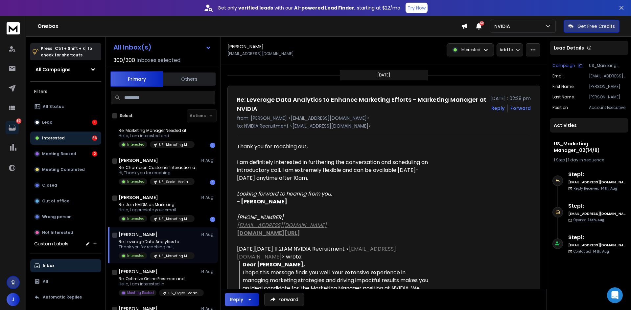
scroll to position [3364, 0]
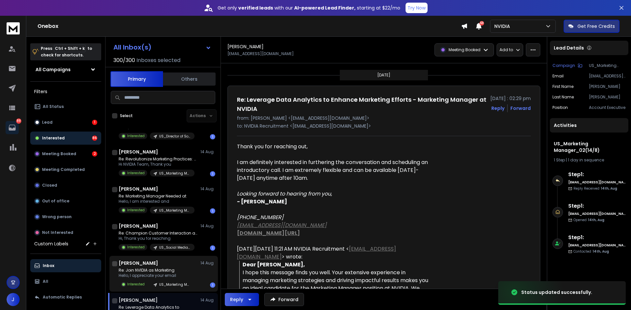
click at [154, 269] on p "Re: Join NVIDIA as Marketing" at bounding box center [157, 270] width 76 height 5
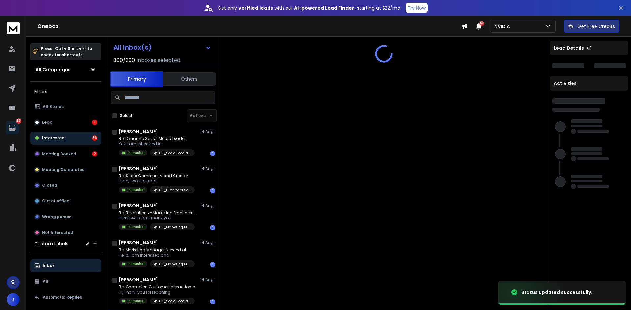
scroll to position [3298, 0]
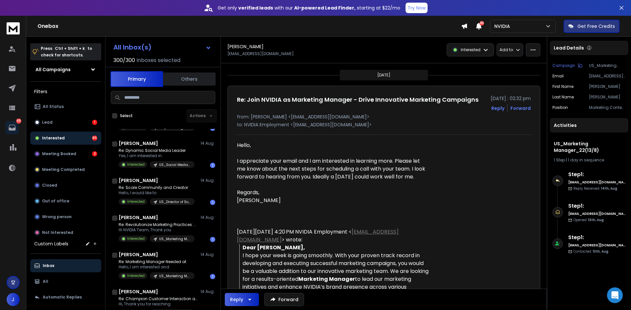
drag, startPoint x: 410, startPoint y: 126, endPoint x: 293, endPoint y: 128, distance: 117.3
click at [293, 128] on p "to: NVIDIA Employment <employment@nvidiasmarttalentretentionsuite.com>" at bounding box center [384, 125] width 294 height 7
copy p "employment@nvidiasmarttalentretentionsuite.com"
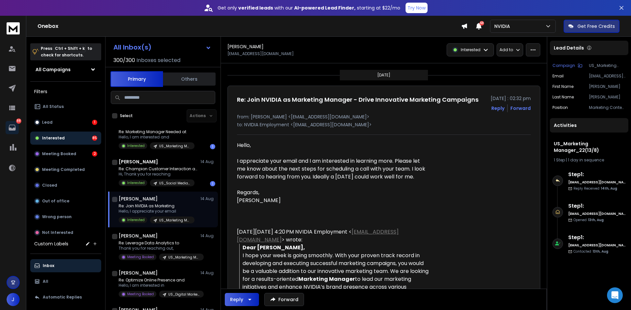
scroll to position [3430, 0]
click at [466, 46] on div "Interested" at bounding box center [470, 50] width 47 height 12
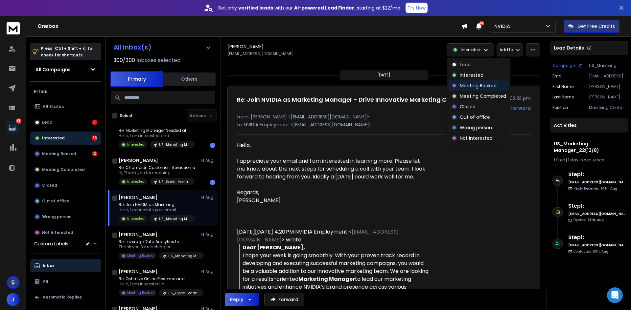
click at [476, 84] on p "Meeting Booked" at bounding box center [478, 85] width 37 height 7
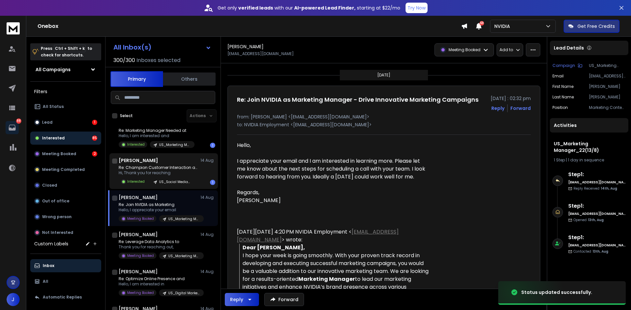
click at [186, 175] on p "Hi, Thank you for reaching" at bounding box center [158, 173] width 79 height 5
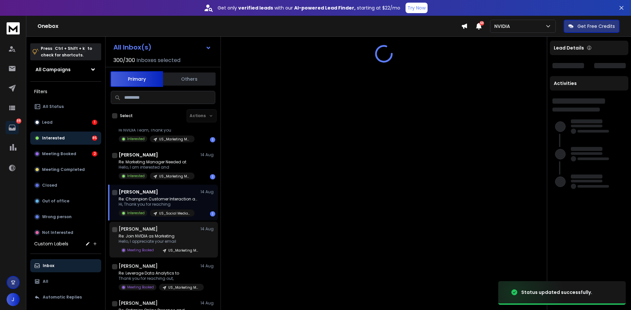
scroll to position [3364, 0]
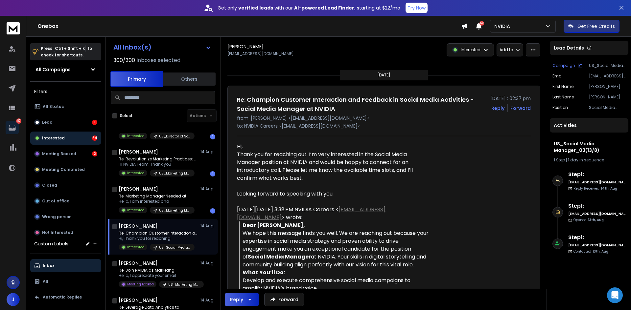
drag, startPoint x: 382, startPoint y: 125, endPoint x: 283, endPoint y: 126, distance: 99.6
click at [283, 126] on p "to: NVIDIA Careers <careers@remoterecruitmenthubnvidia.com>" at bounding box center [384, 126] width 294 height 7
copy p "careers@remoterecruitmenthubnvidia.com"
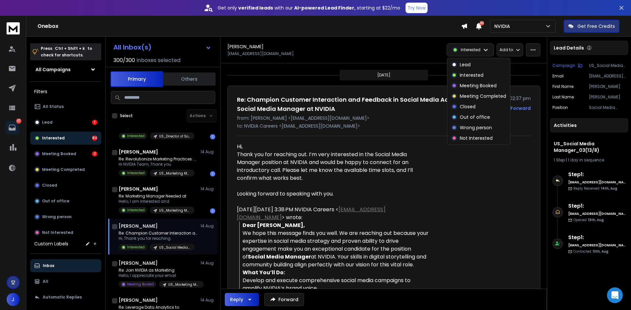
click at [470, 45] on div "Interested" at bounding box center [470, 50] width 47 height 12
click at [473, 87] on p "Meeting Booked" at bounding box center [478, 85] width 37 height 7
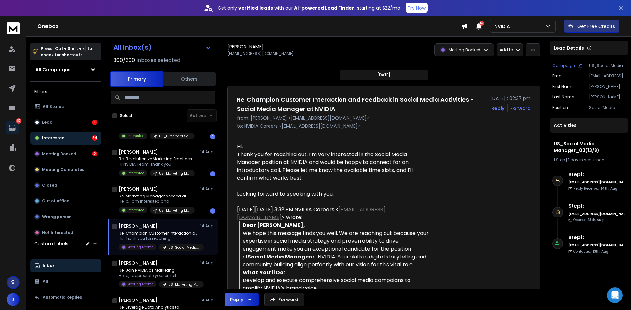
click at [358, 164] on p "Thank you for reaching out. I’m very interested in the Social Media Manager pos…" at bounding box center [333, 167] width 192 height 32
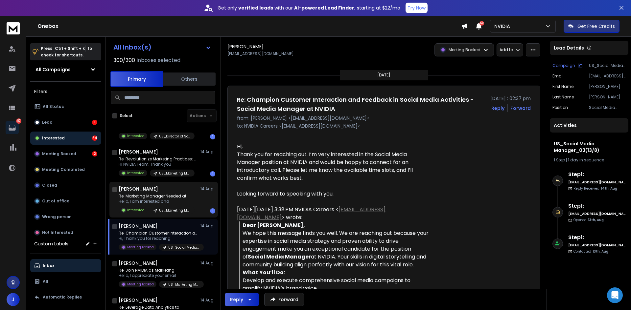
click at [168, 196] on p "Re: Marketing Manager Needed at" at bounding box center [157, 196] width 76 height 5
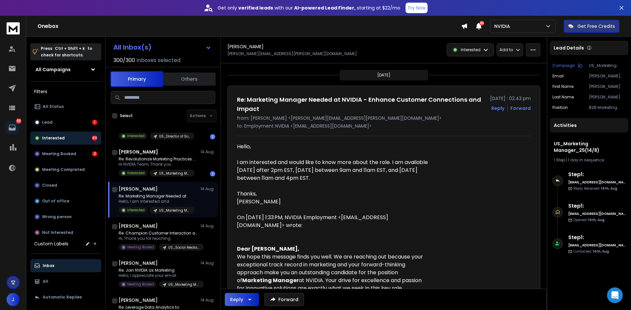
drag, startPoint x: 412, startPoint y: 126, endPoint x: 294, endPoint y: 124, distance: 118.3
click at [294, 124] on p "to: Employment NVIDIA <employmentdesk@nvidiaexecutiverecruitment.com>" at bounding box center [384, 126] width 294 height 7
click at [387, 151] on div at bounding box center [333, 155] width 192 height 8
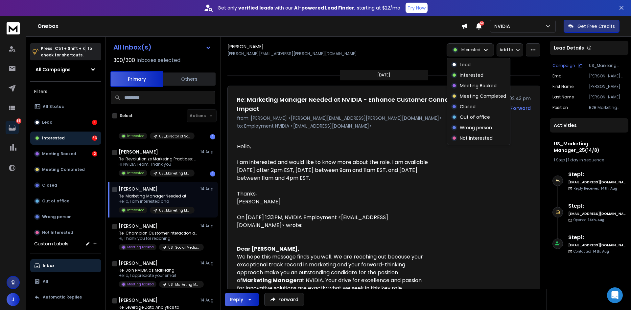
click at [475, 50] on p "Interested" at bounding box center [471, 49] width 20 height 5
click at [481, 89] on div "Meeting Booked" at bounding box center [478, 85] width 60 height 11
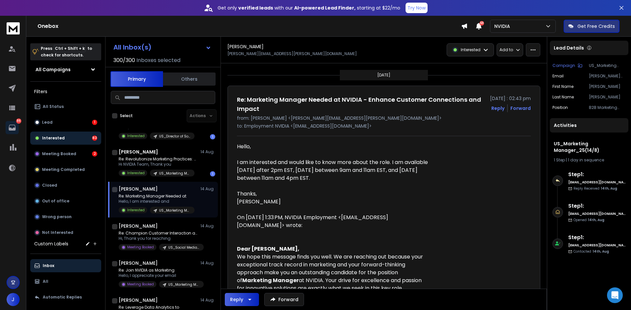
click at [357, 171] on div "I am interested and would like to know more about the role. I am available Frid…" at bounding box center [333, 171] width 192 height 24
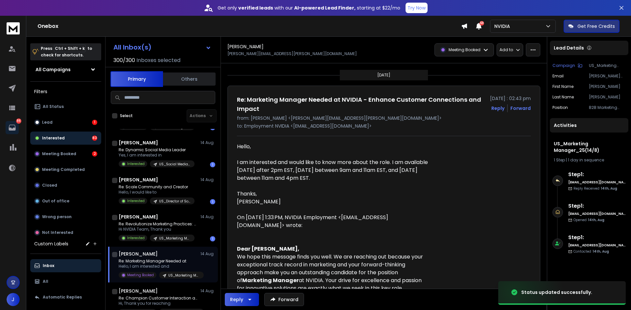
scroll to position [3298, 0]
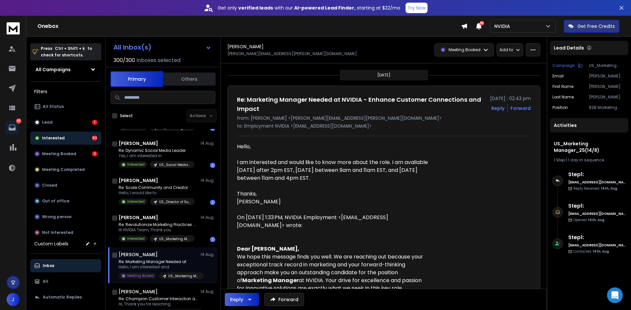
click at [309, 168] on div "I am interested and would like to know more about the role. I am available Frid…" at bounding box center [333, 171] width 192 height 24
click at [306, 105] on h1 "Re: Marketing Manager Needed at NVIDIA - Enhance Customer Connections and Impact" at bounding box center [361, 104] width 249 height 18
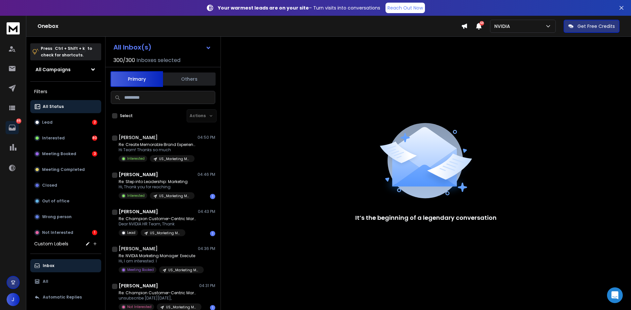
click at [266, 97] on div "It’s the beginning of a legendary conversation" at bounding box center [426, 169] width 410 height 264
click at [285, 100] on div "It’s the beginning of a legendary conversation" at bounding box center [426, 169] width 410 height 264
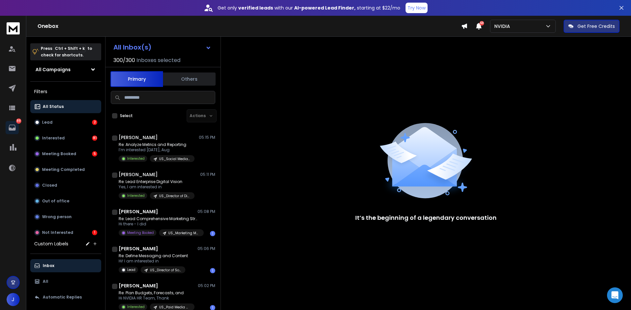
click at [149, 96] on input at bounding box center [163, 97] width 104 height 13
paste input "**********"
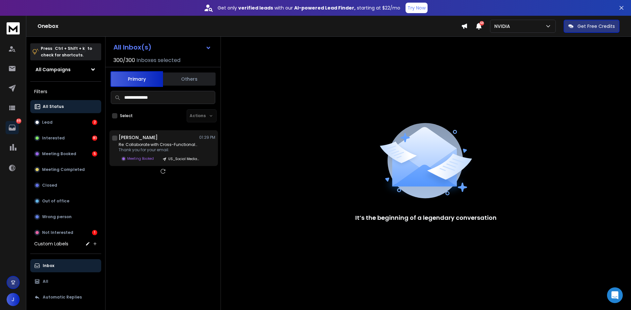
type input "**********"
click at [159, 141] on div "[PERSON_NAME] 01:29 PM" at bounding box center [167, 137] width 97 height 7
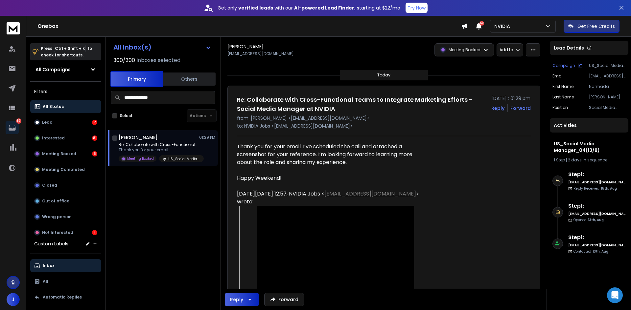
drag, startPoint x: 372, startPoint y: 126, endPoint x: 274, endPoint y: 127, distance: 98.2
click at [274, 127] on p "to: NVIDIA Jobs <[EMAIL_ADDRESS][DOMAIN_NAME]>" at bounding box center [384, 126] width 294 height 7
copy p "[EMAIL_ADDRESS][DOMAIN_NAME]"
click at [165, 95] on input "**********" at bounding box center [163, 97] width 104 height 13
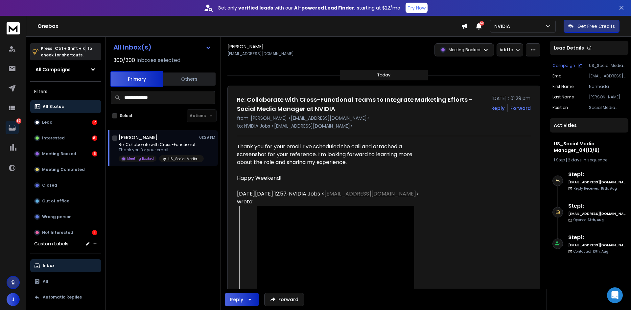
click at [165, 95] on input "**********" at bounding box center [163, 97] width 104 height 13
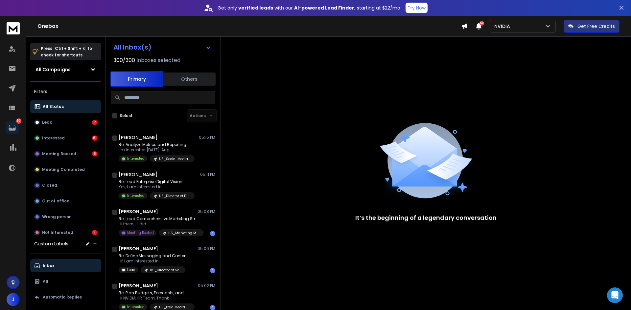
click at [333, 127] on div "It’s the beginning of a legendary conversation" at bounding box center [426, 169] width 410 height 264
click at [74, 152] on p "Meeting Booked" at bounding box center [59, 153] width 34 height 5
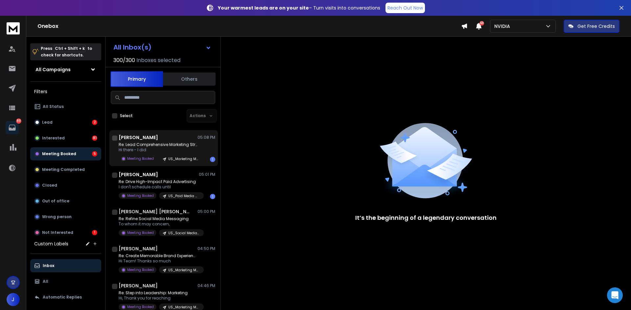
click at [135, 148] on p "Hi there - I did" at bounding box center [158, 150] width 79 height 5
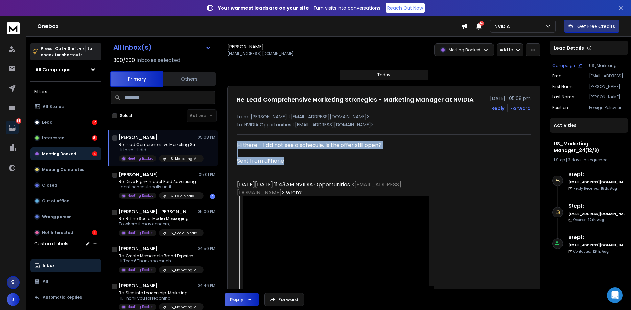
drag, startPoint x: 293, startPoint y: 165, endPoint x: 229, endPoint y: 142, distance: 68.4
copy div "Hi there - I did not see a schedule. Is the offer still open? Sent from [GEOGRA…"
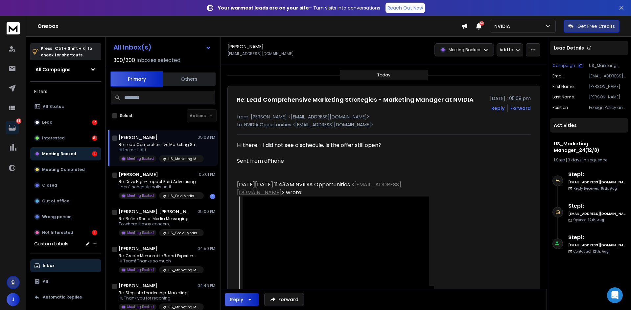
drag, startPoint x: 430, startPoint y: 126, endPoint x: 296, endPoint y: 126, distance: 134.7
click at [296, 126] on p "to: NVIDIA Opportunities <[EMAIL_ADDRESS][DOMAIN_NAME]>" at bounding box center [384, 125] width 294 height 7
copy p "[EMAIL_ADDRESS][DOMAIN_NAME]"
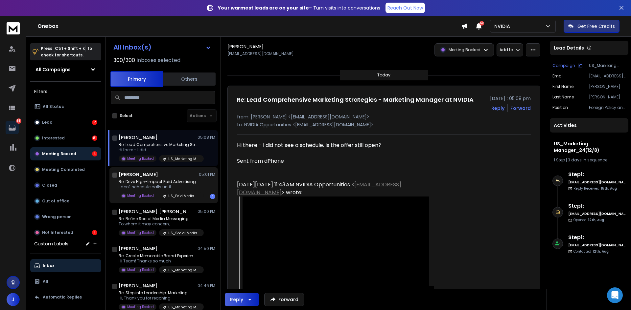
click at [171, 194] on div "Meeting Booked US_Paid Media Manager_21(14/8)" at bounding box center [161, 196] width 85 height 7
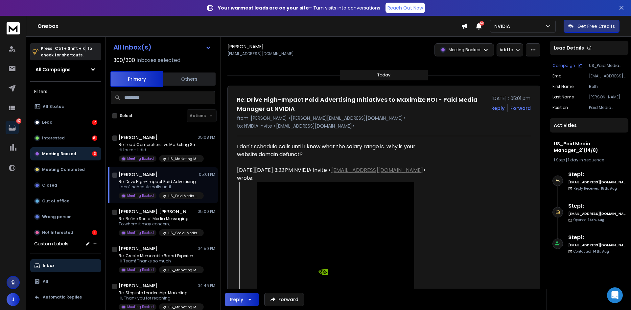
click at [302, 155] on div "I don't schedule calls until I know what the salary range is. Why is your websi…" at bounding box center [333, 151] width 192 height 16
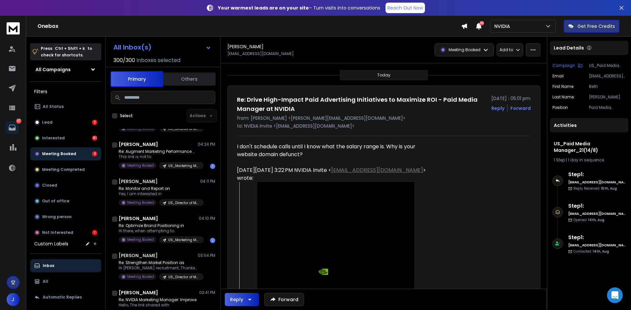
scroll to position [329, 0]
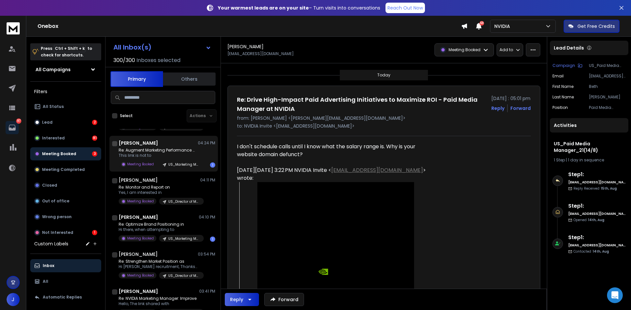
click at [178, 159] on div "Re: Augment Marketing Performance Metrics This link is not to Meeting Booked US…" at bounding box center [161, 158] width 85 height 20
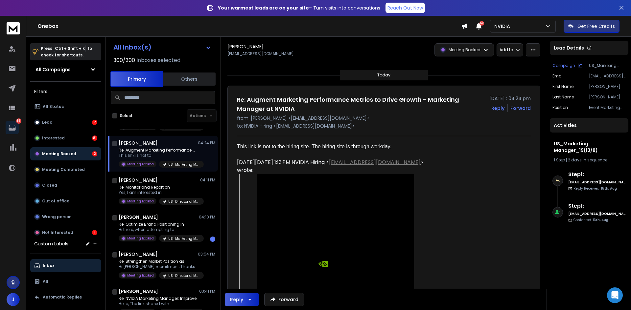
copy div "This link is not to the hiring site. The hiring site is through workday."
drag, startPoint x: 423, startPoint y: 150, endPoint x: 235, endPoint y: 140, distance: 187.9
click at [364, 129] on p "to: NVIDIA Hiring <[EMAIL_ADDRESS][DOMAIN_NAME]>" at bounding box center [384, 126] width 294 height 7
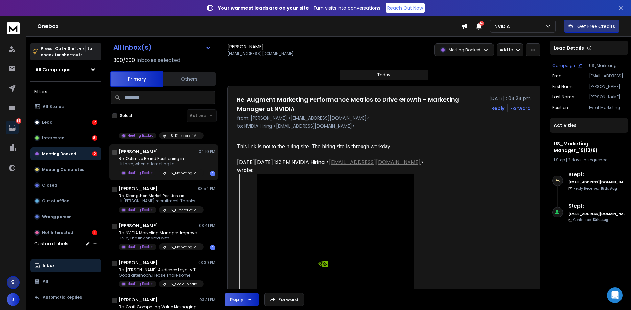
click at [161, 160] on p "Re: Optimize Brand Positioning in" at bounding box center [158, 158] width 79 height 5
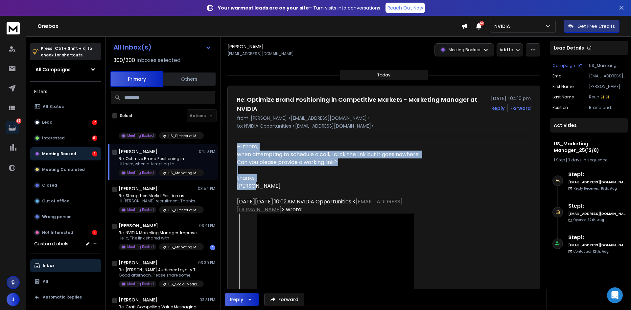
drag, startPoint x: 262, startPoint y: 189, endPoint x: 235, endPoint y: 149, distance: 47.4
copy div "Hi there, when attempting to schedule a call, I click the link but it goes nowh…"
click at [381, 162] on div "Hi there, when attempting to schedule a call, I click the link but it goes nowh…" at bounding box center [333, 166] width 192 height 47
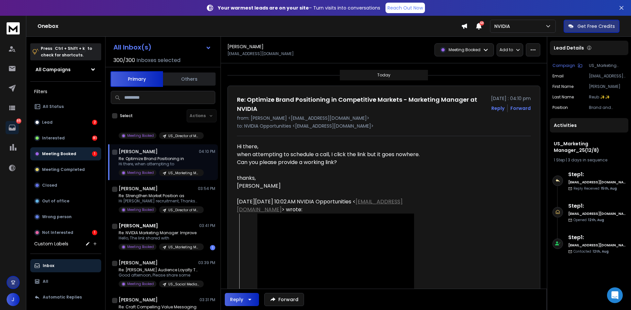
drag, startPoint x: 423, startPoint y: 126, endPoint x: 296, endPoint y: 126, distance: 127.2
click at [296, 126] on p "to: NVIDIA Opportunities <[EMAIL_ADDRESS][DOMAIN_NAME]>" at bounding box center [384, 126] width 294 height 7
copy p "[EMAIL_ADDRESS][DOMAIN_NAME]"
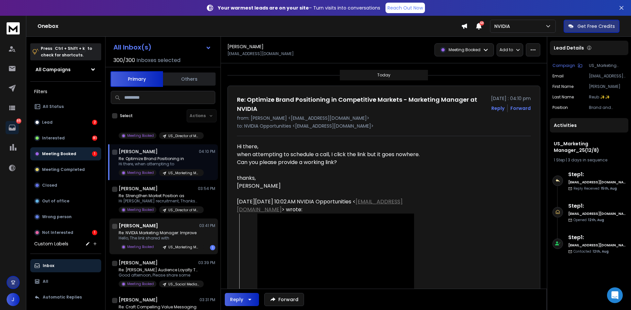
click at [180, 234] on p "Re: NVIDIA Marketing Manager: Improve" at bounding box center [158, 233] width 79 height 5
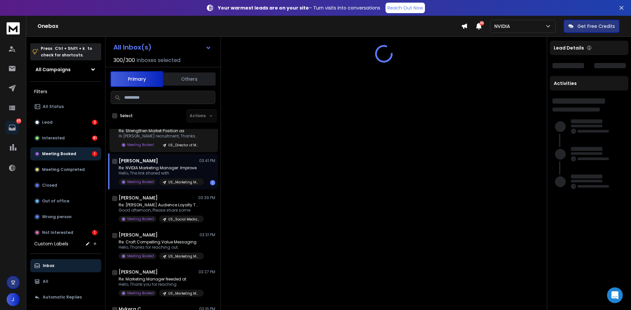
scroll to position [460, 0]
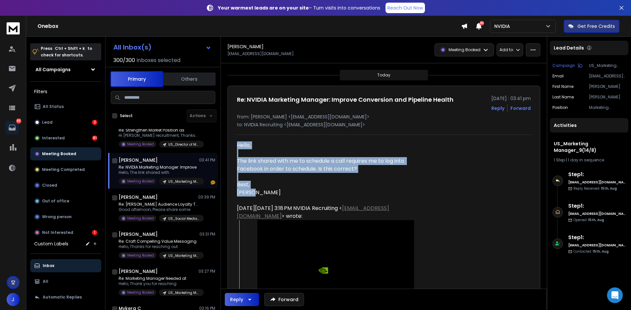
drag, startPoint x: 260, startPoint y: 193, endPoint x: 236, endPoint y: 140, distance: 57.5
copy div "Hello, The link shared with me to schedule a call requires me to log into Faceb…"
click at [315, 170] on div "The link shared with me to schedule a call requires me to log into Facebook in …" at bounding box center [333, 165] width 192 height 16
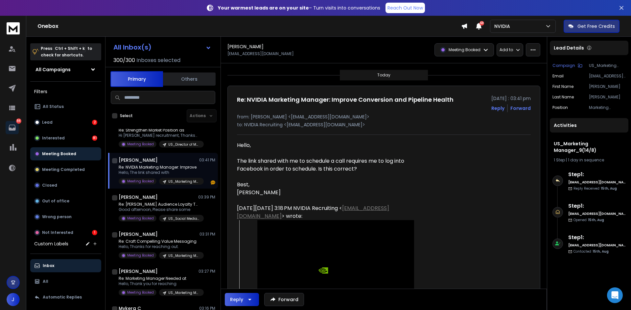
drag, startPoint x: 375, startPoint y: 125, endPoint x: 287, endPoint y: 125, distance: 87.1
click at [287, 125] on p "to: NVIDIA Recruiting <[EMAIL_ADDRESS][DOMAIN_NAME]>" at bounding box center [384, 125] width 294 height 7
copy p "[EMAIL_ADDRESS][DOMAIN_NAME]"
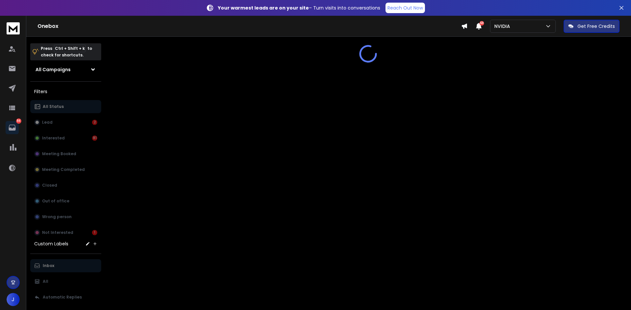
click at [175, 139] on div "Press Ctrl + Shift + k to check for shortcuts. All Campaigns All Campaigns Filt…" at bounding box center [328, 192] width 605 height 310
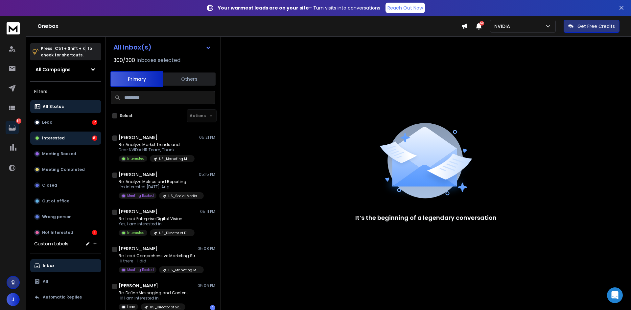
click at [67, 133] on button "Interested 81" at bounding box center [65, 138] width 71 height 13
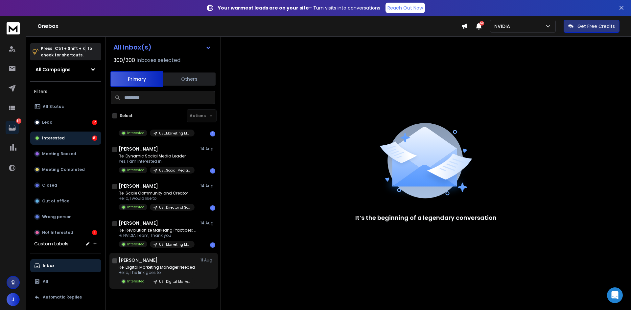
scroll to position [3219, 0]
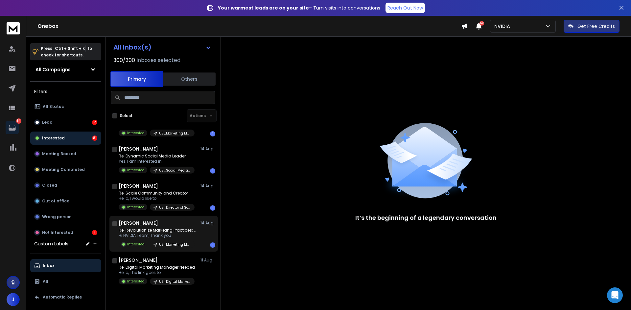
click at [183, 225] on div "Rylton Thomas 14 Aug" at bounding box center [167, 223] width 97 height 7
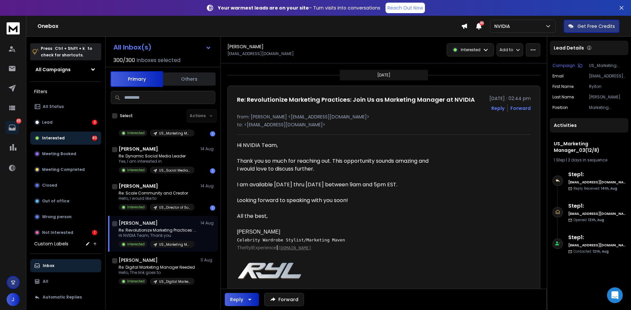
drag, startPoint x: 347, startPoint y: 126, endPoint x: 246, endPoint y: 127, distance: 100.5
click at [246, 127] on p "to: <jobopenings@digitaljobsolutionsnvidia.com>" at bounding box center [384, 125] width 294 height 7
copy p "jobopenings@digitaljobsolutionsnvidia.com"
click at [470, 49] on p "Interested" at bounding box center [471, 49] width 20 height 5
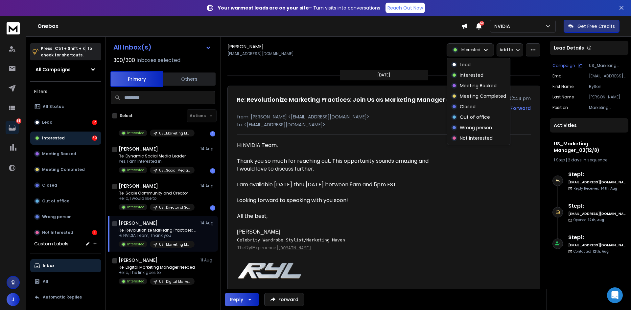
click at [476, 85] on p "Meeting Booked" at bounding box center [478, 85] width 37 height 7
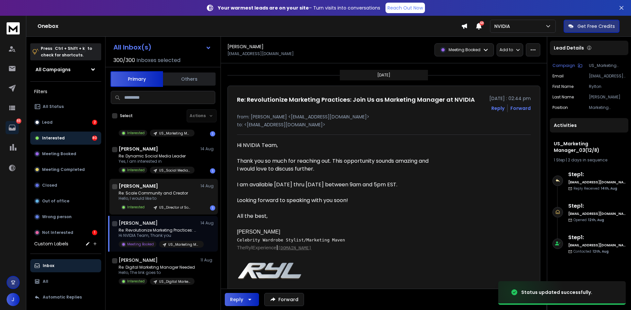
click at [174, 204] on div "US_Director of Social Media_12(14/8)" at bounding box center [172, 207] width 45 height 7
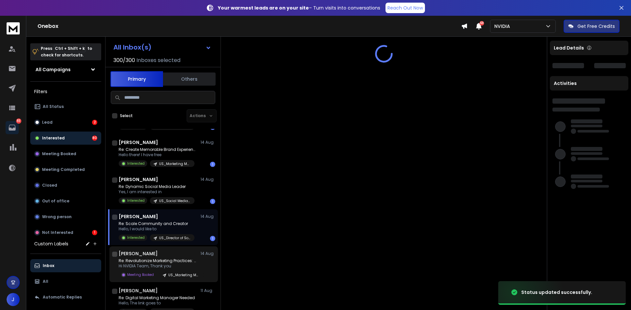
scroll to position [3153, 0]
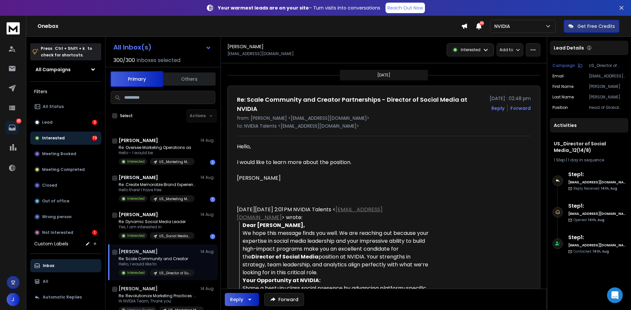
drag, startPoint x: 384, startPoint y: 127, endPoint x: 280, endPoint y: 127, distance: 104.5
click at [280, 127] on p "to: NVIDIA Talents <talents@talentmanagementcloudnvidia.com>" at bounding box center [384, 126] width 294 height 7
copy p "talents@talentmanagementcloudnvidia.com"
click at [461, 51] on p "Interested" at bounding box center [471, 49] width 20 height 5
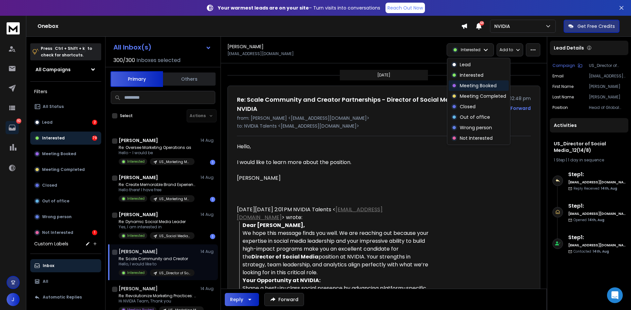
click at [472, 86] on p "Meeting Booked" at bounding box center [478, 85] width 37 height 7
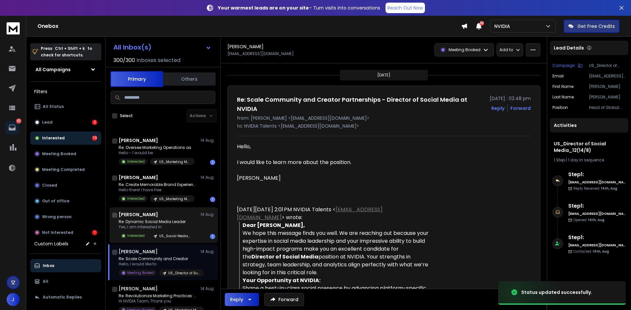
click at [191, 231] on div "Re: Dynamic Social Media Leader Yes, I am interested in Interested US_Social Me…" at bounding box center [157, 229] width 76 height 20
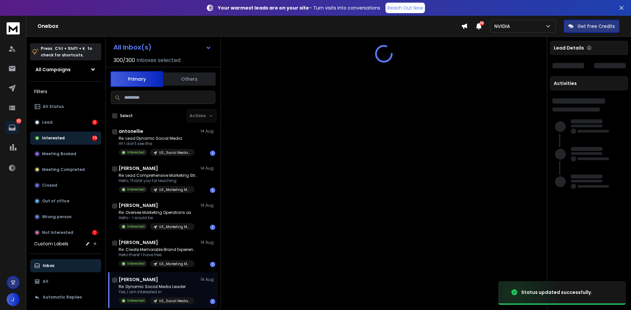
scroll to position [3087, 0]
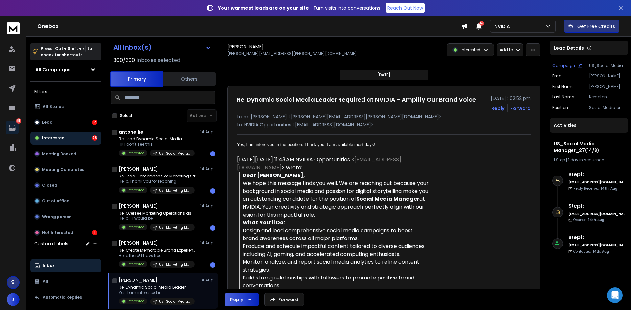
copy p "goldenopportunities@hrautomationplatformnvidia.com"
drag, startPoint x: 423, startPoint y: 126, endPoint x: 296, endPoint y: 127, distance: 126.5
click at [296, 127] on p "to: NVIDIA Opportunities <goldenopportunities@hrautomationplatformnvidia.com>" at bounding box center [384, 125] width 294 height 7
click at [161, 99] on input at bounding box center [163, 97] width 104 height 13
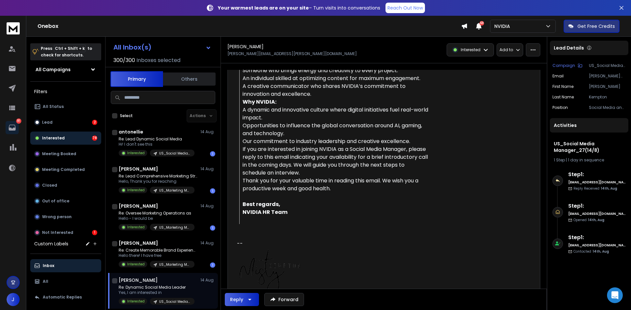
scroll to position [0, 0]
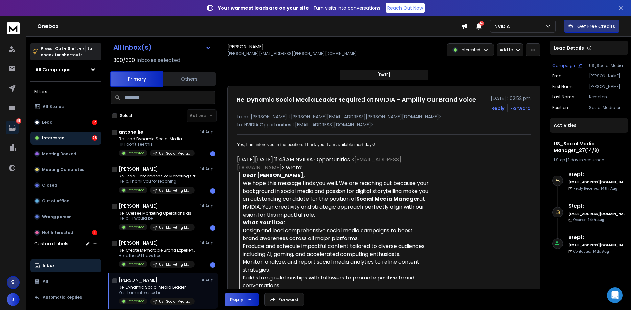
click at [157, 97] on input at bounding box center [163, 97] width 104 height 13
paste input "**********"
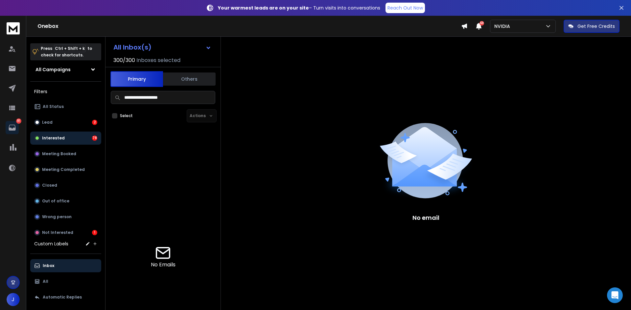
click at [164, 98] on input "**********" at bounding box center [163, 97] width 104 height 13
click at [62, 108] on button "All Status" at bounding box center [65, 106] width 71 height 13
click at [172, 100] on input "**********" at bounding box center [163, 97] width 104 height 13
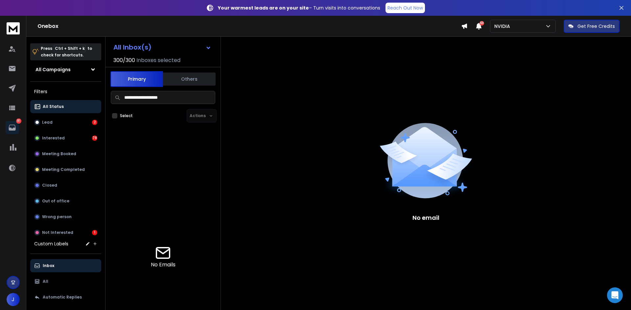
click at [172, 100] on input "**********" at bounding box center [163, 97] width 104 height 13
type input "*"
type input "***"
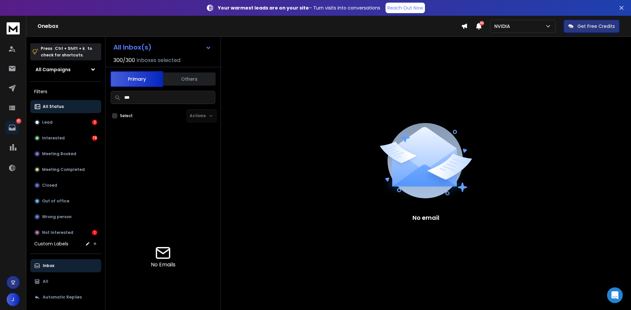
click at [143, 103] on input "***" at bounding box center [163, 97] width 104 height 13
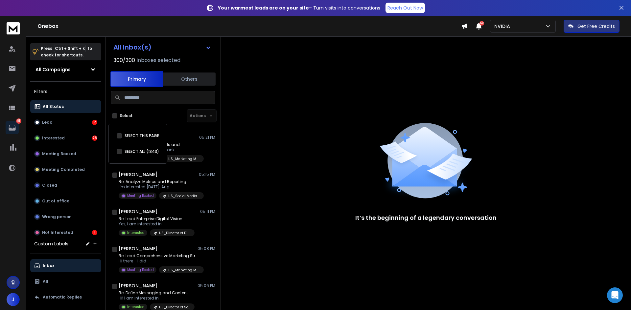
drag, startPoint x: 149, startPoint y: 98, endPoint x: 149, endPoint y: 103, distance: 4.6
click at [149, 98] on input at bounding box center [163, 97] width 104 height 13
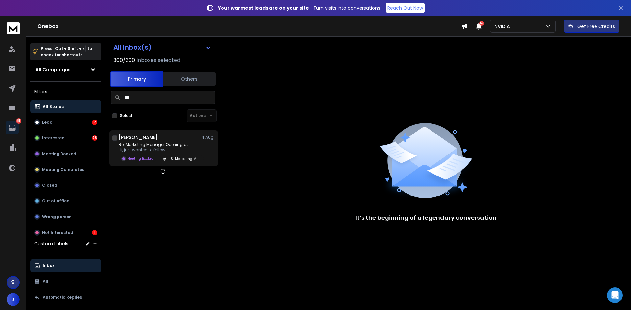
click at [154, 149] on p "Hi, just wanted to follow" at bounding box center [158, 150] width 79 height 5
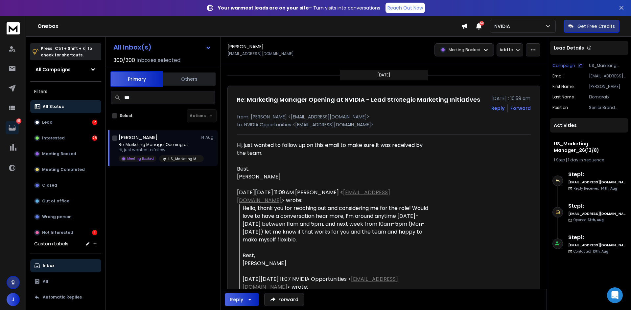
click at [331, 178] on div "Ali Elomarabi" at bounding box center [333, 177] width 192 height 8
click at [149, 95] on input "***" at bounding box center [163, 97] width 104 height 13
type input "*******"
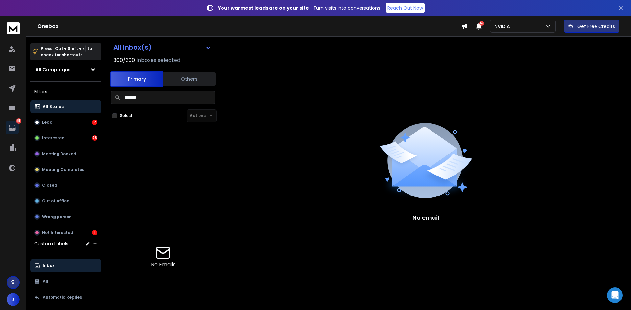
click at [149, 95] on input "*******" at bounding box center [163, 97] width 104 height 13
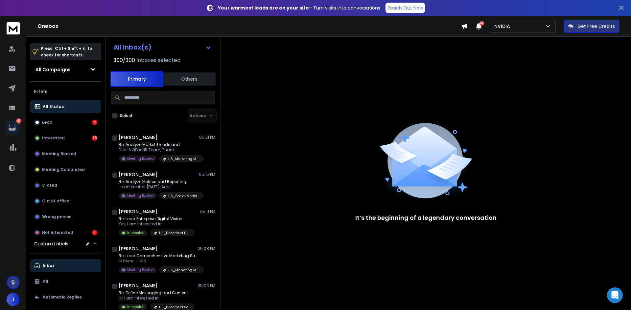
click at [156, 98] on input at bounding box center [163, 97] width 104 height 13
paste input "**********"
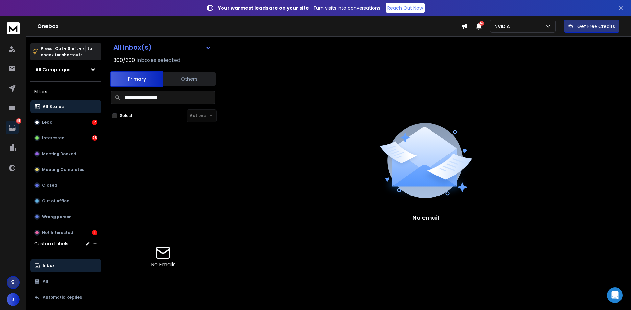
drag, startPoint x: 180, startPoint y: 98, endPoint x: 149, endPoint y: 96, distance: 31.6
click at [149, 96] on input "**********" at bounding box center [163, 97] width 104 height 13
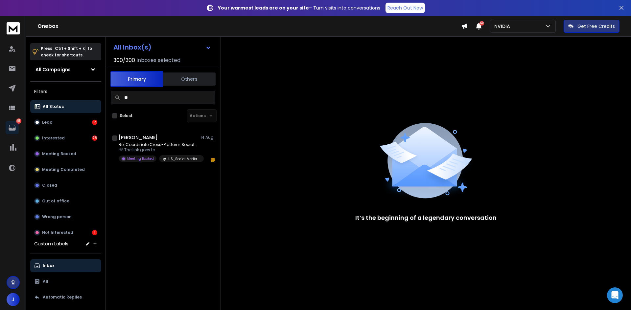
type input "*"
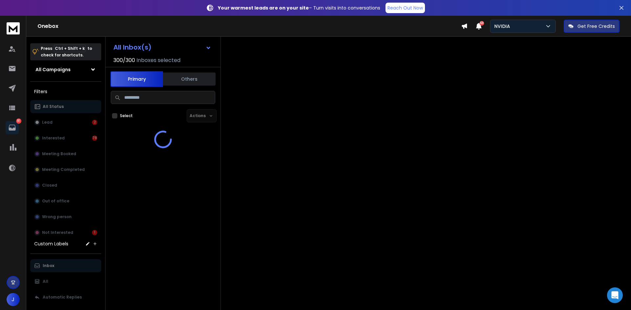
click at [529, 26] on div "NVIDIA" at bounding box center [522, 26] width 57 height 7
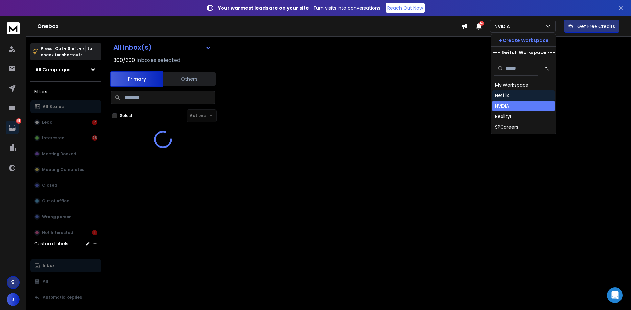
click at [503, 97] on div "Netflix" at bounding box center [502, 95] width 14 height 7
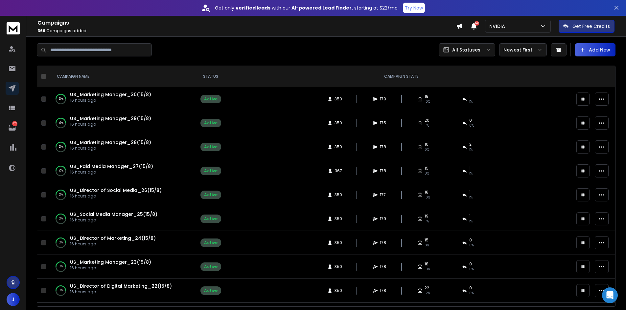
scroll to position [591, 0]
click at [291, 49] on div at bounding box center [181, 49] width 289 height 13
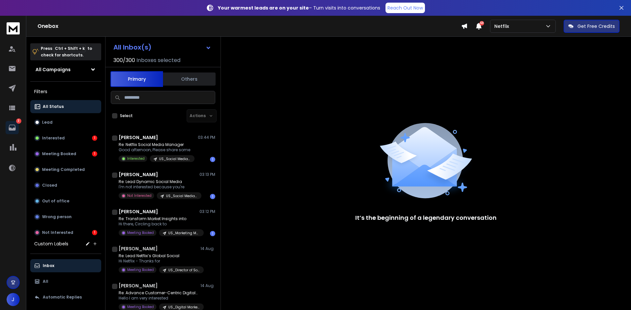
click at [148, 97] on input at bounding box center [163, 97] width 104 height 13
paste input "**********"
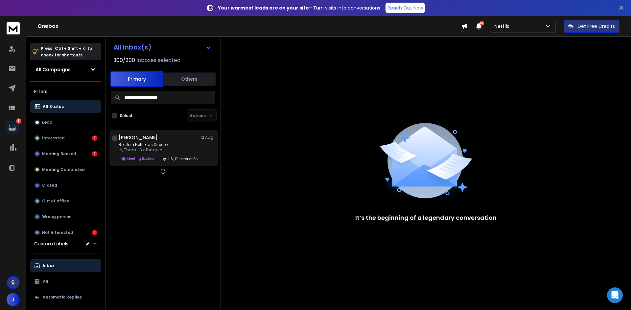
type input "**********"
click at [174, 141] on div "[PERSON_NAME] [DATE]" at bounding box center [167, 137] width 97 height 7
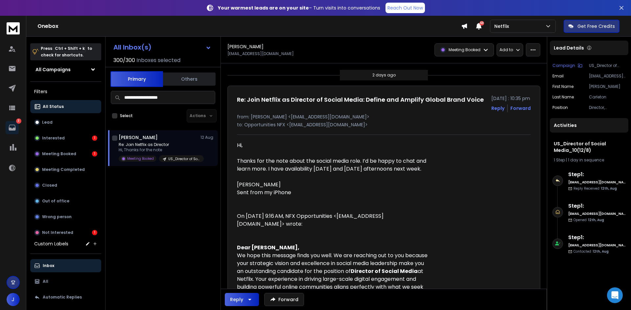
drag, startPoint x: 407, startPoint y: 126, endPoint x: 287, endPoint y: 127, distance: 120.9
click at [289, 127] on p "to: Opportunities NFX <[EMAIL_ADDRESS][DOMAIN_NAME]>" at bounding box center [384, 125] width 294 height 7
copy p "[EMAIL_ADDRESS][DOMAIN_NAME]"
click at [323, 215] on div "On [DATE] 9:16 AM, NFX Opportunities <[EMAIL_ADDRESS][DOMAIN_NAME]> wrote:" at bounding box center [333, 221] width 192 height 32
click at [57, 155] on p "Meeting Booked" at bounding box center [59, 153] width 34 height 5
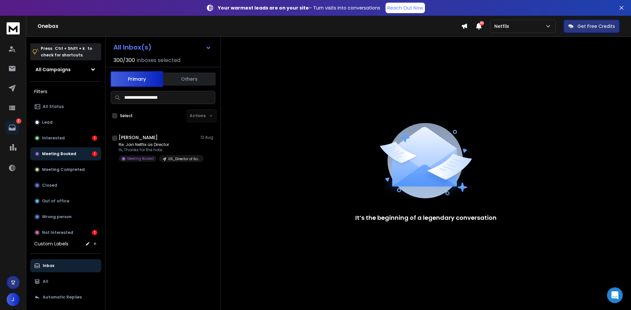
drag, startPoint x: 400, startPoint y: 219, endPoint x: 405, endPoint y: 222, distance: 6.4
click at [400, 219] on p "It’s the beginning of a legendary conversation" at bounding box center [425, 218] width 141 height 9
click at [517, 27] on div "Notifications" at bounding box center [502, 26] width 37 height 12
click at [525, 26] on div "Netflix" at bounding box center [522, 26] width 57 height 7
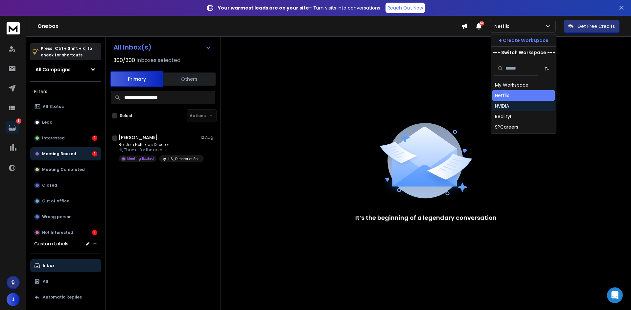
click at [504, 103] on div "NVIDIA" at bounding box center [502, 106] width 14 height 7
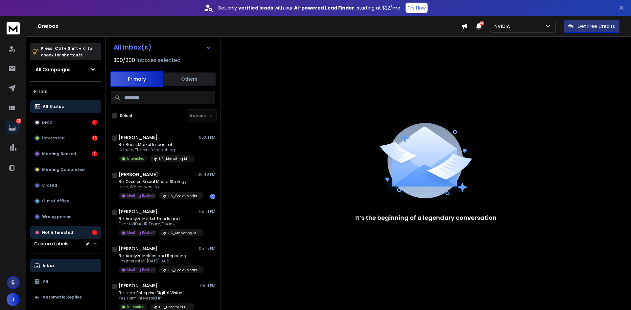
click at [74, 231] on button "Not Interested 1" at bounding box center [65, 232] width 71 height 13
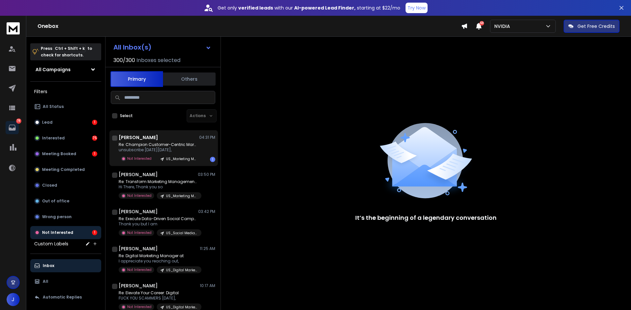
click at [179, 150] on p "unsubscribe [DATE][DATE]," at bounding box center [158, 150] width 79 height 5
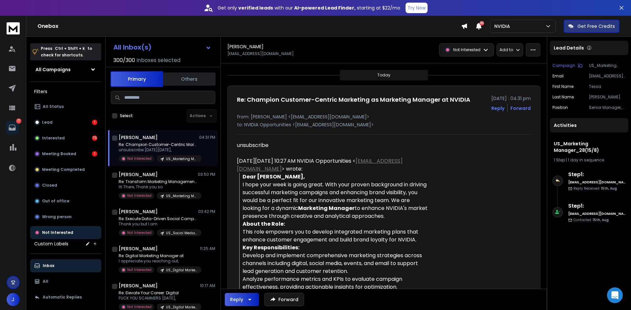
click at [278, 192] on div "I hope your week is going great. With your proven background in driving success…" at bounding box center [335, 200] width 186 height 39
click at [11, 88] on icon at bounding box center [12, 88] width 7 height 7
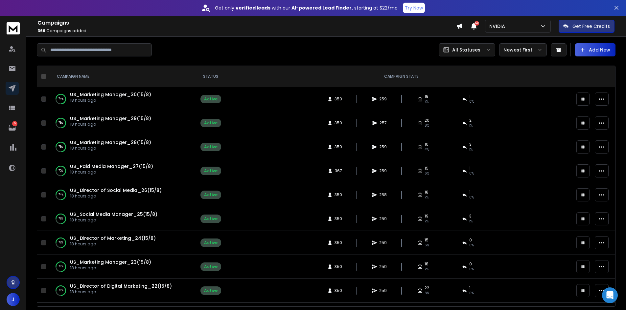
click at [349, 51] on div "Campaigns 366 Campaigns Added All Statuses Newest First Add New" at bounding box center [470, 49] width 289 height 13
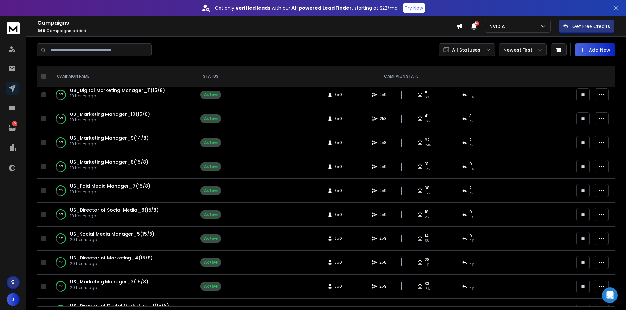
scroll to position [526, 0]
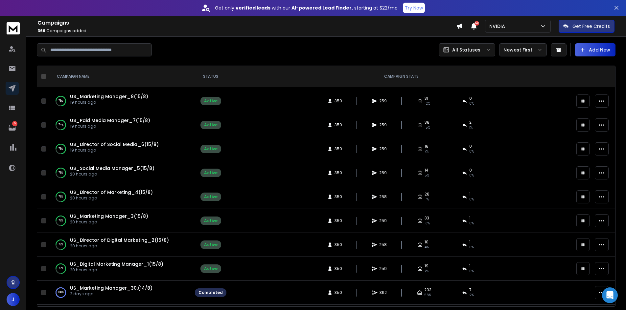
click at [220, 55] on div at bounding box center [181, 49] width 289 height 13
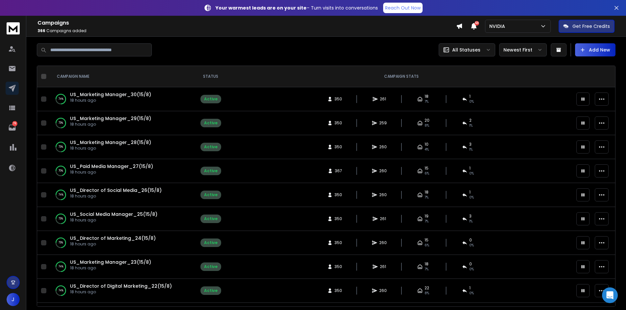
click at [216, 54] on div at bounding box center [181, 49] width 289 height 13
click at [9, 129] on icon at bounding box center [12, 128] width 7 height 6
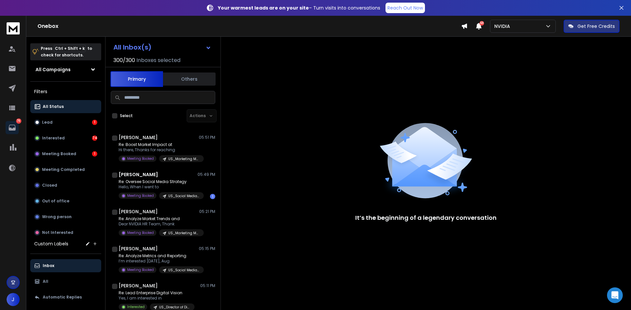
click at [274, 158] on div "It’s the beginning of a legendary conversation" at bounding box center [426, 169] width 410 height 264
click at [260, 153] on div "It’s the beginning of a legendary conversation" at bounding box center [426, 169] width 410 height 264
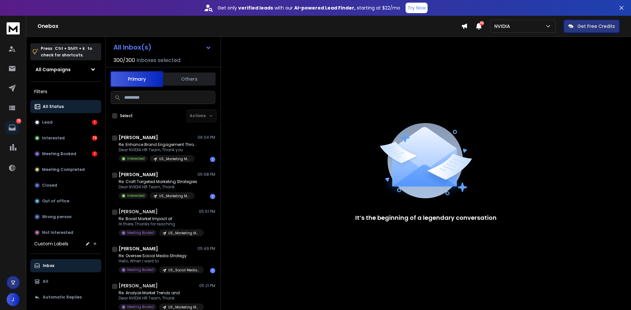
click at [266, 135] on div "It’s the beginning of a legendary conversation" at bounding box center [426, 169] width 410 height 264
click at [135, 99] on input at bounding box center [163, 97] width 104 height 13
paste input "**********"
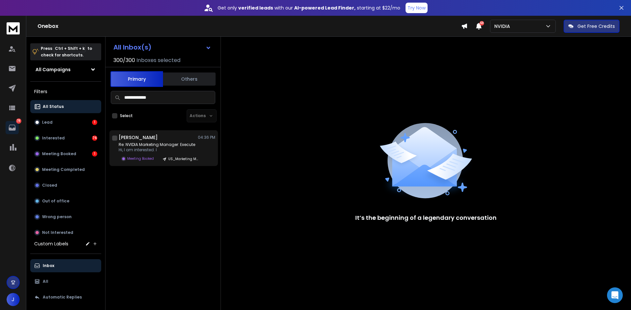
type input "**********"
click at [143, 137] on h1 "Bhumi Parikh" at bounding box center [138, 137] width 39 height 7
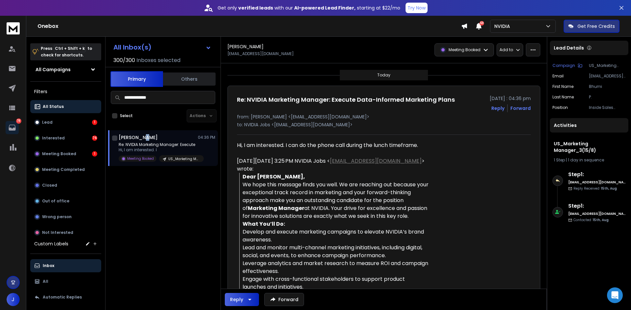
drag, startPoint x: 363, startPoint y: 124, endPoint x: 274, endPoint y: 125, distance: 88.4
click at [274, 125] on p "to: NVIDIA Jobs <[EMAIL_ADDRESS][DOMAIN_NAME]>" at bounding box center [384, 125] width 294 height 7
copy p "[EMAIL_ADDRESS][DOMAIN_NAME]"
click at [174, 101] on input "**********" at bounding box center [163, 97] width 104 height 13
click at [173, 194] on div "Bhumi Parikh 04:36 PM Re: NVIDIA Marketing Manager: Execute Hi, I am interested…" at bounding box center [162, 182] width 115 height 107
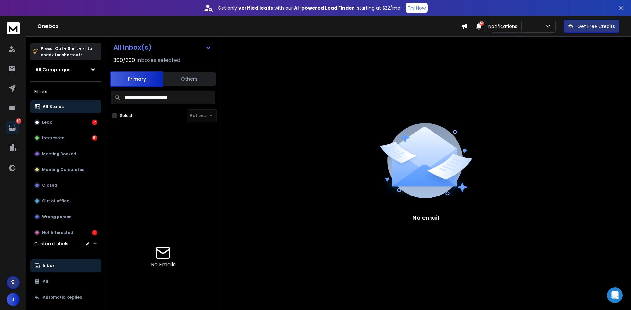
type input "**********"
click at [515, 28] on div "Notifications" at bounding box center [502, 26] width 37 height 12
click at [524, 22] on button "NVIDIA" at bounding box center [523, 26] width 66 height 13
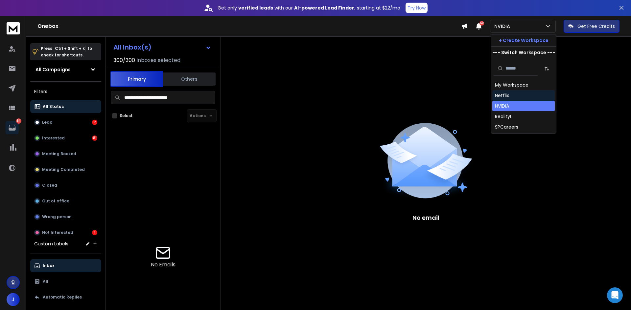
click at [507, 94] on div "Netflix" at bounding box center [502, 95] width 14 height 7
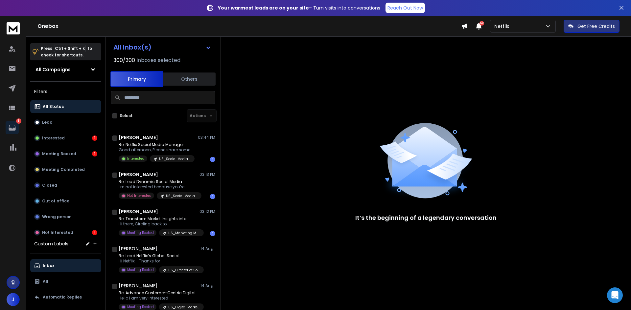
click at [159, 97] on input at bounding box center [163, 97] width 104 height 13
paste input "******"
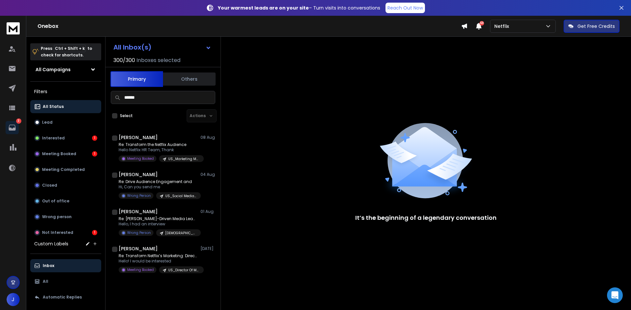
click at [158, 100] on input "******" at bounding box center [163, 97] width 104 height 13
paste input "**********"
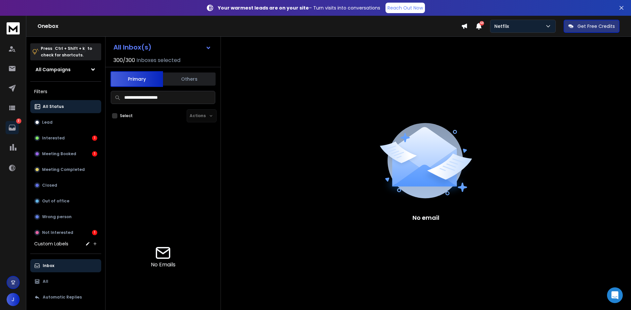
type input "**********"
click at [514, 26] on div "Netflix" at bounding box center [522, 26] width 57 height 7
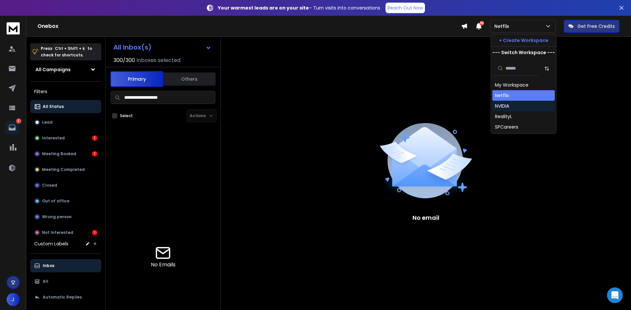
click at [506, 105] on div "NVIDIA" at bounding box center [502, 106] width 14 height 7
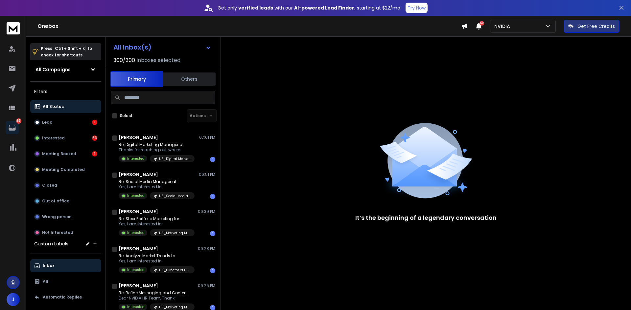
click at [189, 98] on input at bounding box center [163, 97] width 104 height 13
paste input "**********"
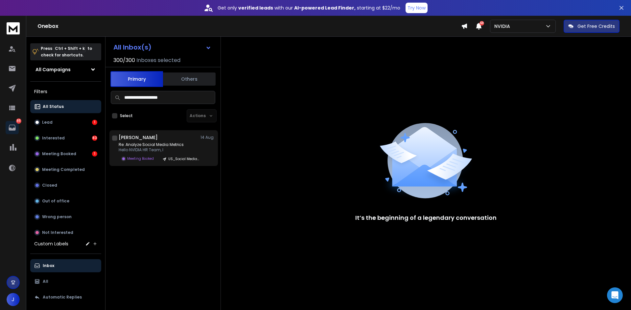
click at [149, 147] on p "Re: Analyze Social Media Metrics" at bounding box center [158, 144] width 79 height 5
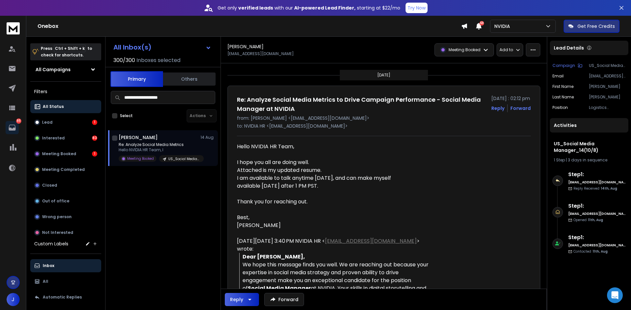
drag, startPoint x: 338, startPoint y: 128, endPoint x: 270, endPoint y: 129, distance: 68.7
click at [270, 129] on p "to: NVIDIA HR <hr@professionalleadershipnvidia.com>" at bounding box center [384, 126] width 294 height 7
copy p "hr@professionalleadershipnvidia.com"
drag, startPoint x: 325, startPoint y: 138, endPoint x: 331, endPoint y: 136, distance: 6.1
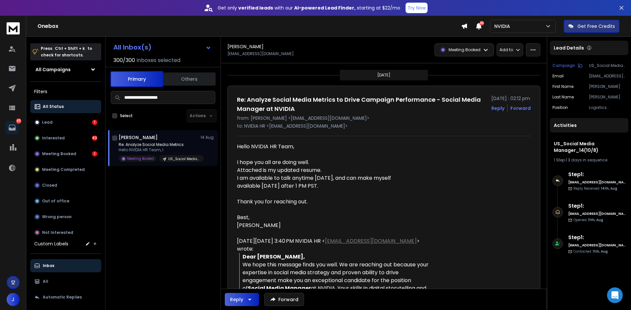
drag, startPoint x: 357, startPoint y: 126, endPoint x: 271, endPoint y: 126, distance: 86.1
click at [271, 126] on p "to: NVIDIA HR <hr@professionalleadershipnvidia.com>" at bounding box center [384, 126] width 294 height 7
copy p "hr@professionalleadershipnvidia.com"
click at [155, 97] on input "**********" at bounding box center [163, 97] width 104 height 13
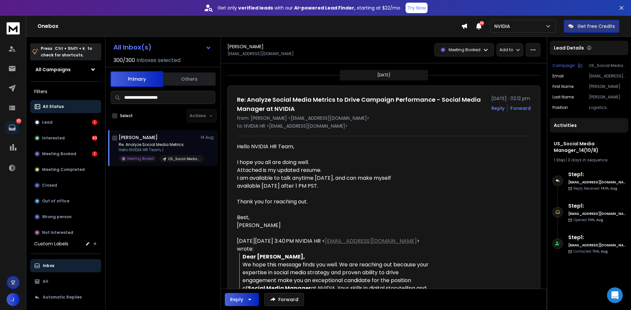
click at [155, 97] on input "**********" at bounding box center [163, 97] width 104 height 13
paste input
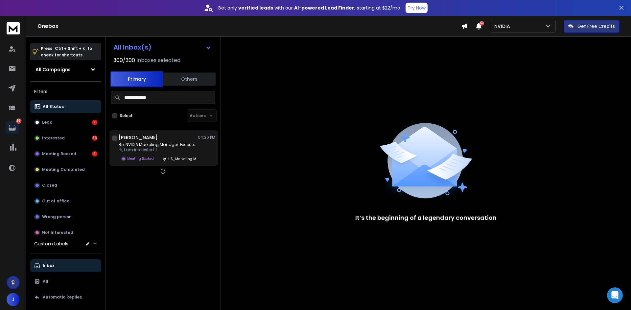
type input "**********"
click at [182, 147] on p "Re: NVIDIA Marketing Manager: Execute" at bounding box center [158, 144] width 79 height 5
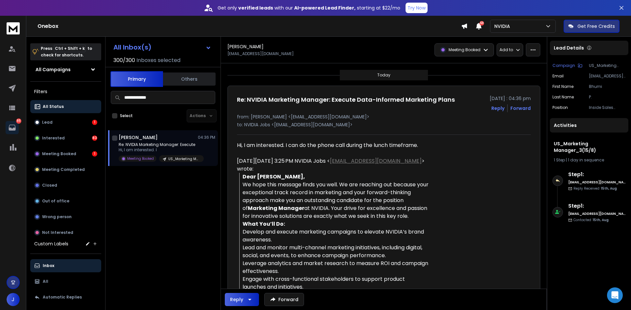
drag, startPoint x: 363, startPoint y: 125, endPoint x: 274, endPoint y: 125, distance: 88.7
click at [274, 125] on p "to: NVIDIA Jobs <jobs@talentbridgeplatformnvidia.com>" at bounding box center [384, 125] width 294 height 7
copy p "jobs@talentbridgeplatformnvidia.com"
